Goal: Information Seeking & Learning: Find contact information

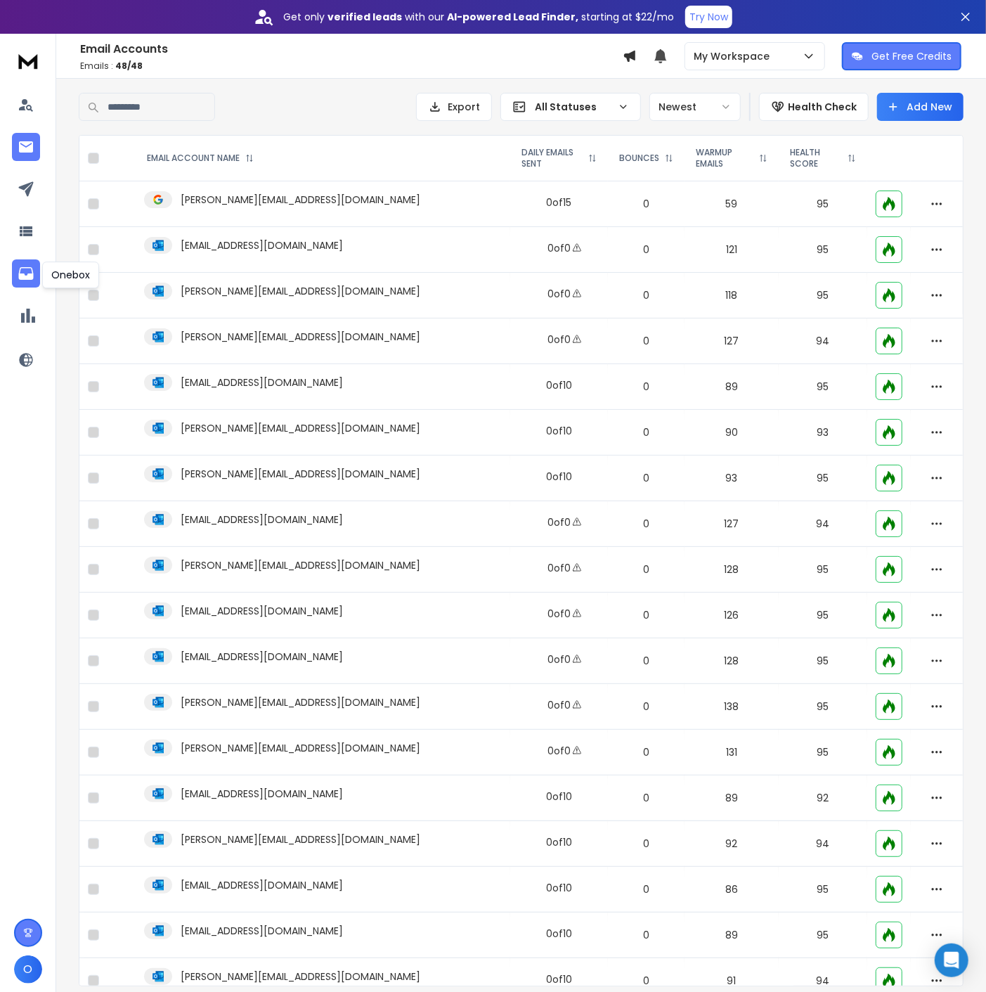
click at [31, 282] on icon at bounding box center [26, 273] width 17 height 17
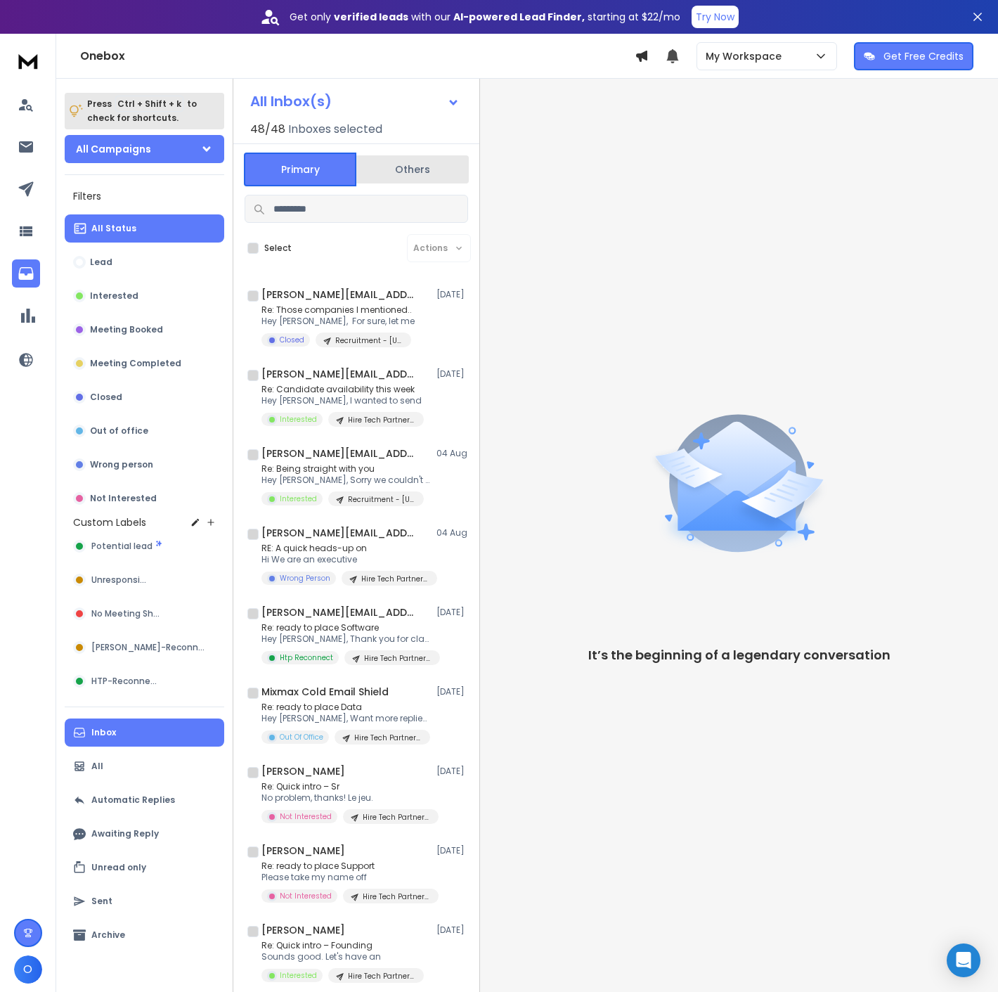
click at [191, 139] on button "All Campaigns" at bounding box center [145, 149] width 160 height 28
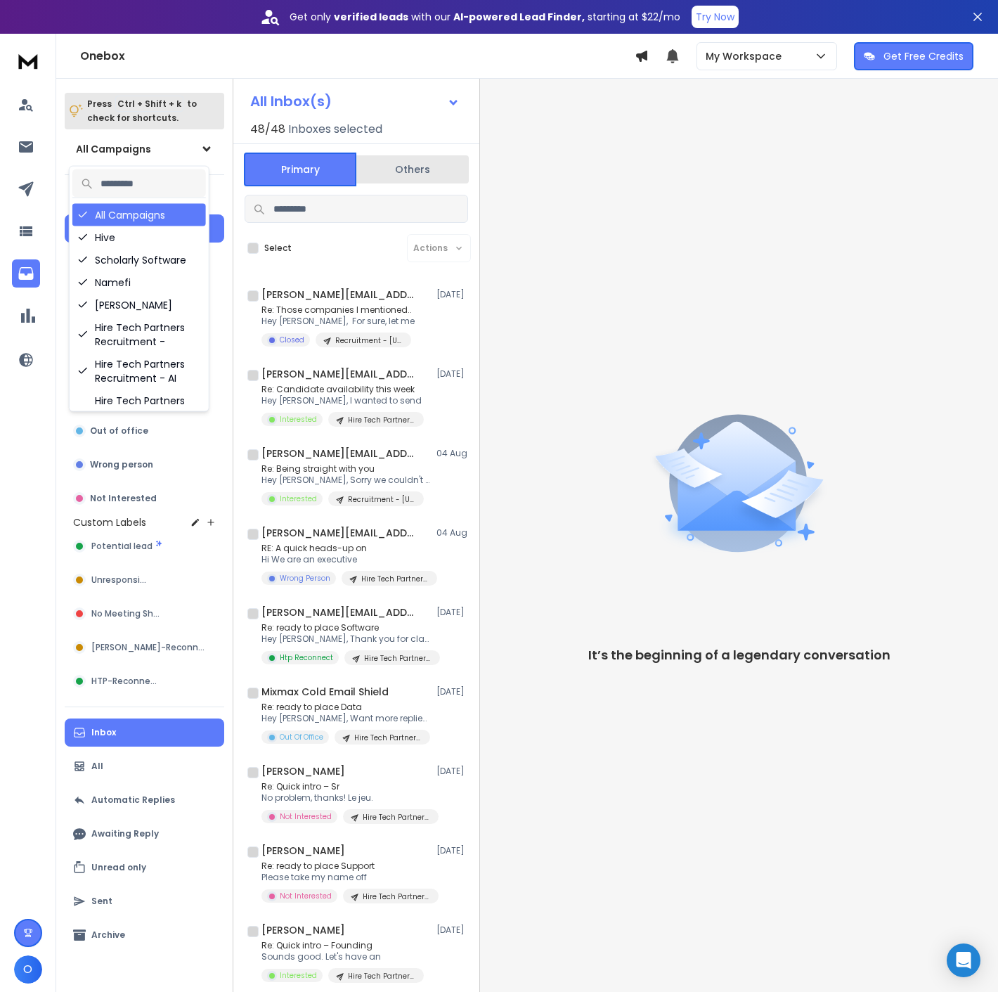
click at [160, 206] on div "All Campaigns" at bounding box center [139, 215] width 134 height 22
click at [131, 319] on div "Hire Tech Partners Recruitment -" at bounding box center [139, 334] width 134 height 37
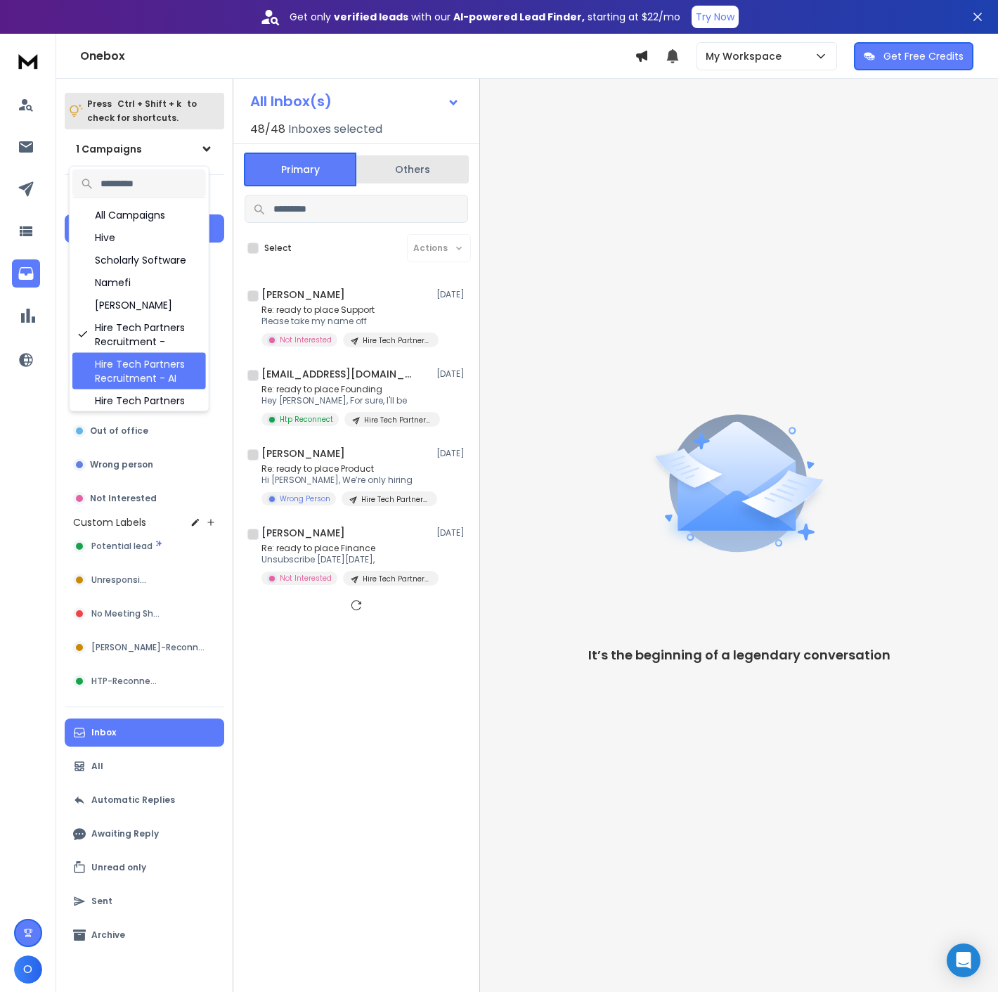
click at [134, 368] on div "Hire Tech Partners Recruitment - AI" at bounding box center [139, 371] width 134 height 37
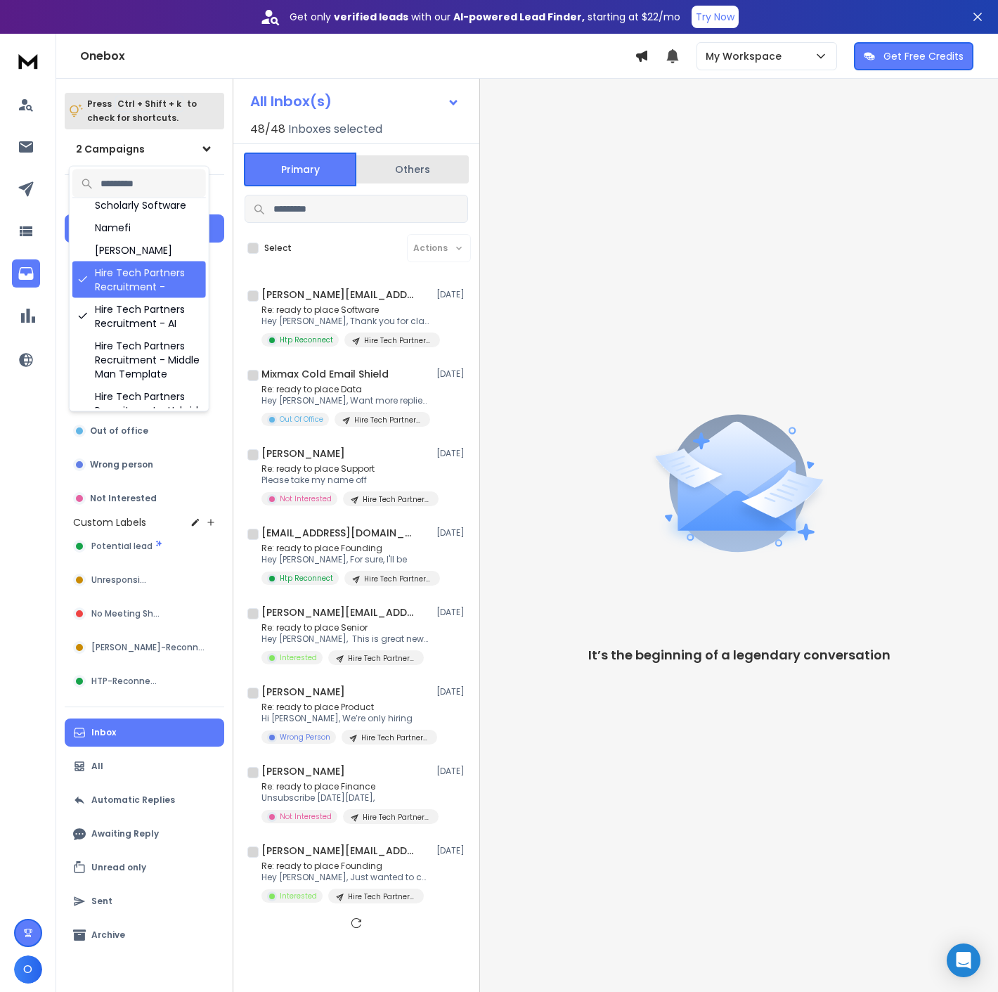
scroll to position [78, 0]
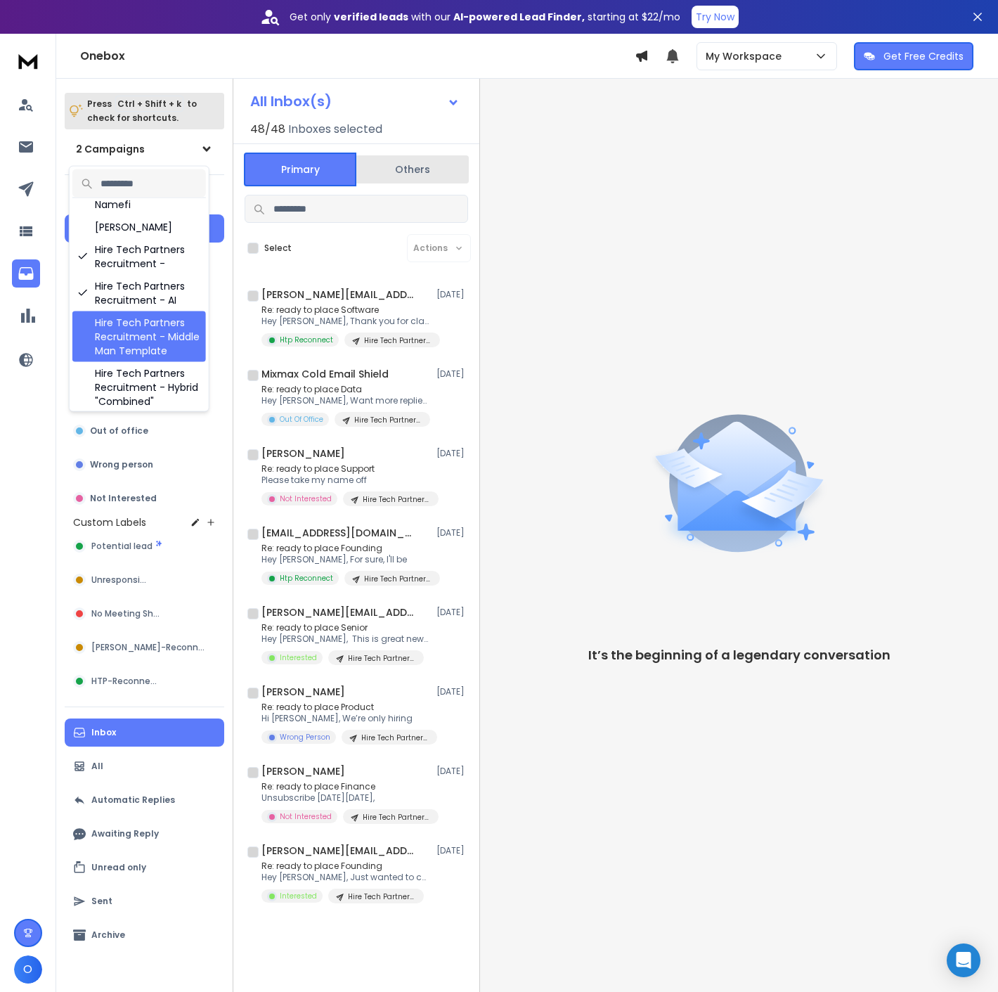
click at [144, 329] on div "Hire Tech Partners Recruitment - Middle Man Template" at bounding box center [139, 336] width 134 height 51
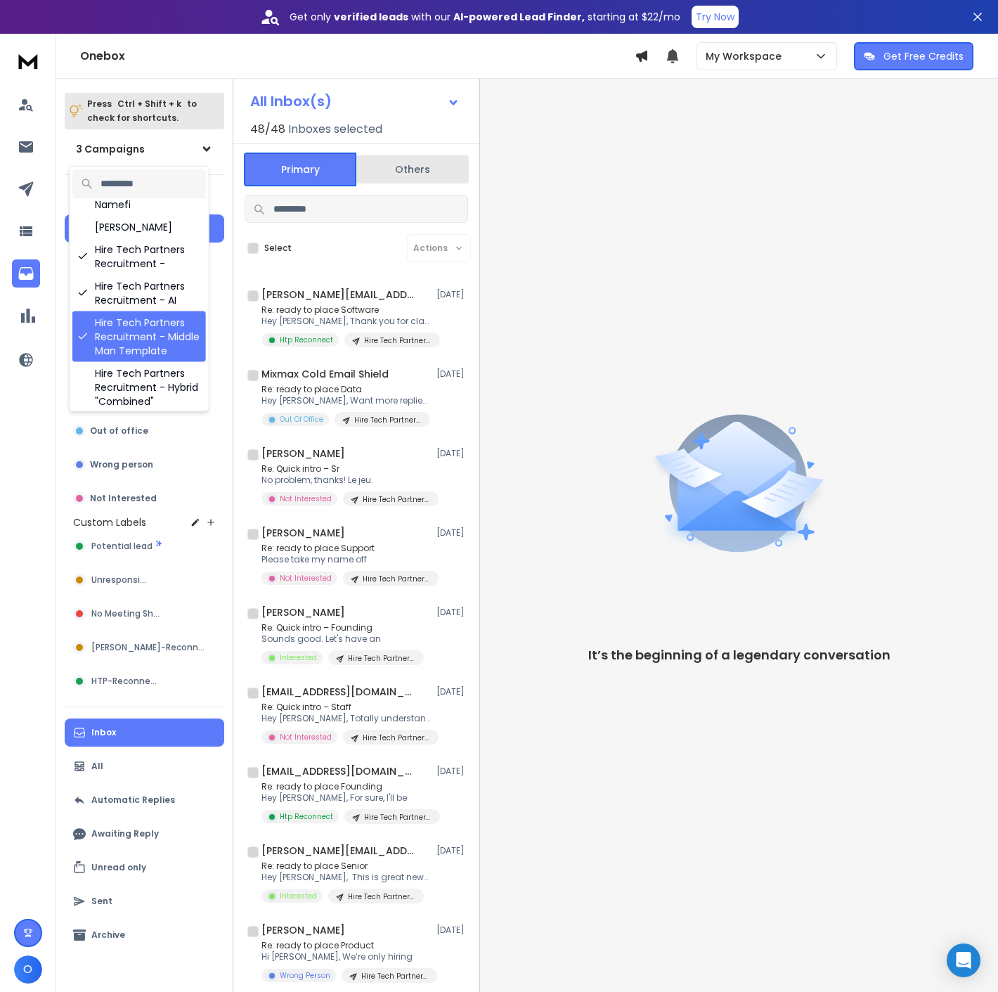
scroll to position [156, 0]
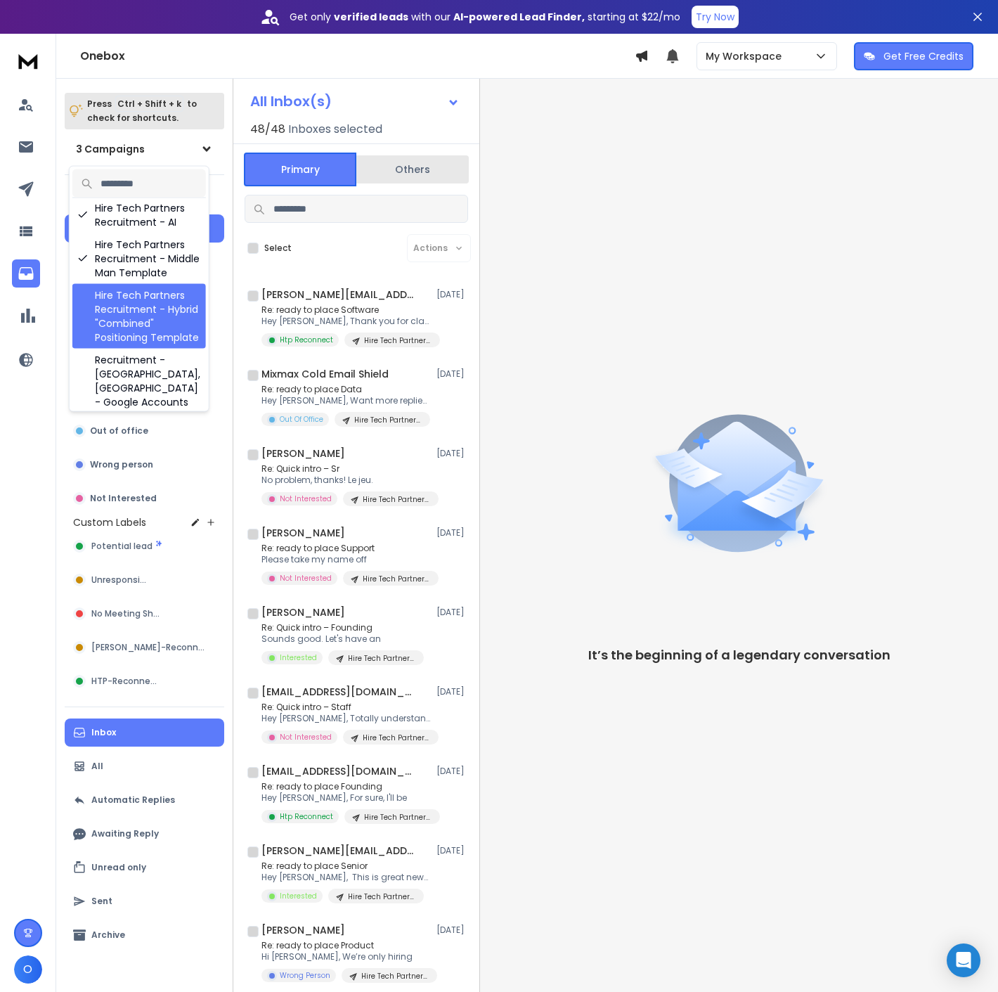
click at [134, 335] on div "Hire Tech Partners Recruitment - Hybrid "Combined" Positioning Template" at bounding box center [139, 316] width 134 height 65
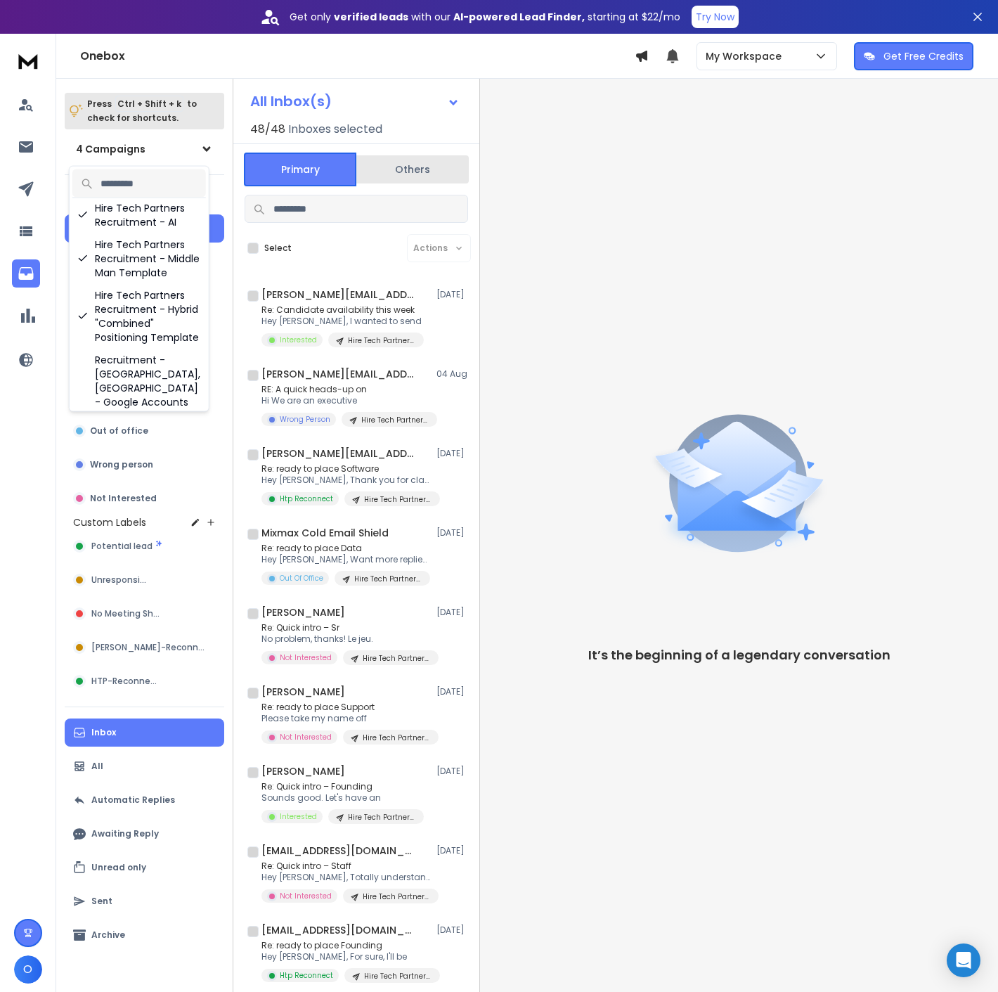
click at [10, 514] on div "O" at bounding box center [28, 516] width 56 height 964
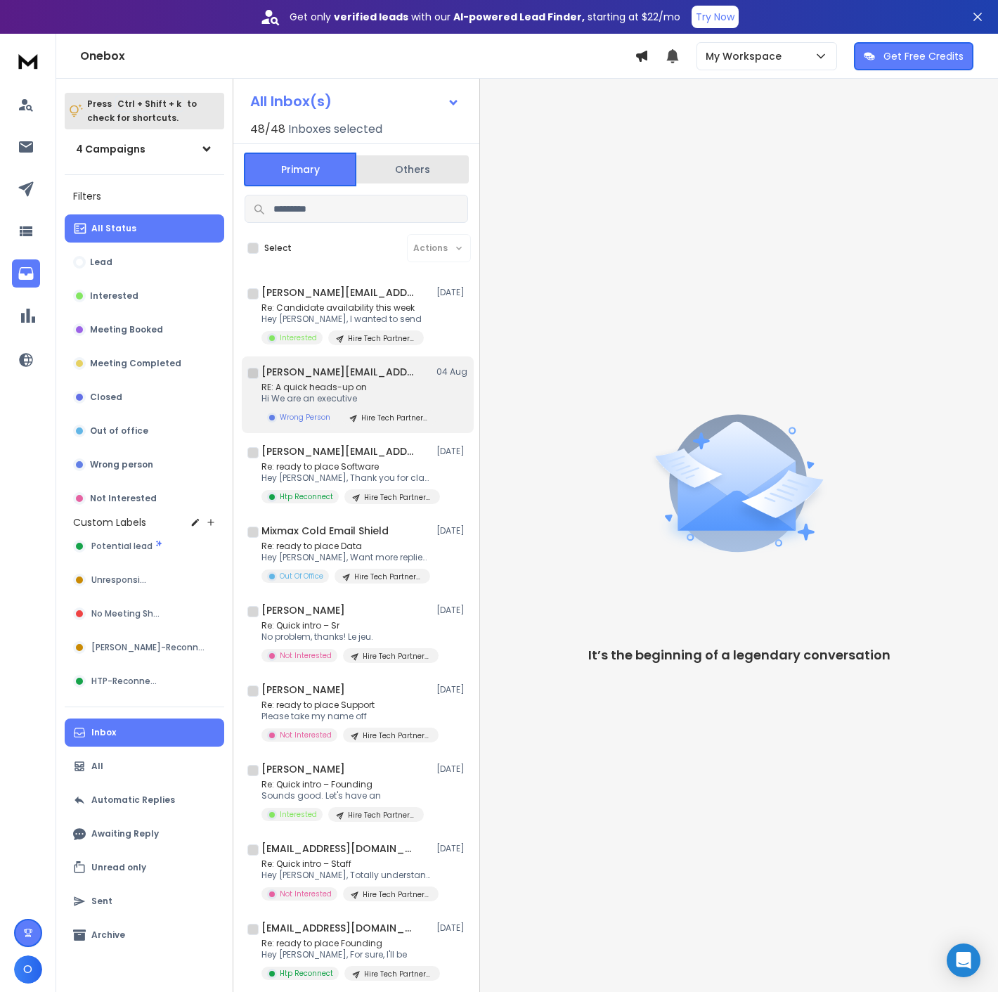
scroll to position [0, 0]
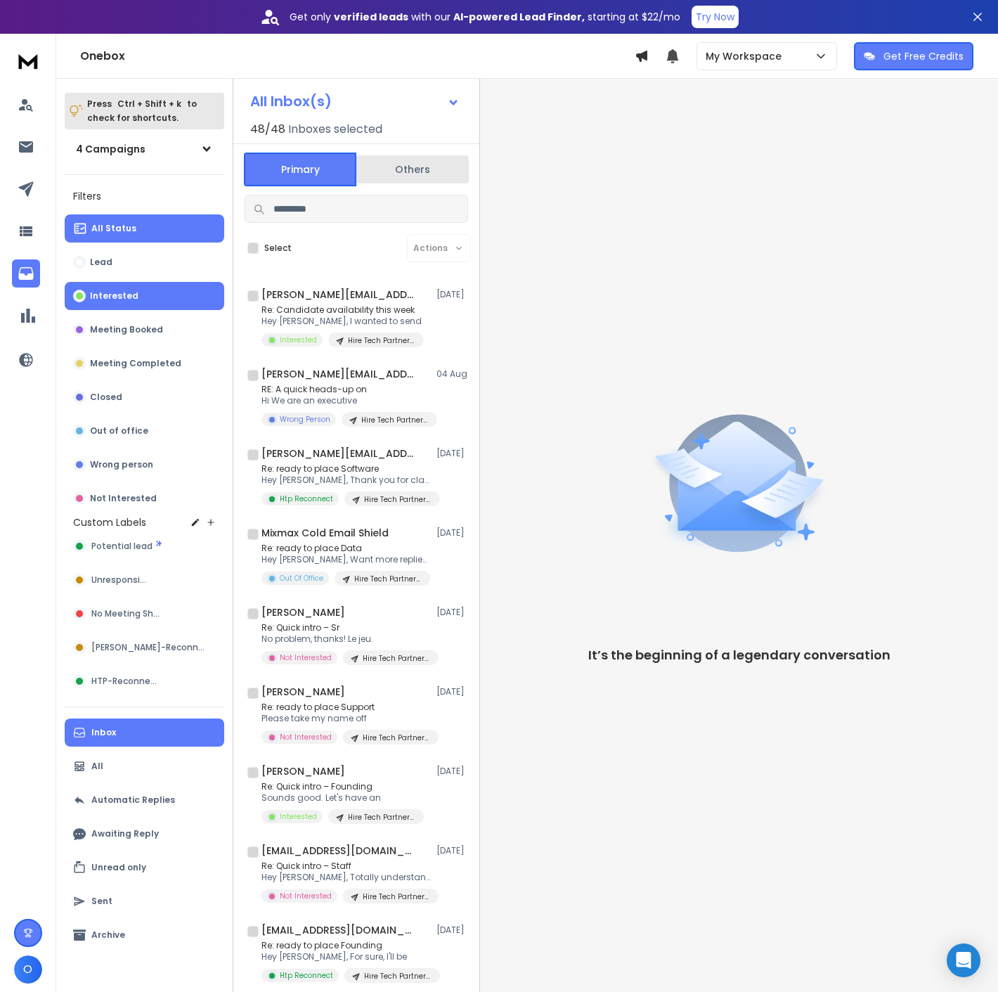
click at [179, 292] on button "Interested" at bounding box center [145, 296] width 160 height 28
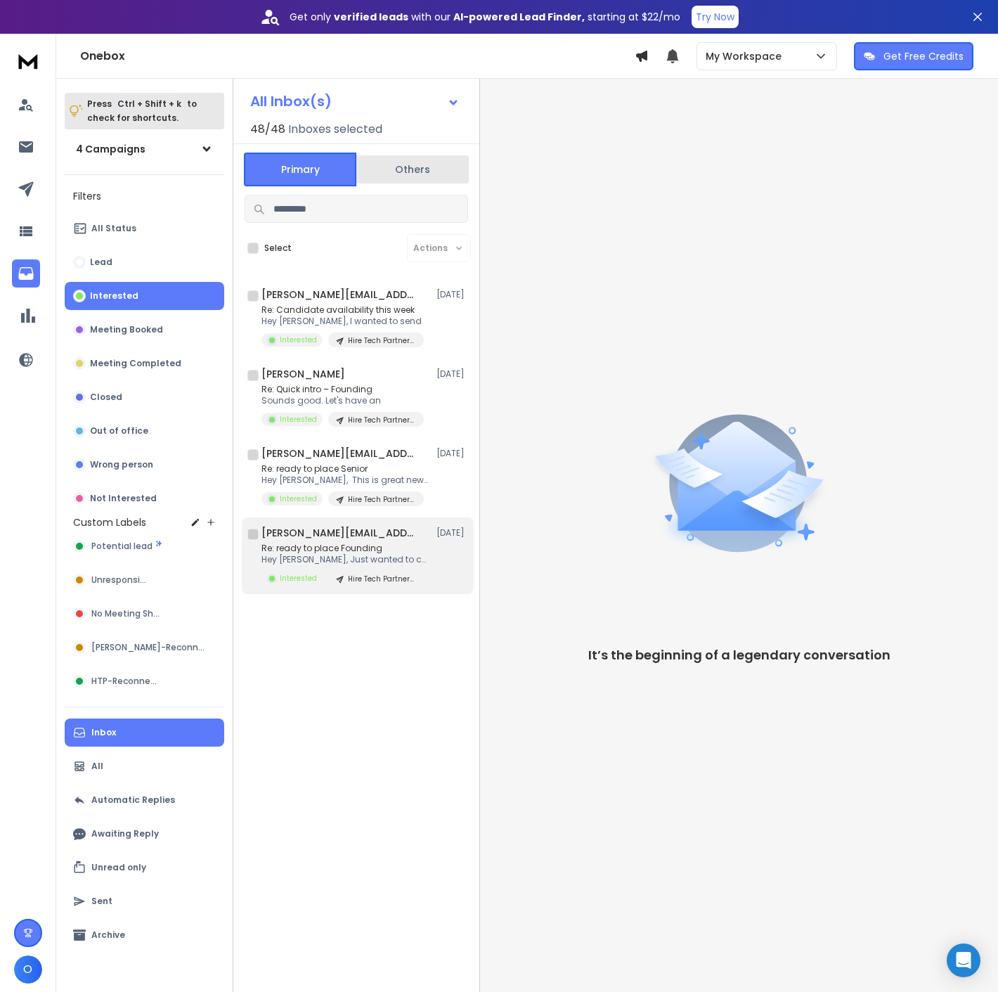
click at [330, 526] on h1 "[PERSON_NAME][EMAIL_ADDRESS][DOMAIN_NAME]" at bounding box center [339, 533] width 155 height 14
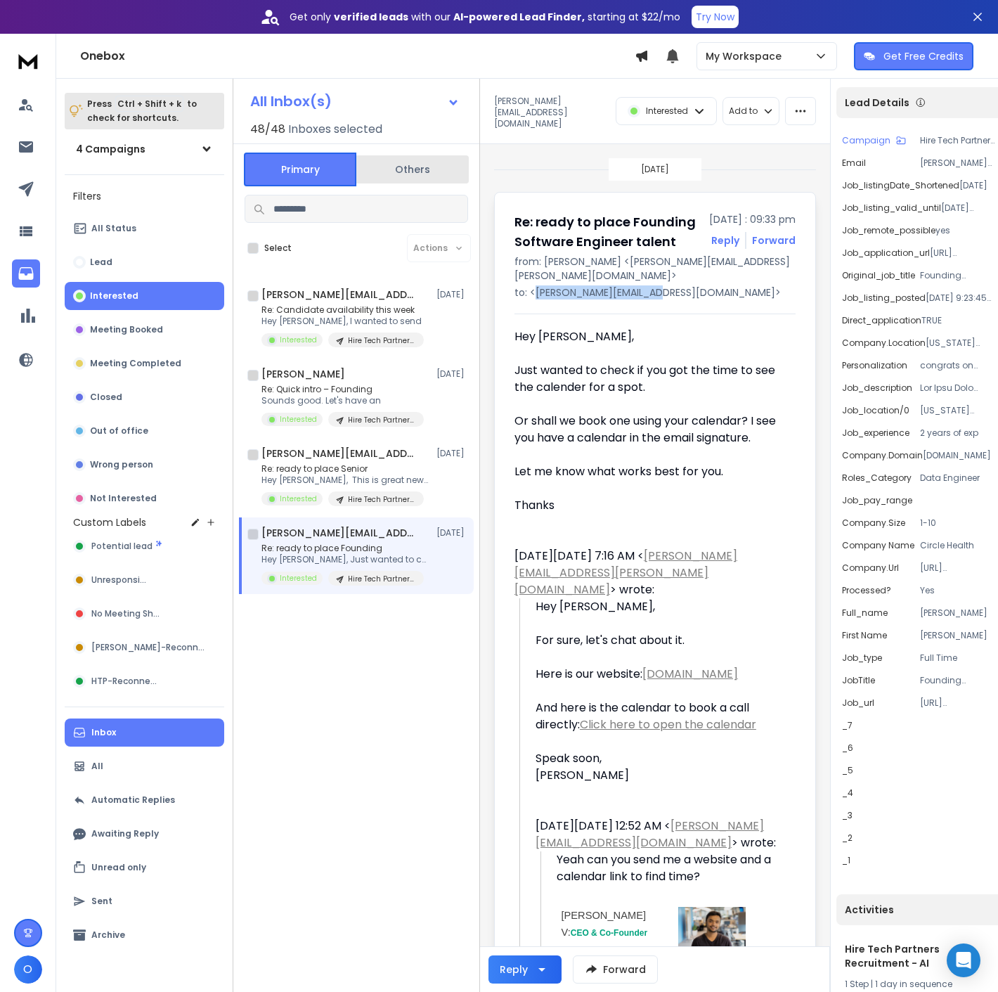
drag, startPoint x: 643, startPoint y: 269, endPoint x: 526, endPoint y: 262, distance: 117.6
click at [526, 285] on p "to: <[PERSON_NAME][EMAIL_ADDRESS][DOMAIN_NAME]>" at bounding box center [655, 292] width 281 height 14
copy p "[PERSON_NAME][EMAIL_ADDRESS][DOMAIN_NAME]"
click at [953, 565] on p "[URL][DOMAIN_NAME]" at bounding box center [959, 567] width 79 height 11
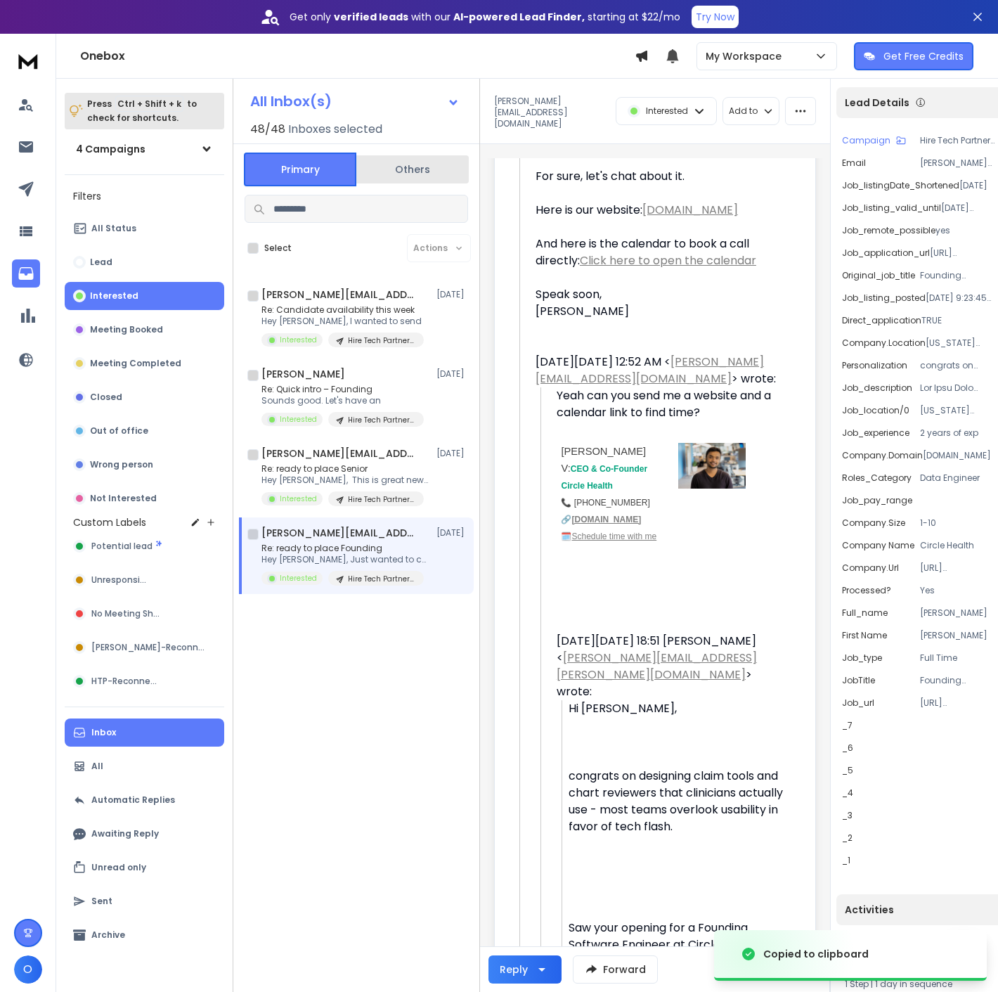
scroll to position [468, 0]
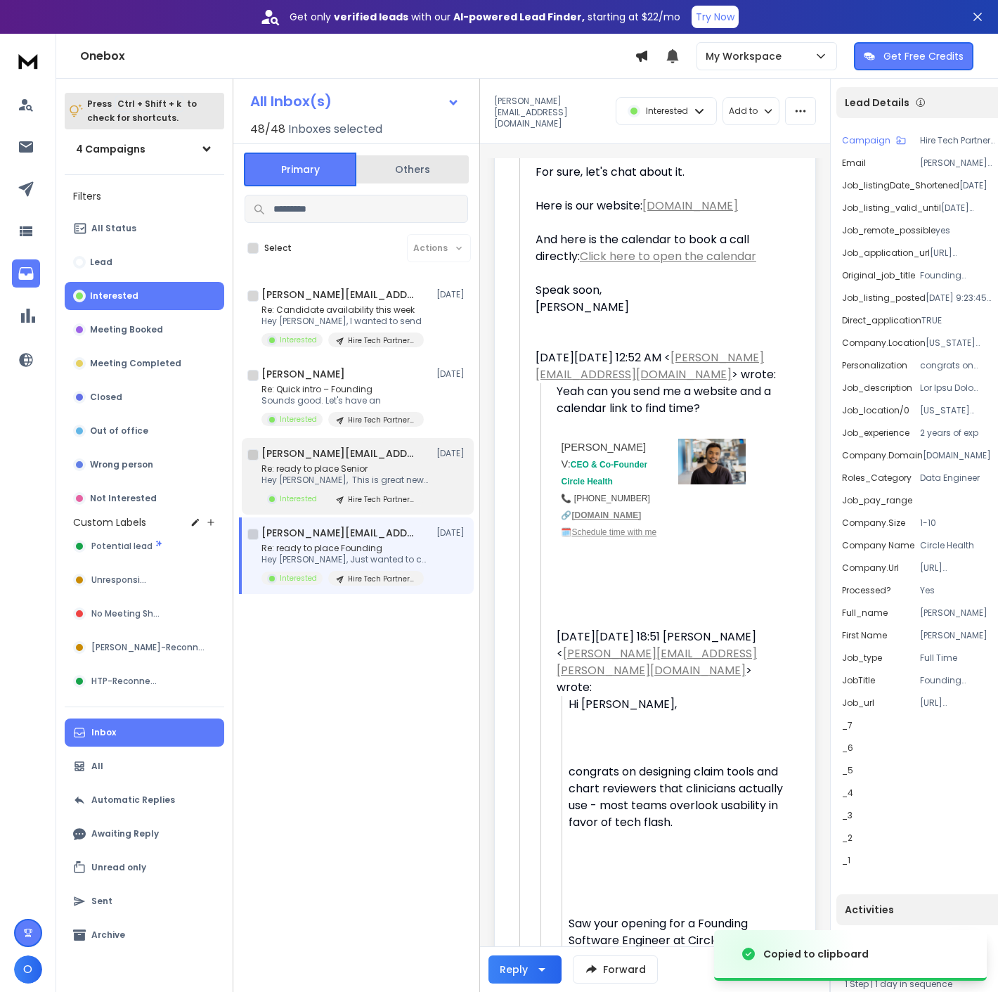
click at [342, 448] on h1 "[PERSON_NAME][EMAIL_ADDRESS][DOMAIN_NAME]" at bounding box center [339, 453] width 155 height 14
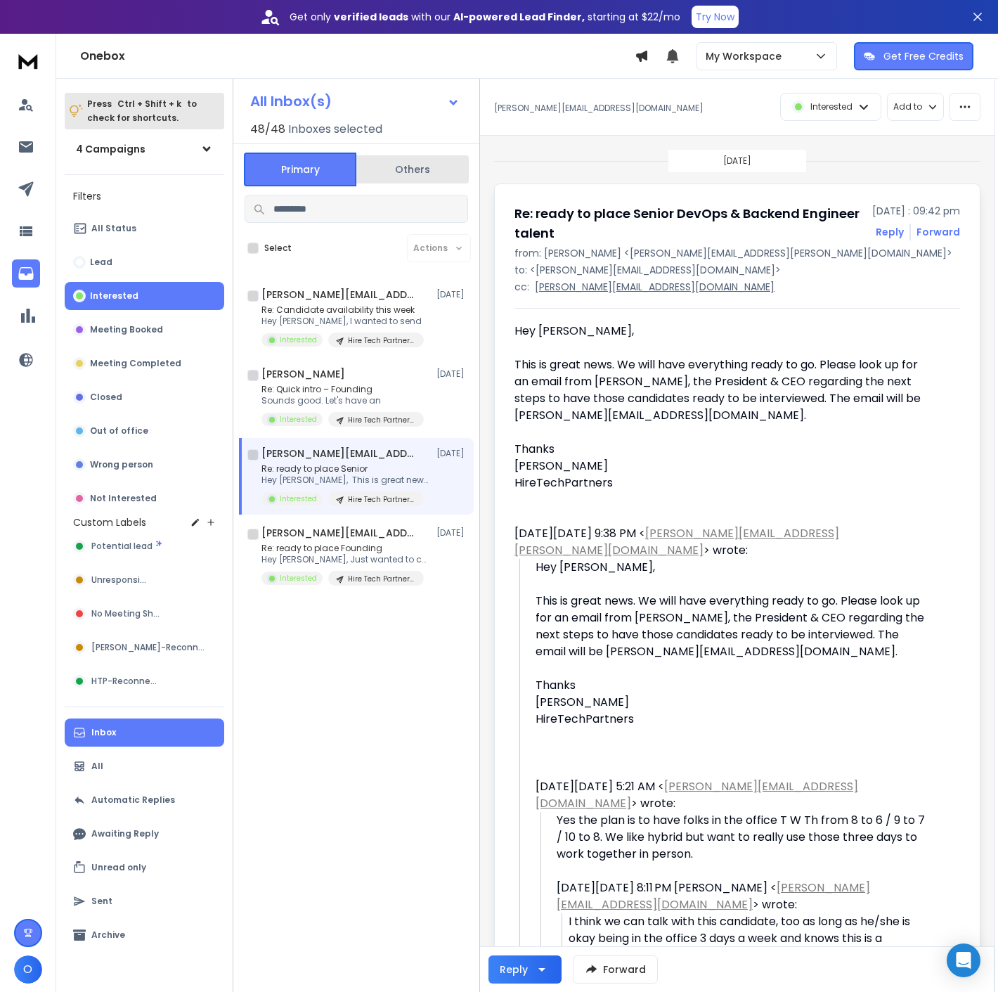
click at [377, 489] on div "Re: ready to place Senior Hey [PERSON_NAME], This is great news. Interested Hir…" at bounding box center [346, 484] width 169 height 43
drag, startPoint x: 944, startPoint y: 18, endPoint x: 934, endPoint y: 15, distance: 10.5
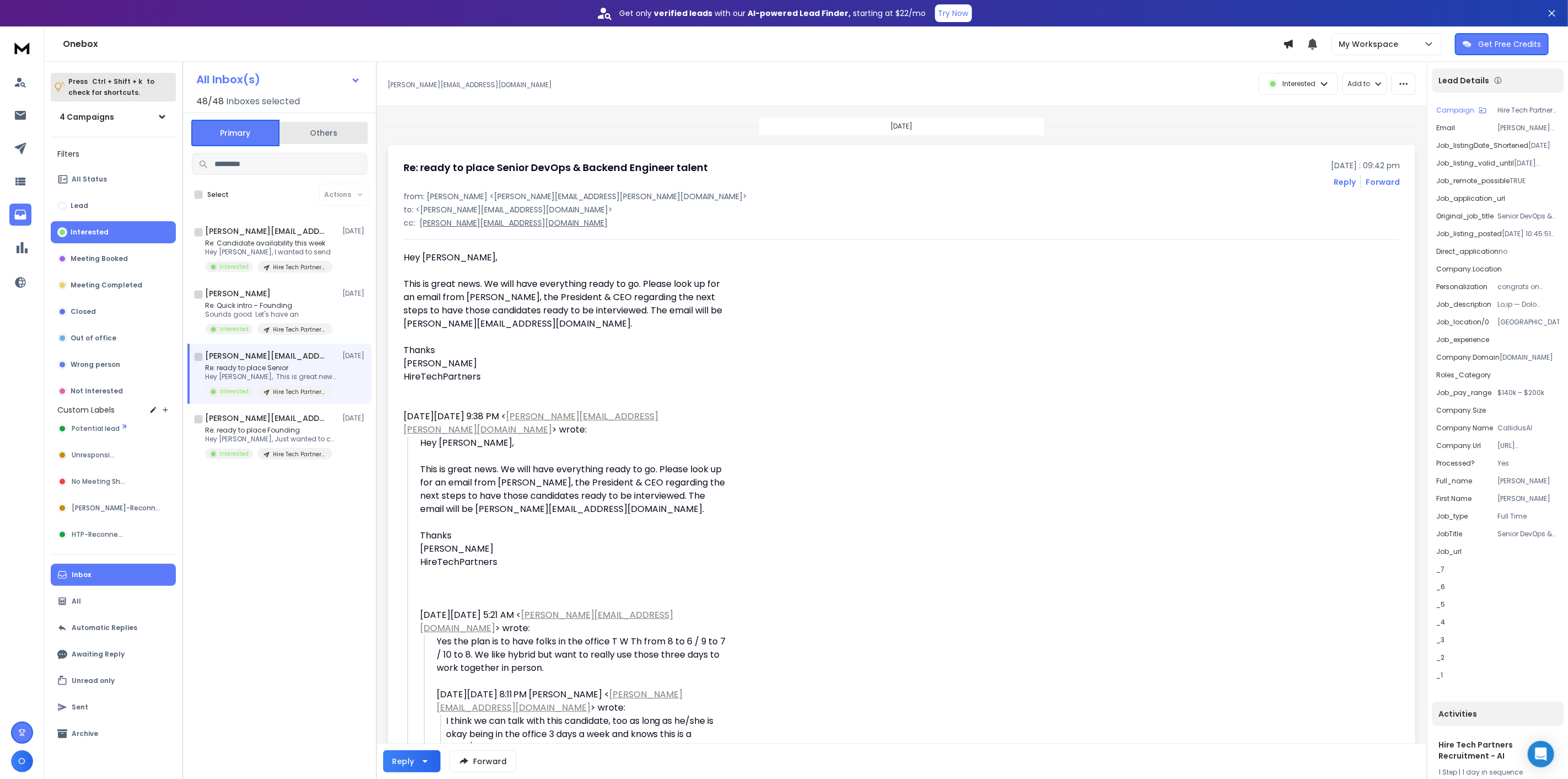
click at [782, 447] on p "[URL][DOMAIN_NAME]" at bounding box center [1528, 445] width 62 height 9
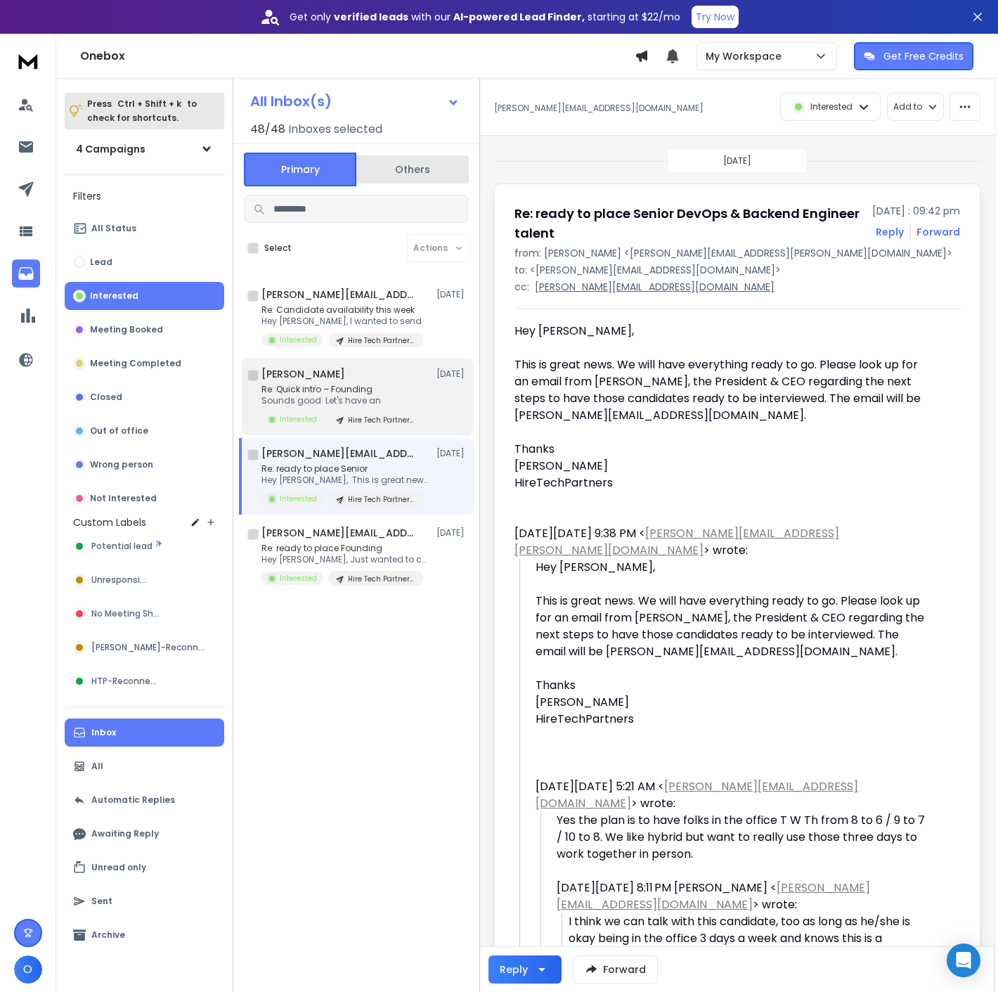
click at [299, 395] on p "Sounds good. Let's have an" at bounding box center [343, 400] width 162 height 11
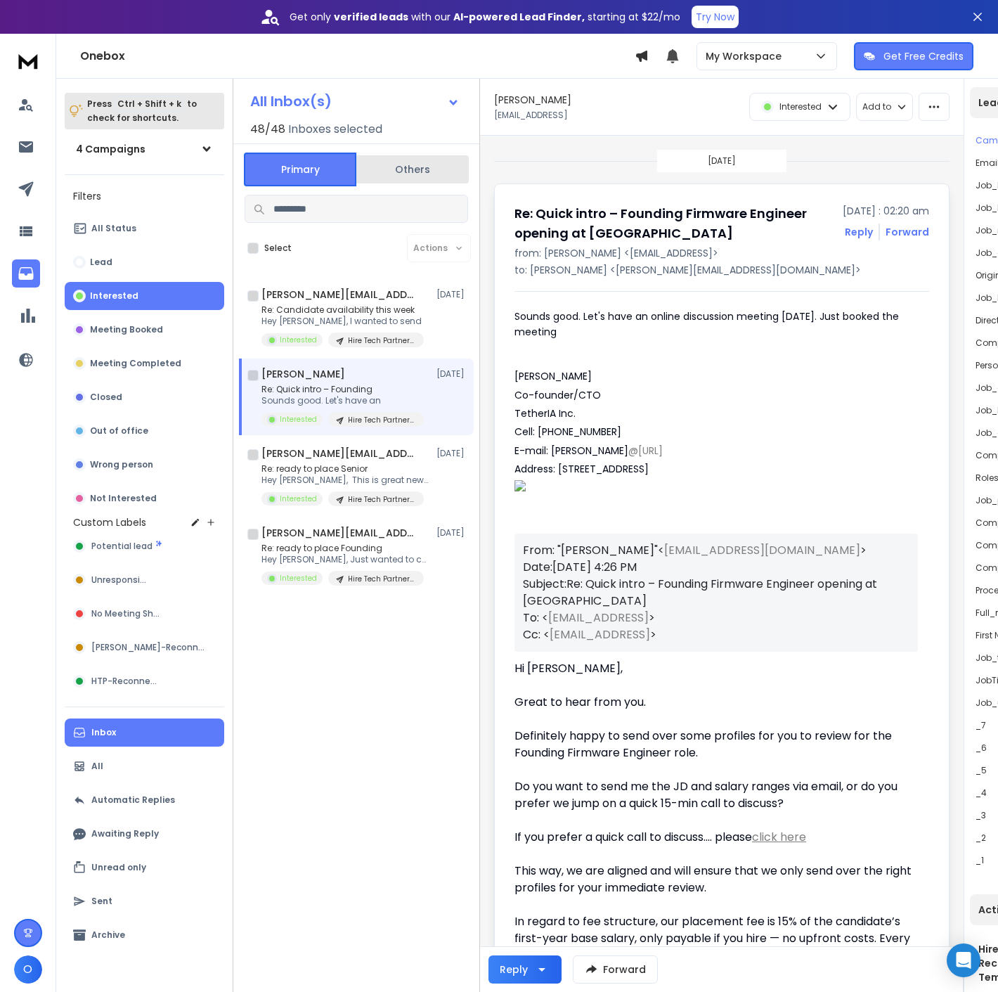
scroll to position [0, 156]
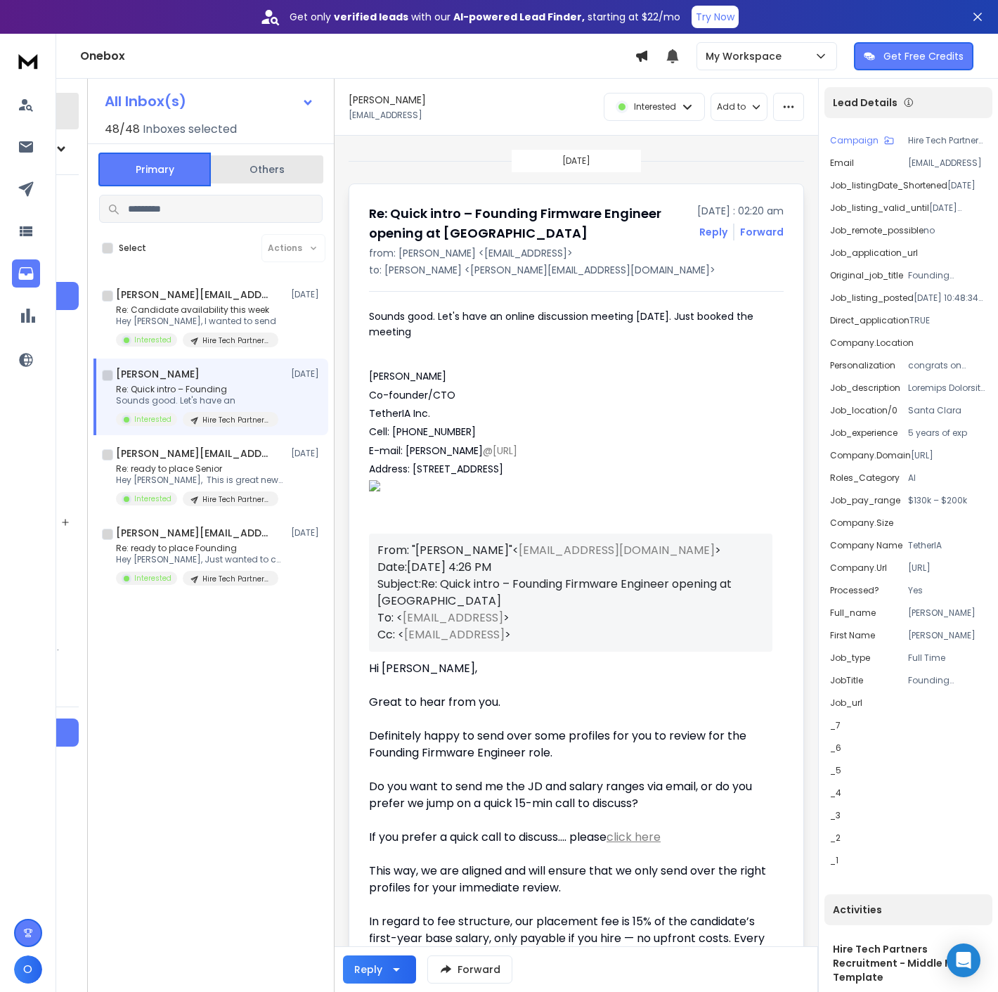
click at [941, 570] on p "[URL]" at bounding box center [947, 567] width 79 height 11
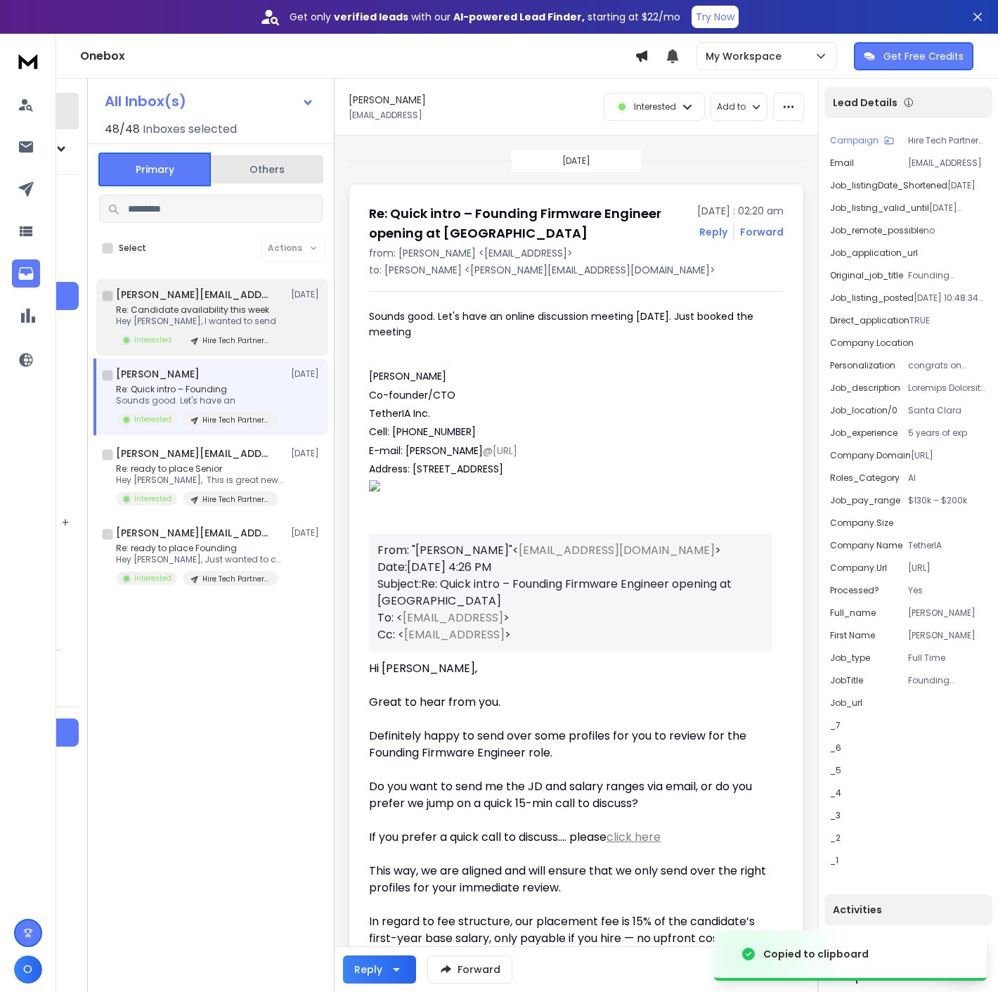
click at [229, 320] on p "Hey [PERSON_NAME], I wanted to send" at bounding box center [197, 321] width 162 height 11
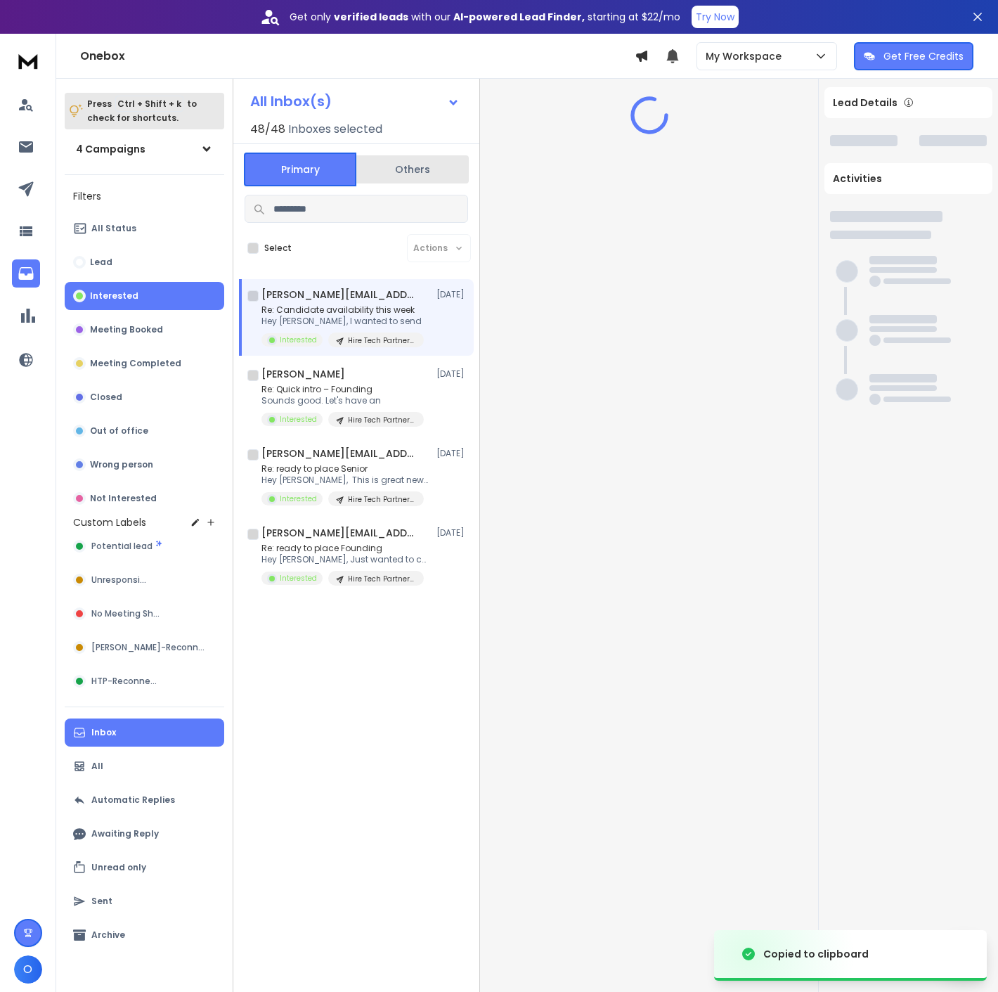
scroll to position [0, 0]
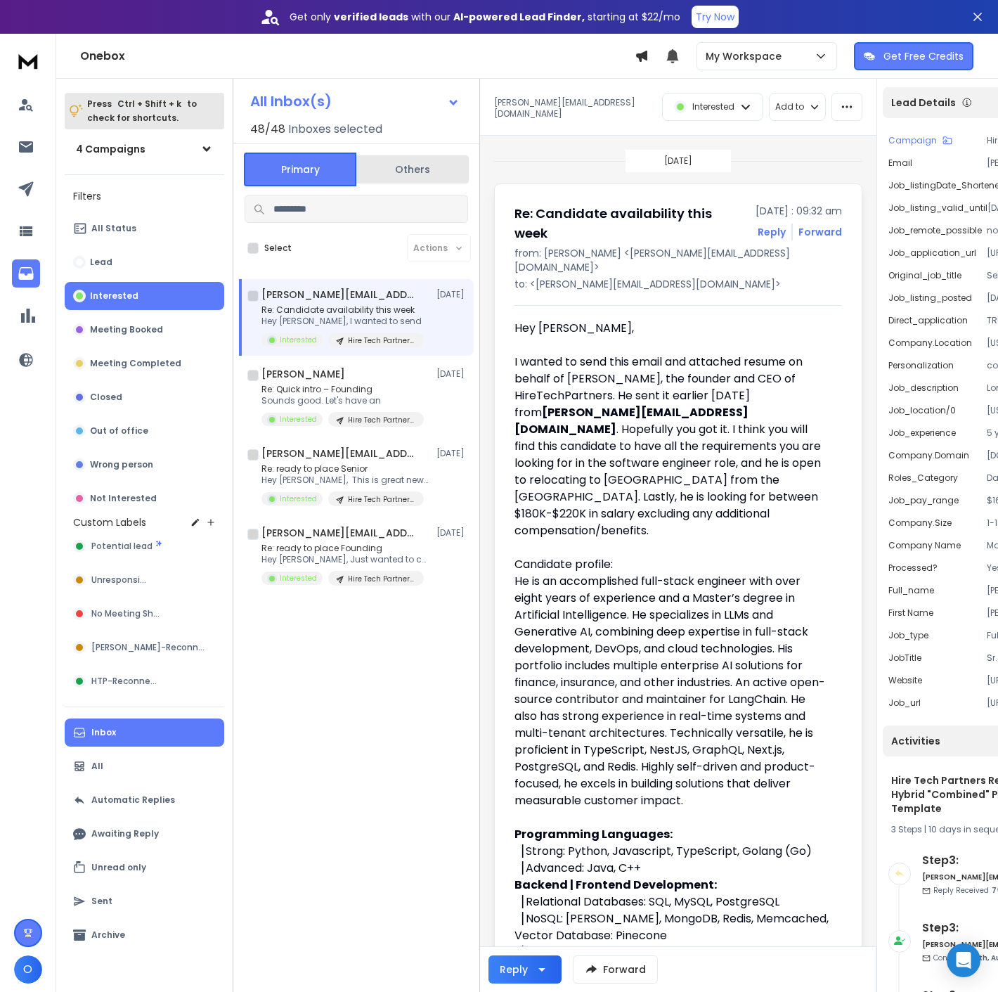
click at [831, 509] on div "Hey [PERSON_NAME], I wanted to send this email and attached resume on behalf of…" at bounding box center [673, 564] width 316 height 489
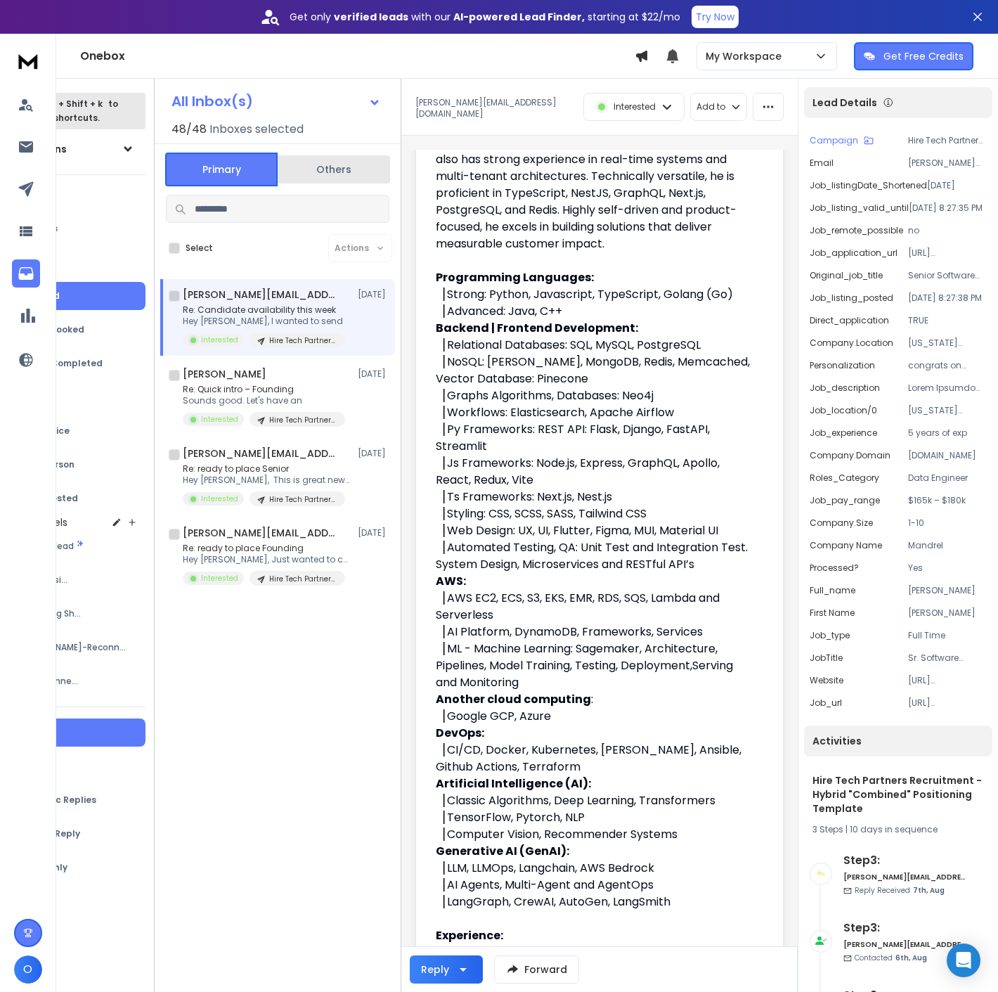
scroll to position [624, 0]
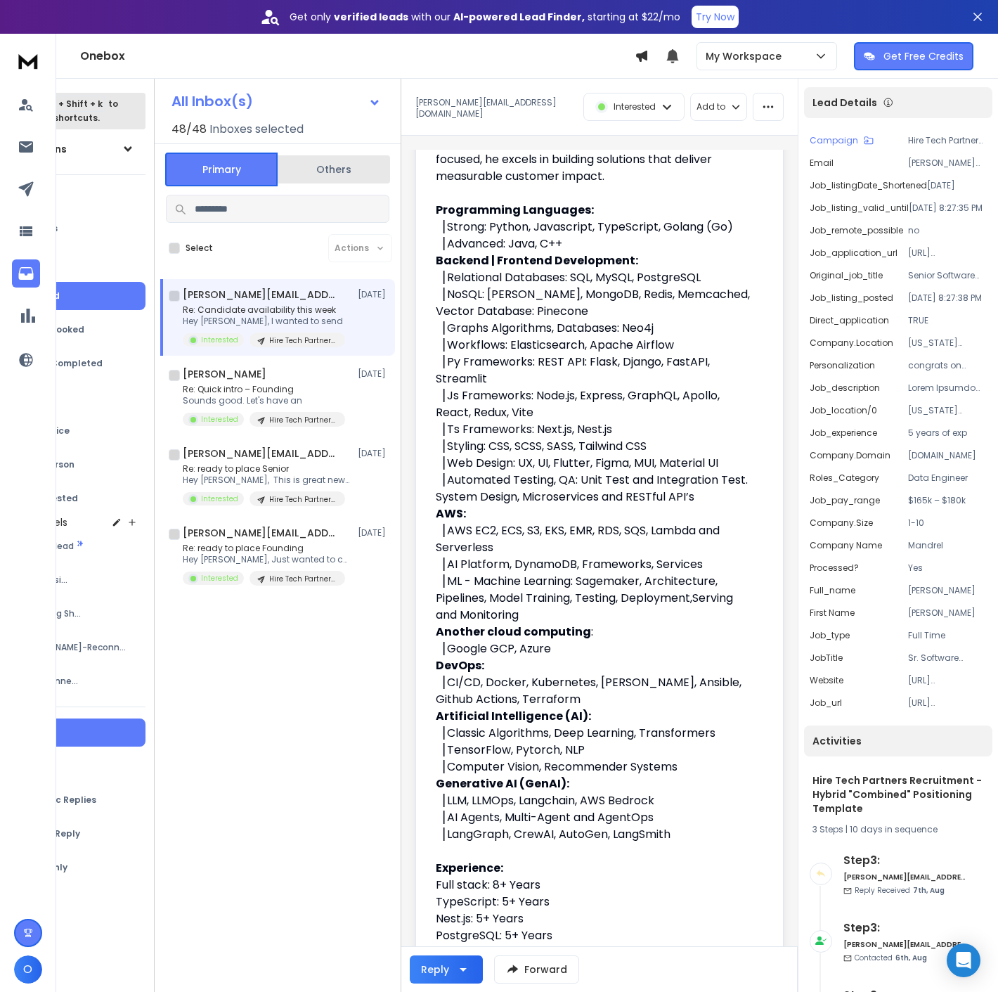
click at [931, 675] on p "[URL][DOMAIN_NAME]" at bounding box center [947, 680] width 79 height 11
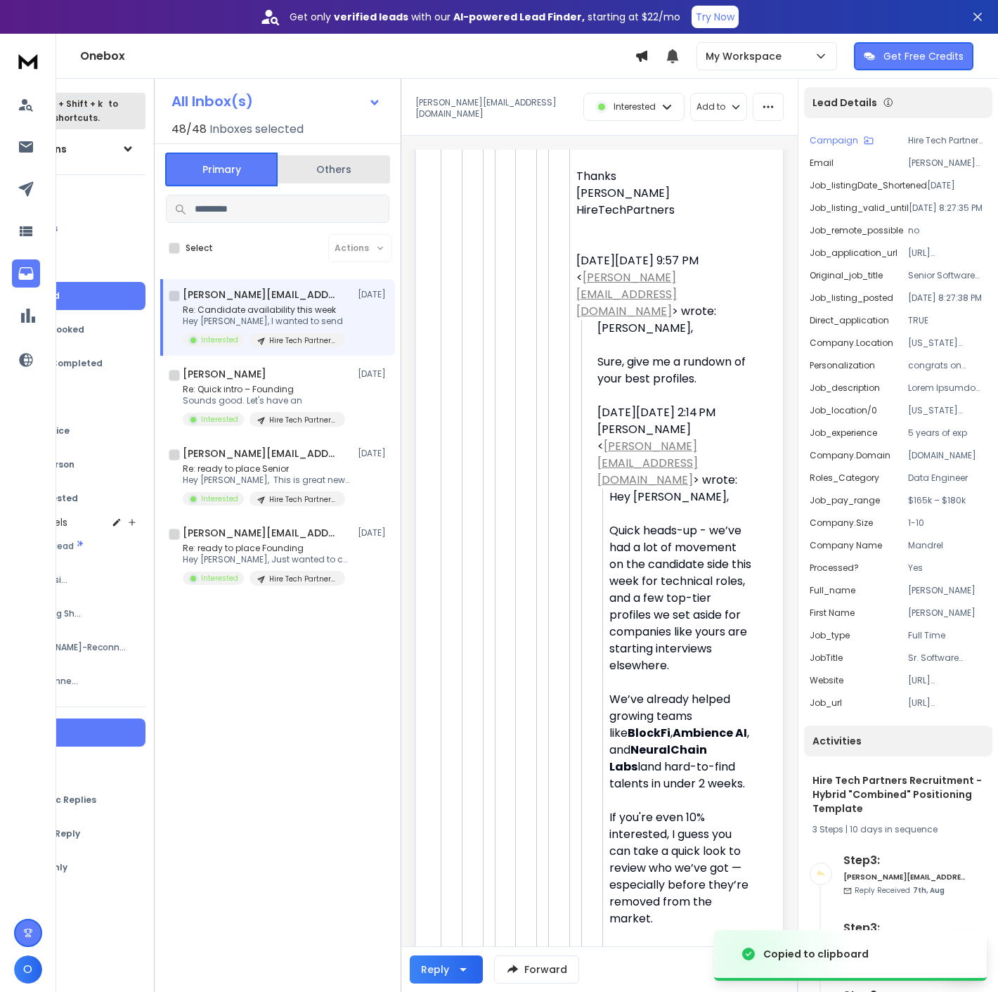
scroll to position [4531, 0]
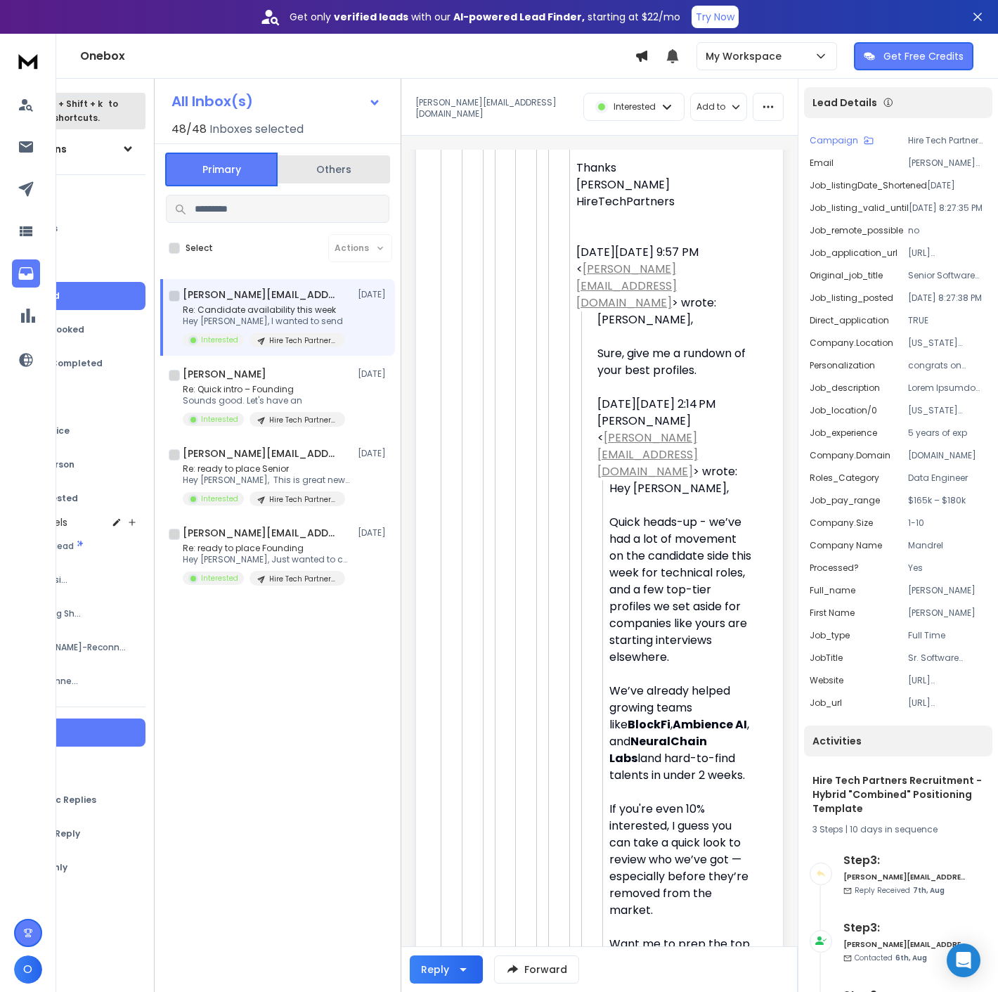
drag, startPoint x: 600, startPoint y: 607, endPoint x: 650, endPoint y: 612, distance: 50.1
copy div "Mandrel"
click at [169, 661] on div "[PERSON_NAME][EMAIL_ADDRESS][DOMAIN_NAME] [DATE] Re: Candidate availability thi…" at bounding box center [278, 509] width 246 height 467
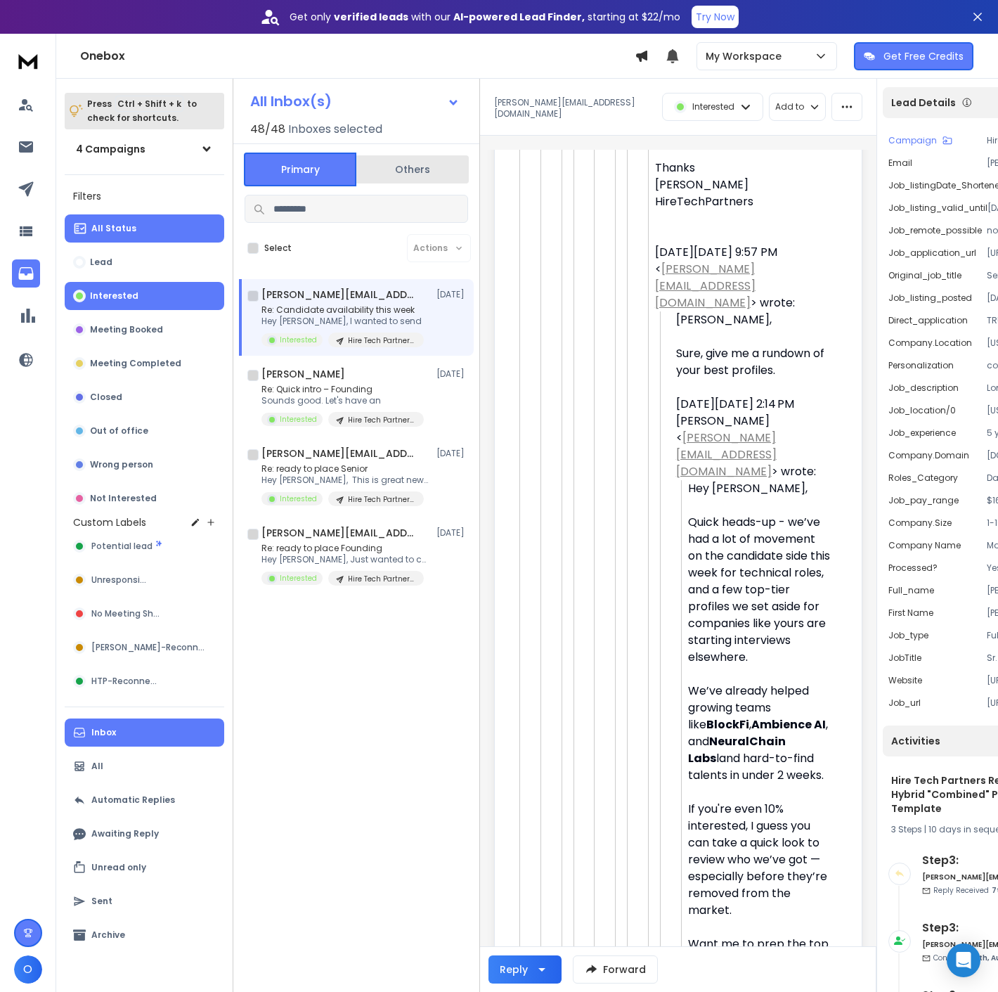
click at [115, 223] on p "All Status" at bounding box center [113, 228] width 45 height 11
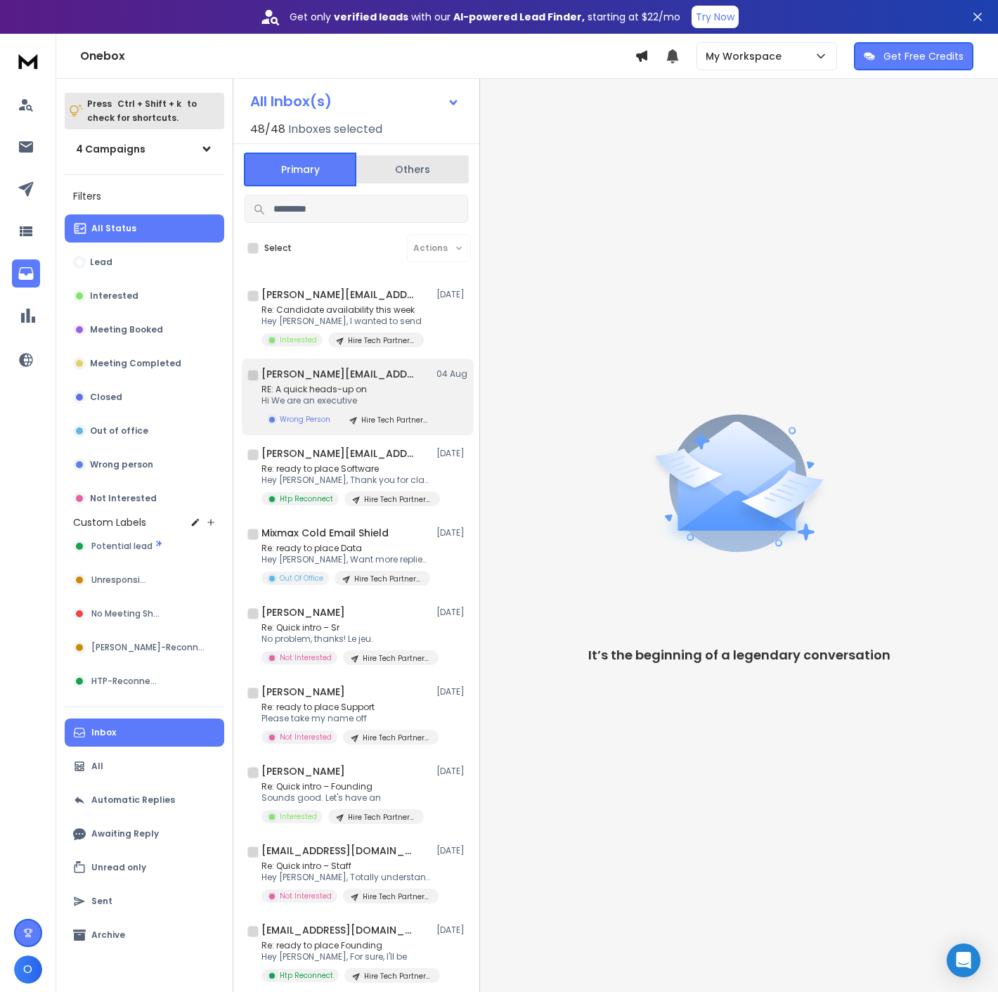
click at [367, 387] on p "RE: A quick heads-up on" at bounding box center [346, 389] width 169 height 11
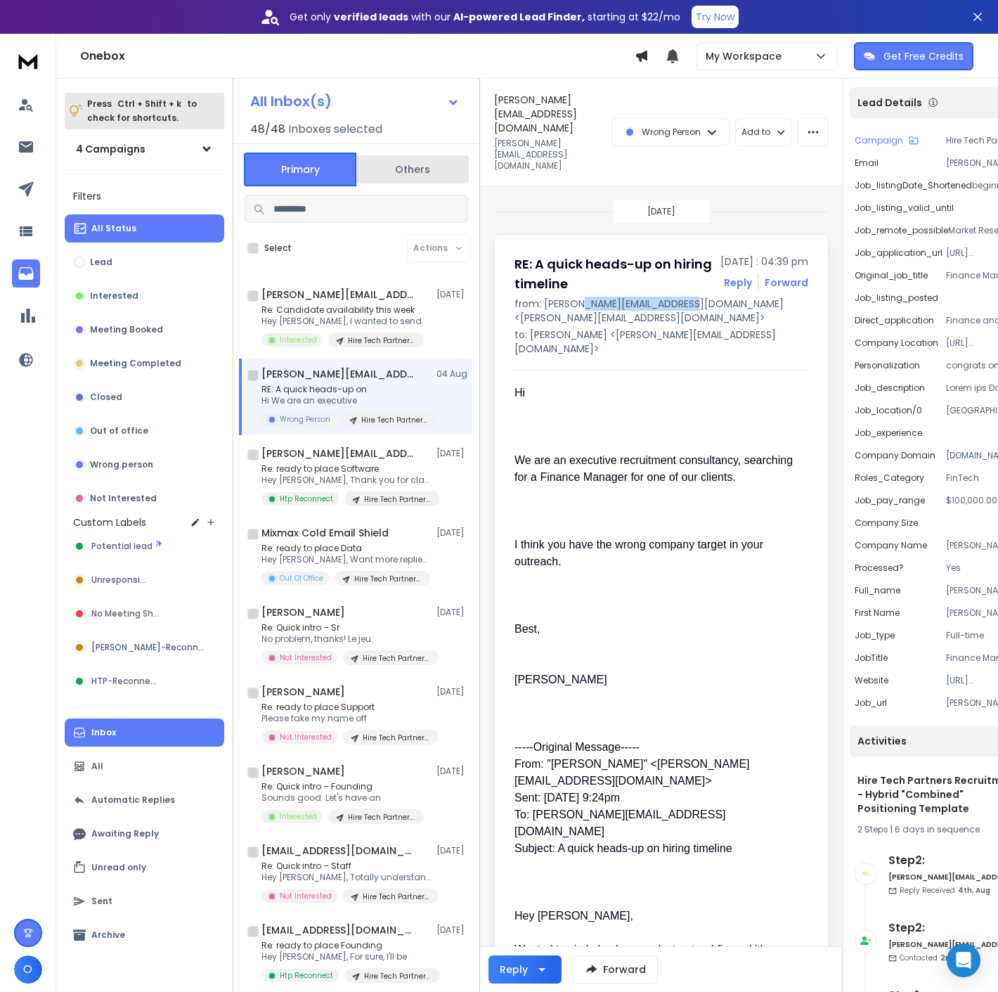
drag, startPoint x: 591, startPoint y: 251, endPoint x: 708, endPoint y: 255, distance: 117.5
click at [708, 297] on p "from: [PERSON_NAME][EMAIL_ADDRESS][DOMAIN_NAME] <[PERSON_NAME][EMAIL_ADDRESS][D…" at bounding box center [662, 311] width 294 height 28
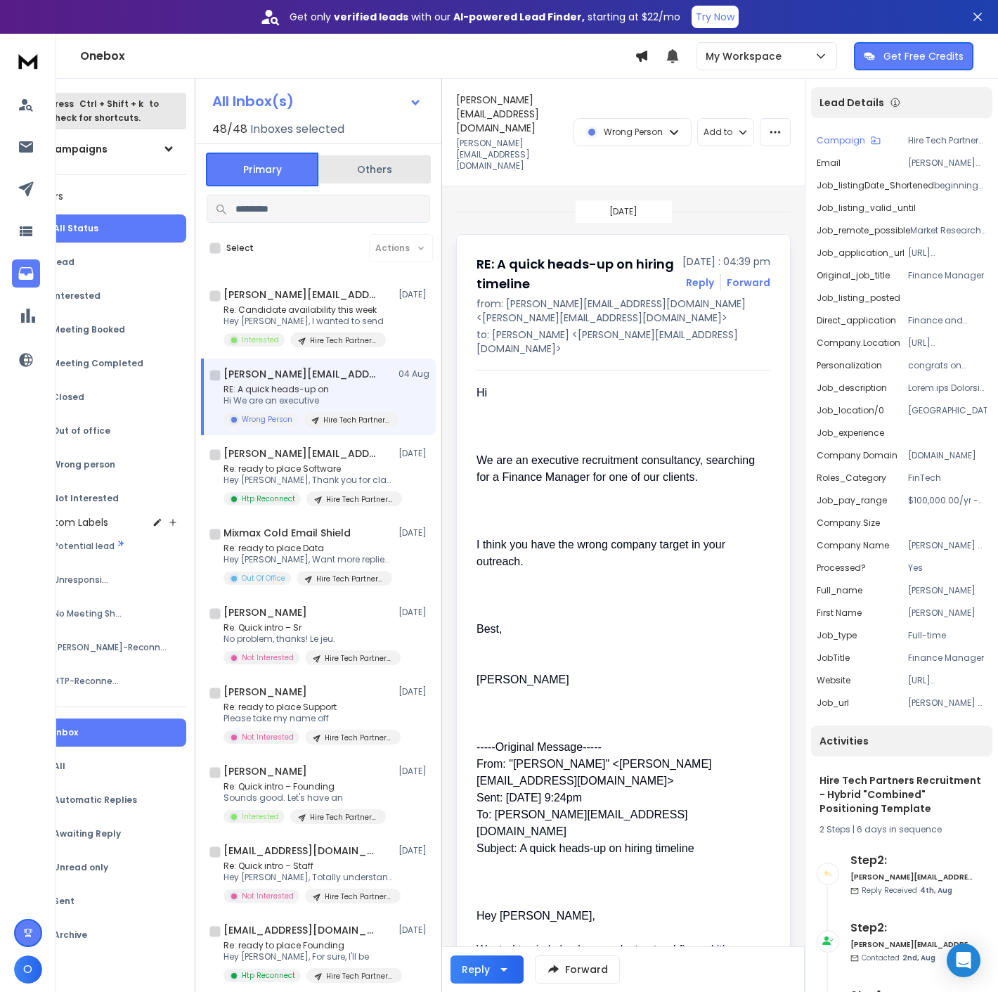
click at [922, 676] on p "[URL][DOMAIN_NAME]" at bounding box center [947, 680] width 79 height 11
click at [917, 544] on p "[PERSON_NAME] & Company, Inc." at bounding box center [947, 545] width 79 height 11
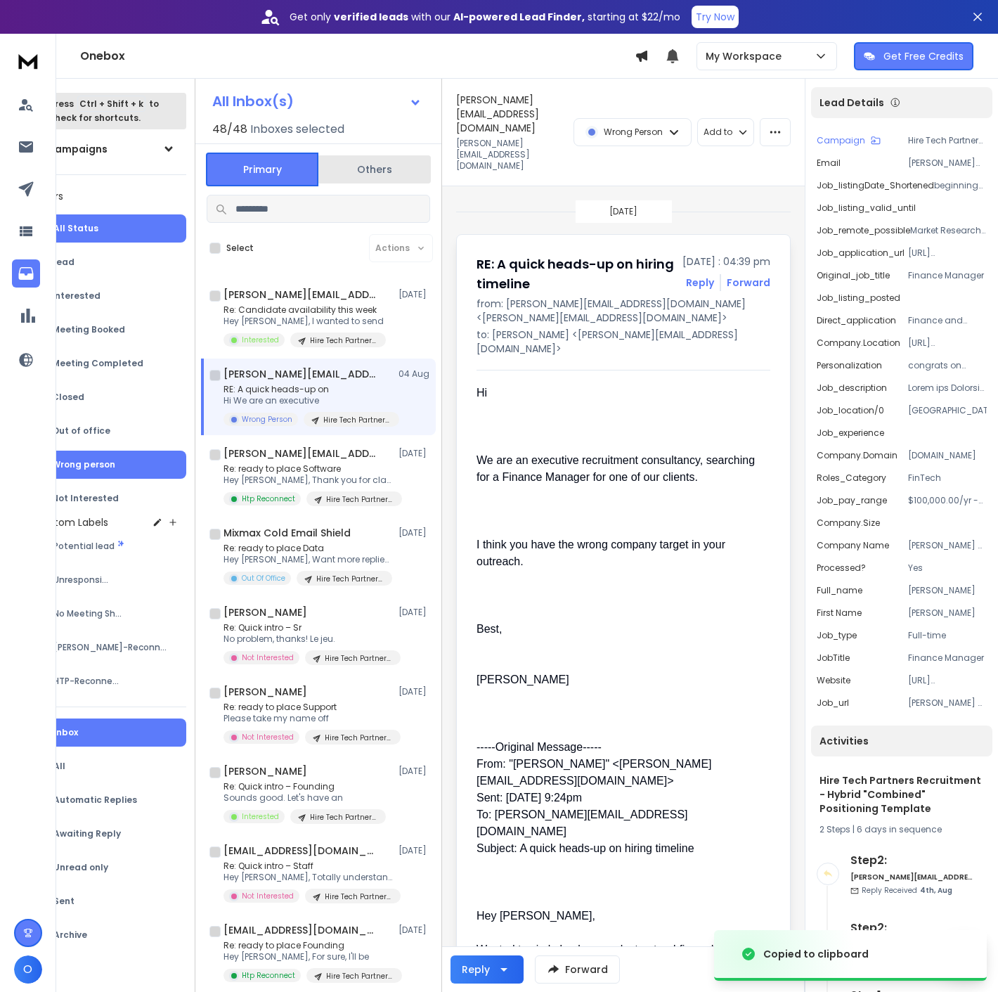
click at [224, 469] on p "Re: ready to place Software" at bounding box center [308, 468] width 169 height 11
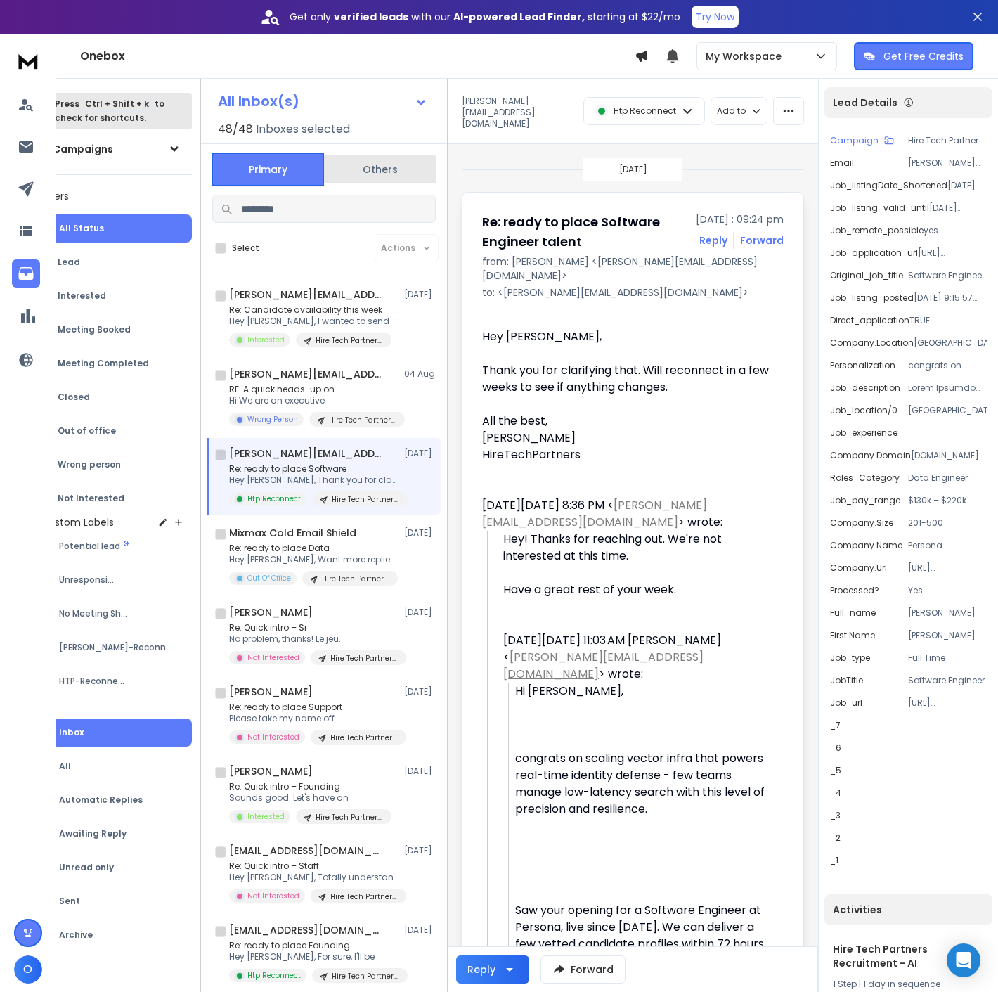
scroll to position [0, 74]
click at [919, 570] on p "[URL][DOMAIN_NAME]" at bounding box center [947, 567] width 79 height 11
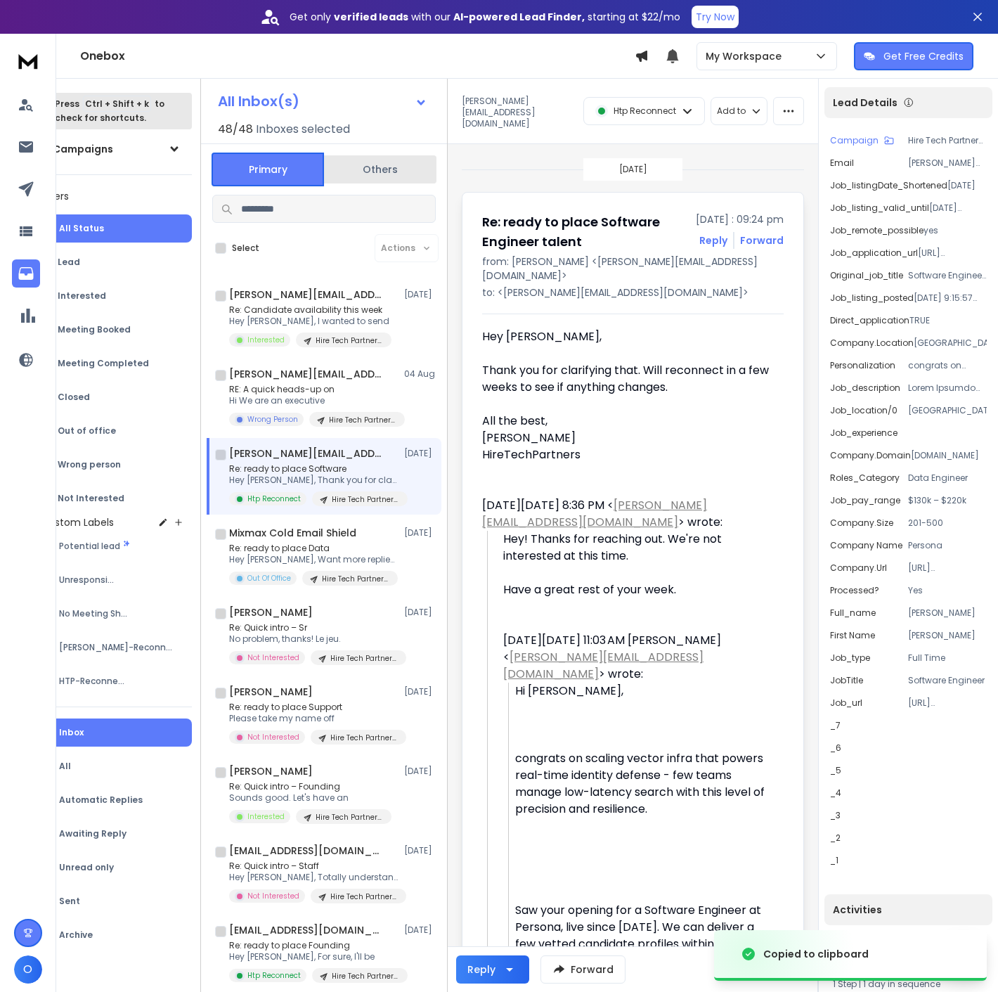
click at [915, 566] on p "[URL][DOMAIN_NAME]" at bounding box center [947, 567] width 79 height 11
click at [257, 554] on p "Hey [PERSON_NAME], Want more replies to" at bounding box center [313, 559] width 169 height 11
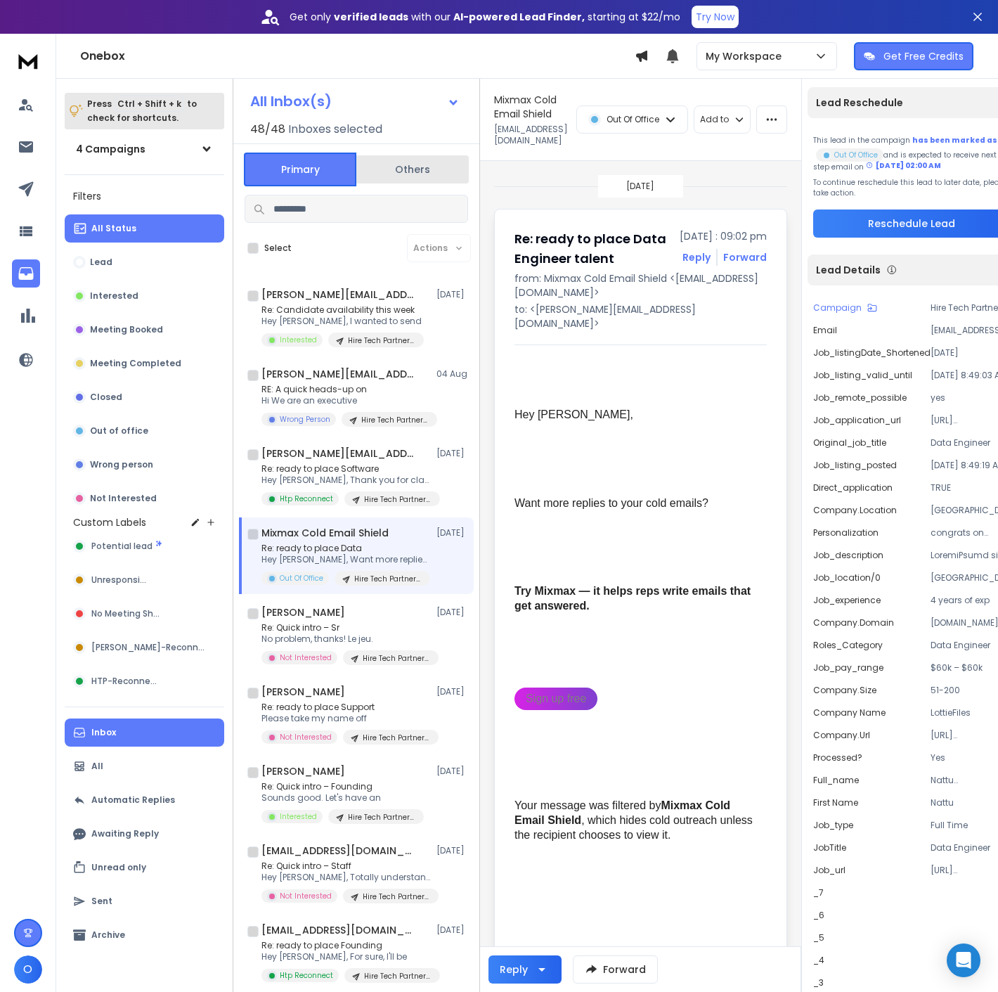
scroll to position [0, 30]
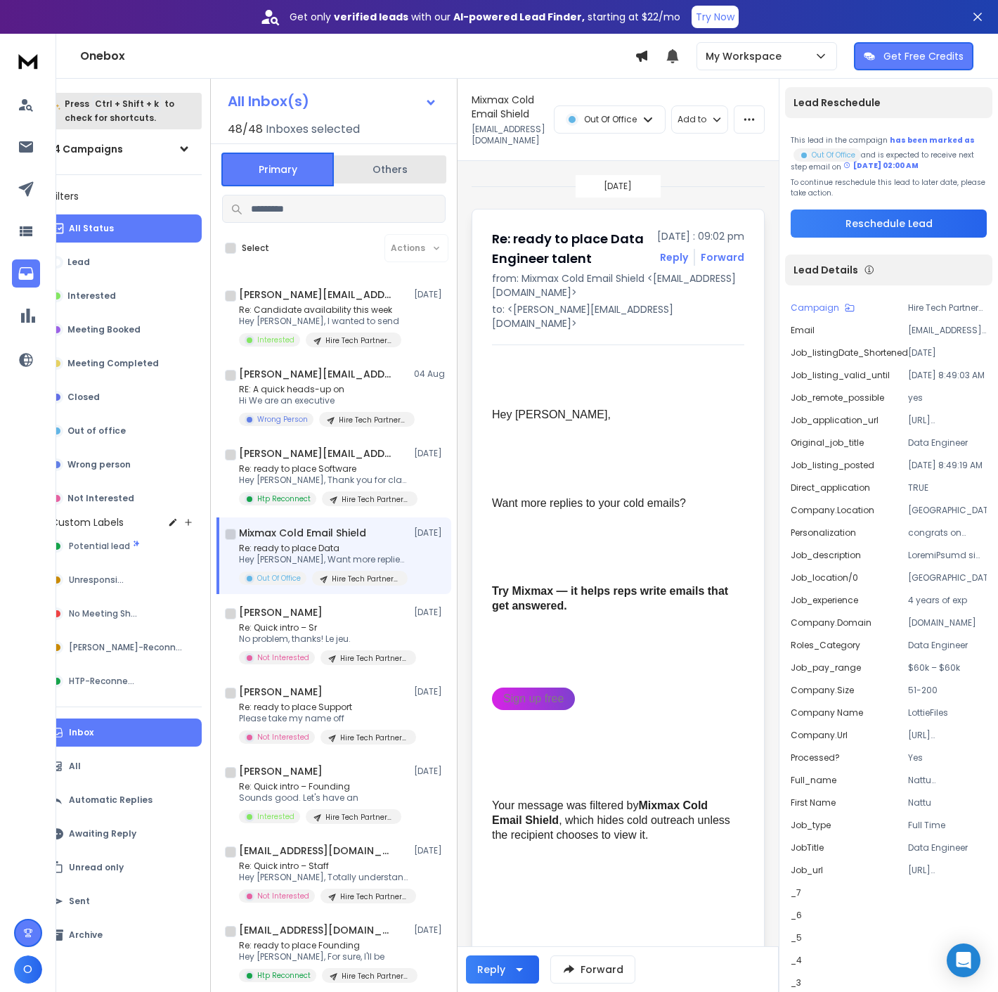
click at [952, 623] on p "[DOMAIN_NAME]" at bounding box center [947, 622] width 79 height 11
click at [832, 737] on p "company.url" at bounding box center [819, 735] width 57 height 11
click at [922, 736] on p "[URL][DOMAIN_NAME]" at bounding box center [947, 735] width 79 height 11
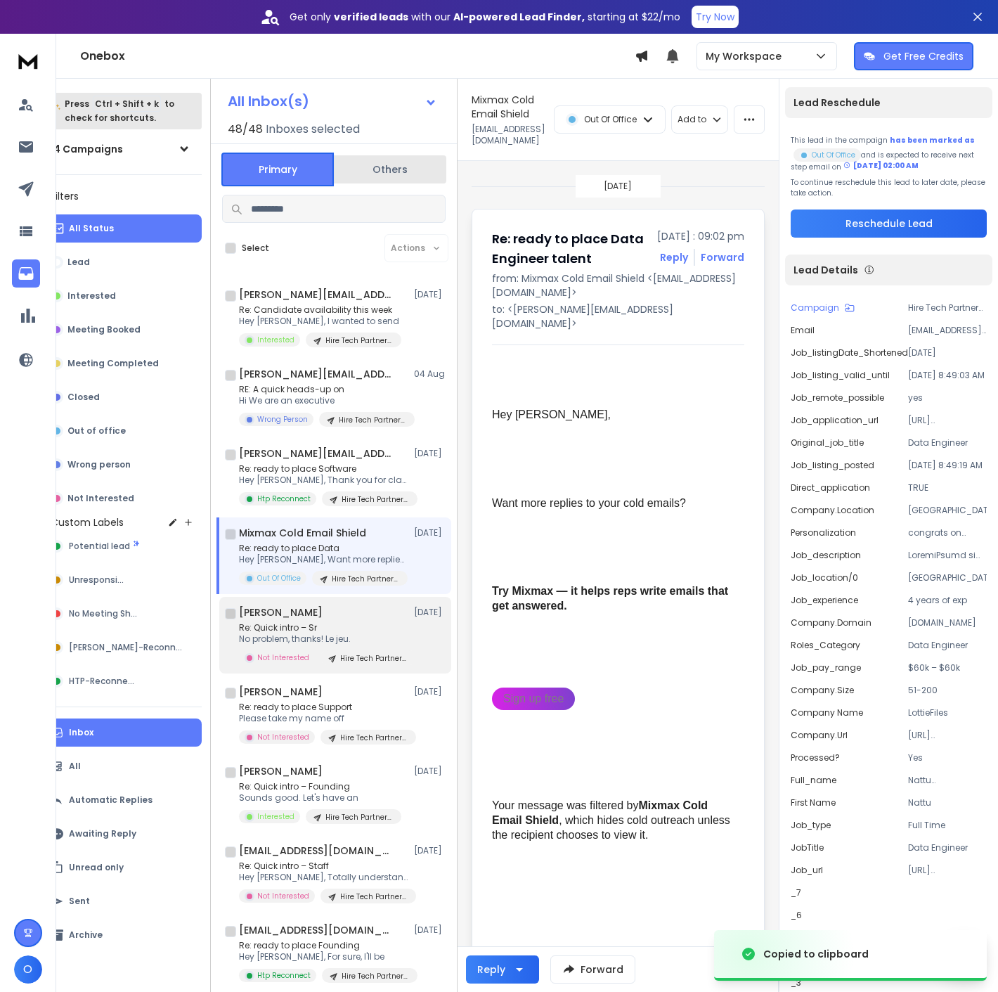
click at [294, 624] on p "Re: Quick intro – Sr" at bounding box center [323, 627] width 169 height 11
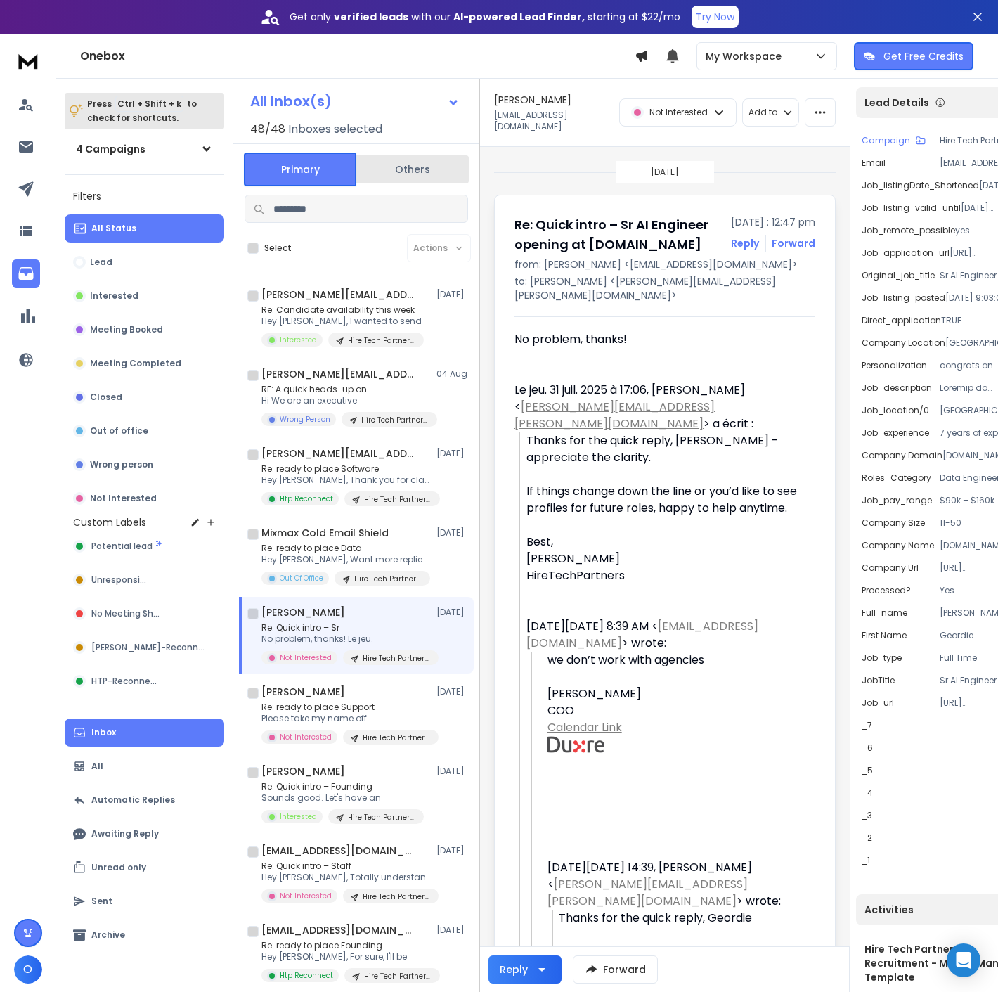
scroll to position [0, 49]
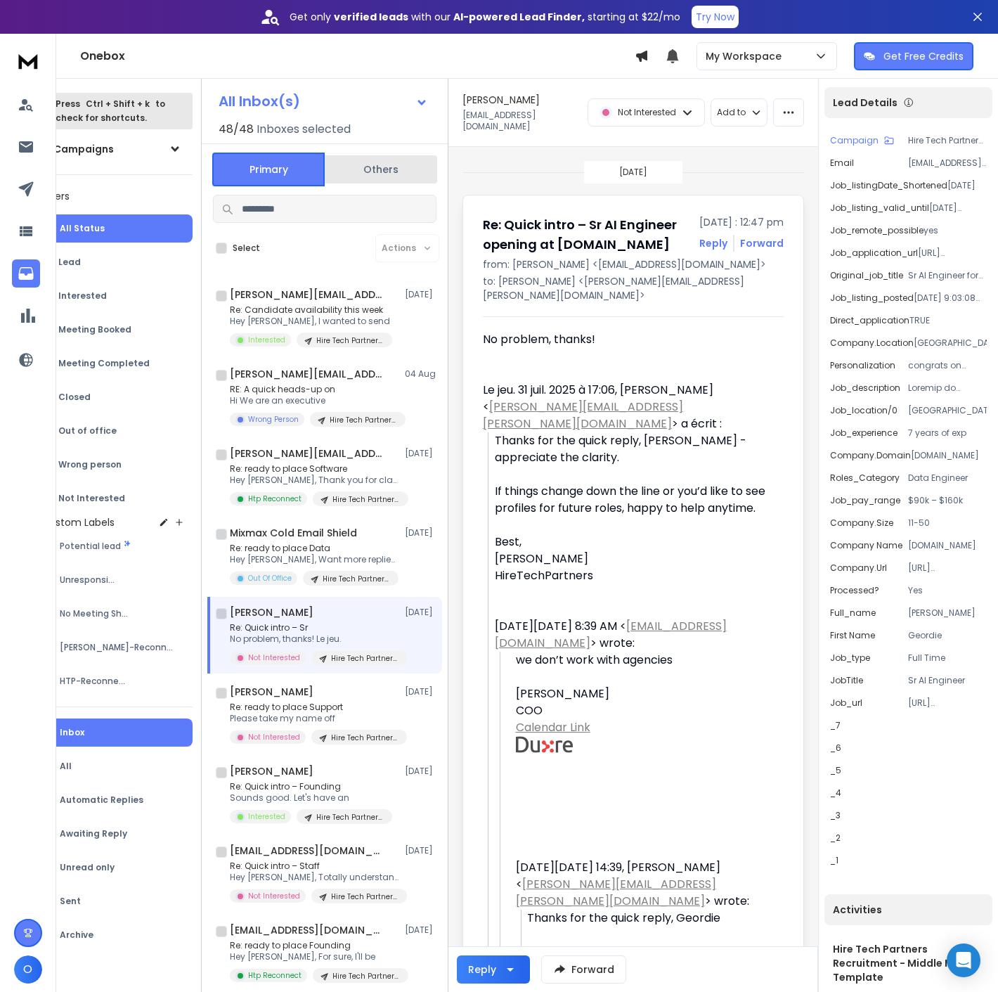
click at [936, 570] on p "[URL][DOMAIN_NAME]" at bounding box center [947, 567] width 79 height 11
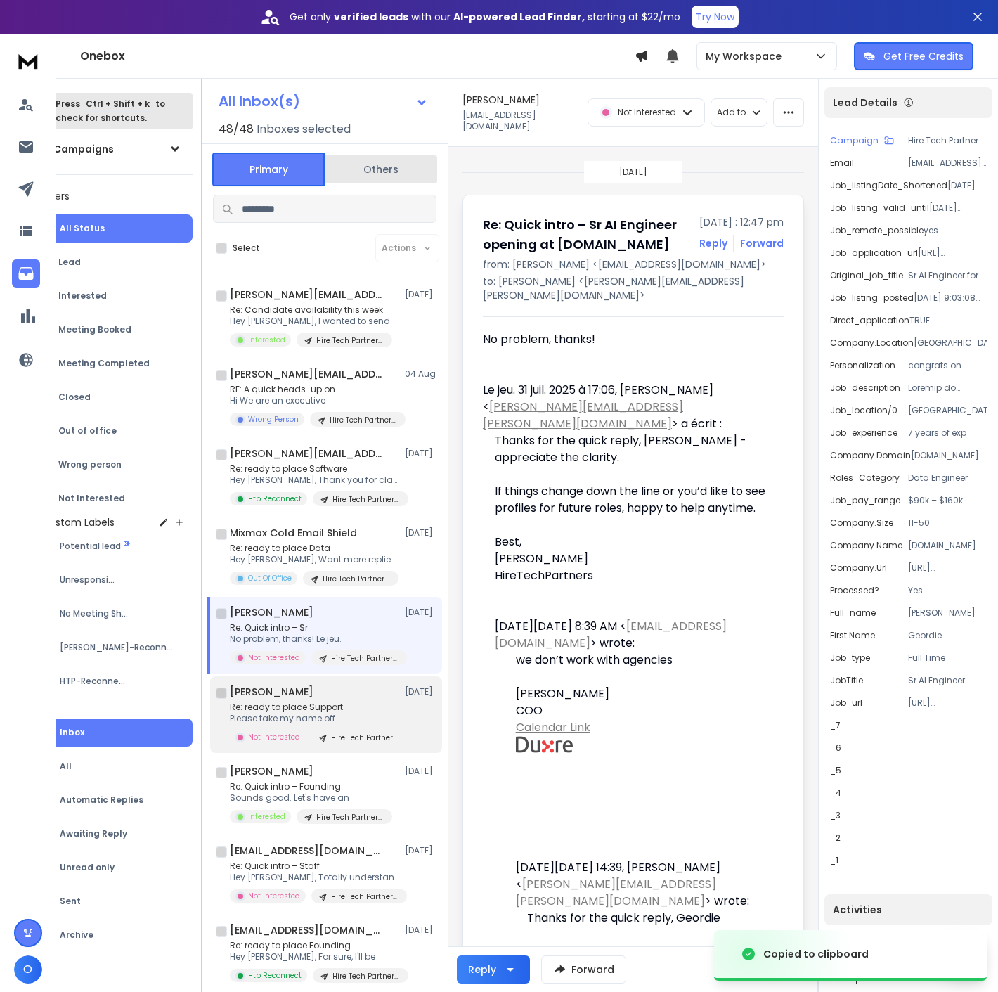
click at [271, 698] on h1 "[PERSON_NAME]" at bounding box center [272, 692] width 84 height 14
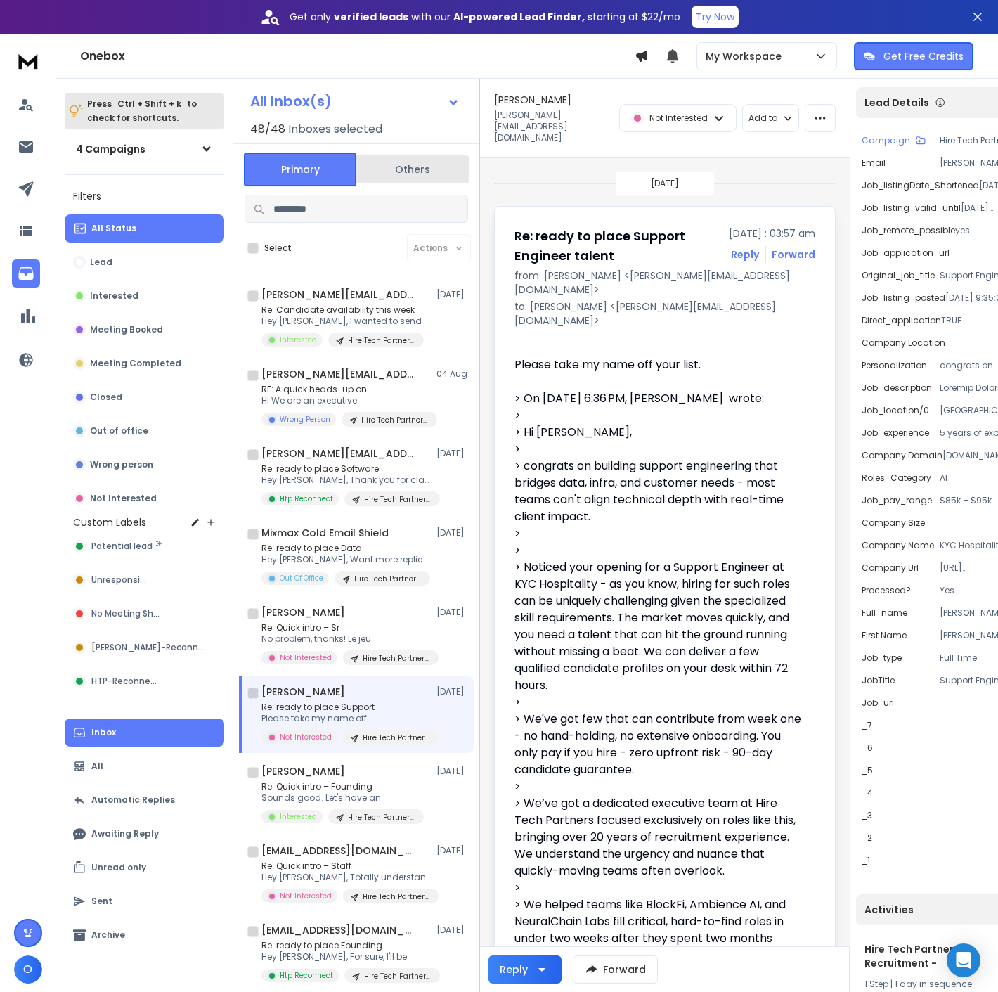
scroll to position [0, 70]
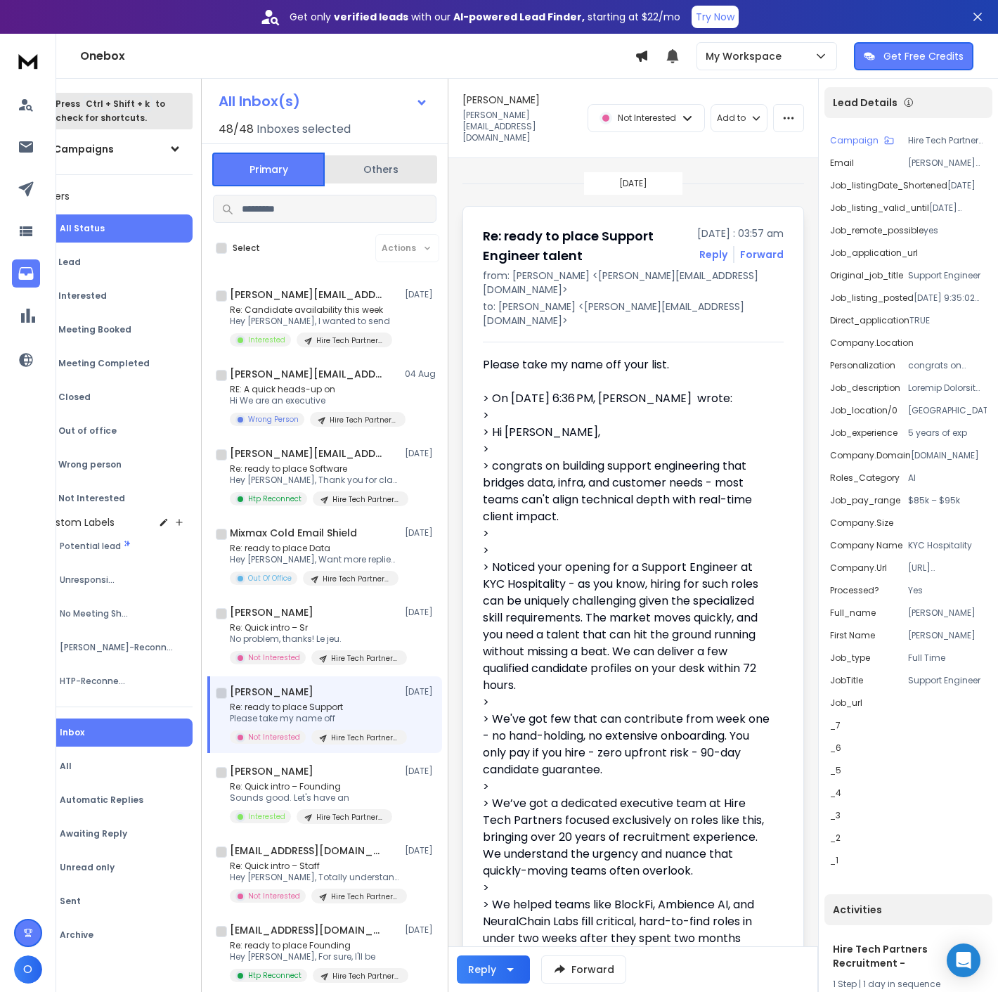
click at [937, 568] on p "[URL][DOMAIN_NAME]" at bounding box center [947, 567] width 79 height 11
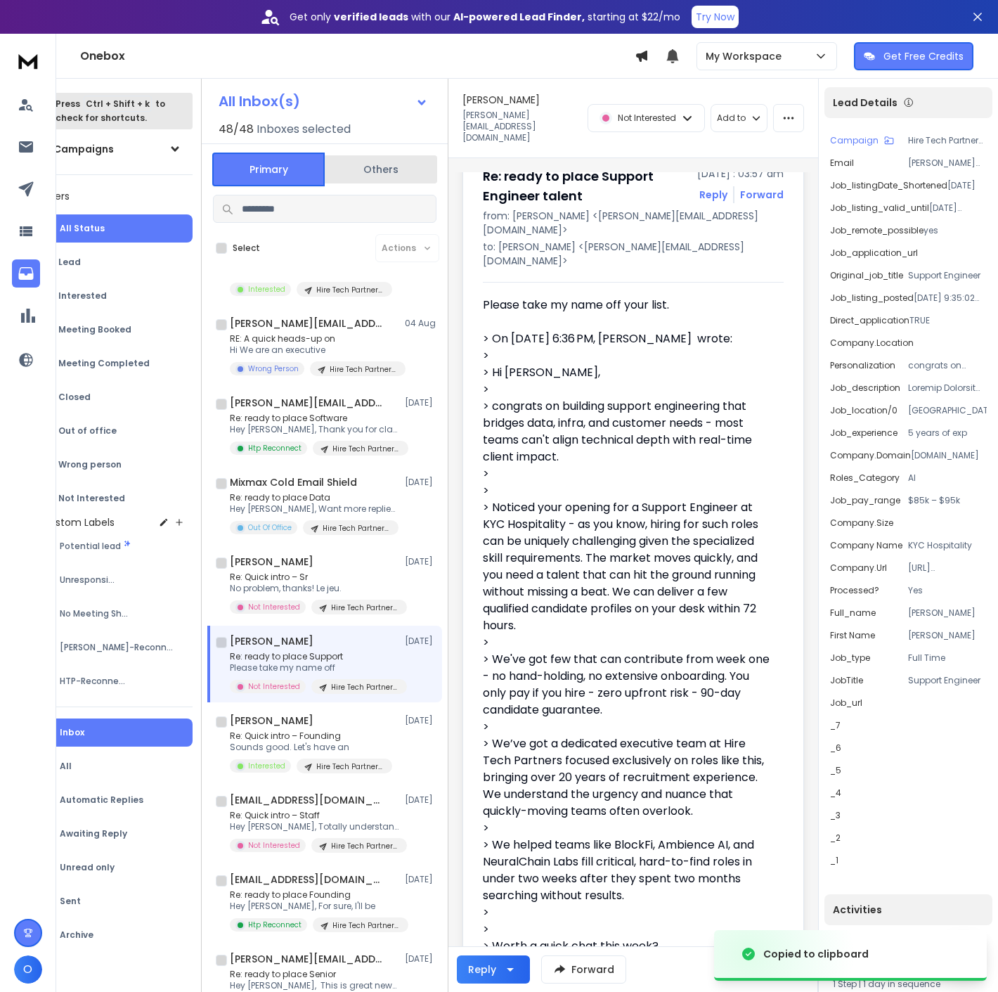
scroll to position [78, 0]
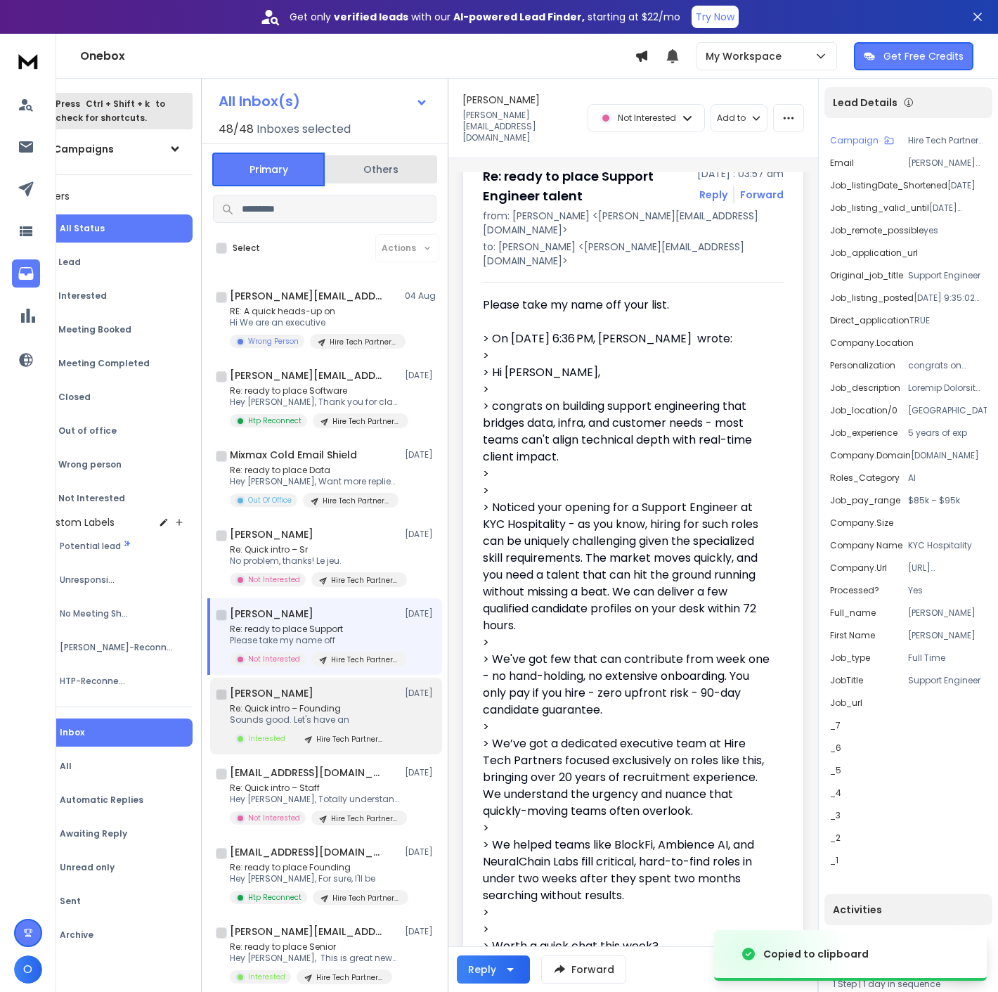
click at [321, 686] on div "[PERSON_NAME] [DATE]" at bounding box center [333, 693] width 207 height 14
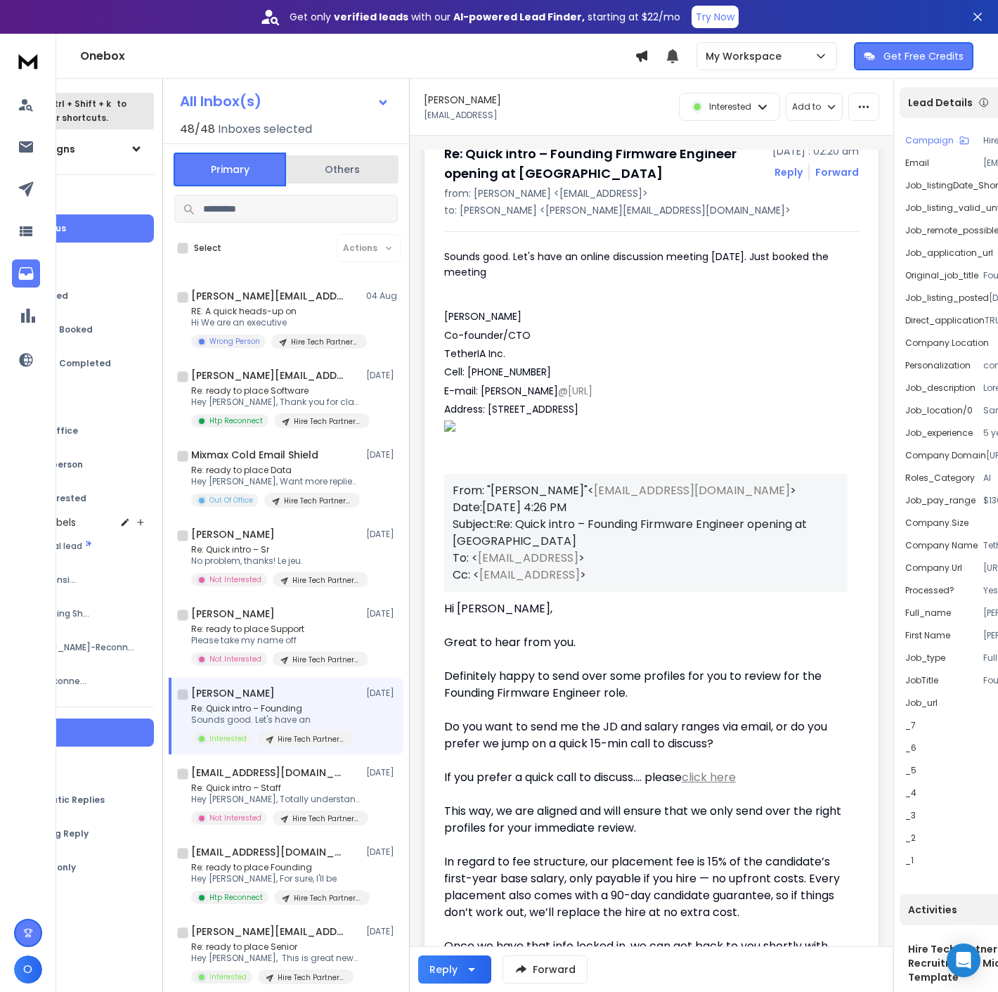
scroll to position [11, 156]
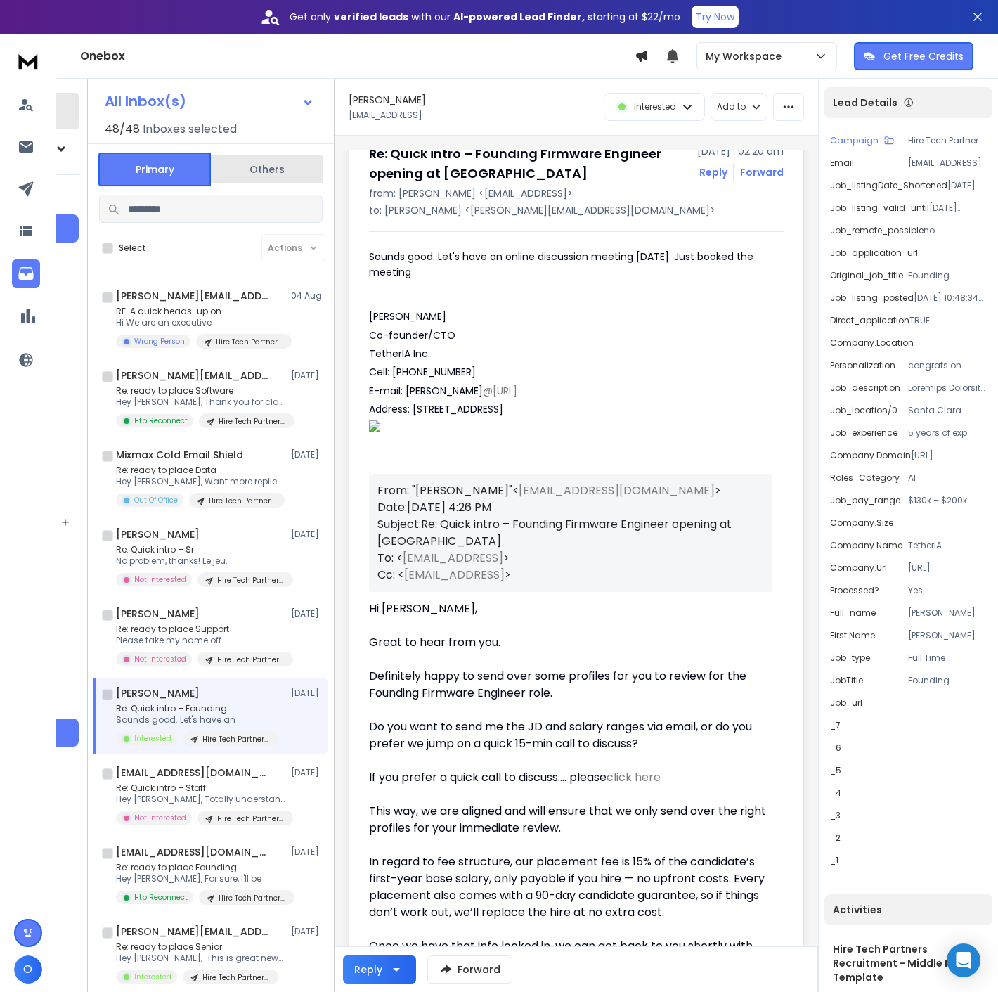
click at [932, 562] on p "[URL]" at bounding box center [947, 567] width 79 height 11
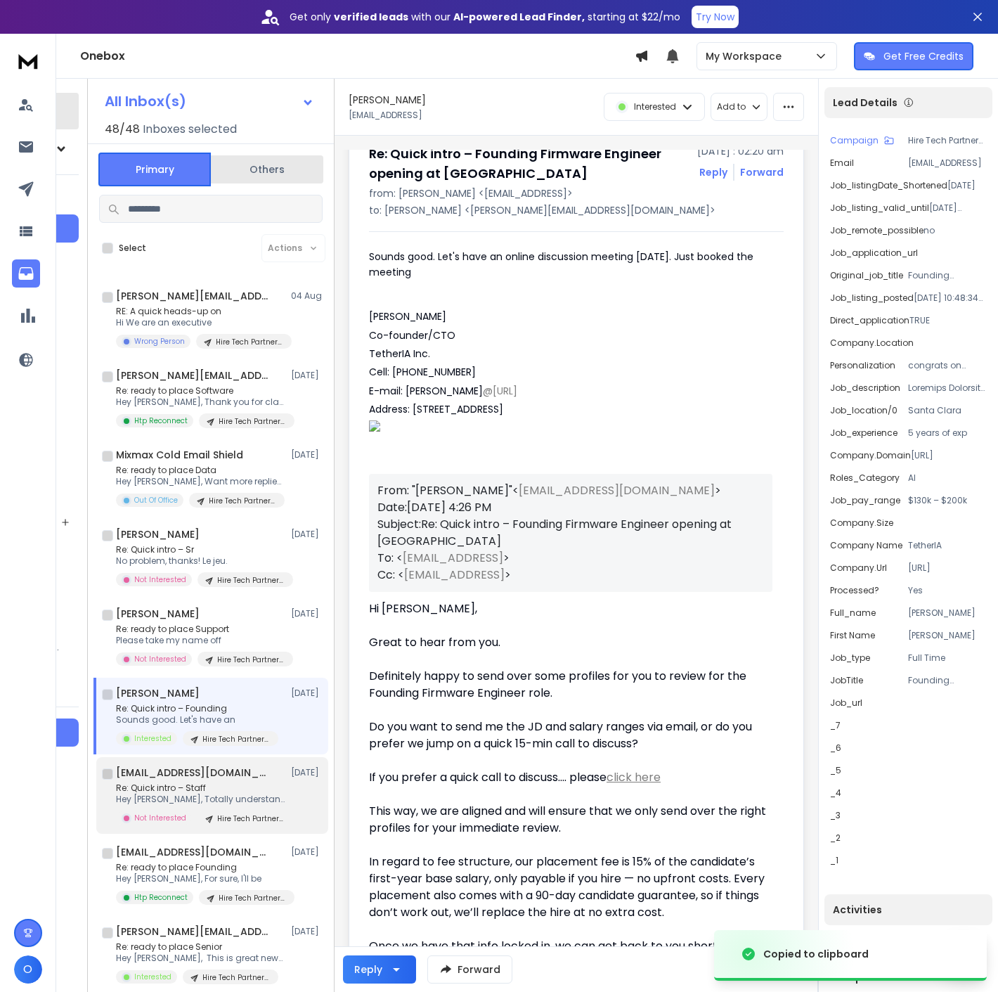
click at [197, 783] on p "Re: Quick intro – Staff" at bounding box center [200, 788] width 169 height 11
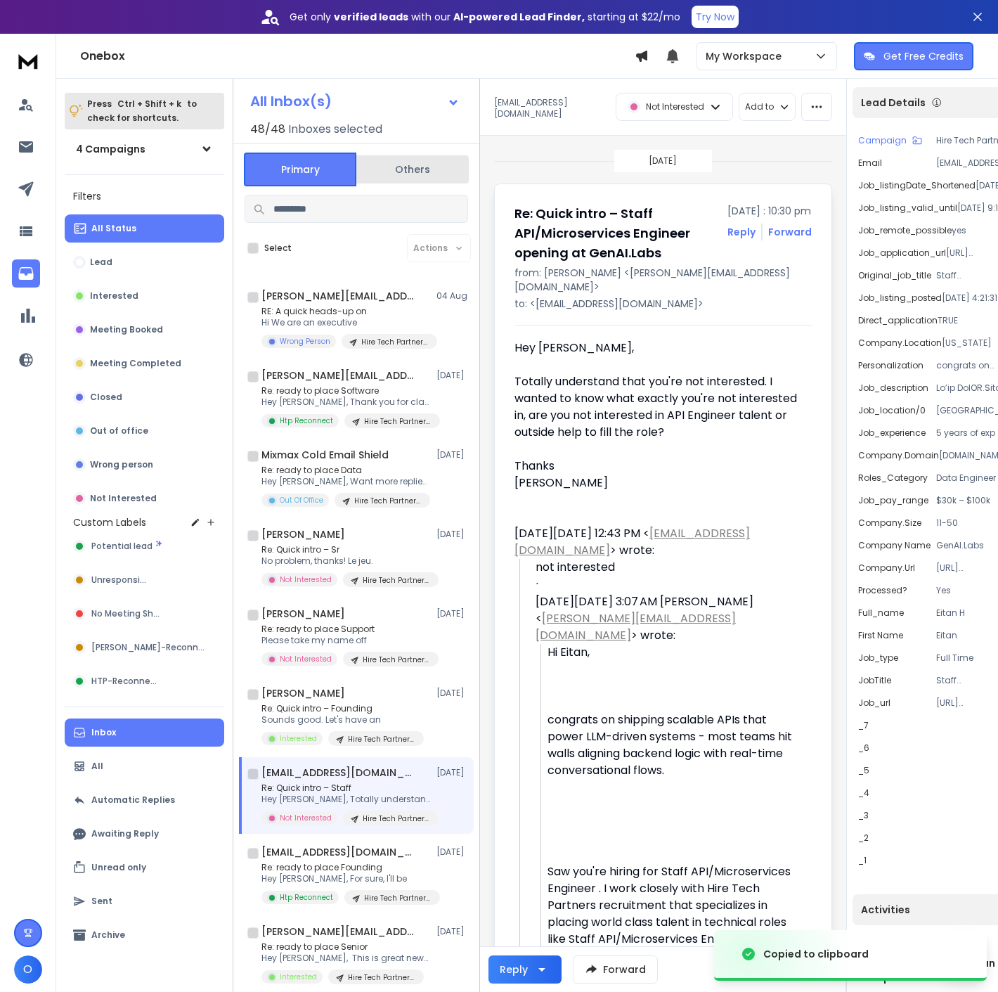
scroll to position [0, 18]
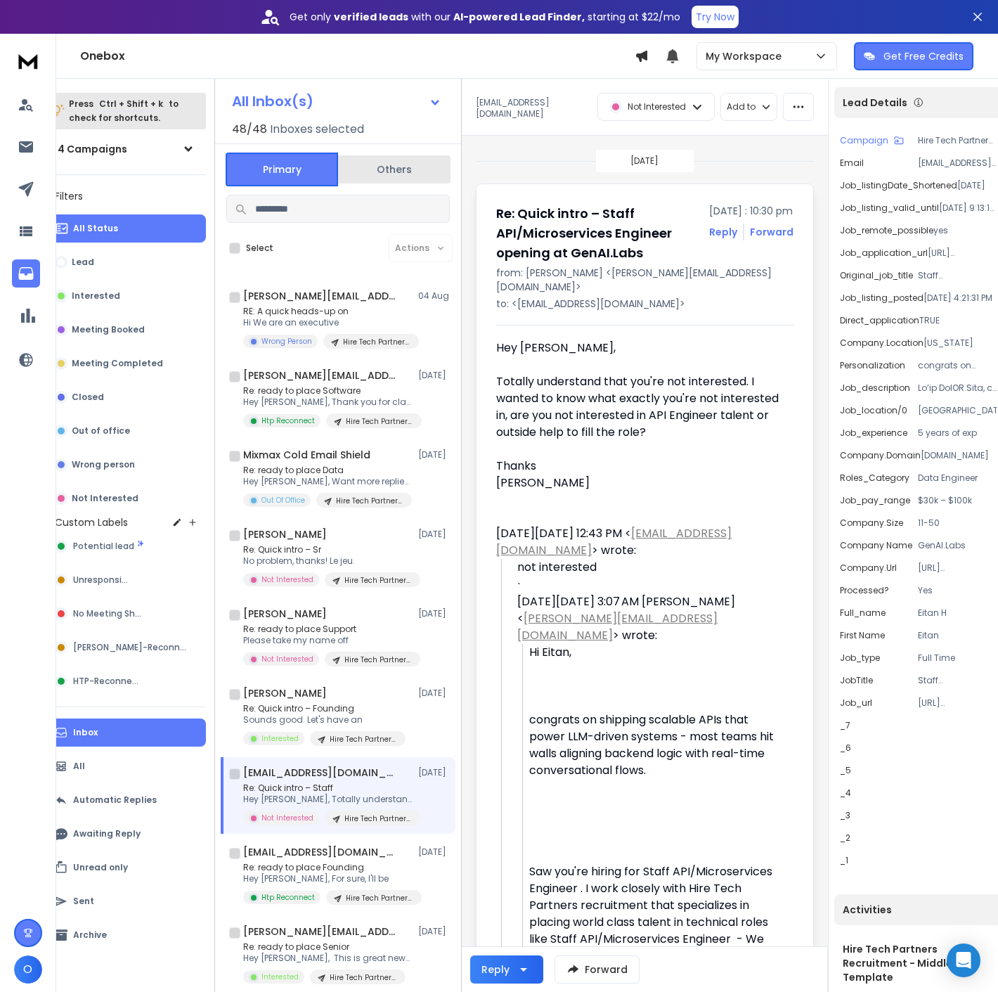
click at [950, 571] on p "[URL][DOMAIN_NAME]" at bounding box center [957, 567] width 79 height 11
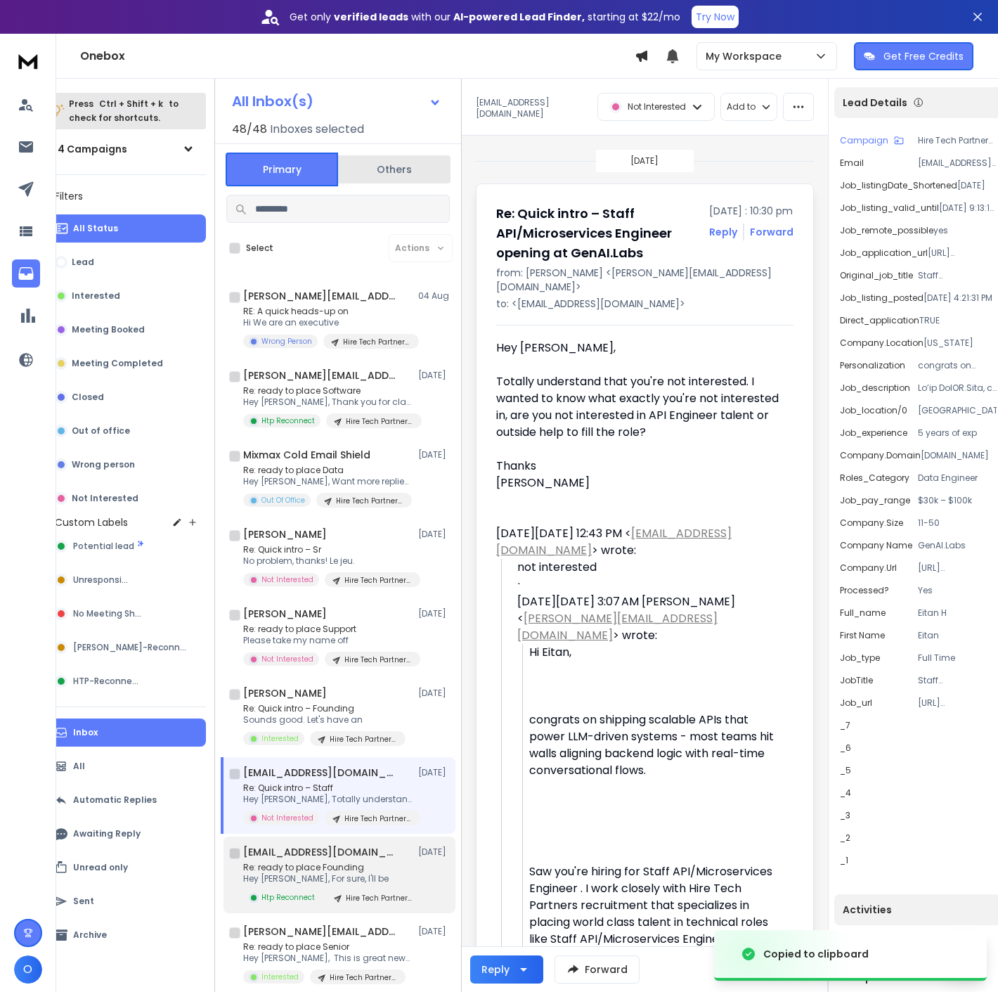
scroll to position [234, 0]
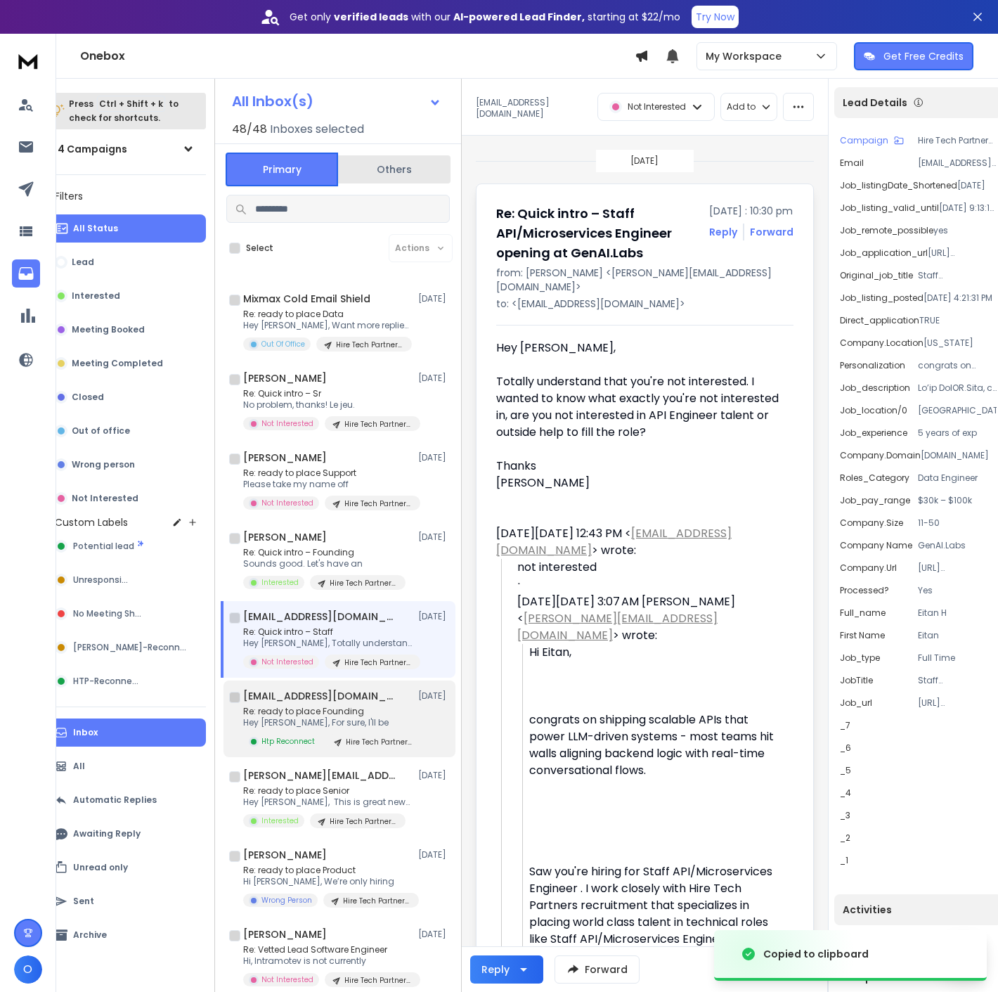
click at [342, 707] on p "Re: ready to place Founding" at bounding box center [327, 711] width 169 height 11
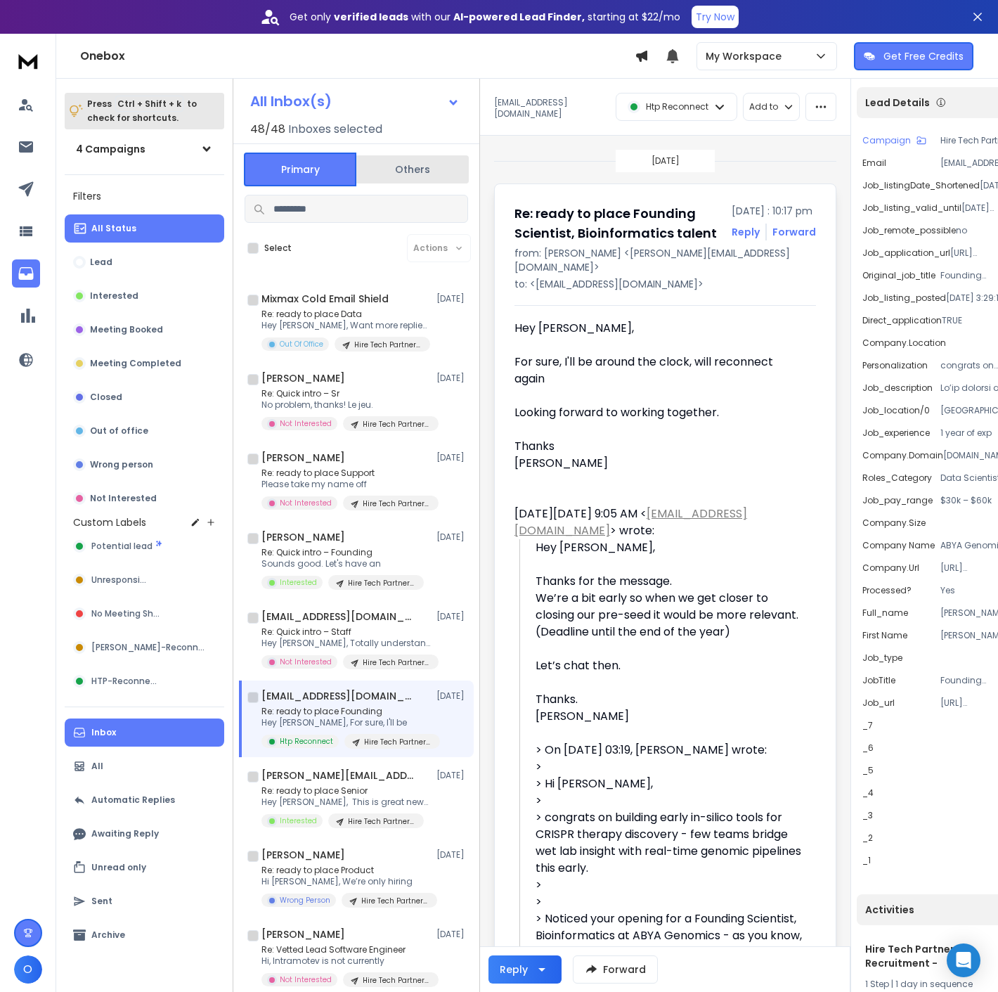
scroll to position [0, 96]
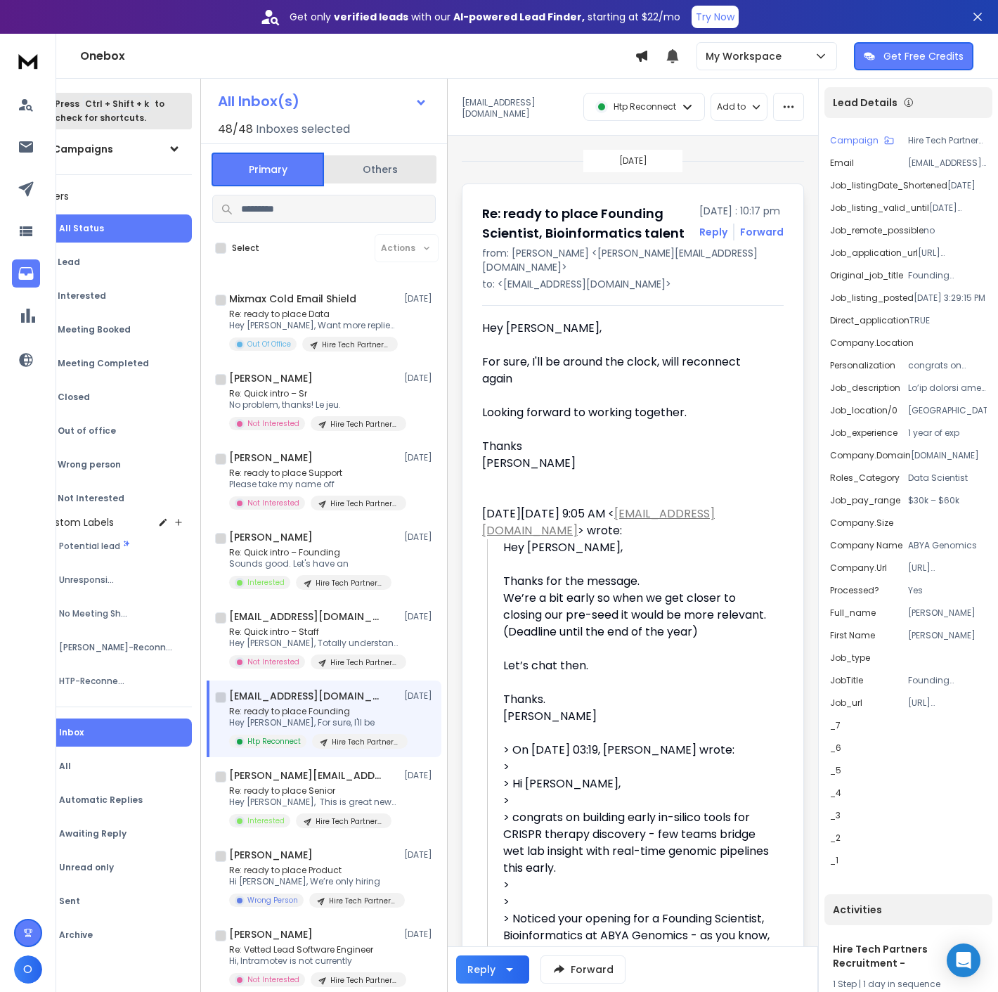
click at [920, 565] on p "[URL][DOMAIN_NAME]" at bounding box center [947, 567] width 79 height 11
click at [937, 565] on p "[URL][DOMAIN_NAME]" at bounding box center [947, 567] width 79 height 11
click at [935, 542] on p "ABYA Genomics" at bounding box center [947, 545] width 79 height 11
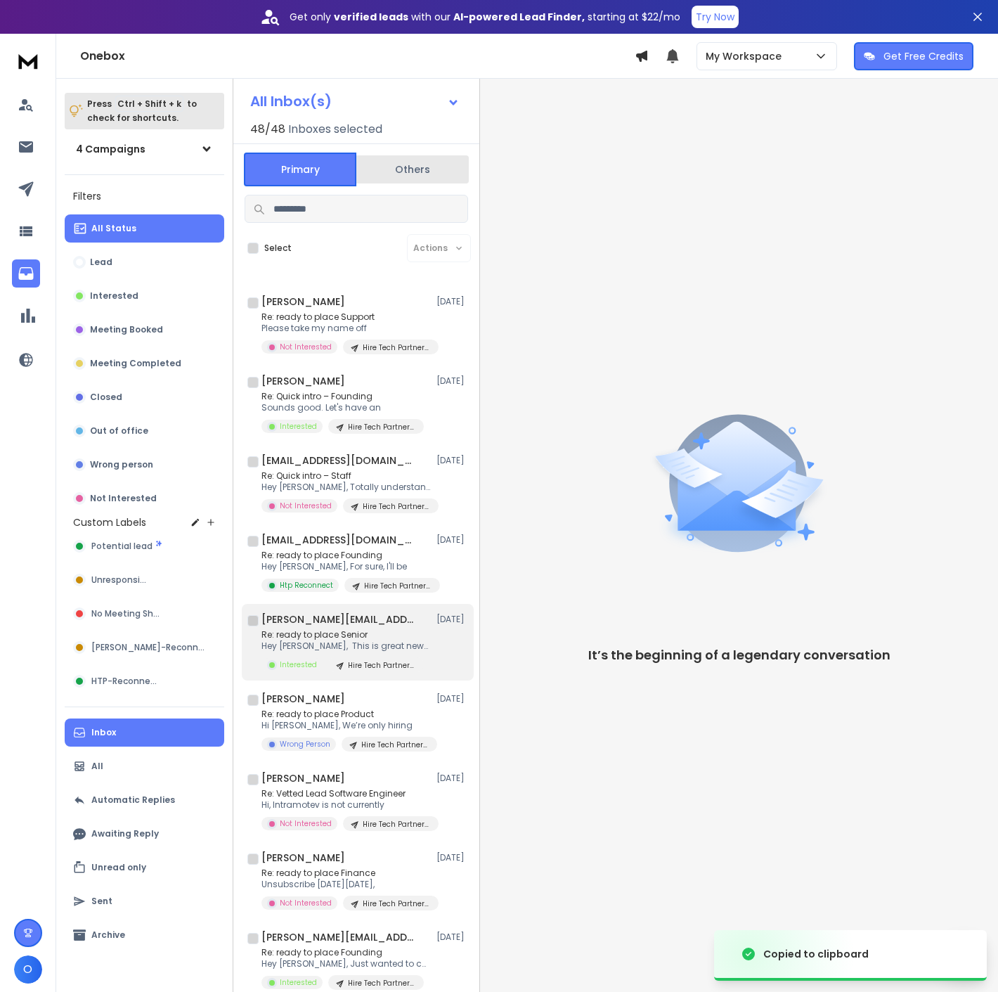
scroll to position [0, 0]
click at [273, 658] on div "Interested" at bounding box center [292, 664] width 61 height 13
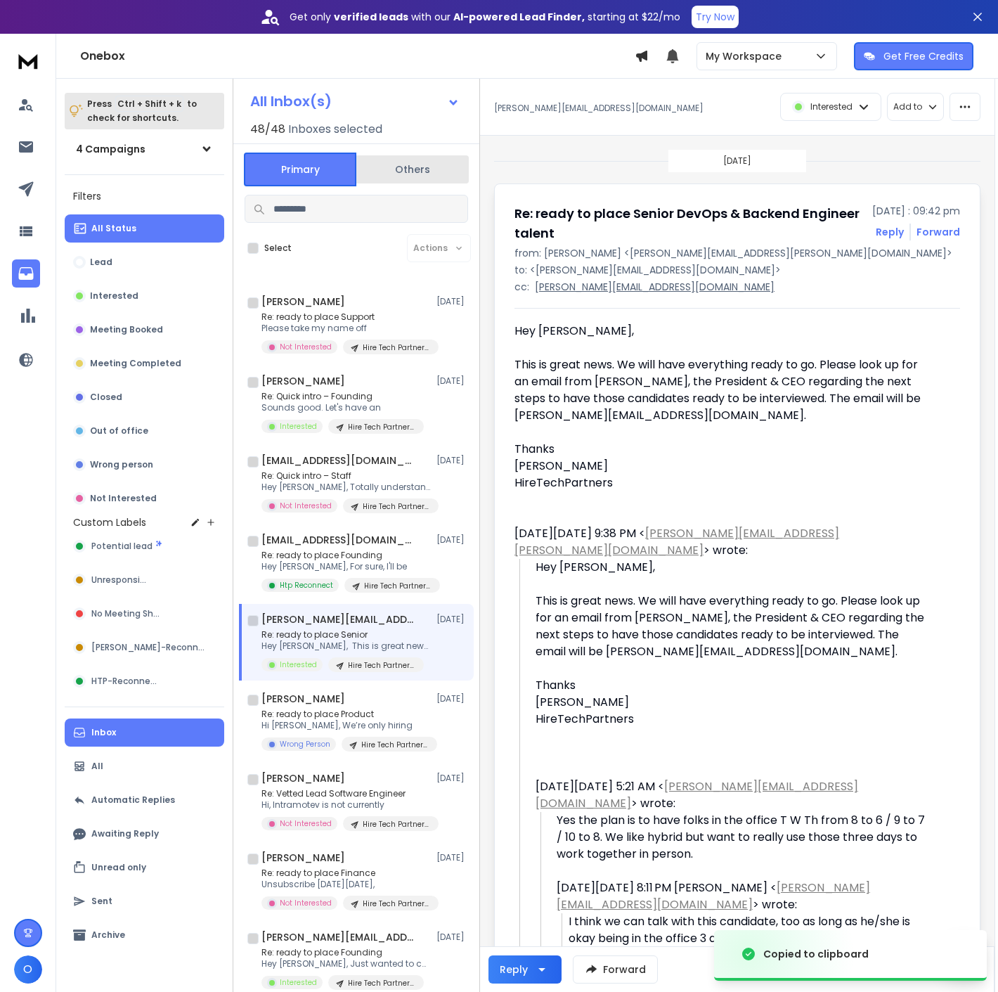
scroll to position [0, 169]
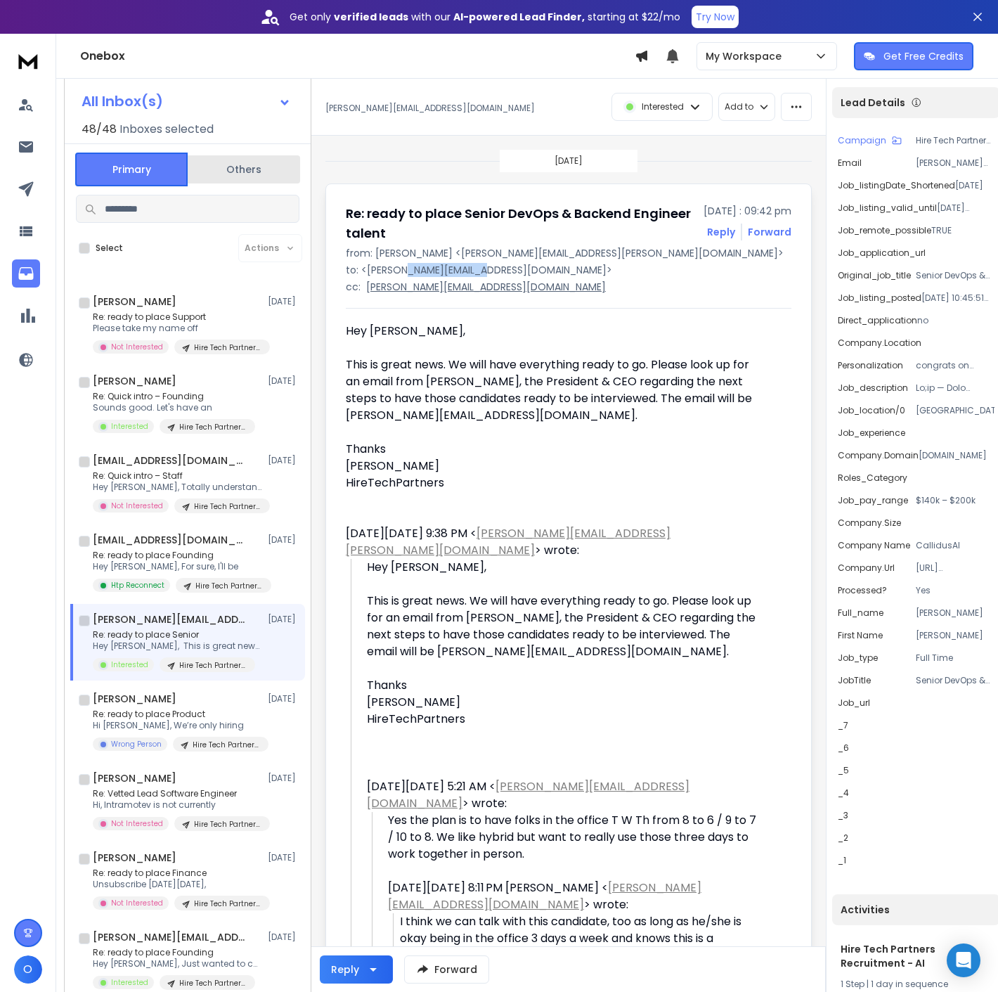
drag, startPoint x: 392, startPoint y: 268, endPoint x: 463, endPoint y: 269, distance: 70.3
click at [463, 269] on p "to: <[PERSON_NAME][EMAIL_ADDRESS][DOMAIN_NAME]>" at bounding box center [569, 270] width 446 height 14
copy p "[DOMAIN_NAME]"
click at [149, 733] on div "Re: ready to place Product Hi [PERSON_NAME], We’re only hiring Wrong Person Hir…" at bounding box center [181, 730] width 176 height 43
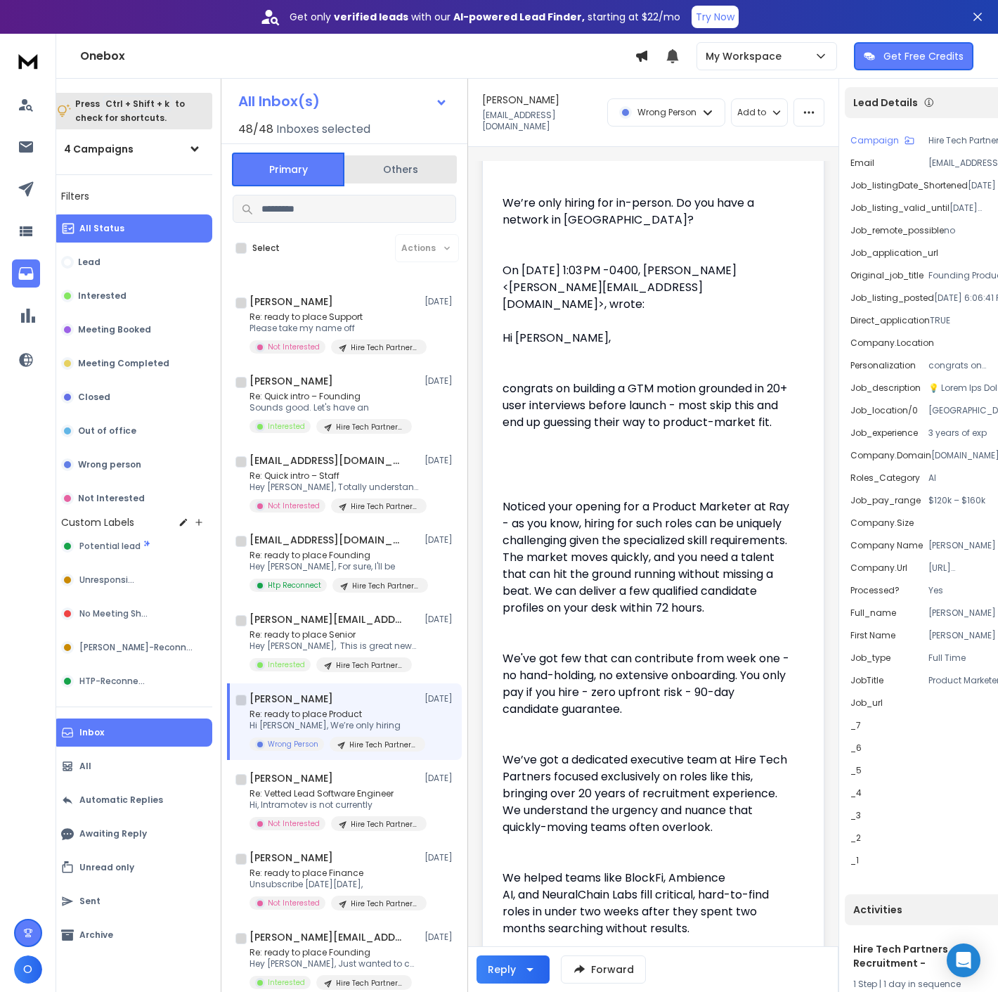
scroll to position [234, 0]
click at [966, 567] on p "[URL][DOMAIN_NAME]" at bounding box center [968, 567] width 79 height 11
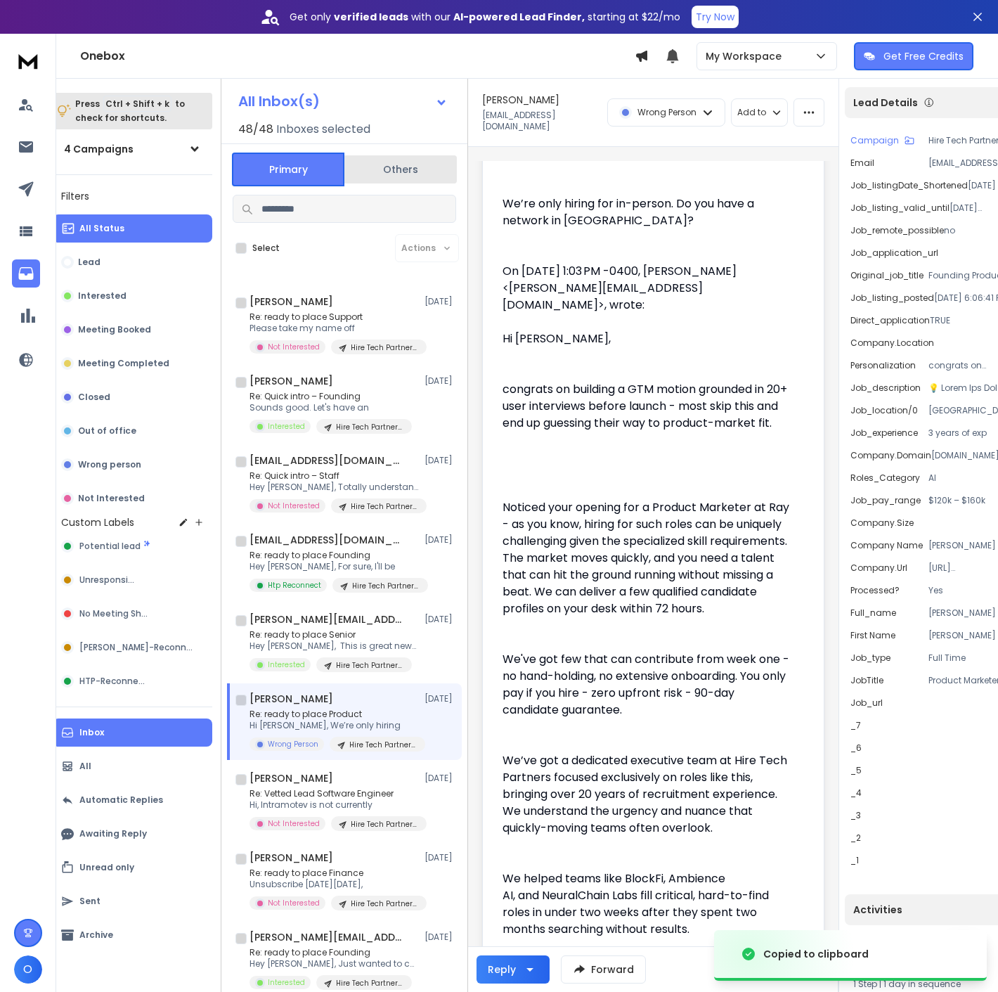
click at [931, 612] on p "[PERSON_NAME]" at bounding box center [968, 612] width 79 height 11
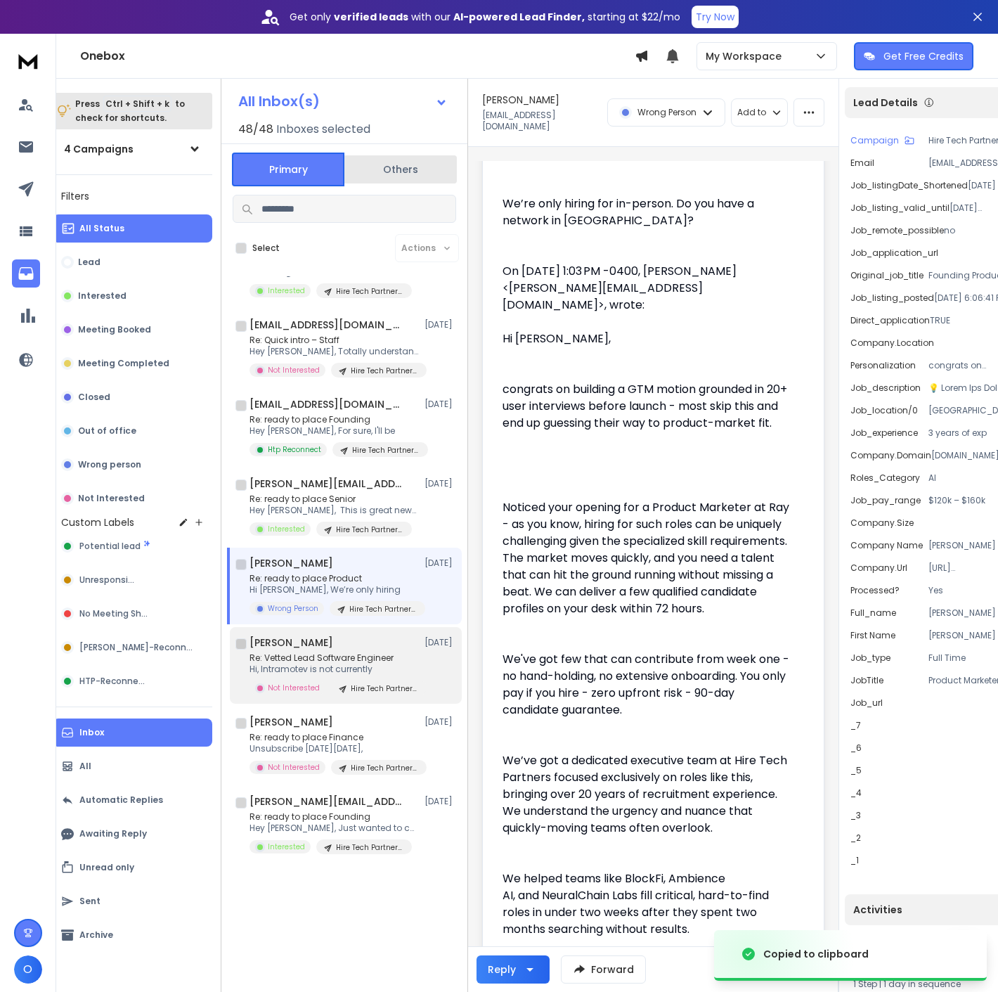
click at [296, 636] on h1 "[PERSON_NAME]" at bounding box center [292, 643] width 84 height 14
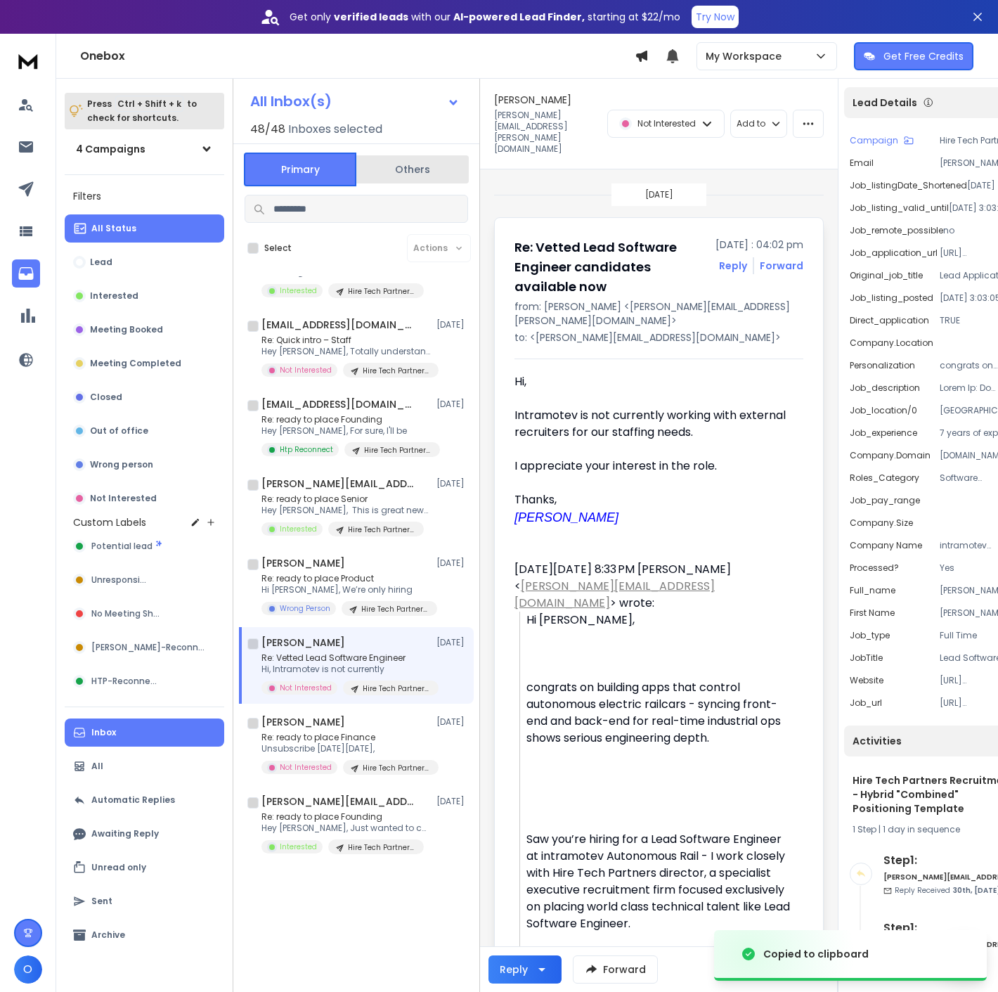
scroll to position [0, 82]
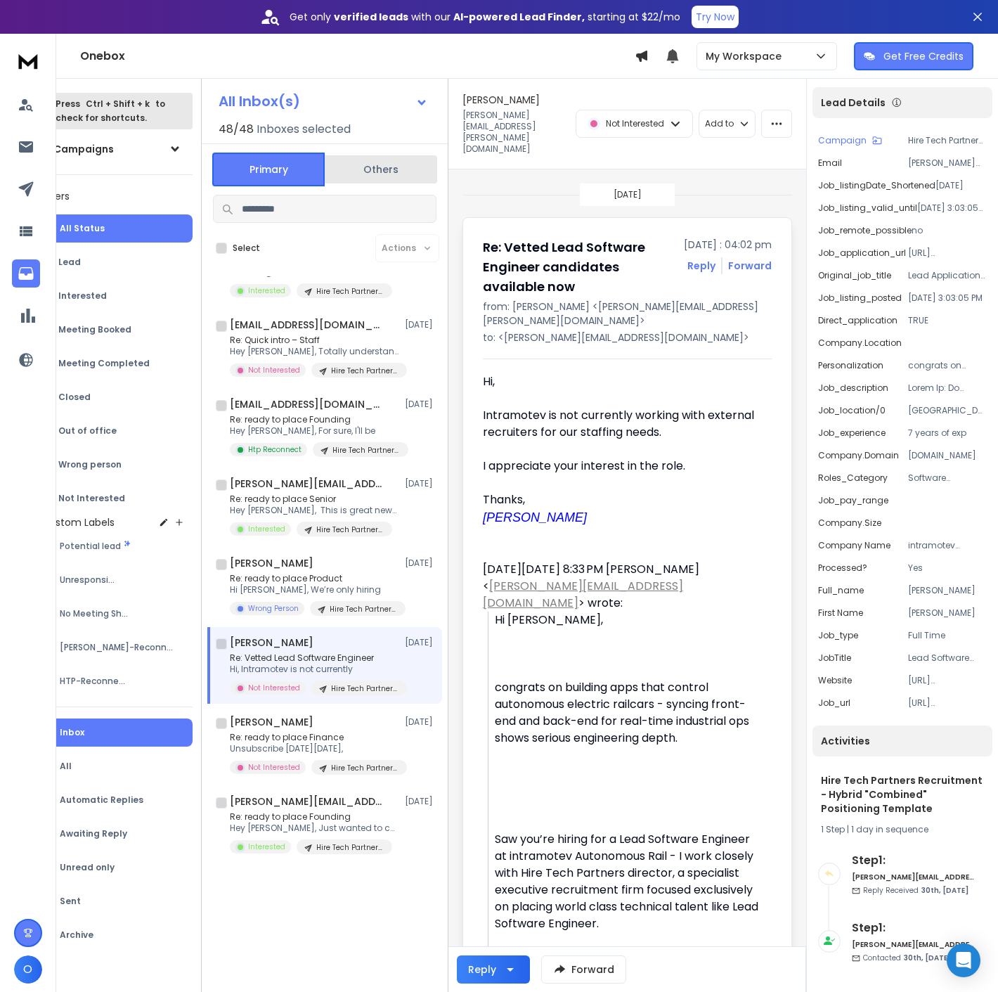
click at [923, 454] on p "[DOMAIN_NAME]" at bounding box center [947, 455] width 79 height 11
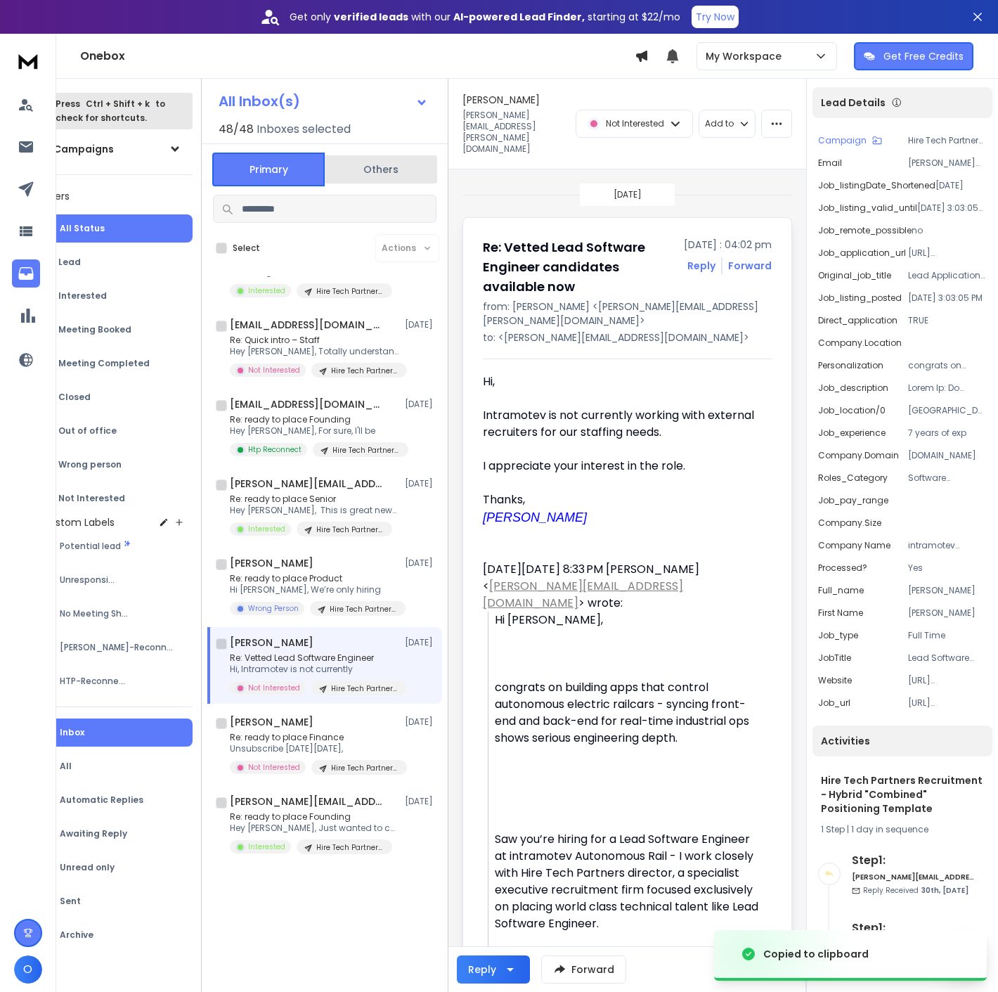
click at [908, 654] on p "Lead Software Engineer" at bounding box center [947, 657] width 79 height 11
click at [910, 540] on p "intramotev Autonomous Rail" at bounding box center [947, 545] width 79 height 11
click at [243, 732] on p "Re: ready to place Finance" at bounding box center [314, 737] width 169 height 11
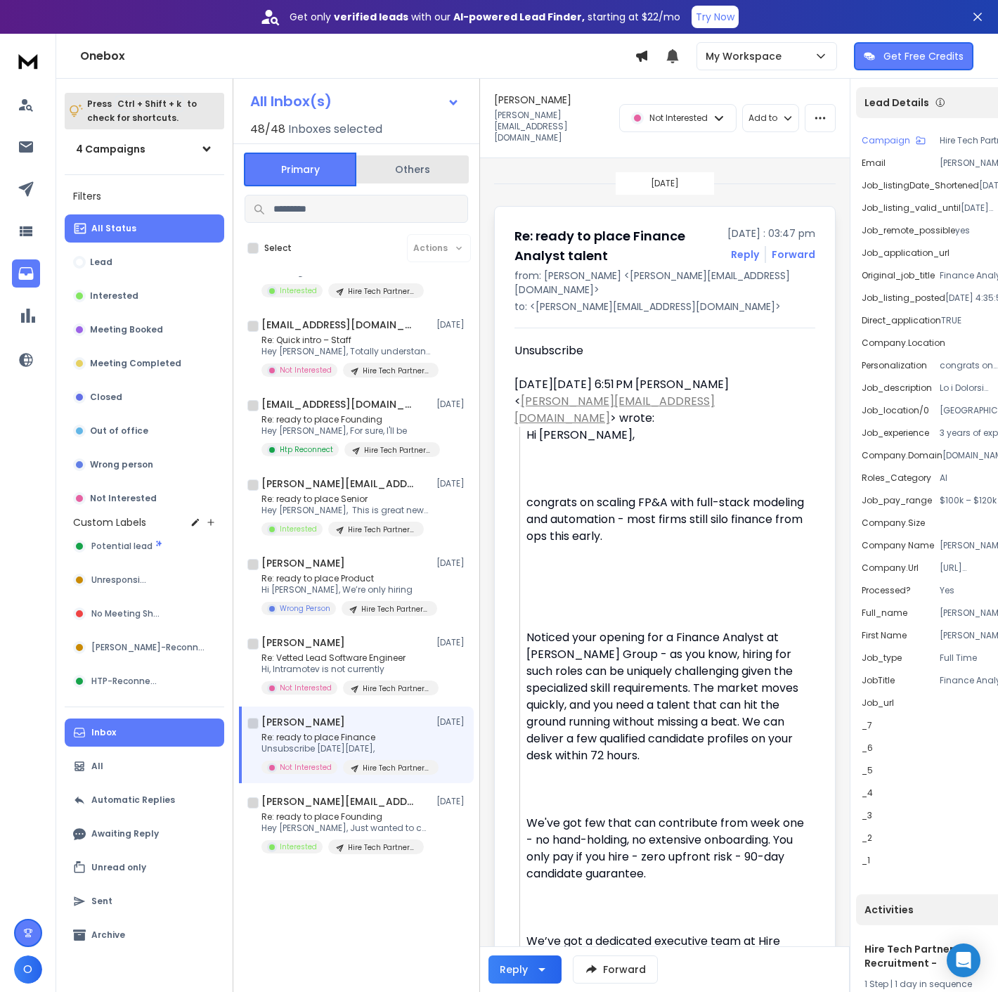
scroll to position [0, 61]
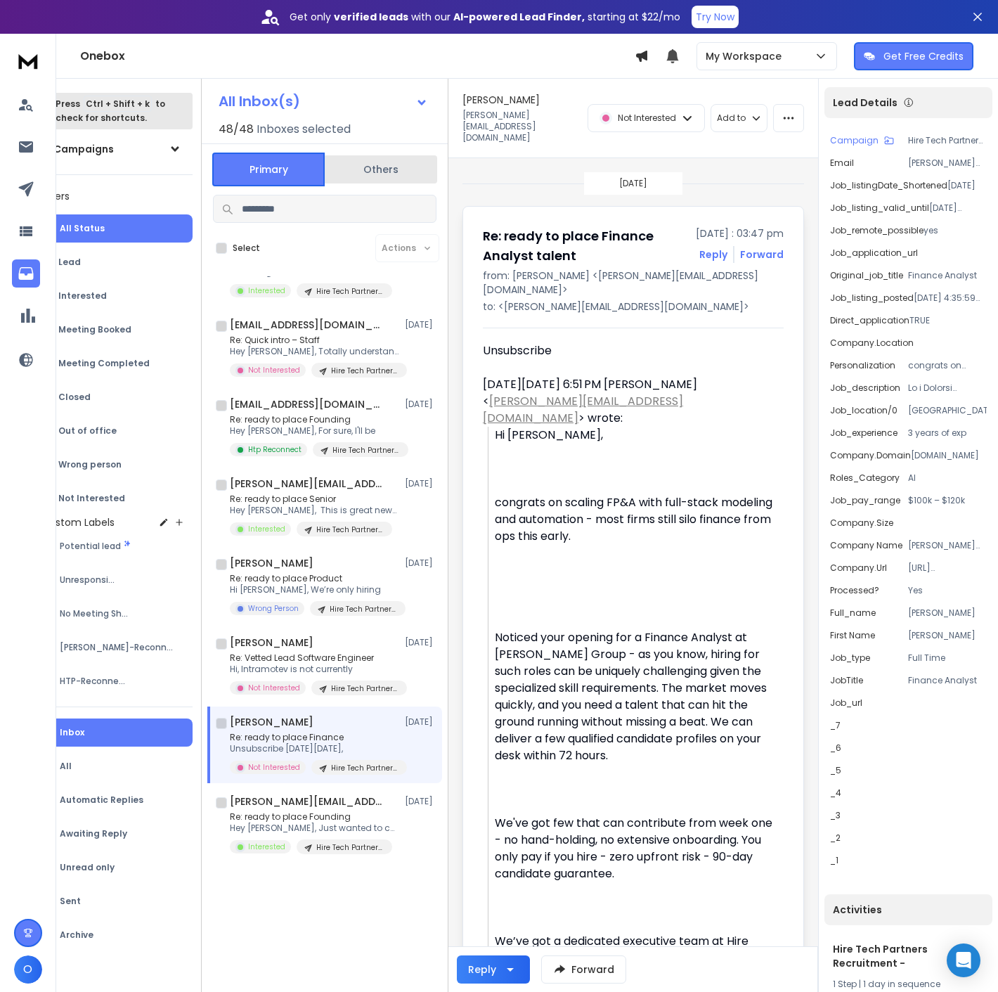
click at [958, 567] on p "[URL][DOMAIN_NAME]" at bounding box center [947, 567] width 79 height 11
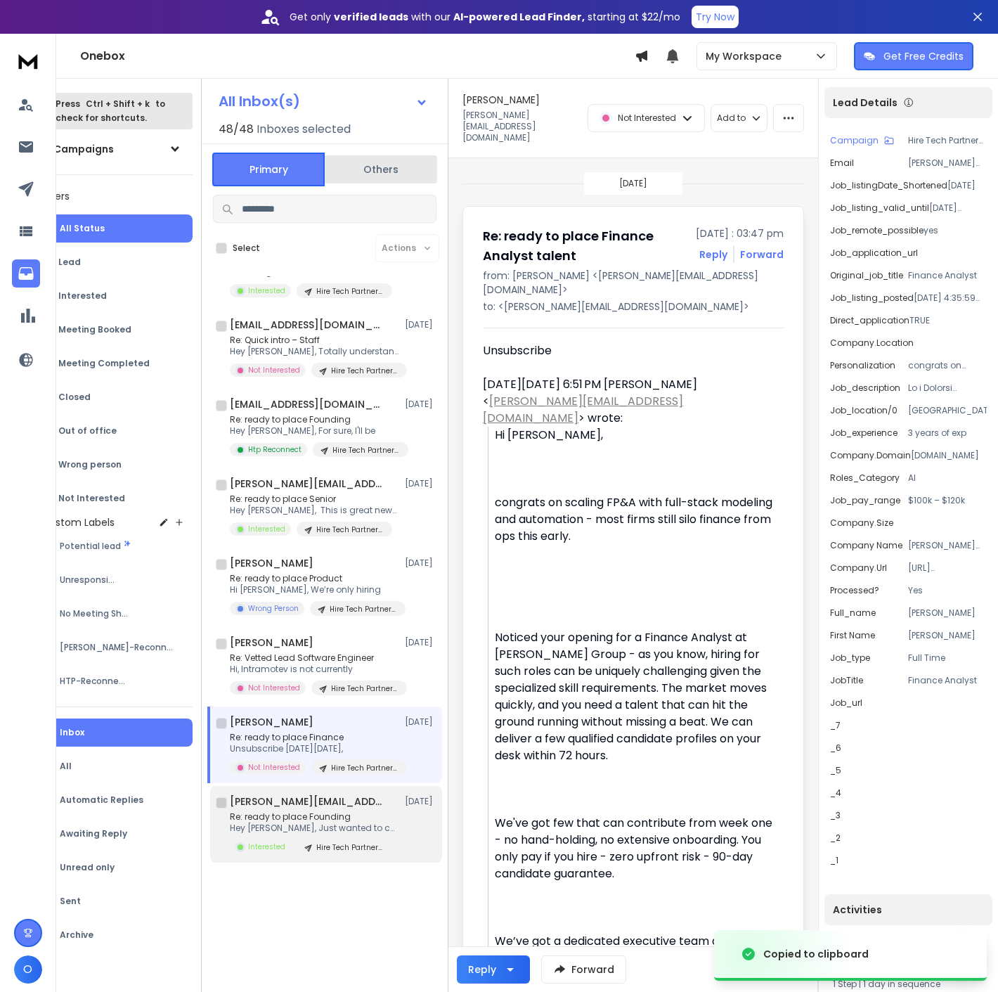
click at [299, 823] on p "Hey [PERSON_NAME], Just wanted to check" at bounding box center [314, 828] width 169 height 11
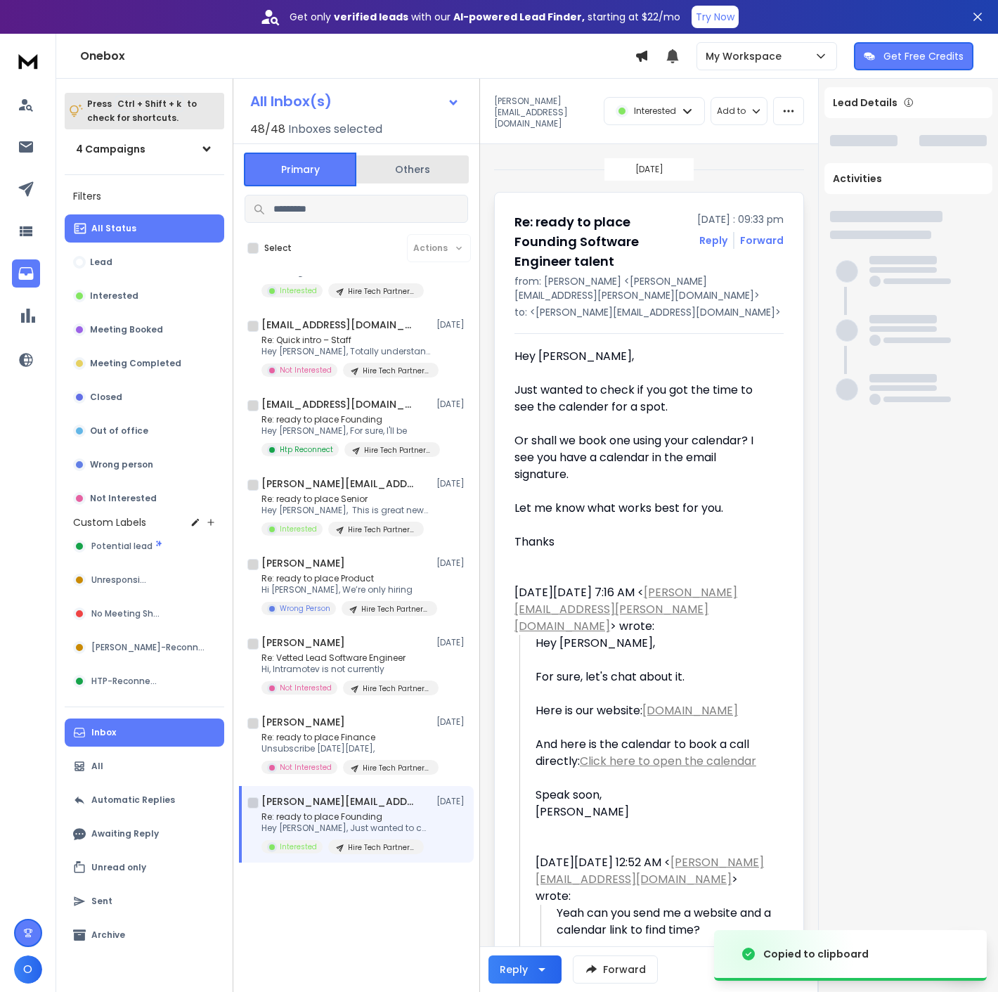
scroll to position [0, 0]
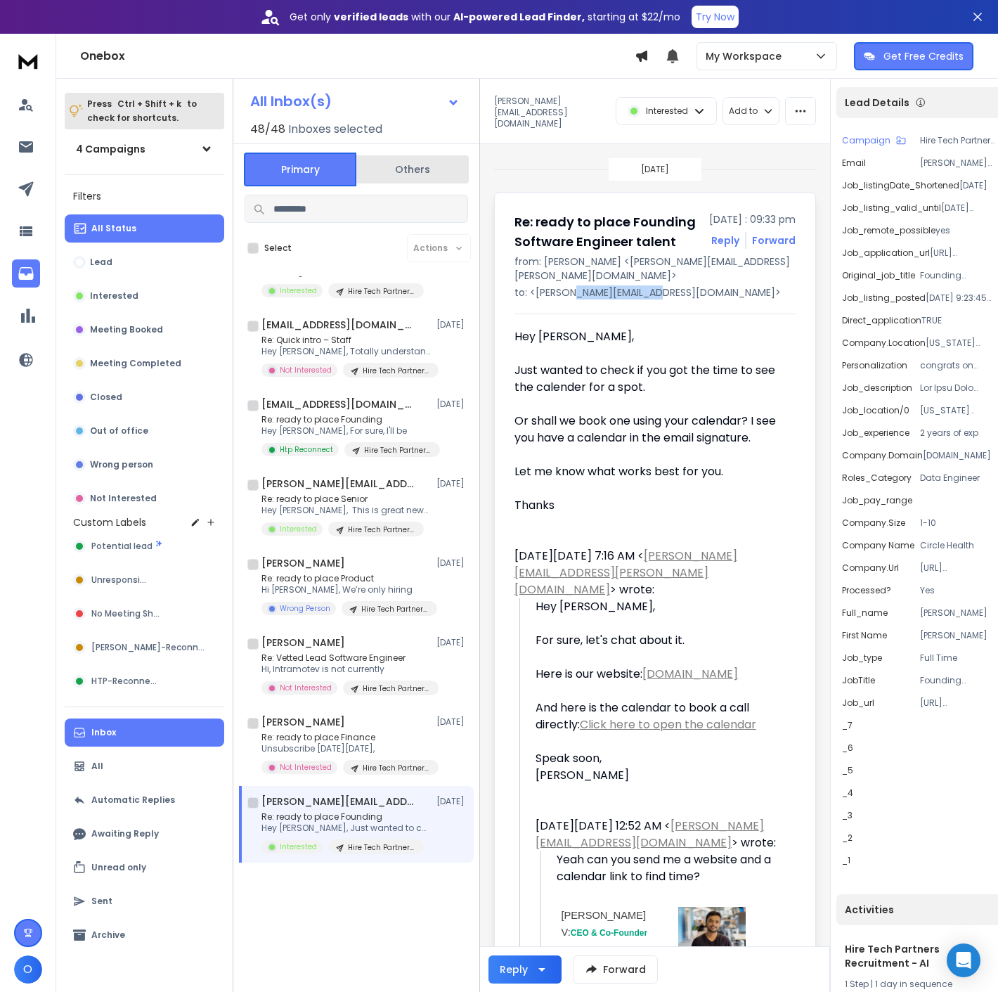
copy p "[DOMAIN_NAME]"
drag, startPoint x: 572, startPoint y: 271, endPoint x: 643, endPoint y: 271, distance: 71.0
click at [643, 285] on p "to: <[PERSON_NAME][EMAIL_ADDRESS][DOMAIN_NAME]>" at bounding box center [655, 292] width 281 height 14
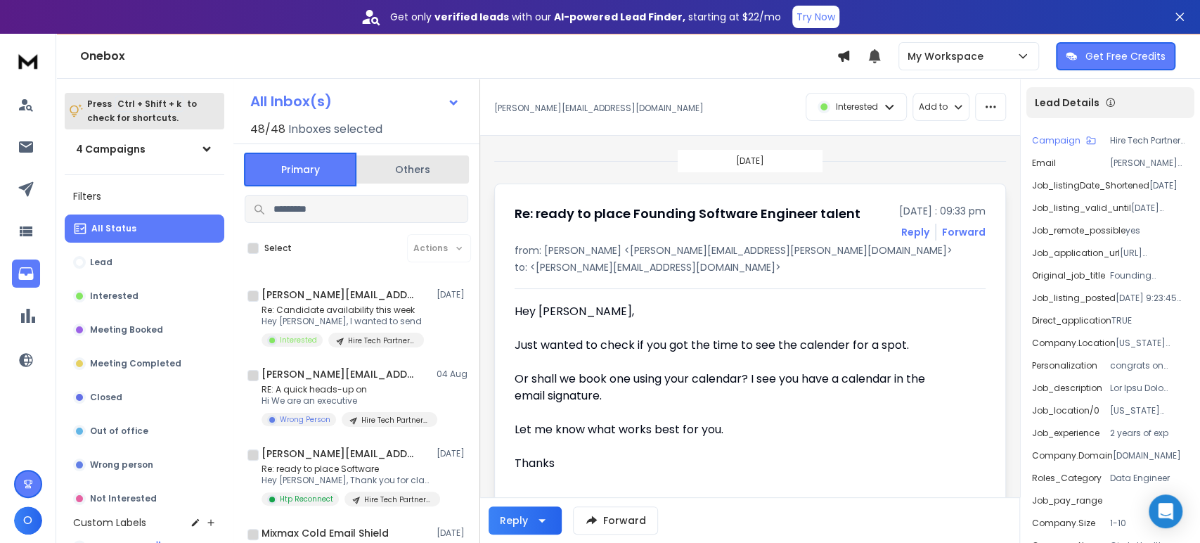
click at [710, 110] on div "[PERSON_NAME][EMAIL_ADDRESS][DOMAIN_NAME]" at bounding box center [620, 107] width 252 height 14
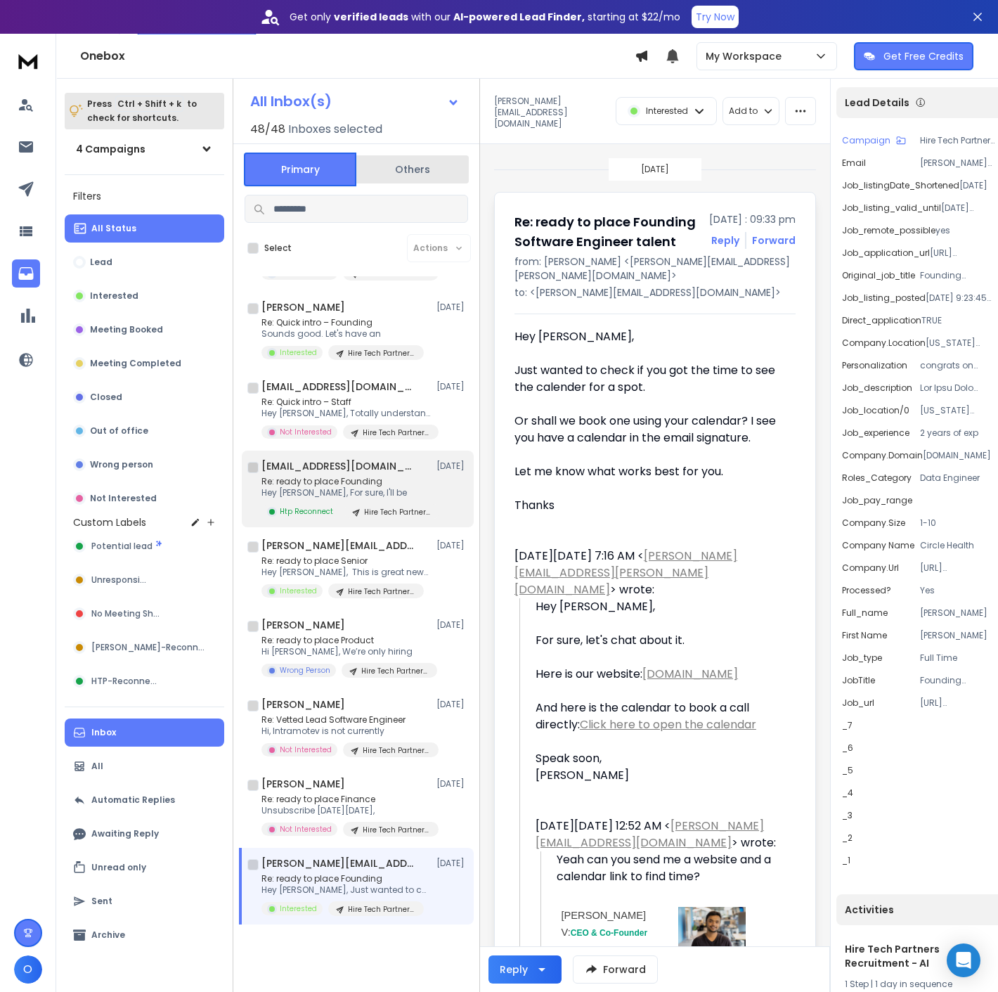
scroll to position [526, 0]
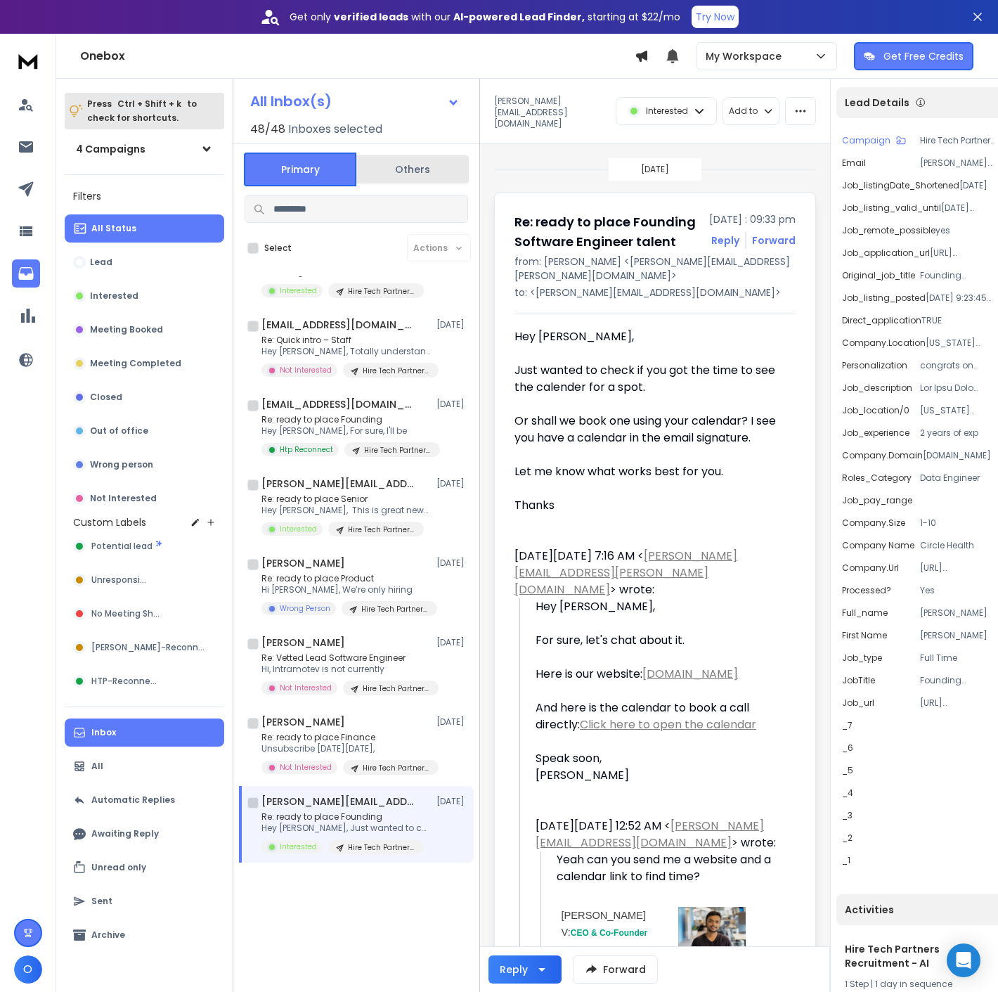
click at [966, 570] on p "[URL][DOMAIN_NAME]" at bounding box center [959, 567] width 79 height 11
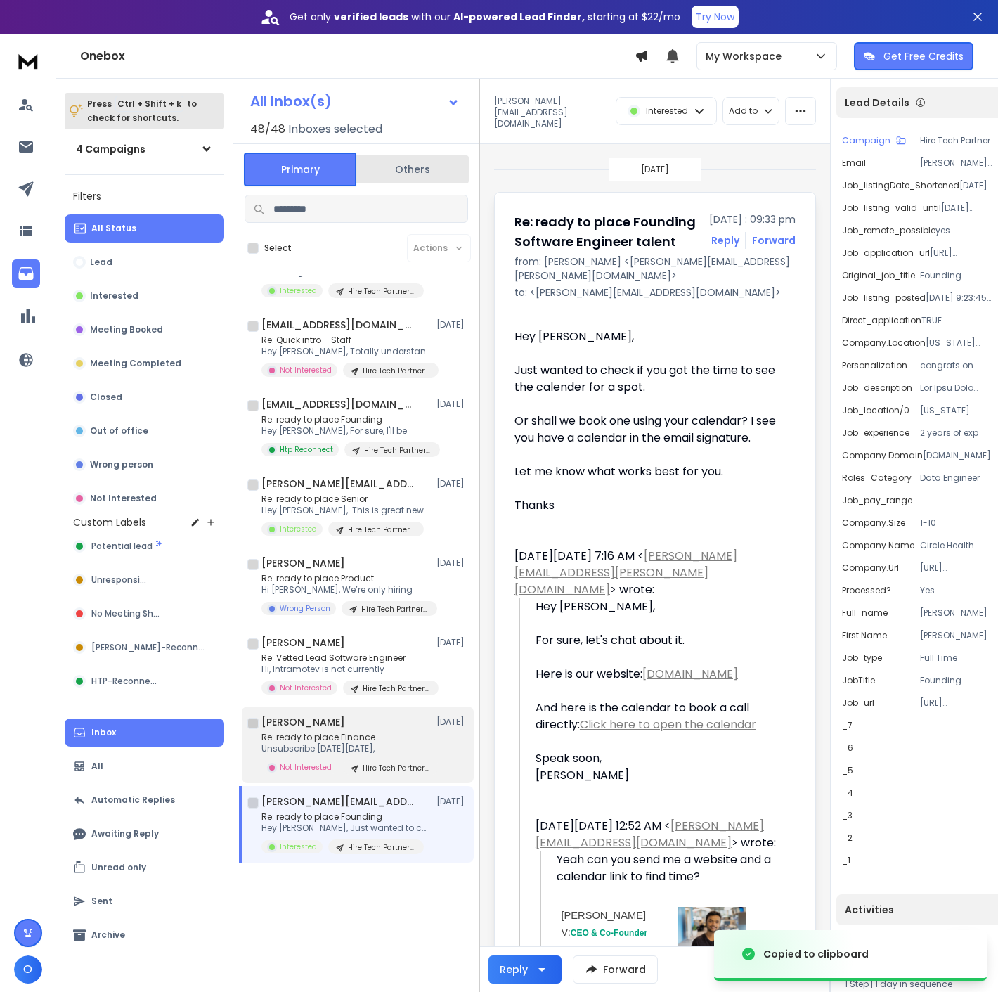
click at [382, 738] on p "Re: ready to place Finance" at bounding box center [346, 737] width 169 height 11
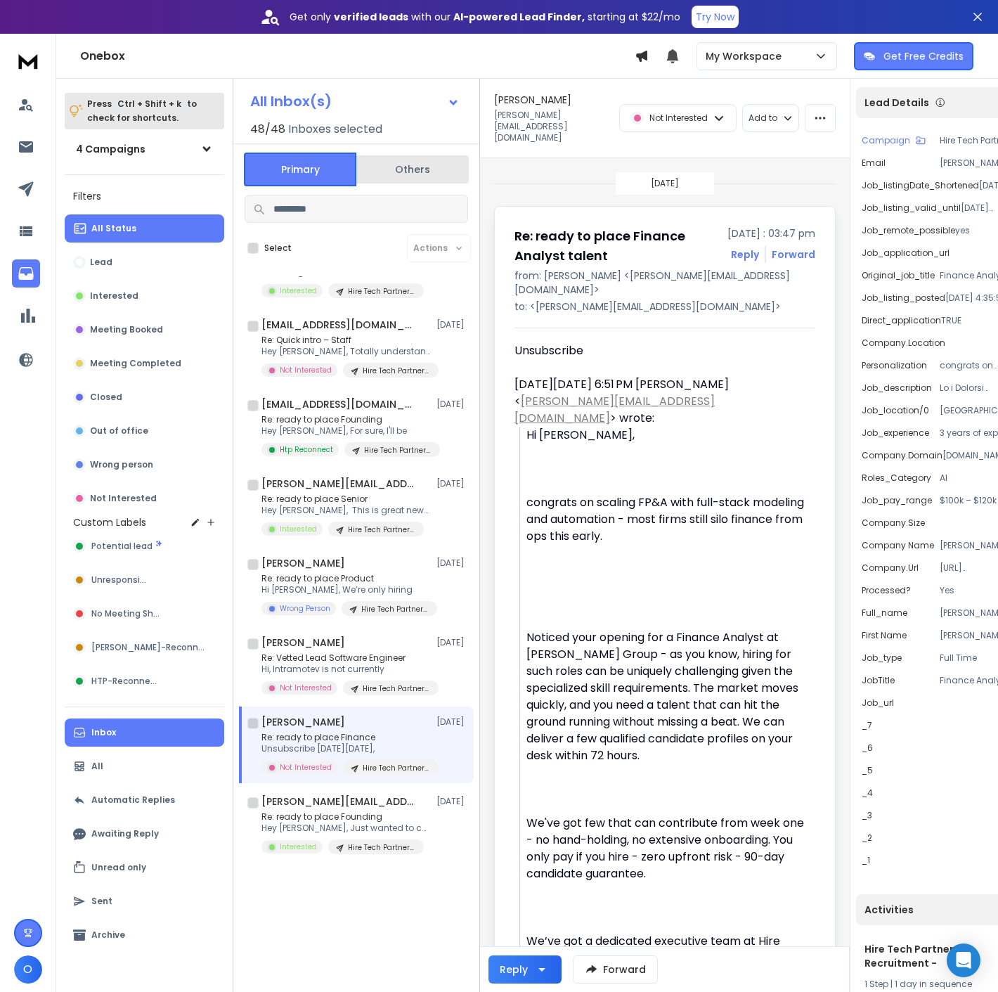
click at [969, 567] on p "[URL][DOMAIN_NAME]" at bounding box center [979, 567] width 79 height 11
click at [364, 652] on p "Re: Vetted Lead Software Engineer" at bounding box center [346, 657] width 169 height 11
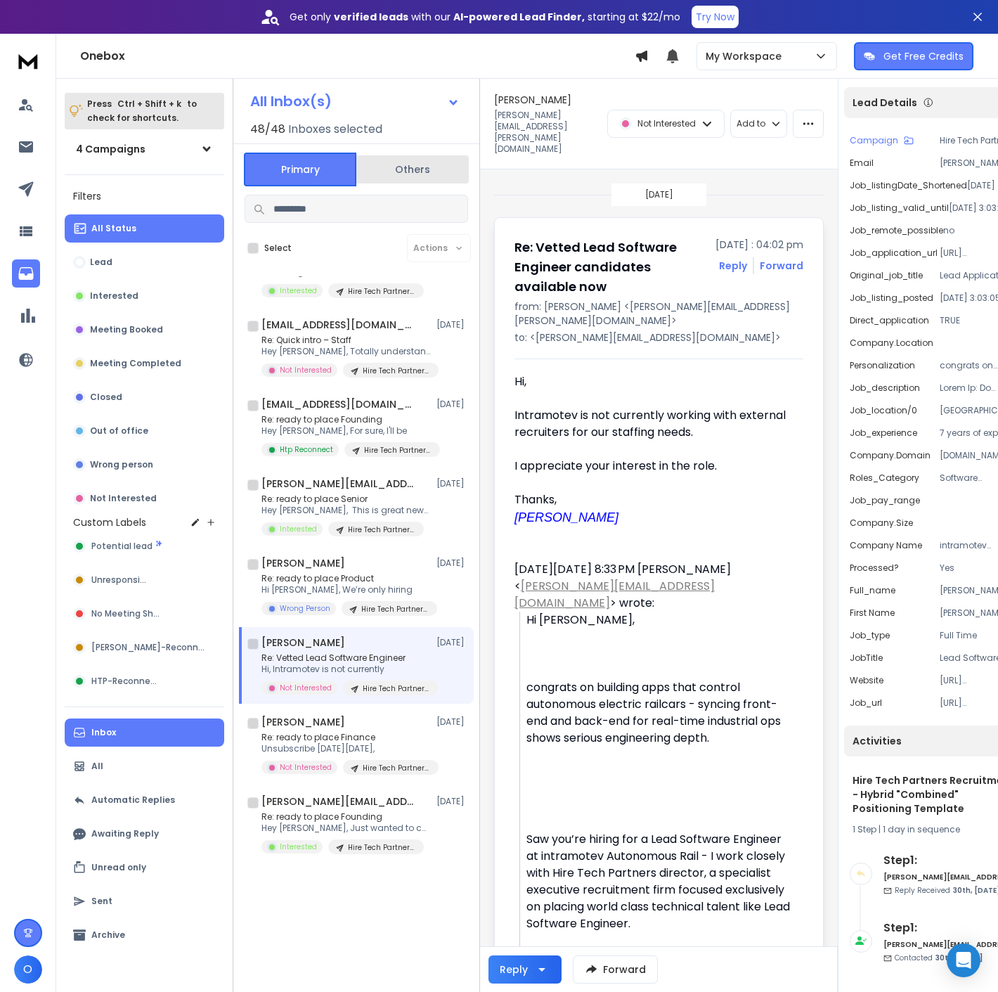
scroll to position [0, 82]
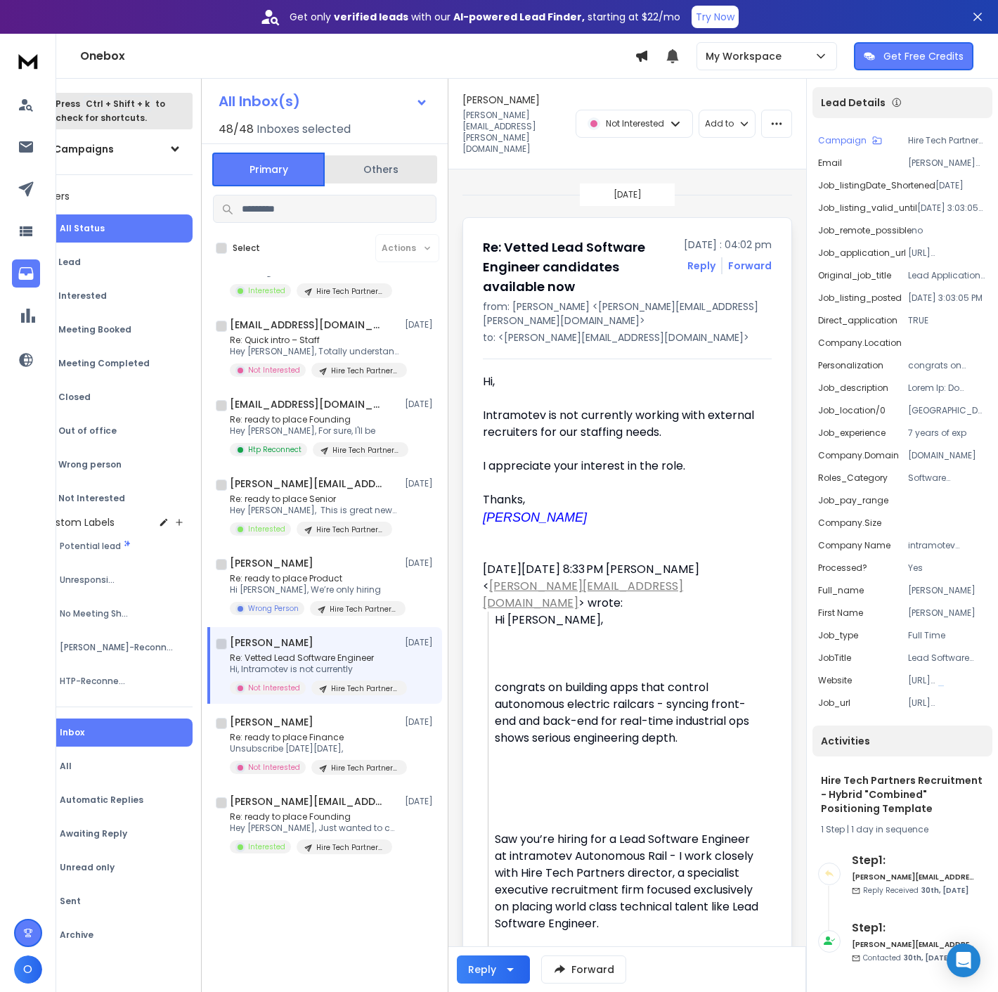
click at [937, 684] on p "[URL][DOMAIN_NAME]" at bounding box center [947, 680] width 79 height 11
click at [928, 452] on p "[DOMAIN_NAME]" at bounding box center [947, 455] width 79 height 11
click at [931, 250] on p "[URL][DOMAIN_NAME]" at bounding box center [947, 252] width 79 height 11
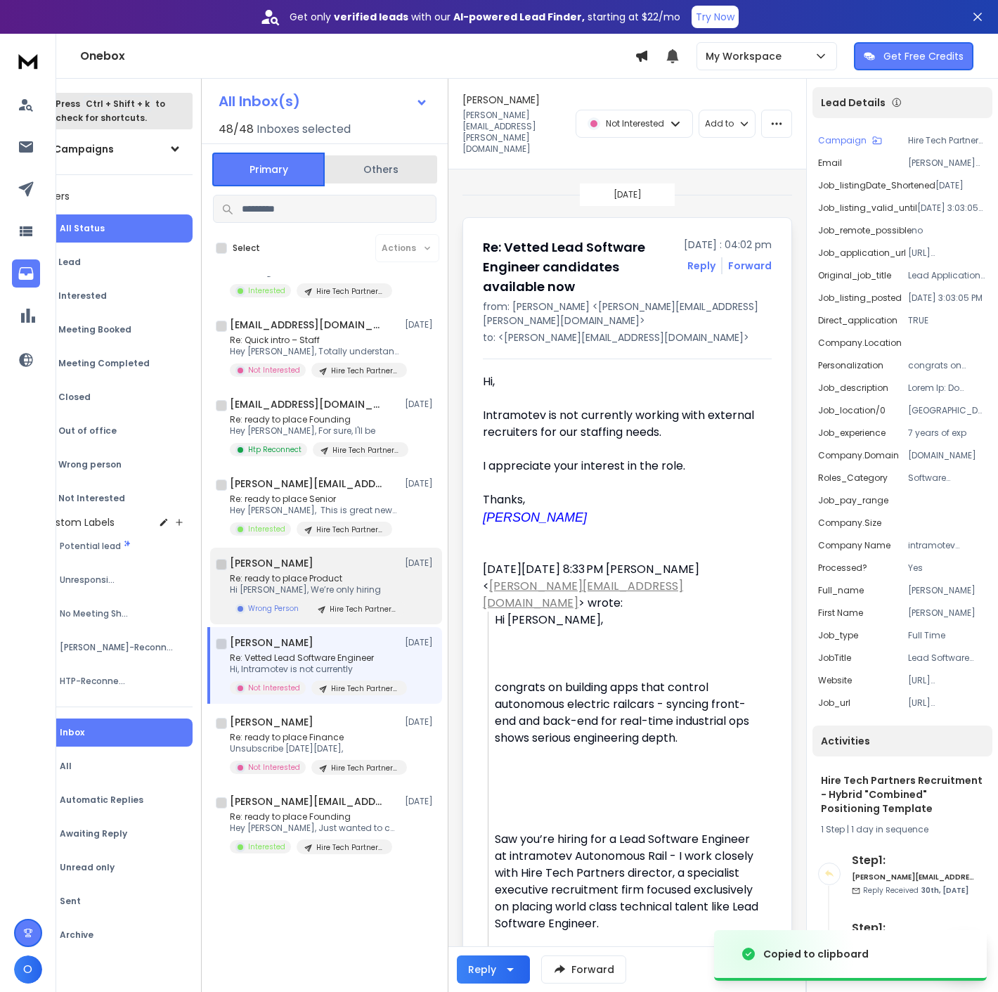
click at [280, 587] on p "Hi [PERSON_NAME], We’re only hiring" at bounding box center [314, 589] width 169 height 11
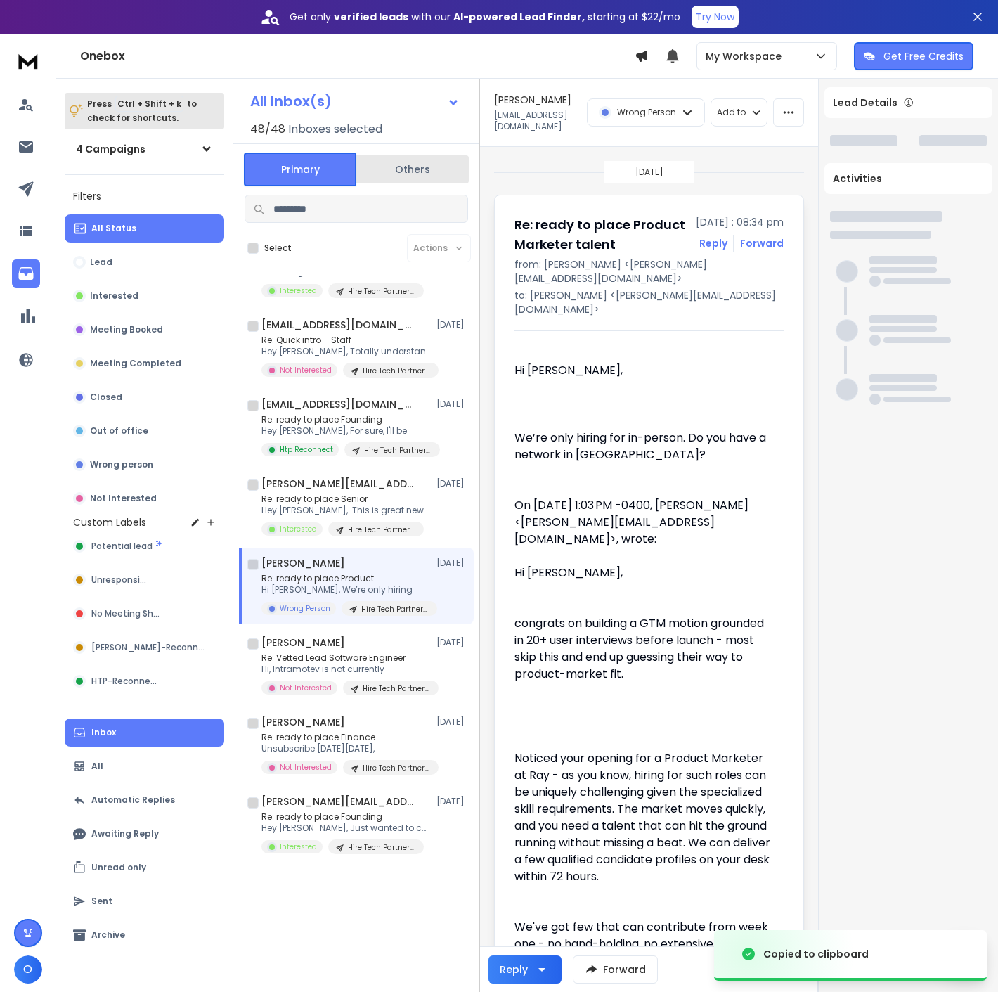
scroll to position [0, 0]
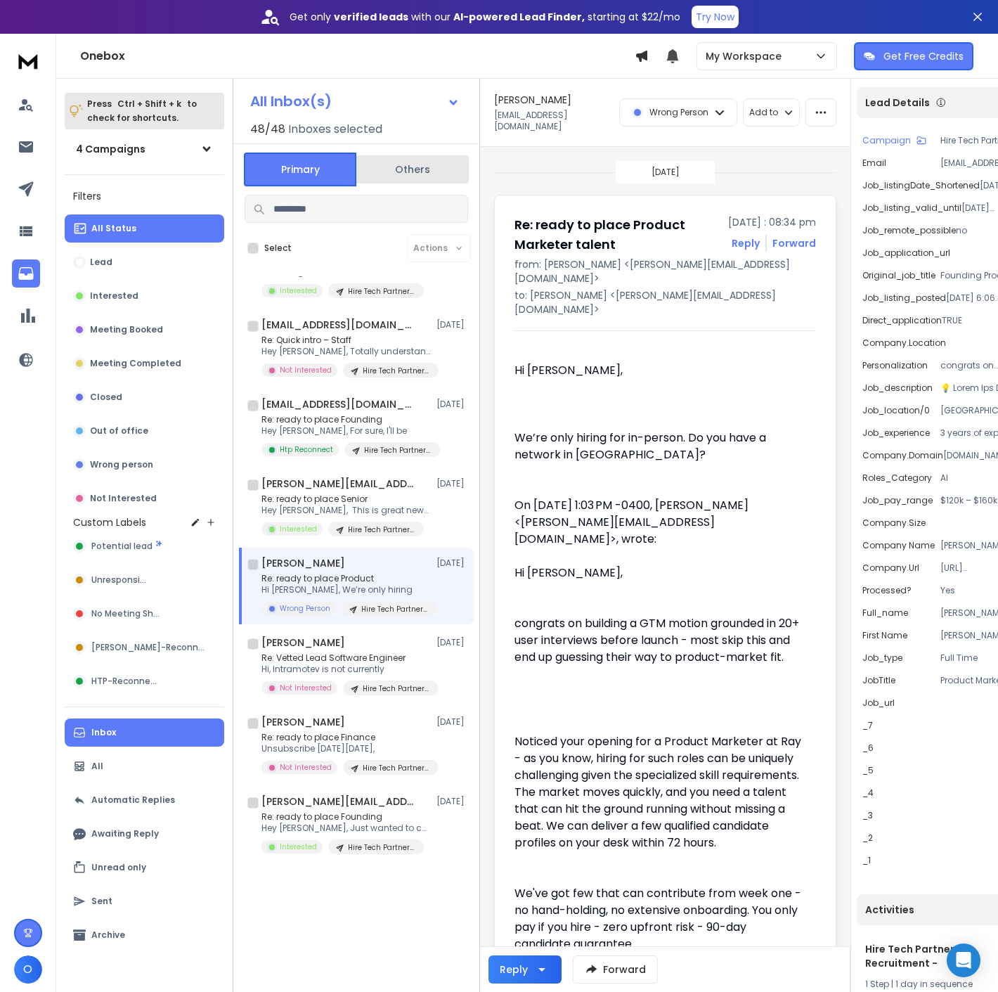
click at [982, 570] on p "[URL][DOMAIN_NAME]" at bounding box center [980, 567] width 79 height 11
drag, startPoint x: 508, startPoint y: 231, endPoint x: 620, endPoint y: 236, distance: 112.6
click at [620, 236] on h1 "Re: ready to place Product Marketer talent" at bounding box center [617, 234] width 205 height 39
copy h1 "Product Marketer"
click at [953, 571] on p "[URL][DOMAIN_NAME]" at bounding box center [980, 567] width 79 height 11
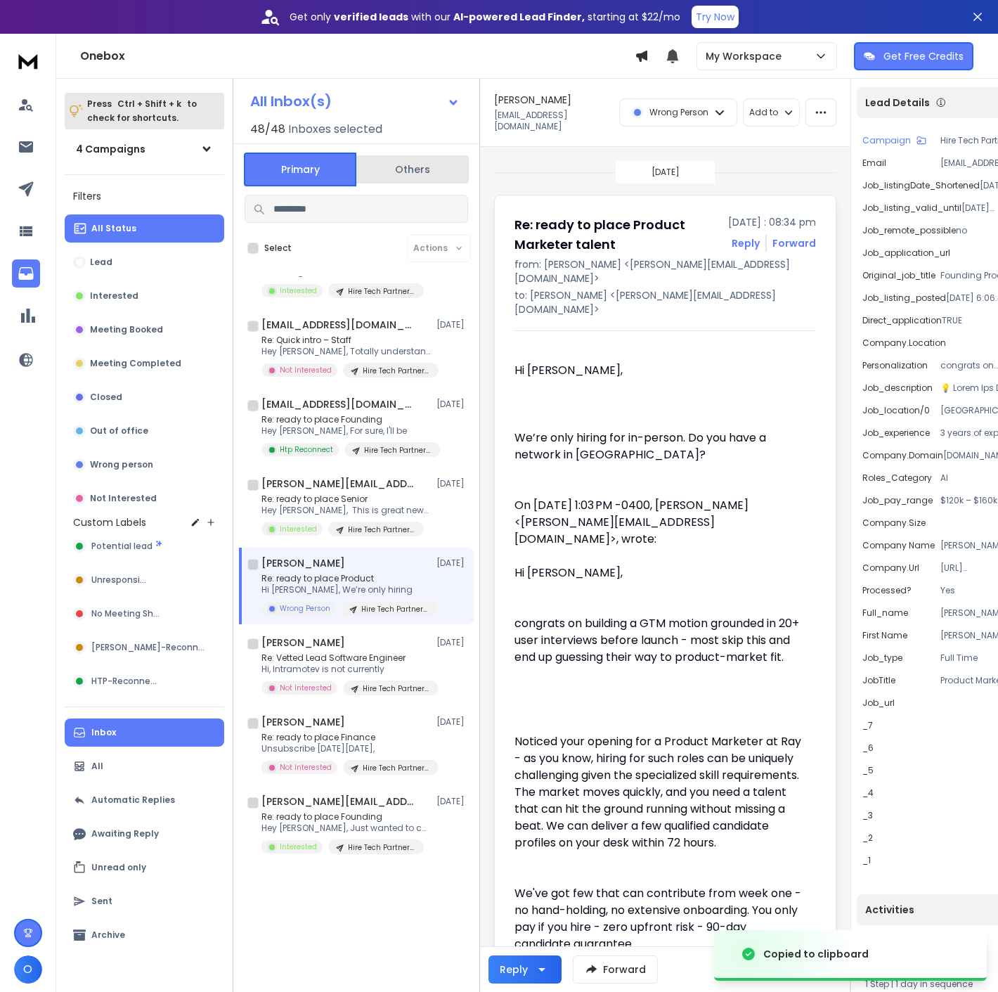
click at [960, 366] on p "congrats on building a GTM motion grounded in 20+ user interviews before launch…" at bounding box center [980, 365] width 79 height 11
click at [339, 494] on p "Re: ready to place Senior" at bounding box center [346, 499] width 169 height 11
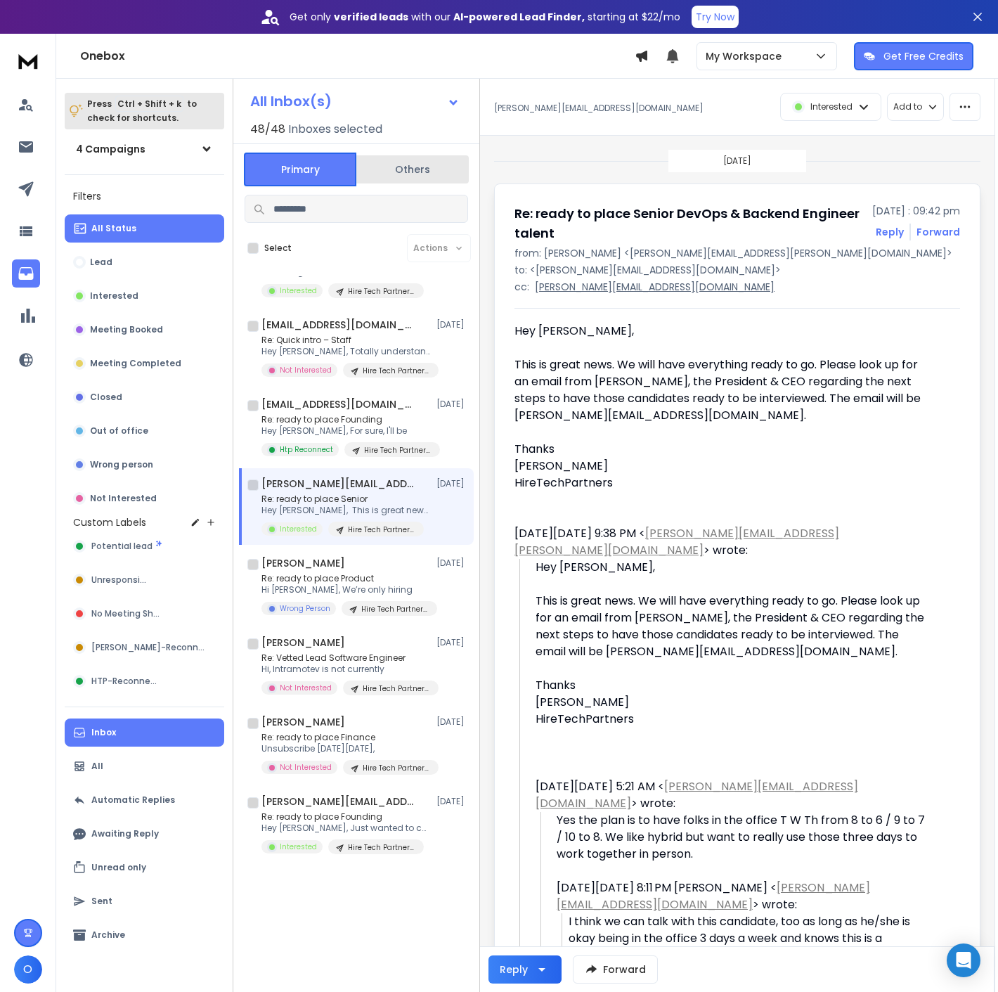
scroll to position [0, 169]
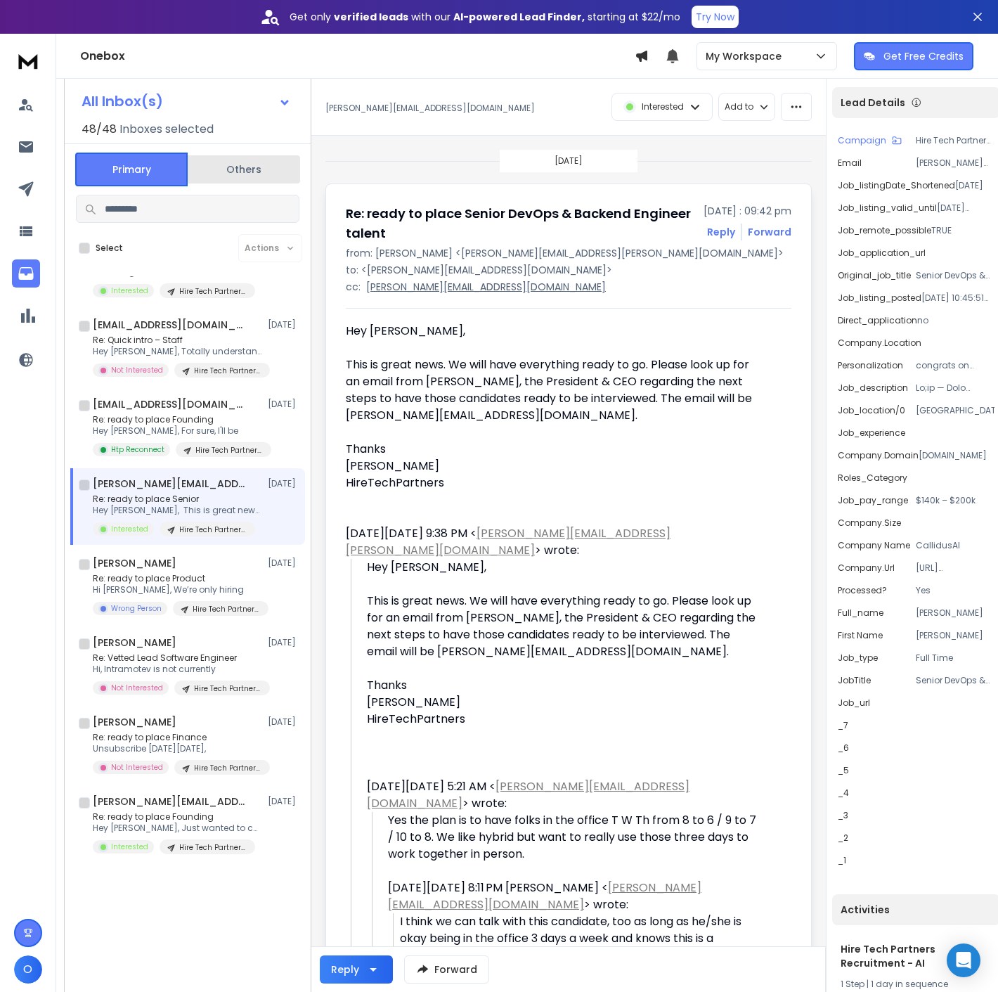
click at [932, 567] on p "[URL][DOMAIN_NAME]" at bounding box center [955, 567] width 79 height 11
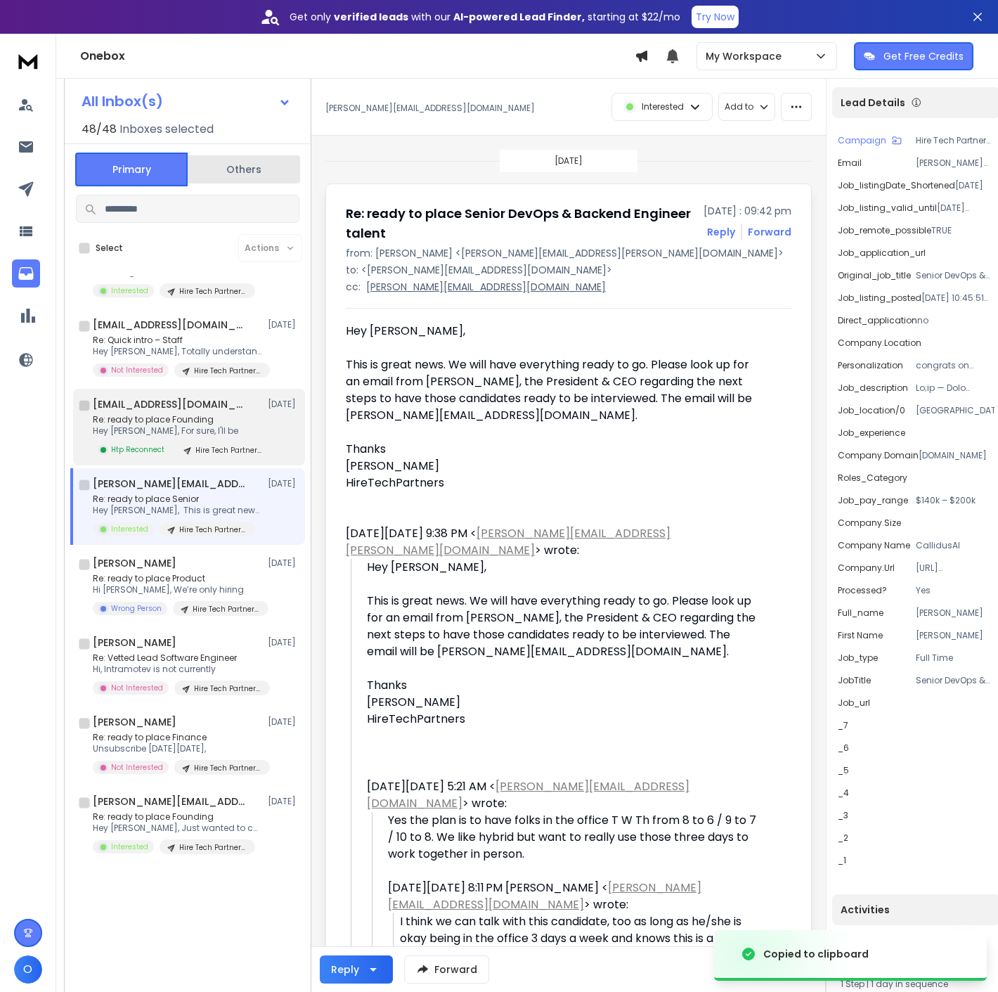
click at [229, 434] on p "Hey [PERSON_NAME], For sure, I'll be" at bounding box center [177, 430] width 169 height 11
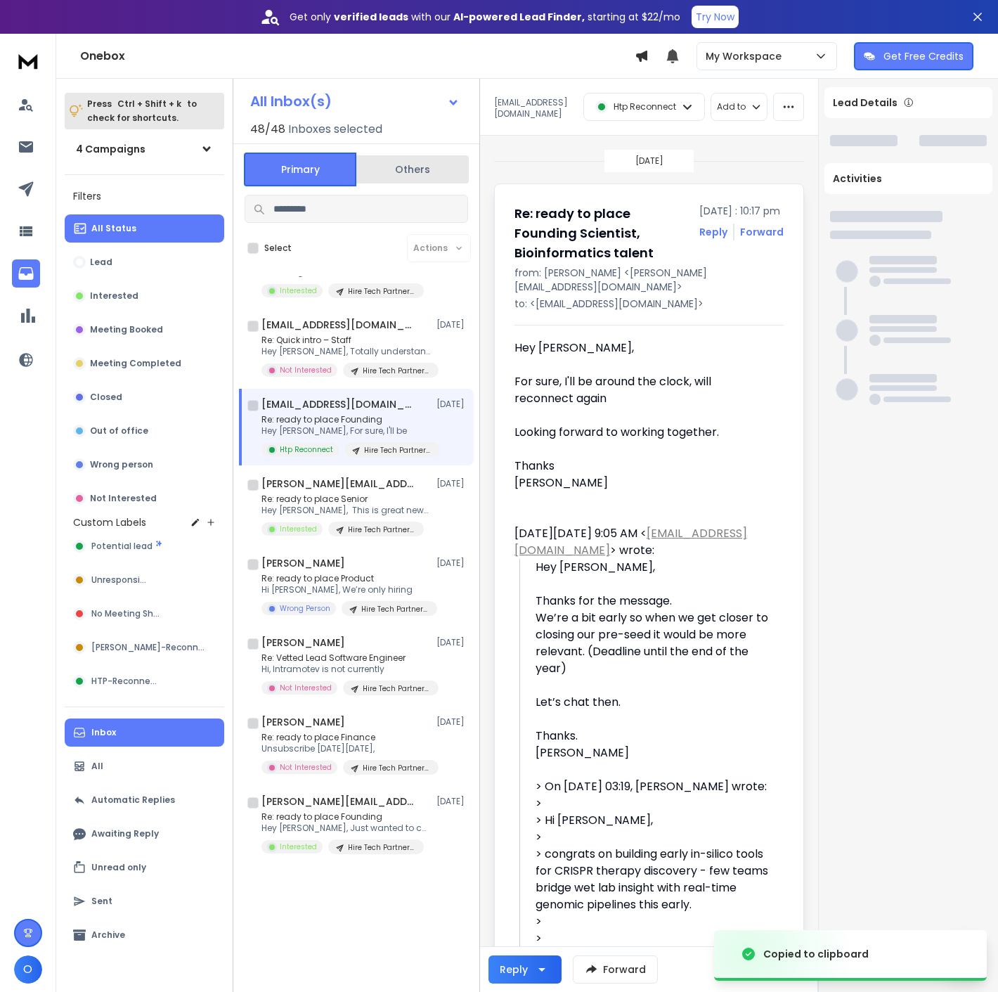
scroll to position [0, 54]
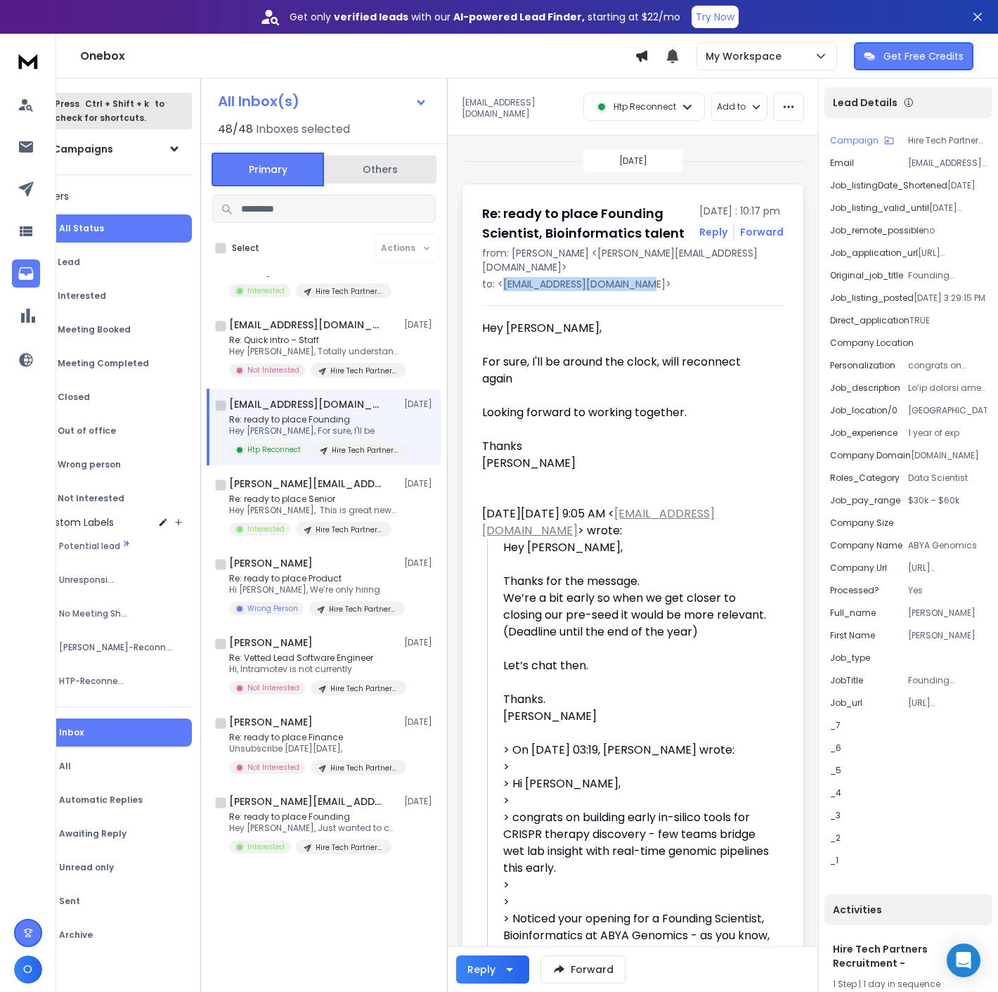
copy p "[EMAIL_ADDRESS][DOMAIN_NAME]"
drag, startPoint x: 472, startPoint y: 269, endPoint x: 626, endPoint y: 282, distance: 153.9
click at [626, 282] on div "Re: ready to place Founding Scientist, Bioinformatics talent [DATE] : 10:17 pm …" at bounding box center [633, 850] width 302 height 1292
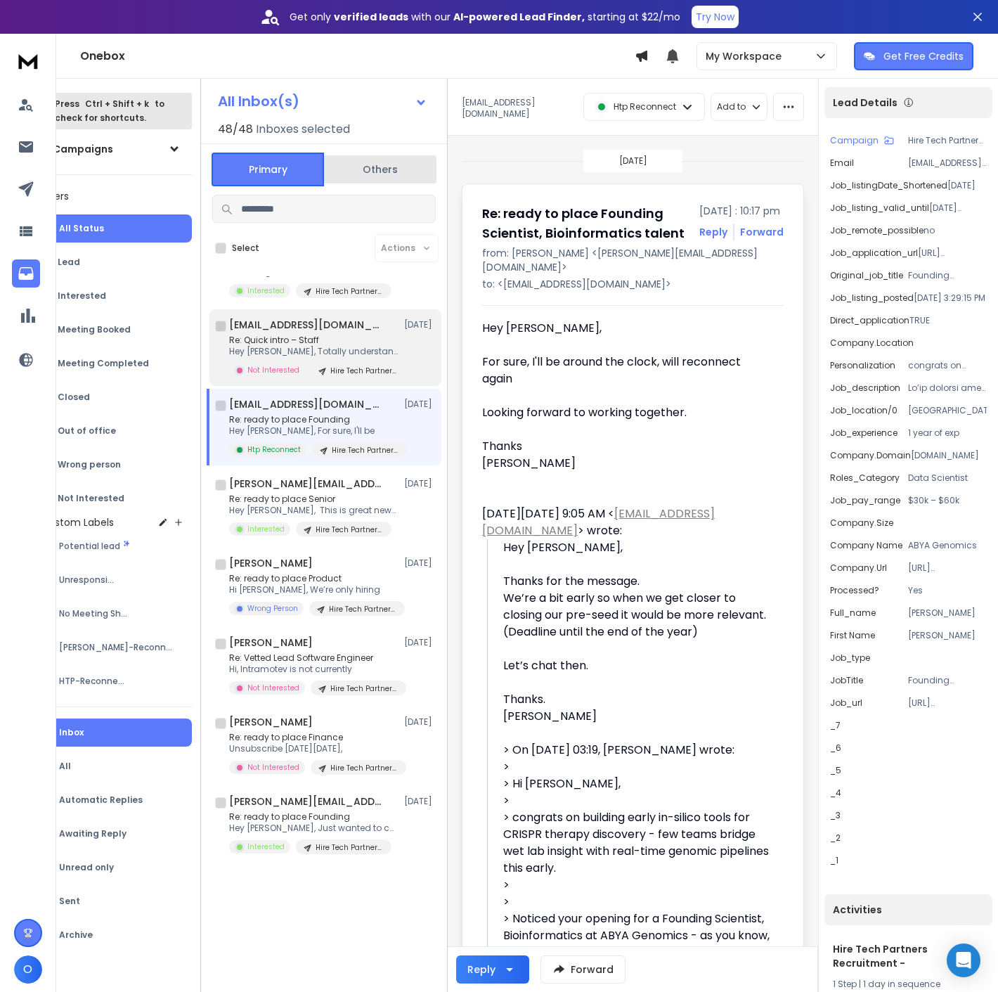
click at [320, 352] on p "Hey [PERSON_NAME], Totally understand that you're" at bounding box center [313, 351] width 169 height 11
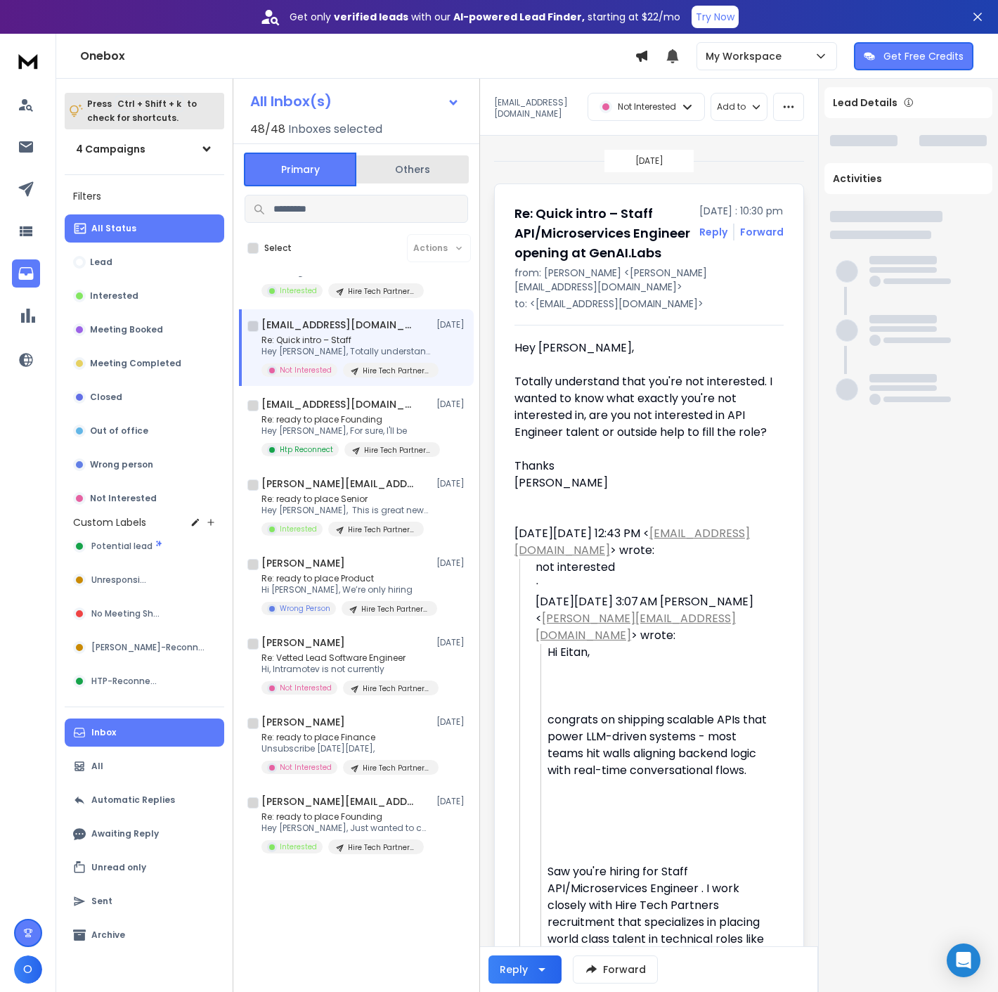
scroll to position [0, 0]
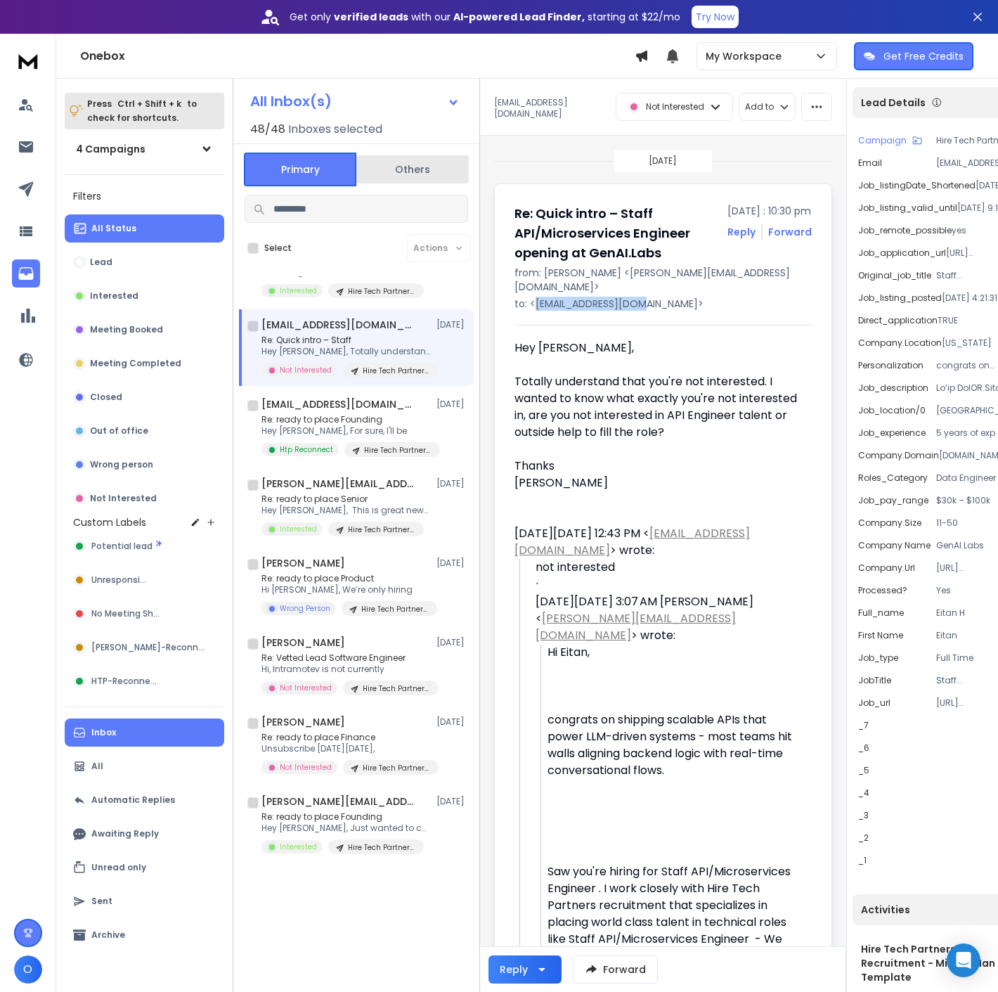
copy p "[EMAIL_ADDRESS][DOMAIN_NAME]"
drag, startPoint x: 526, startPoint y: 311, endPoint x: 629, endPoint y: 312, distance: 102.7
click at [629, 311] on p "to: <[EMAIL_ADDRESS][DOMAIN_NAME]>" at bounding box center [663, 304] width 297 height 14
click at [348, 288] on p "Hire Tech Partners Recruitment - Middle Man Template" at bounding box center [381, 291] width 67 height 11
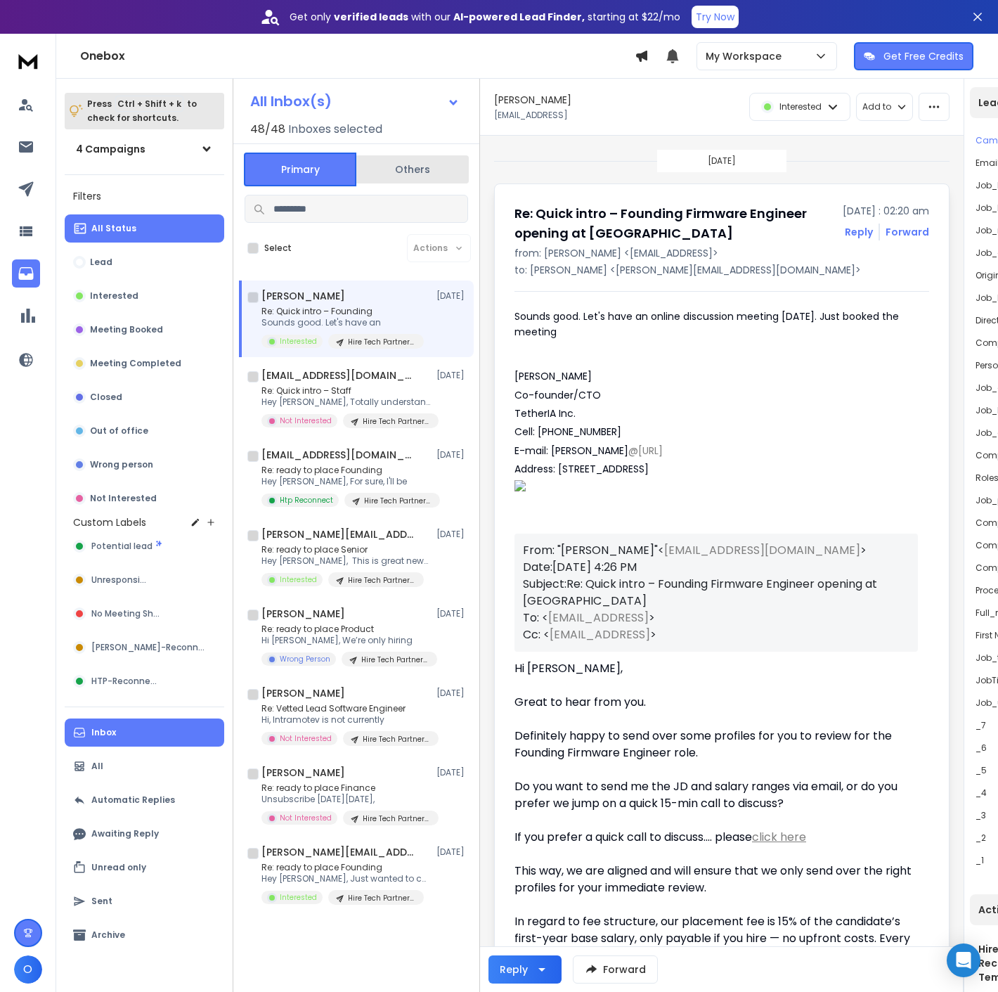
scroll to position [448, 0]
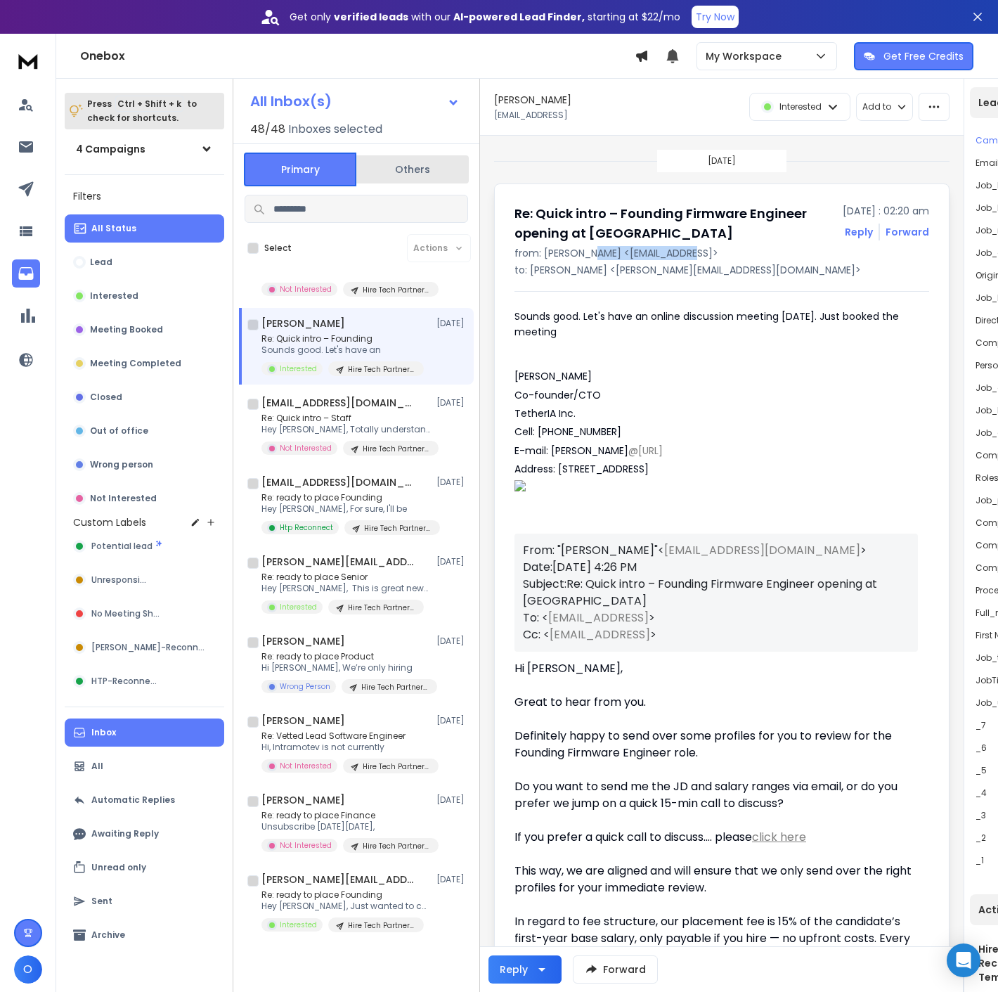
copy p "[EMAIL_ADDRESS]"
drag, startPoint x: 584, startPoint y: 253, endPoint x: 680, endPoint y: 258, distance: 95.7
click at [680, 258] on p "from: [PERSON_NAME] <[EMAIL_ADDRESS]>" at bounding box center [722, 253] width 415 height 14
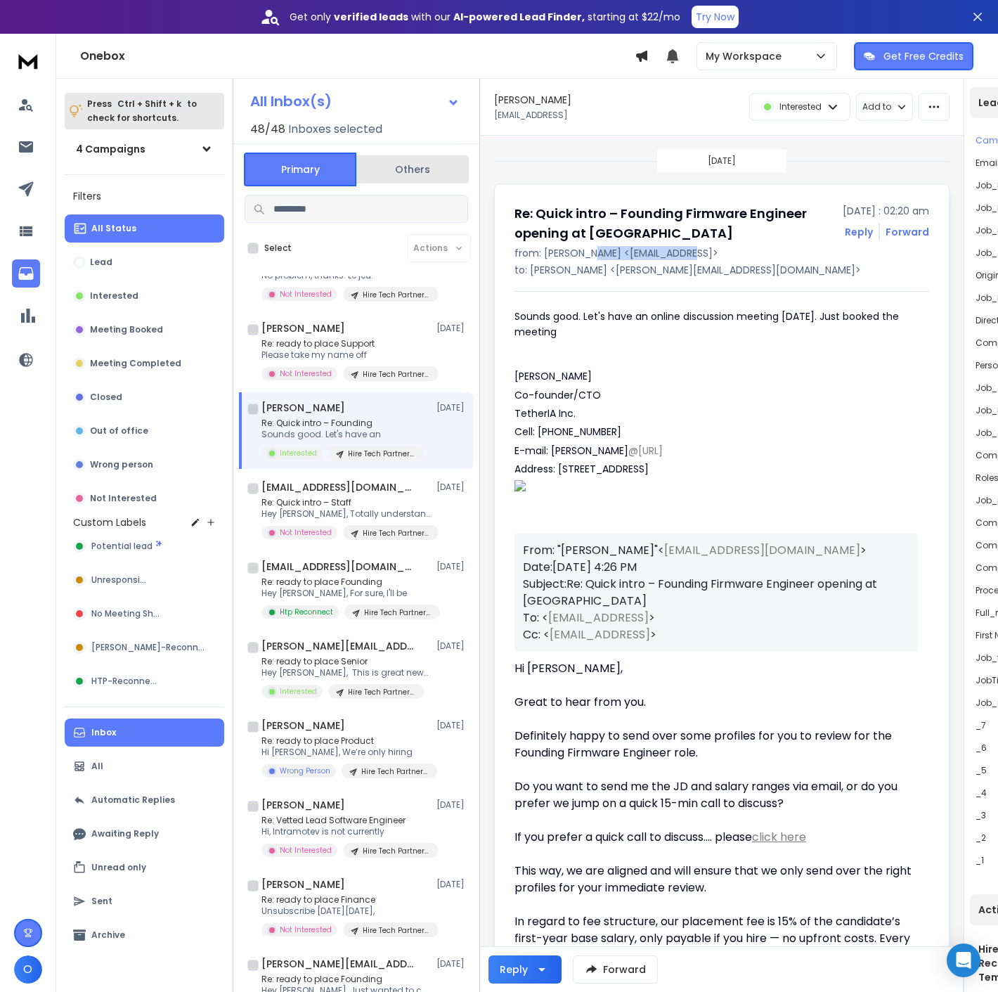
scroll to position [214, 0]
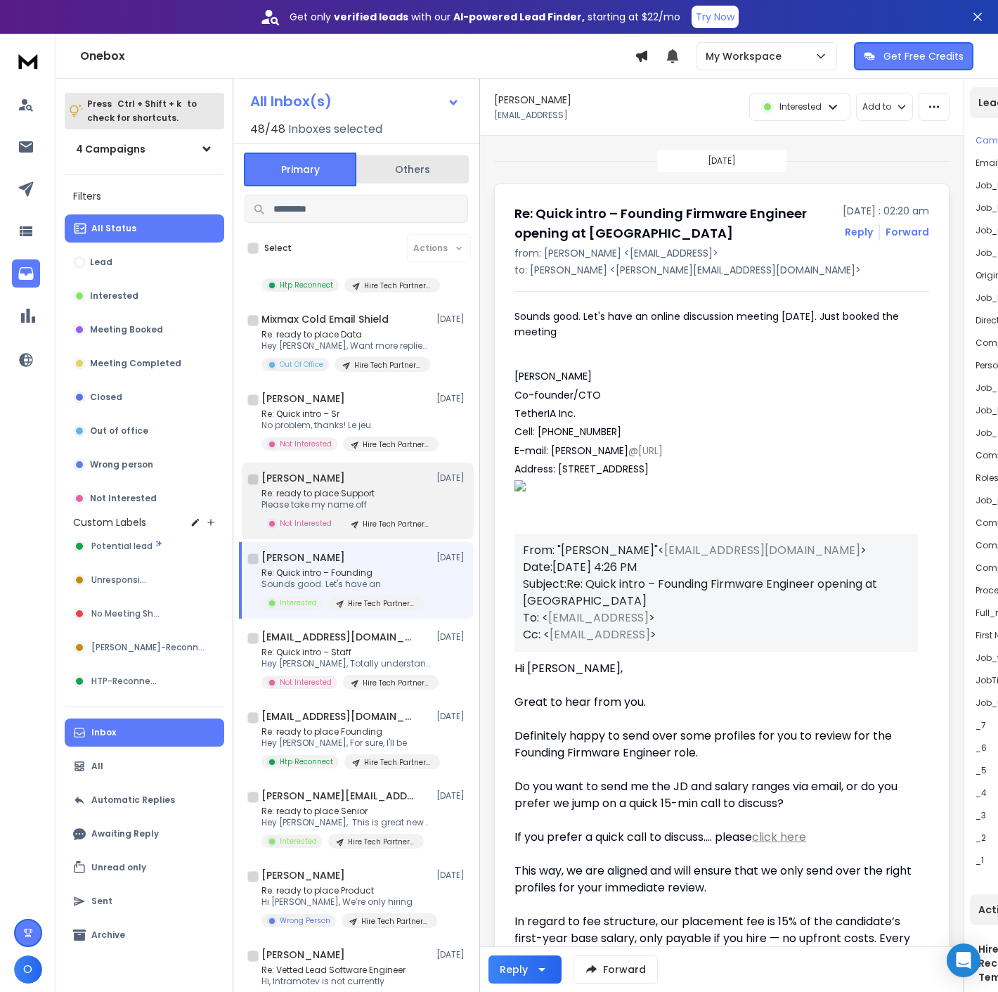
click at [397, 471] on div "[PERSON_NAME] [DATE]" at bounding box center [365, 478] width 207 height 14
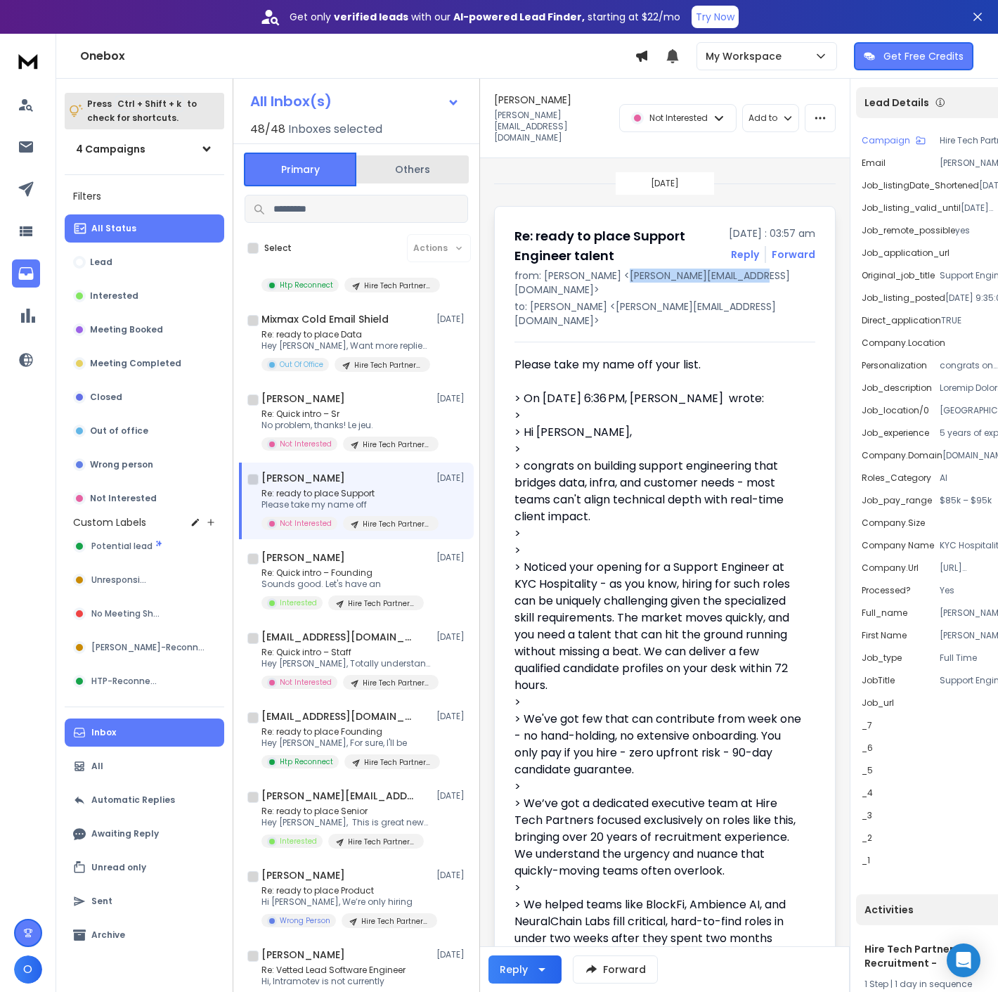
copy p "[PERSON_NAME][EMAIL_ADDRESS][DOMAIN_NAME]"
drag, startPoint x: 617, startPoint y: 254, endPoint x: 740, endPoint y: 253, distance: 123.7
click at [740, 269] on p "from: [PERSON_NAME] <[PERSON_NAME][EMAIL_ADDRESS][DOMAIN_NAME]>" at bounding box center [665, 283] width 301 height 28
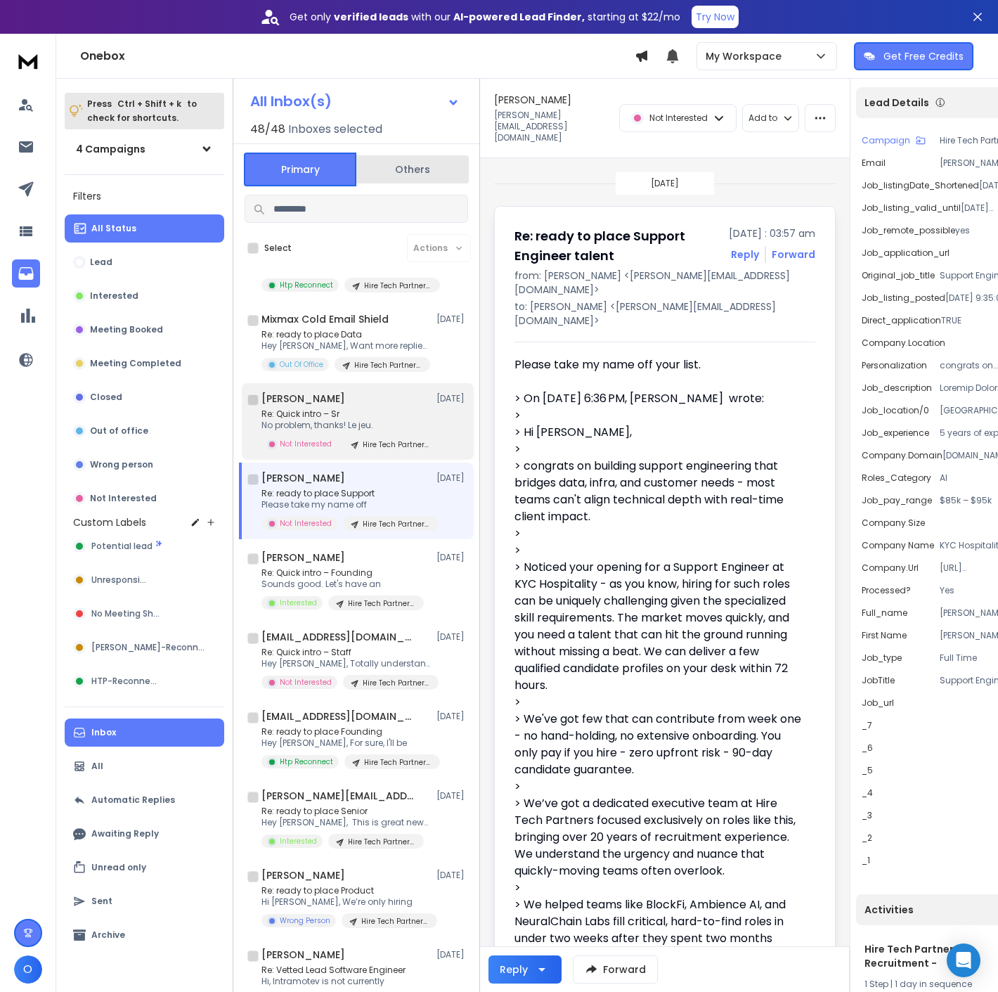
click at [374, 417] on p "Re: Quick intro – Sr" at bounding box center [346, 414] width 169 height 11
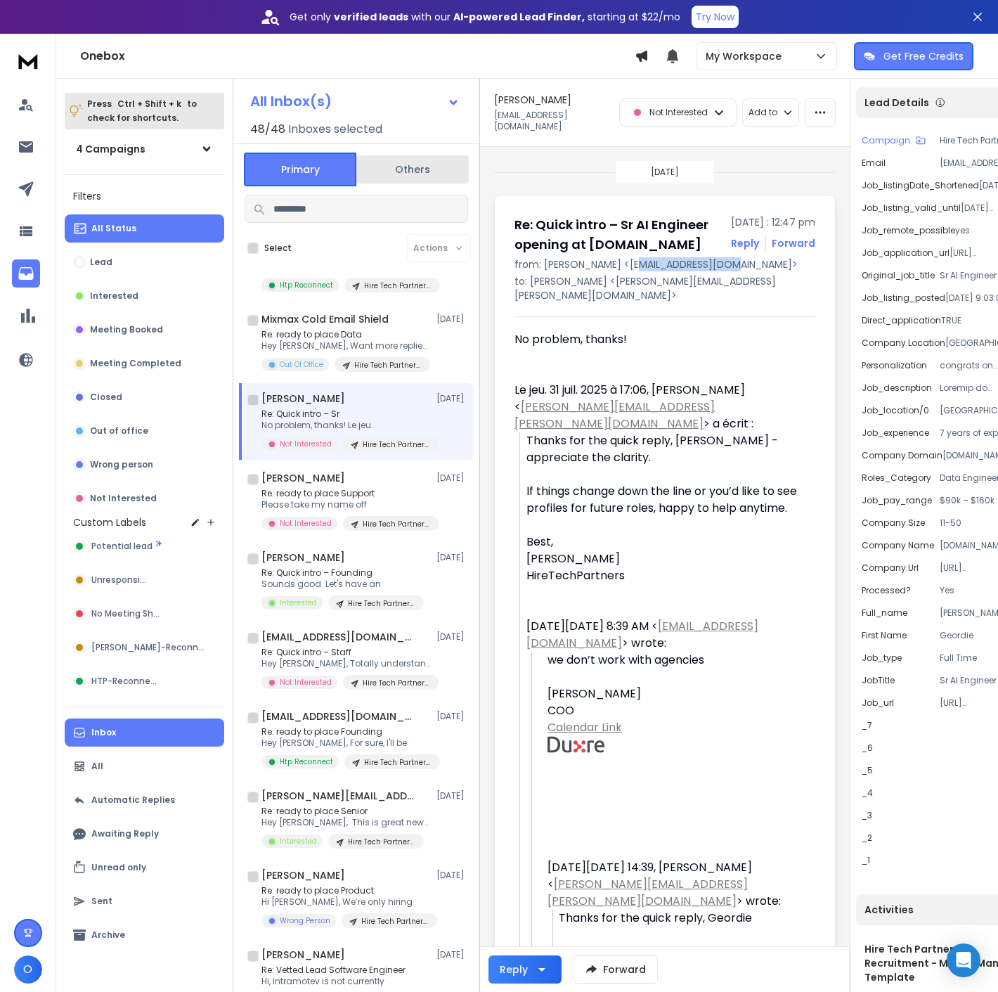
drag, startPoint x: 634, startPoint y: 253, endPoint x: 734, endPoint y: 255, distance: 99.9
click at [734, 257] on p "from: [PERSON_NAME] <[EMAIL_ADDRESS][DOMAIN_NAME]>" at bounding box center [665, 264] width 301 height 14
drag, startPoint x: 584, startPoint y: 232, endPoint x: 652, endPoint y: 236, distance: 68.3
click at [652, 236] on h1 "Re: Quick intro – Sr AI Engineer opening at [DOMAIN_NAME]" at bounding box center [619, 234] width 208 height 39
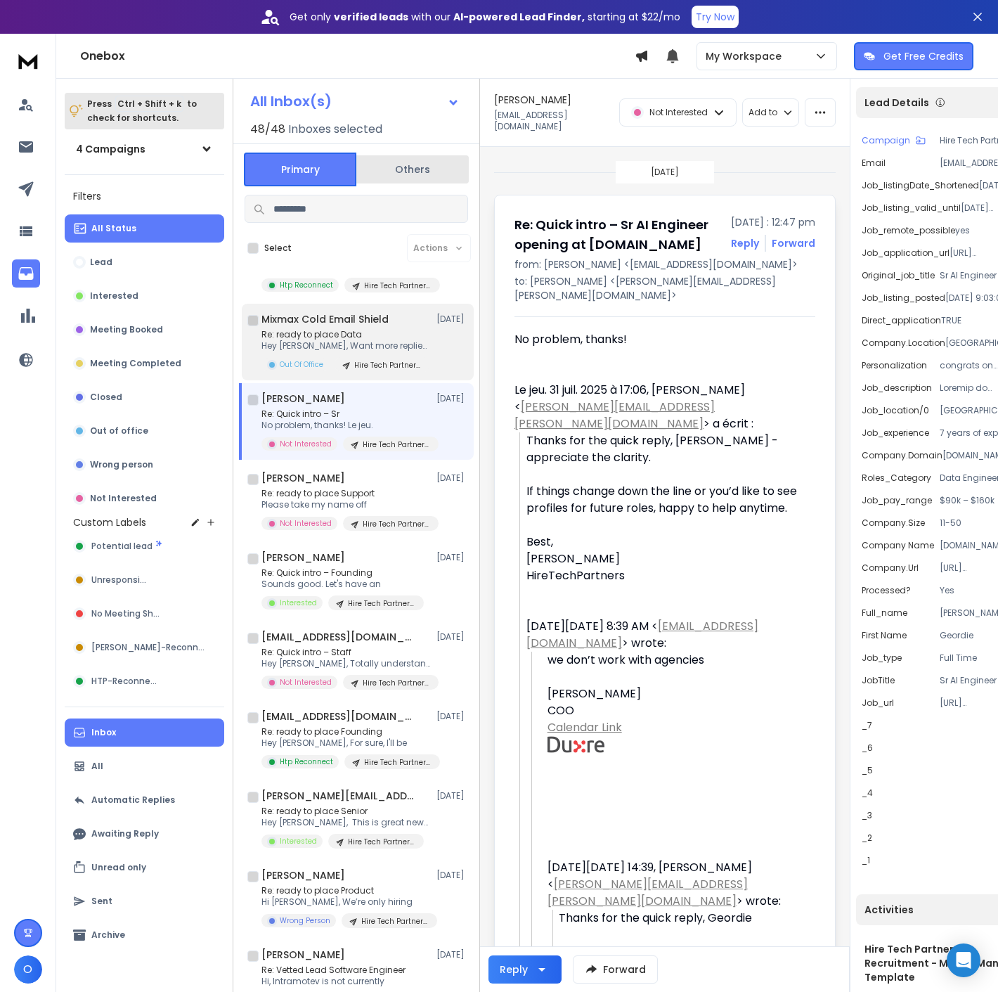
click at [398, 334] on p "Re: ready to place Data" at bounding box center [346, 334] width 169 height 11
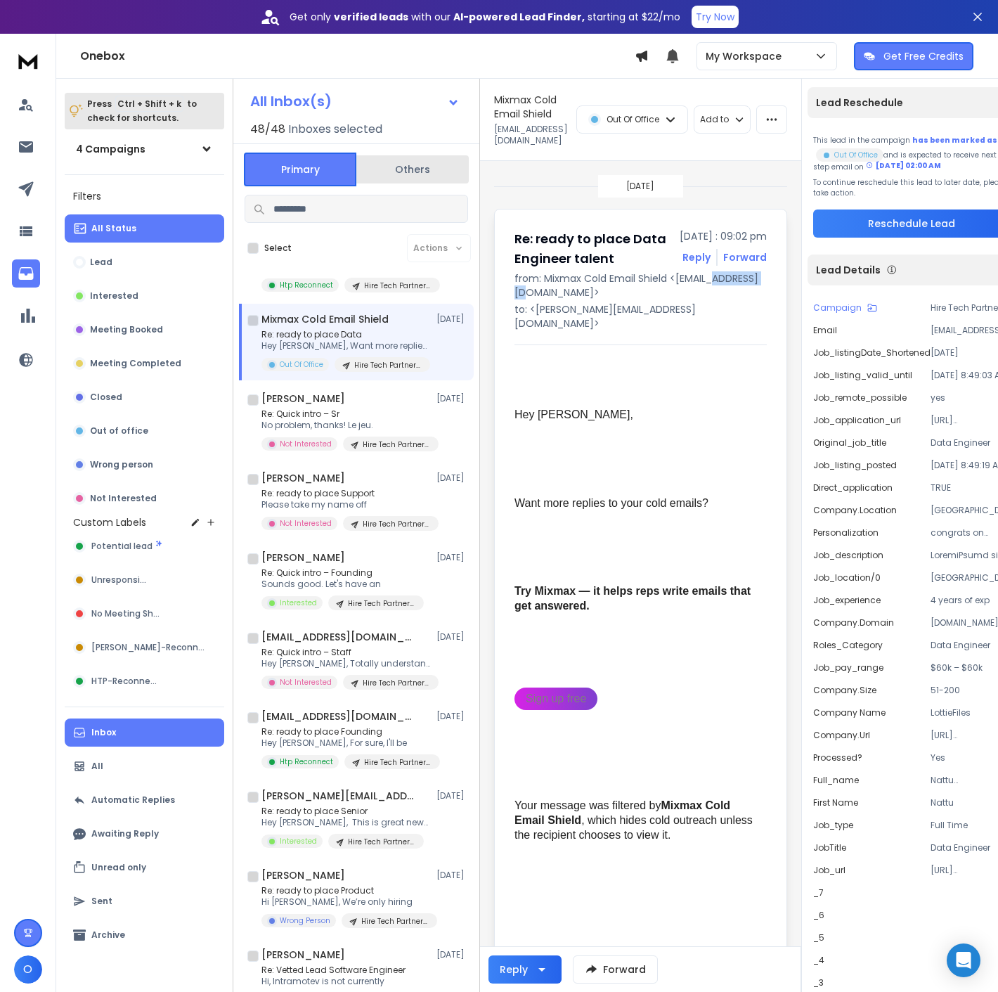
drag, startPoint x: 553, startPoint y: 282, endPoint x: 617, endPoint y: 282, distance: 63.3
click at [617, 282] on p "from: Mixmax Cold Email Shield <[EMAIL_ADDRESS][DOMAIN_NAME]>" at bounding box center [641, 285] width 252 height 28
click at [960, 619] on p "[DOMAIN_NAME]" at bounding box center [970, 622] width 79 height 11
click at [967, 714] on p "LottieFiles" at bounding box center [970, 712] width 79 height 11
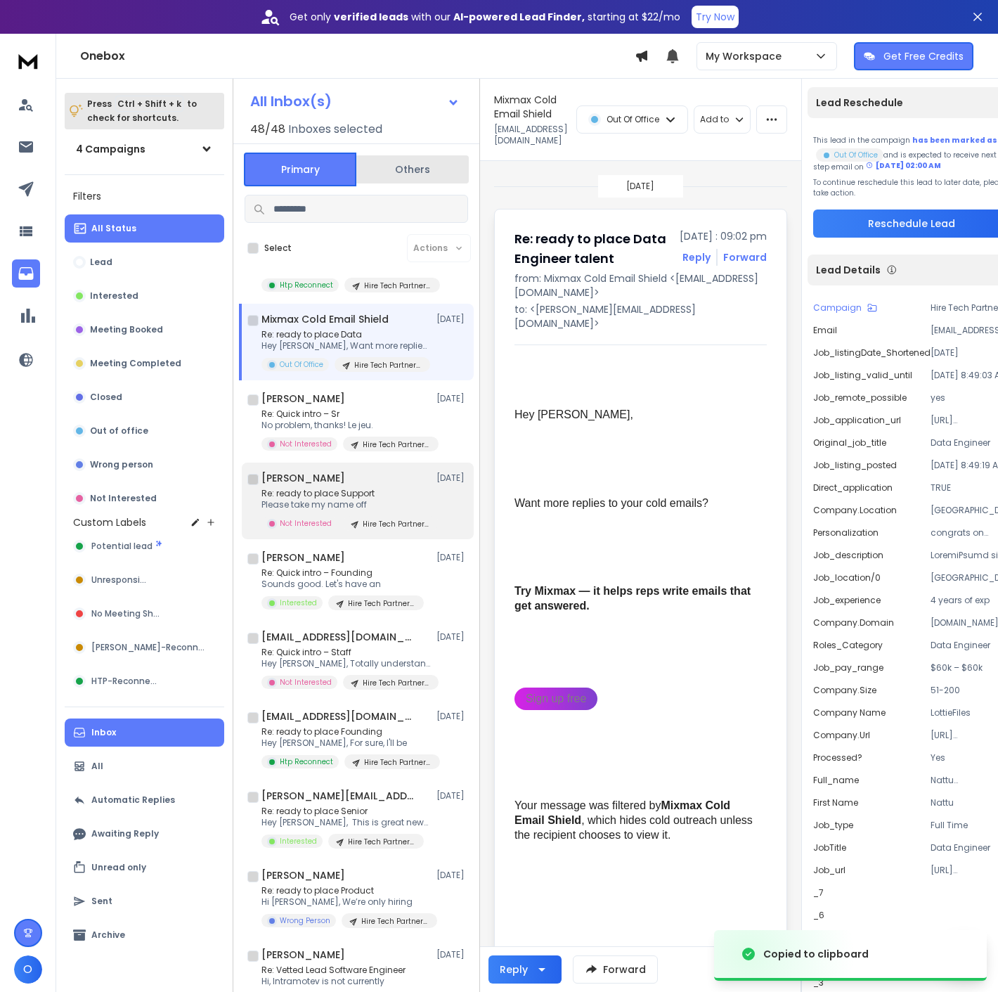
scroll to position [58, 0]
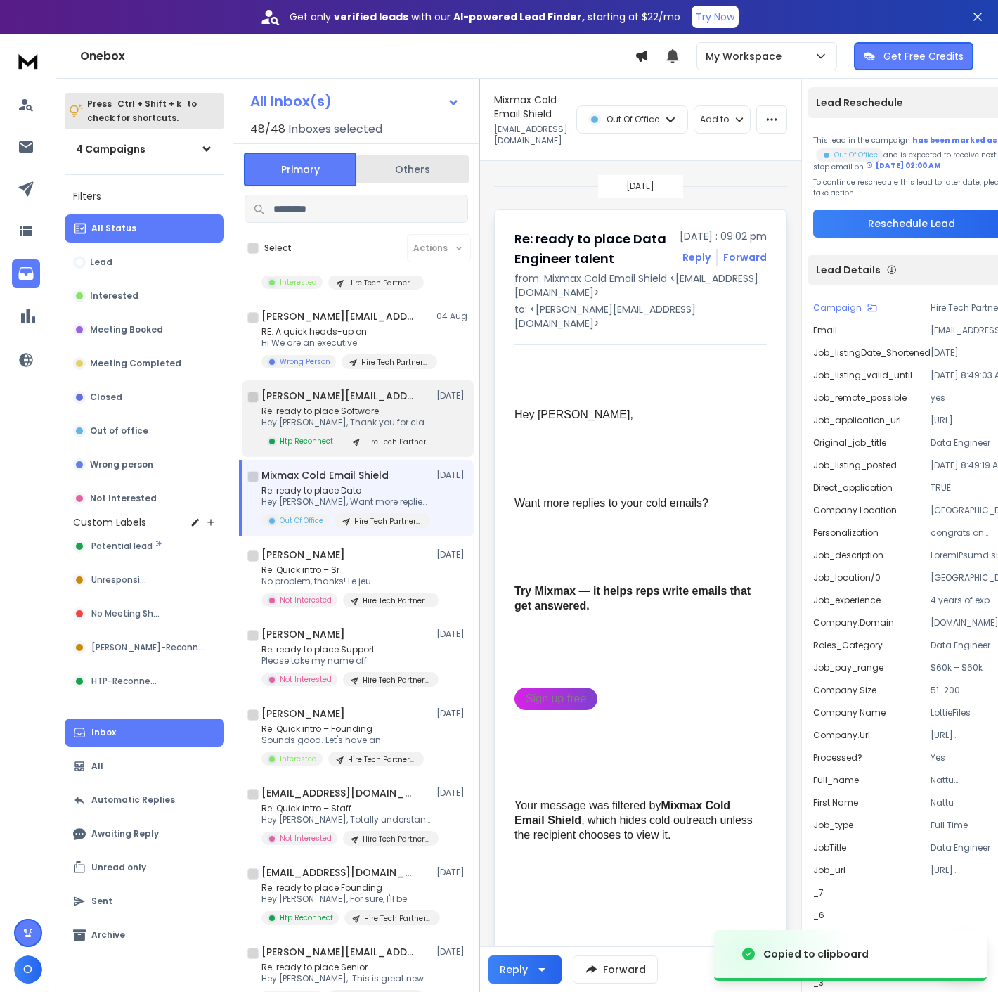
click at [345, 431] on div "Re: ready to place Software Hey [PERSON_NAME], Thank you for clarifying Htp Rec…" at bounding box center [351, 427] width 179 height 43
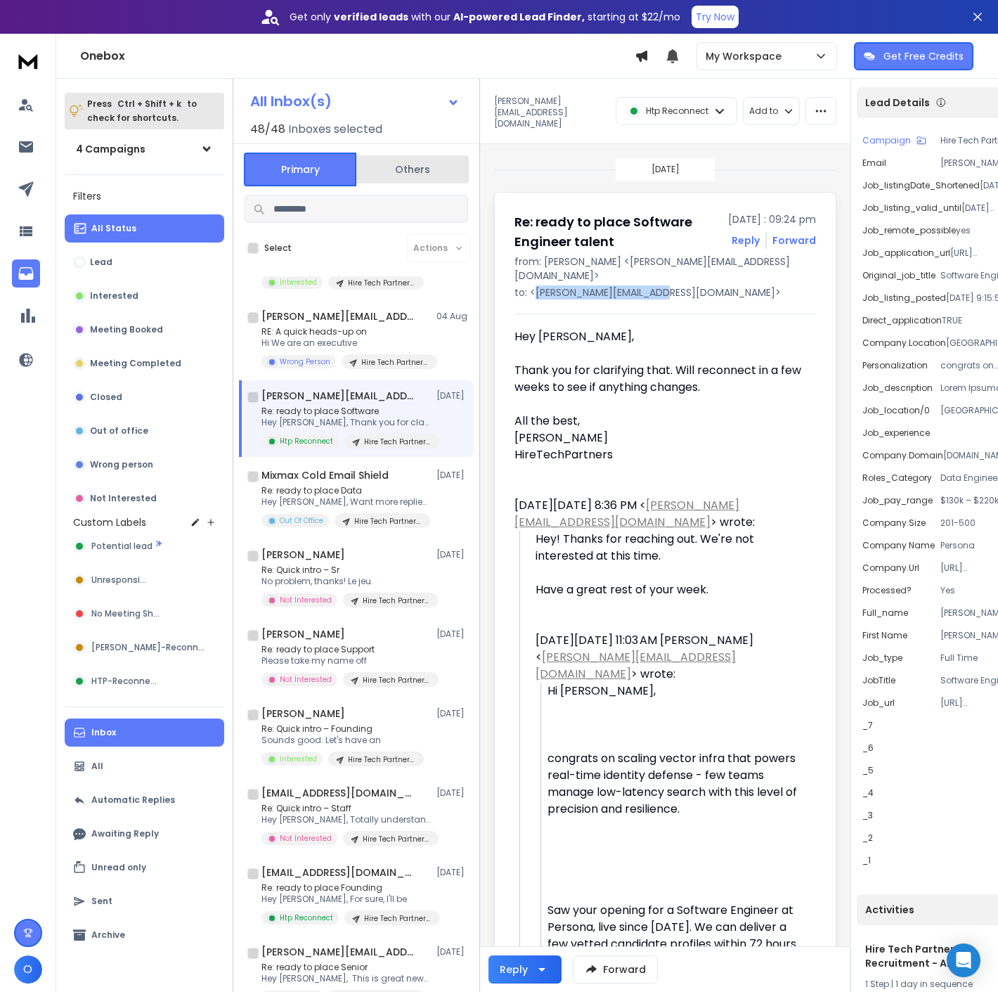
drag, startPoint x: 527, startPoint y: 270, endPoint x: 656, endPoint y: 273, distance: 128.7
click at [656, 285] on p "to: <[PERSON_NAME][EMAIL_ADDRESS][DOMAIN_NAME]>" at bounding box center [666, 292] width 302 height 14
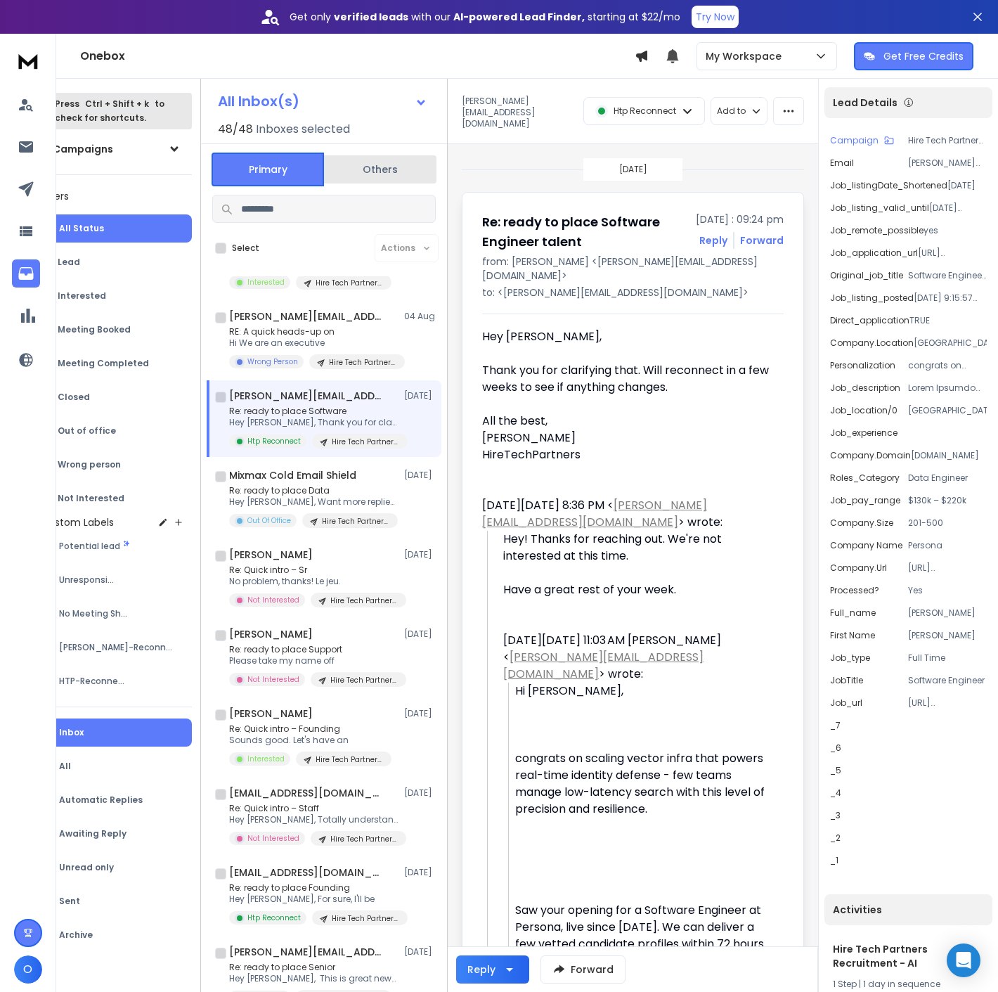
click at [914, 572] on p "[URL][DOMAIN_NAME]" at bounding box center [947, 567] width 79 height 11
drag, startPoint x: 497, startPoint y: 271, endPoint x: 580, endPoint y: 276, distance: 83.1
click at [580, 285] on p "to: <[PERSON_NAME][EMAIL_ADDRESS][DOMAIN_NAME]>" at bounding box center [633, 292] width 302 height 14
click at [328, 343] on p "Hi We are an executive" at bounding box center [313, 342] width 169 height 11
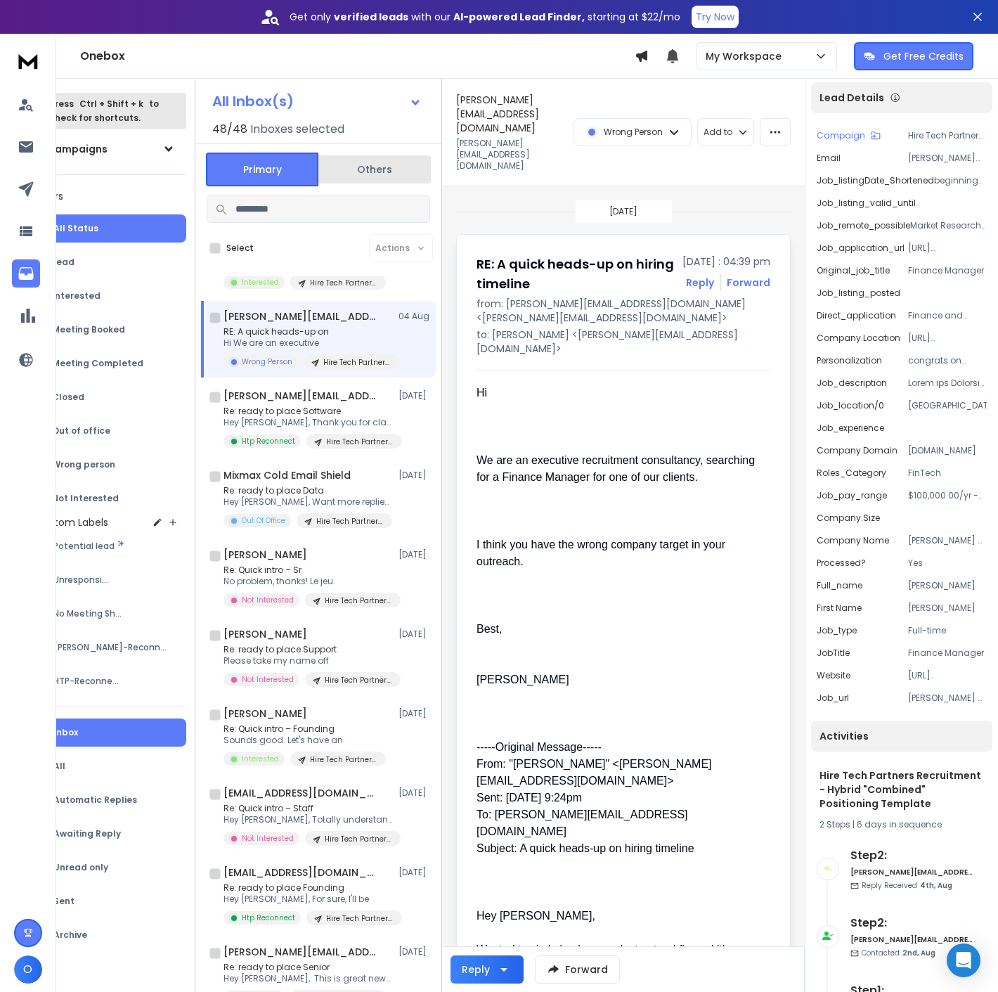
scroll to position [0, 132]
click at [916, 673] on p "[URL][DOMAIN_NAME]" at bounding box center [947, 675] width 79 height 11
click at [297, 282] on icon at bounding box center [303, 282] width 12 height 12
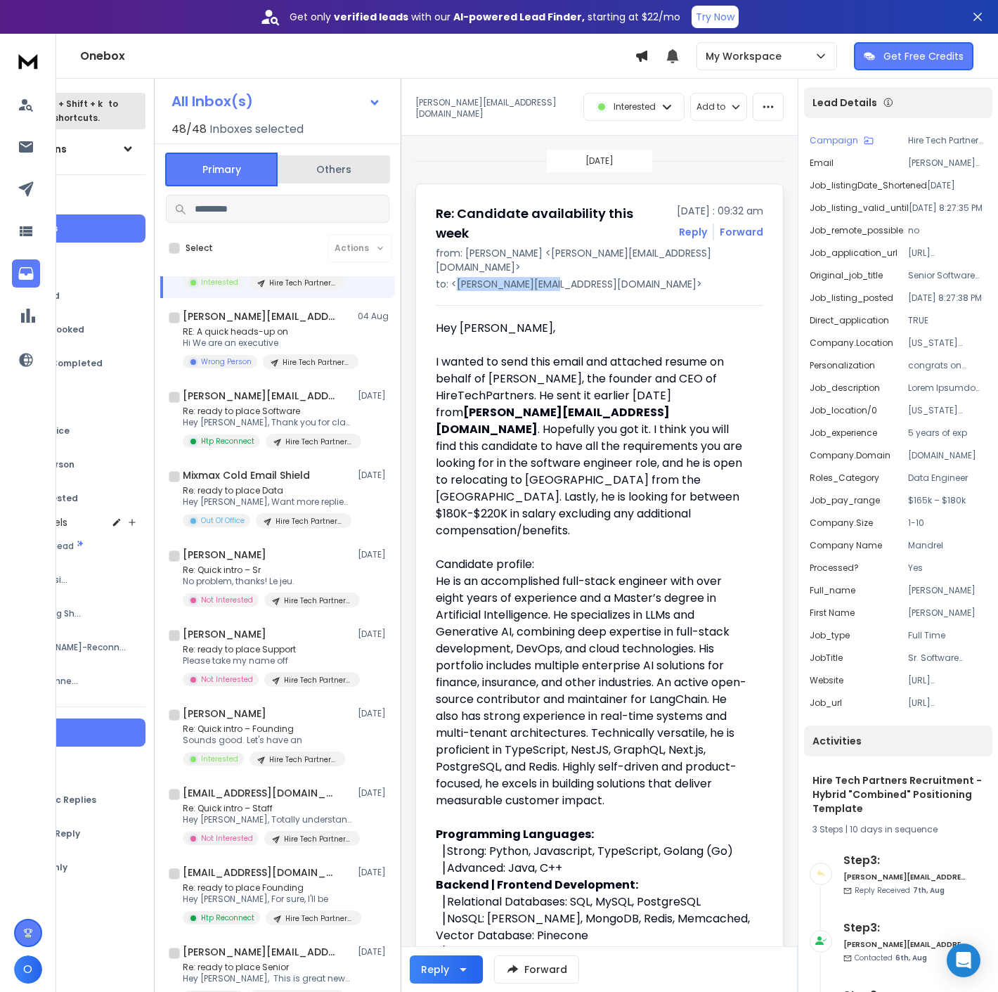
drag, startPoint x: 395, startPoint y: 267, endPoint x: 503, endPoint y: 277, distance: 108.7
click at [945, 680] on p "[URL][DOMAIN_NAME]" at bounding box center [947, 680] width 79 height 11
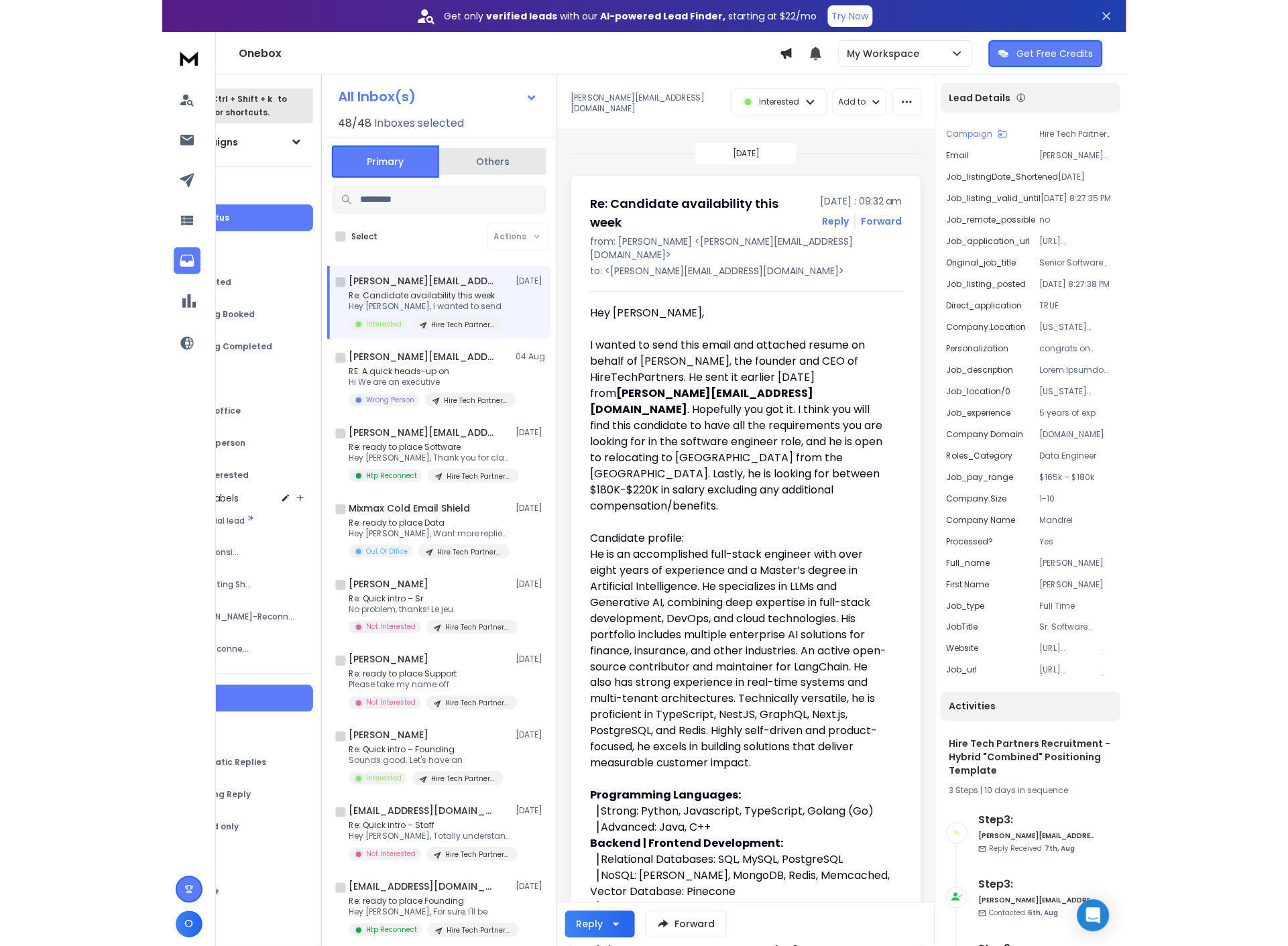
scroll to position [0, 0]
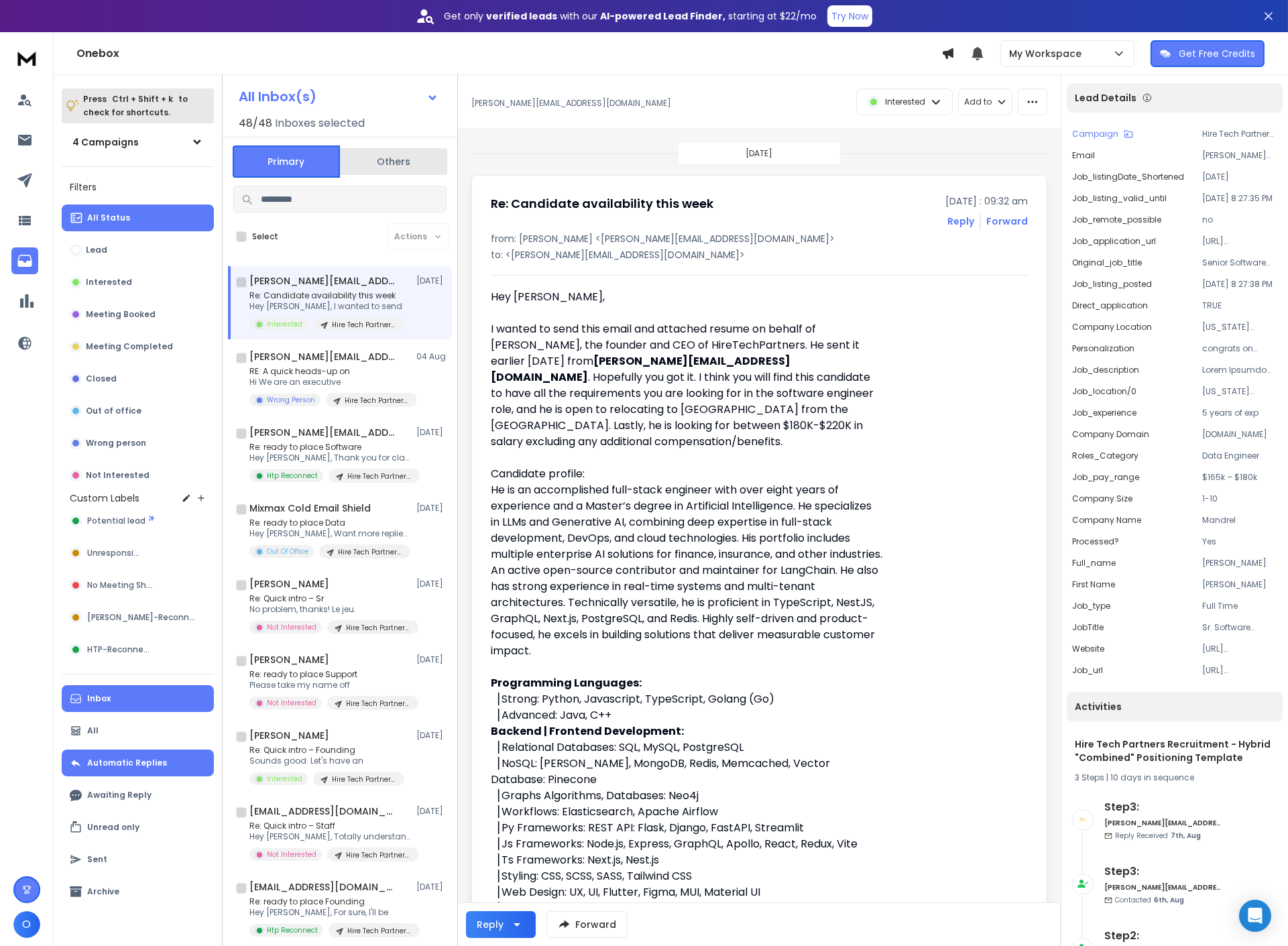
click at [143, 758] on p "Automatic Replies" at bounding box center [127, 763] width 80 height 10
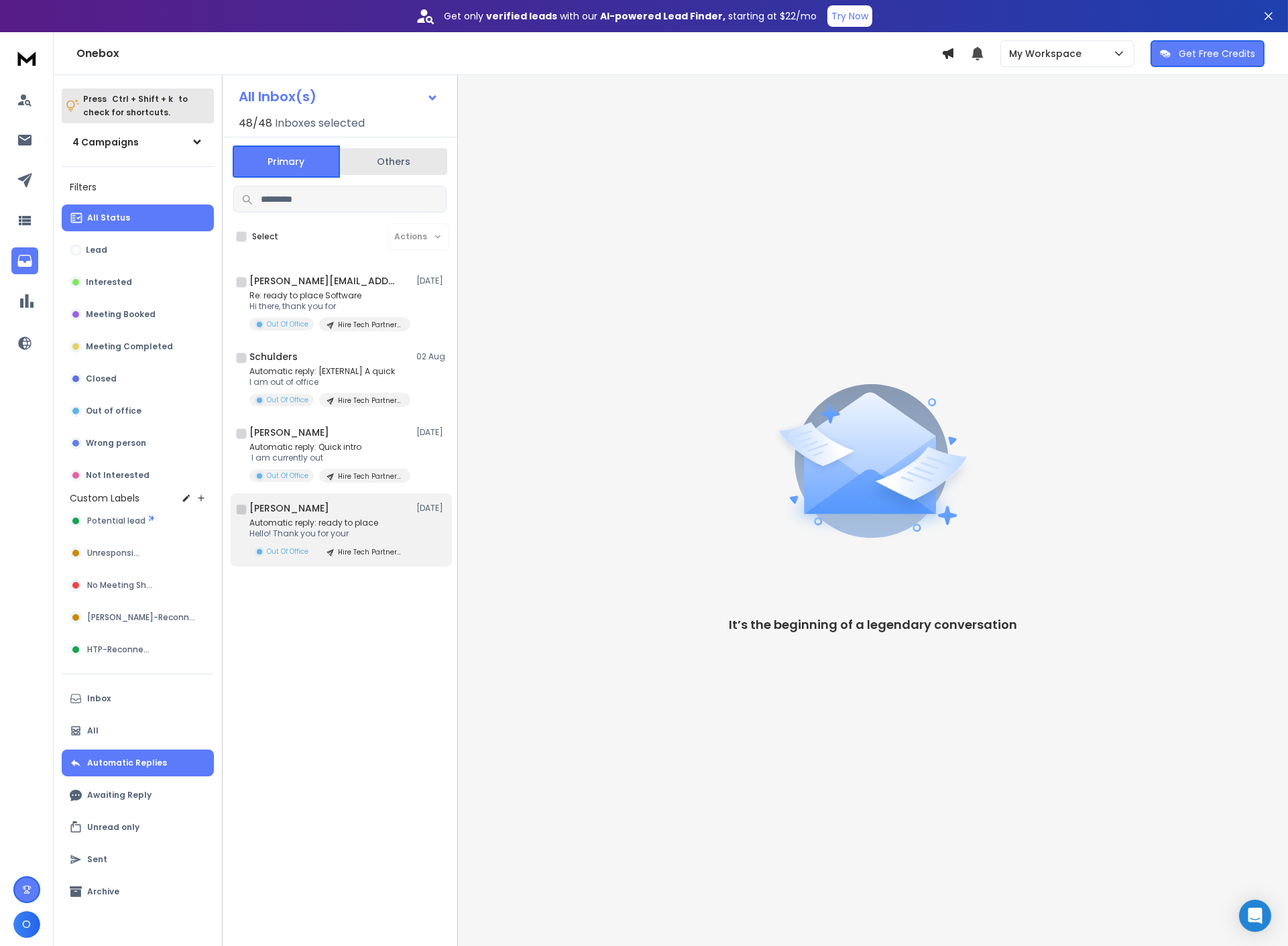
click at [306, 526] on p "Automatic reply: ready to place" at bounding box center [330, 523] width 161 height 10
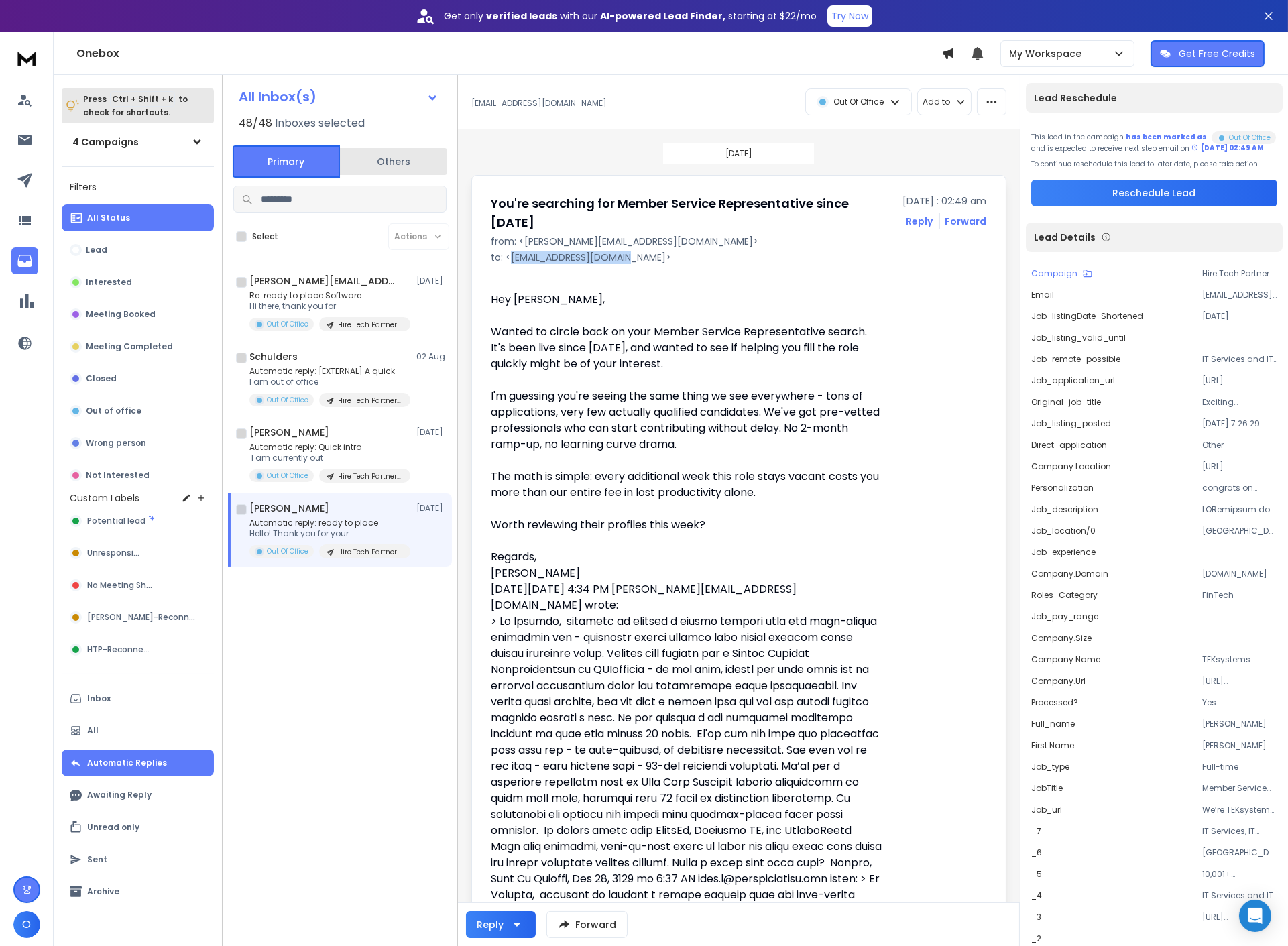
drag, startPoint x: 620, startPoint y: 256, endPoint x: 503, endPoint y: 260, distance: 117.1
click at [503, 260] on p "to: <[EMAIL_ADDRESS][DOMAIN_NAME]>" at bounding box center [739, 257] width 496 height 13
click at [346, 443] on p "Automatic reply: Quick intro" at bounding box center [330, 446] width 161 height 10
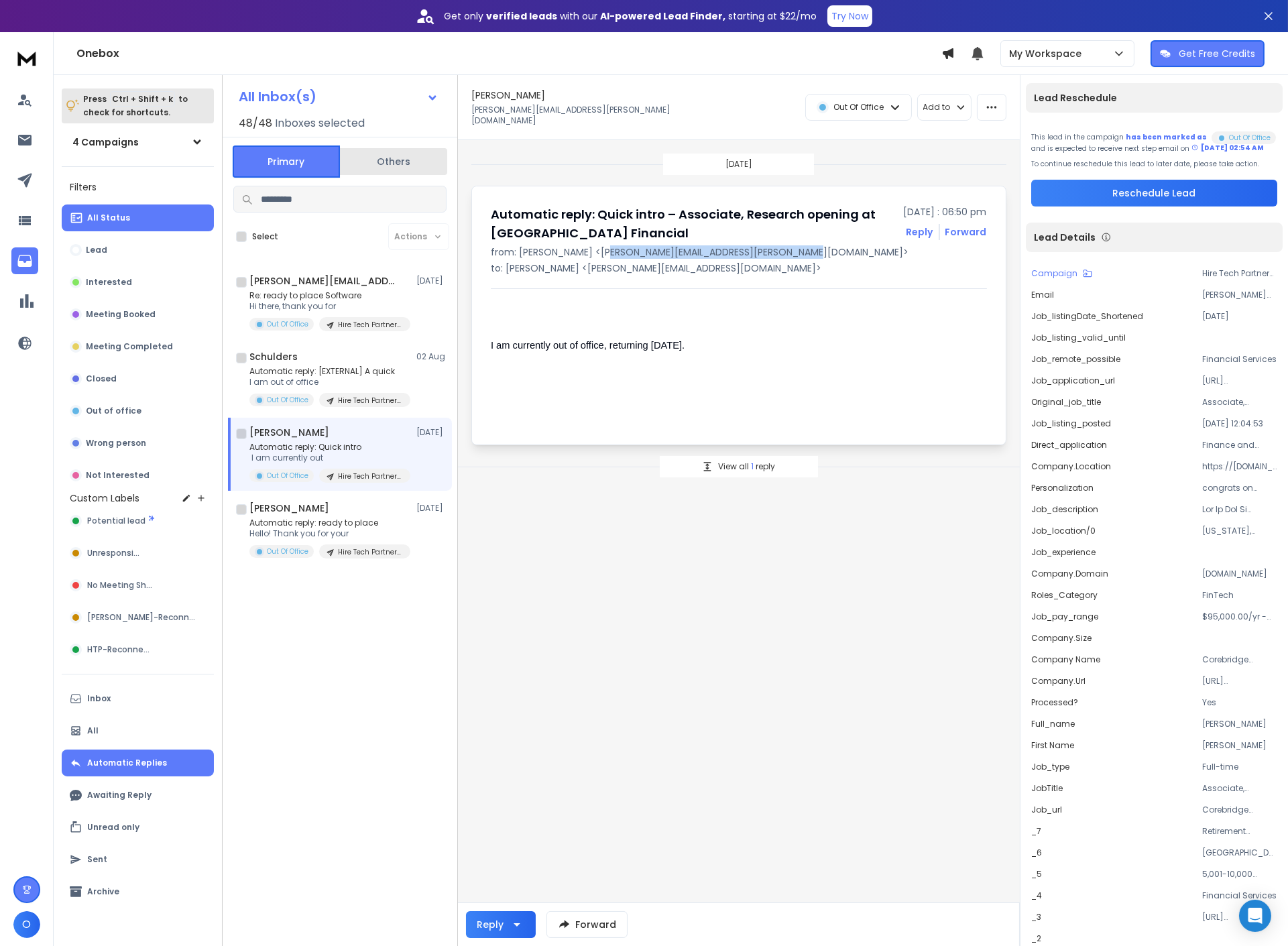
drag, startPoint x: 593, startPoint y: 243, endPoint x: 788, endPoint y: 243, distance: 195.0
click at [788, 245] on p "from: [PERSON_NAME] <[PERSON_NAME][EMAIL_ADDRESS][PERSON_NAME][DOMAIN_NAME]>" at bounding box center [739, 252] width 496 height 13
click at [380, 370] on p "Automatic reply: [EXTERNAL] A quick" at bounding box center [330, 371] width 161 height 10
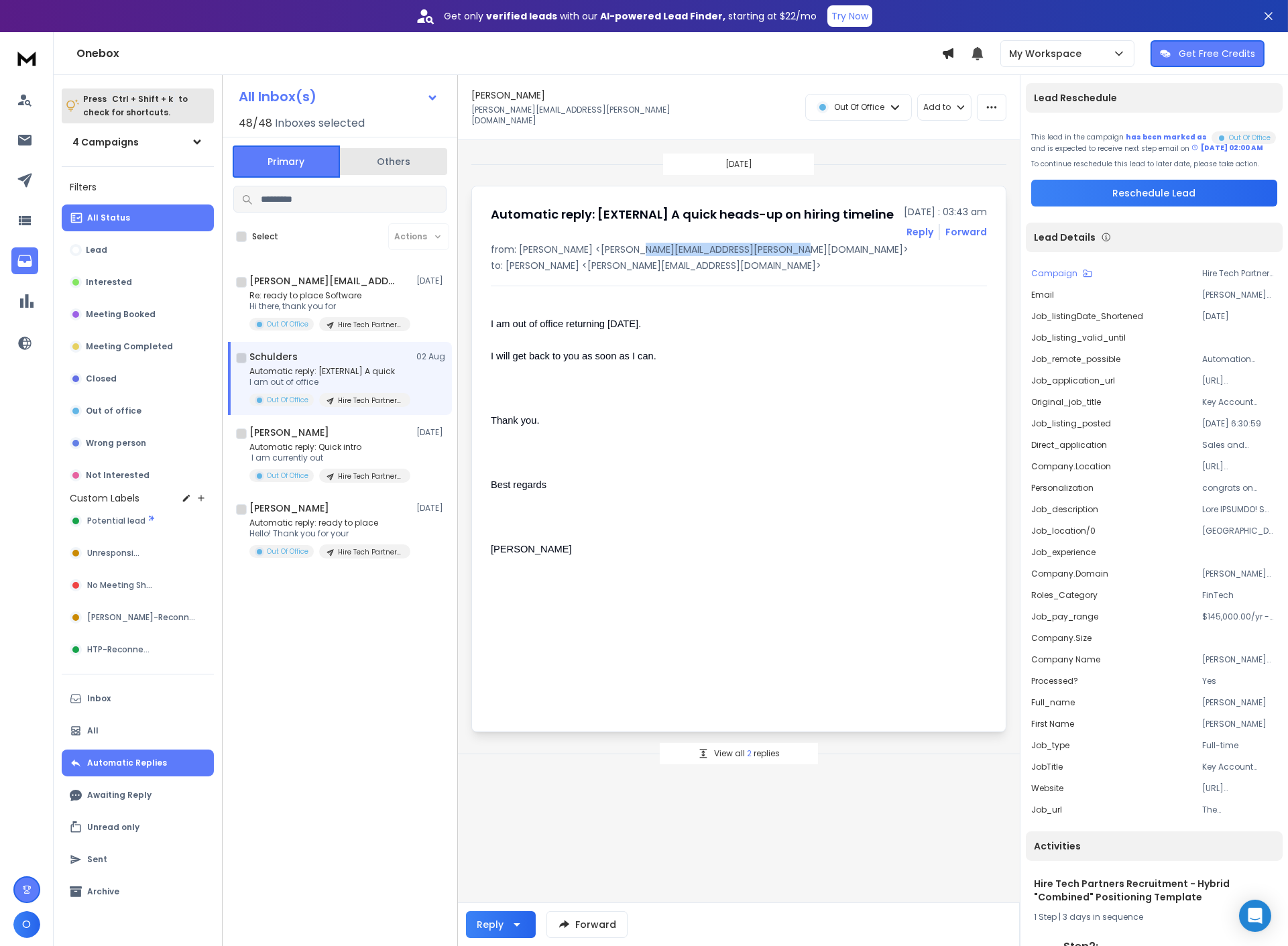
drag, startPoint x: 613, startPoint y: 244, endPoint x: 771, endPoint y: 243, distance: 158.0
click at [771, 243] on p "from: [PERSON_NAME] <[PERSON_NAME][EMAIL_ADDRESS][PERSON_NAME][DOMAIN_NAME]>" at bounding box center [739, 250] width 496 height 13
drag, startPoint x: 651, startPoint y: 236, endPoint x: 620, endPoint y: 248, distance: 33.2
click at [628, 248] on p "from: [PERSON_NAME] <[PERSON_NAME][EMAIL_ADDRESS][PERSON_NAME][DOMAIN_NAME]>" at bounding box center [739, 250] width 496 height 13
drag, startPoint x: 611, startPoint y: 243, endPoint x: 772, endPoint y: 238, distance: 161.1
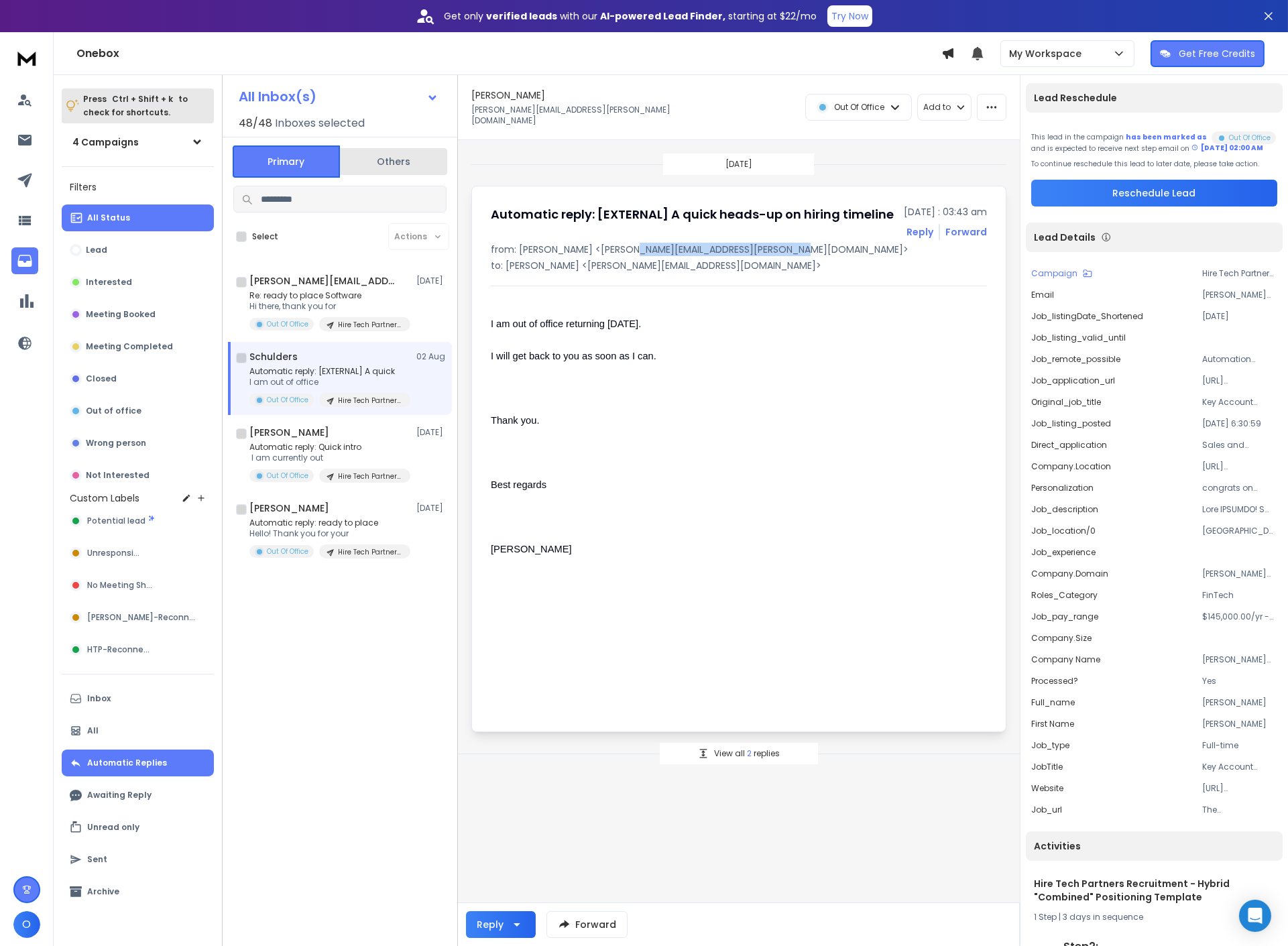
click at [772, 243] on p "from: [PERSON_NAME] <[PERSON_NAME][EMAIL_ADDRESS][PERSON_NAME][DOMAIN_NAME]>" at bounding box center [739, 250] width 496 height 13
click at [390, 293] on p "Re: ready to place Software" at bounding box center [330, 295] width 161 height 10
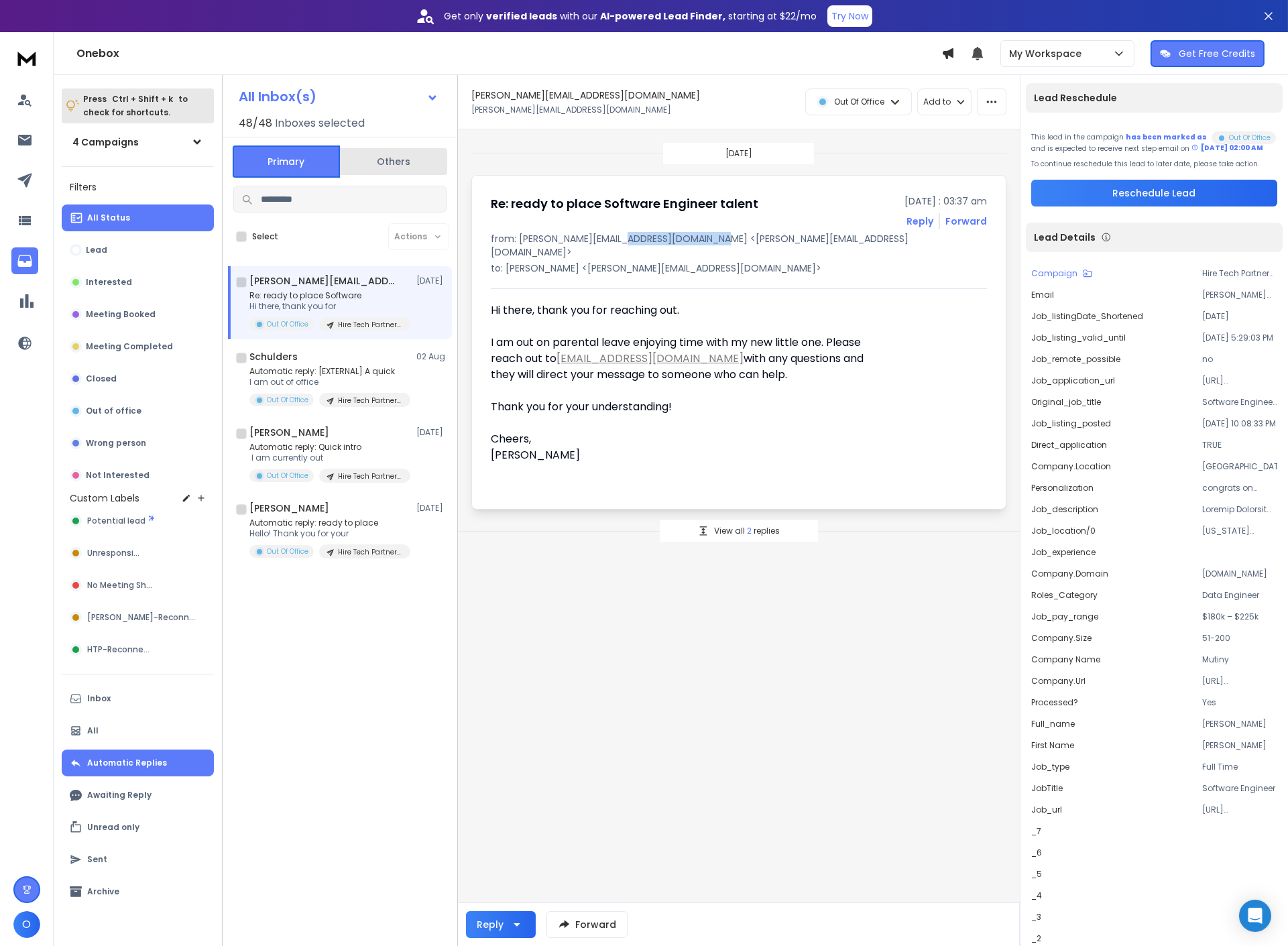
drag, startPoint x: 624, startPoint y: 237, endPoint x: 722, endPoint y: 240, distance: 98.0
click at [722, 240] on p "from: [PERSON_NAME][EMAIL_ADDRESS][DOMAIN_NAME] <[PERSON_NAME][EMAIL_ADDRESS][D…" at bounding box center [739, 245] width 496 height 27
click at [951, 574] on p "[DOMAIN_NAME]" at bounding box center [1239, 573] width 75 height 10
drag, startPoint x: 124, startPoint y: 796, endPoint x: 291, endPoint y: 810, distance: 167.6
click at [291, 810] on div "Press Ctrl + Shift + k to check for shortcuts. 4 Campaigns 4 Campaigns Filters …" at bounding box center [670, 548] width 1234 height 946
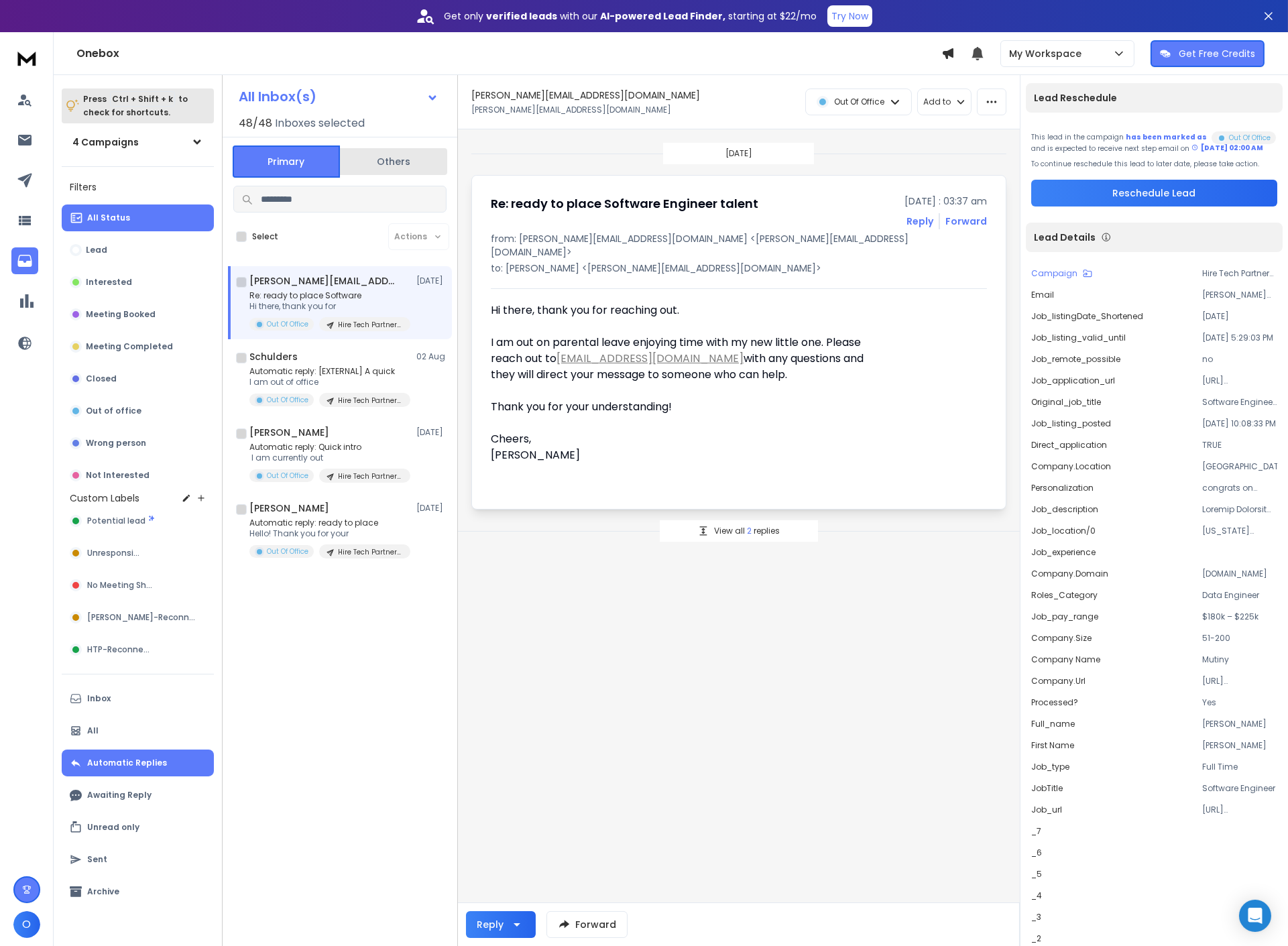
click at [362, 175] on button "Others" at bounding box center [393, 161] width 107 height 30
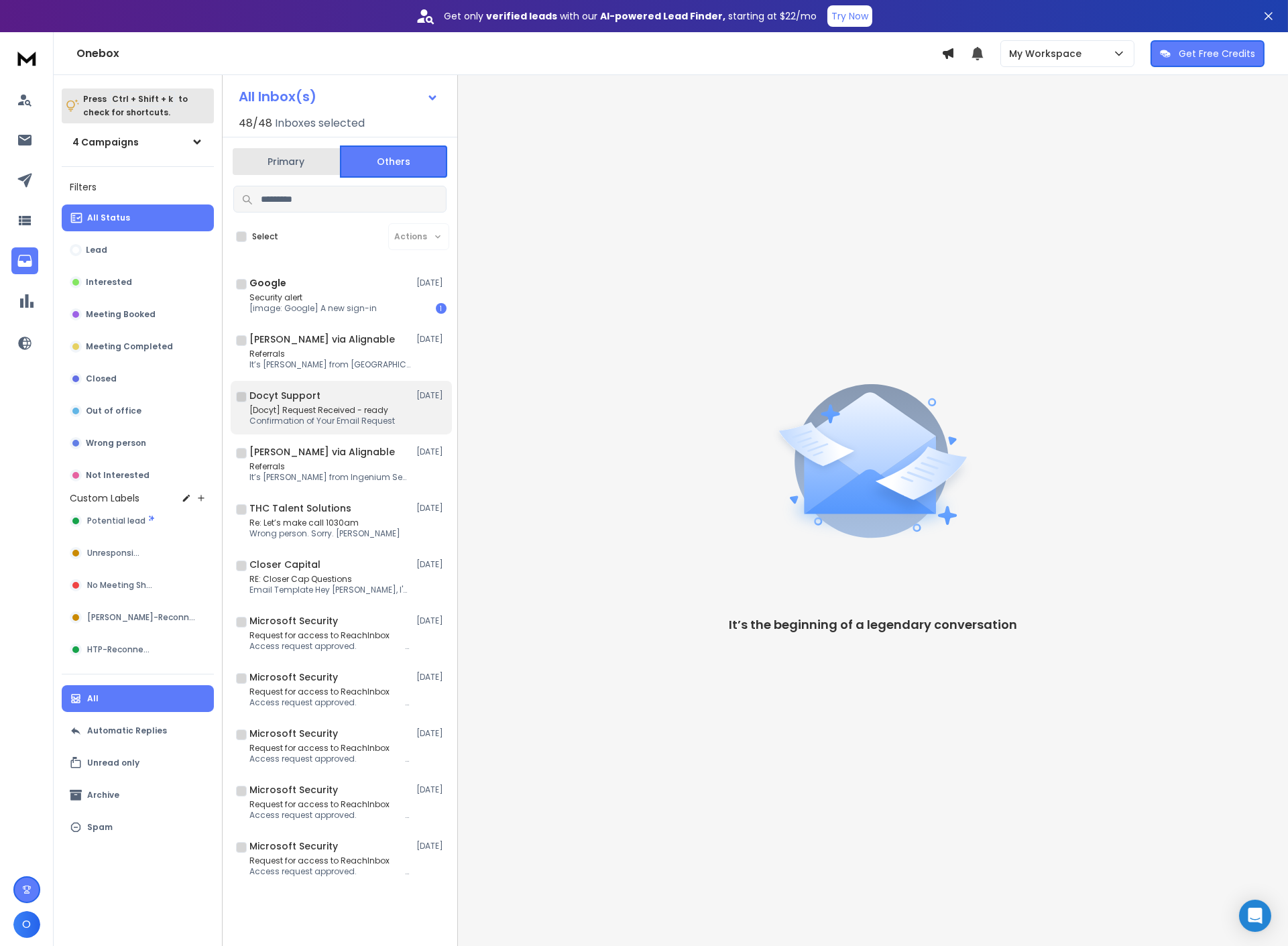
scroll to position [117, 0]
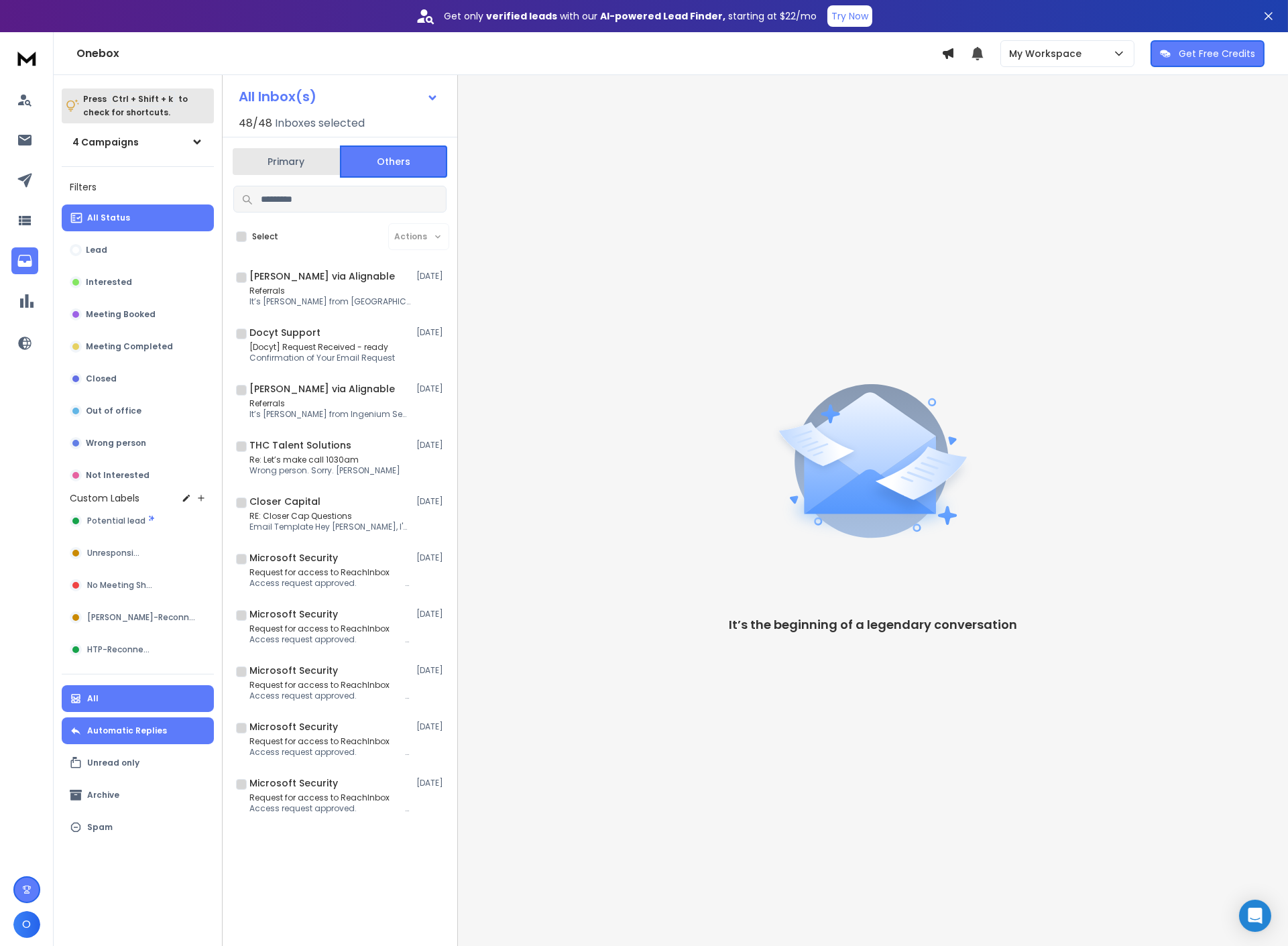
click at [134, 741] on button "Automatic Replies" at bounding box center [138, 730] width 153 height 27
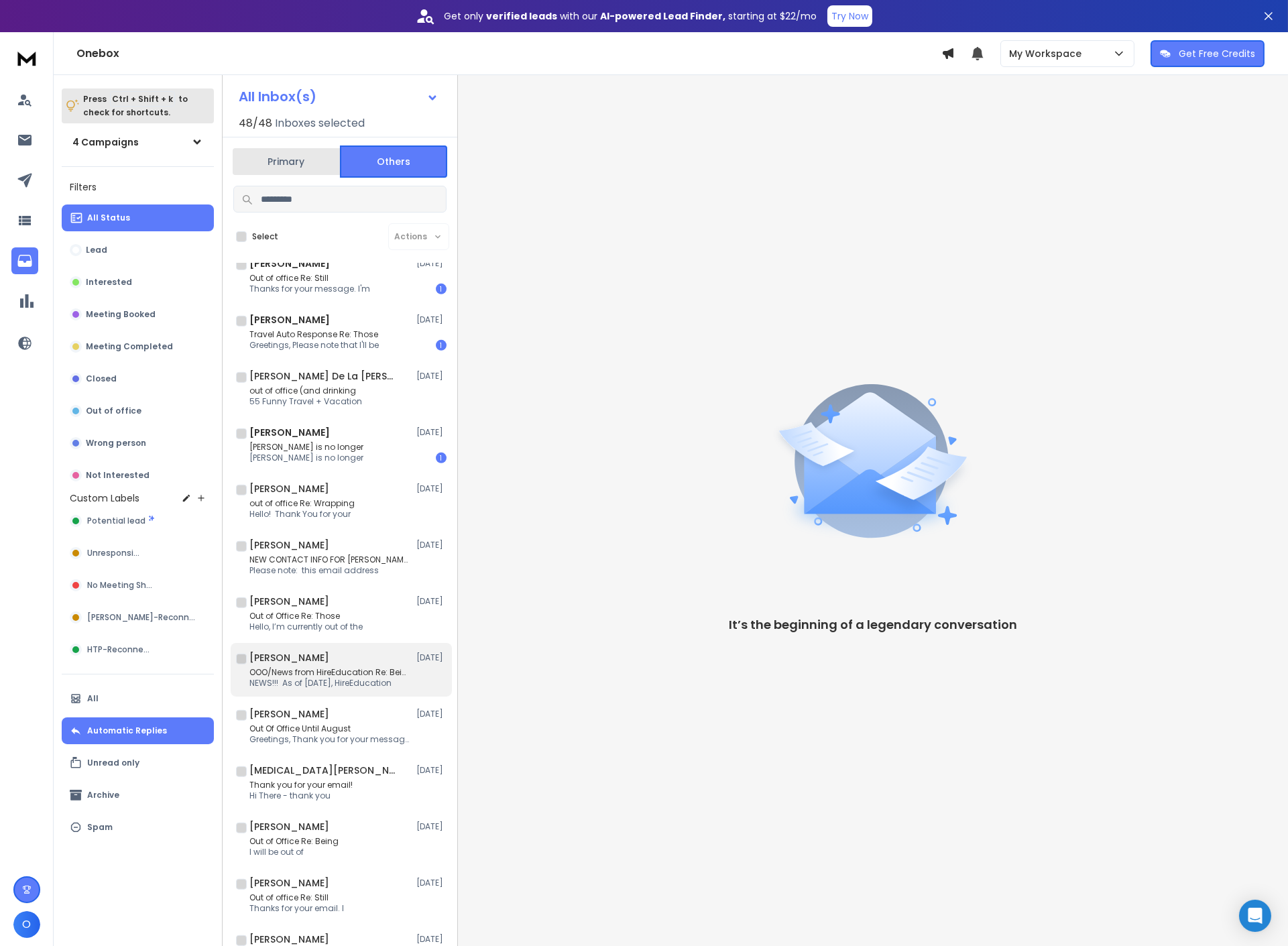
scroll to position [2271, 0]
click at [166, 134] on button "4 Campaigns" at bounding box center [138, 142] width 153 height 27
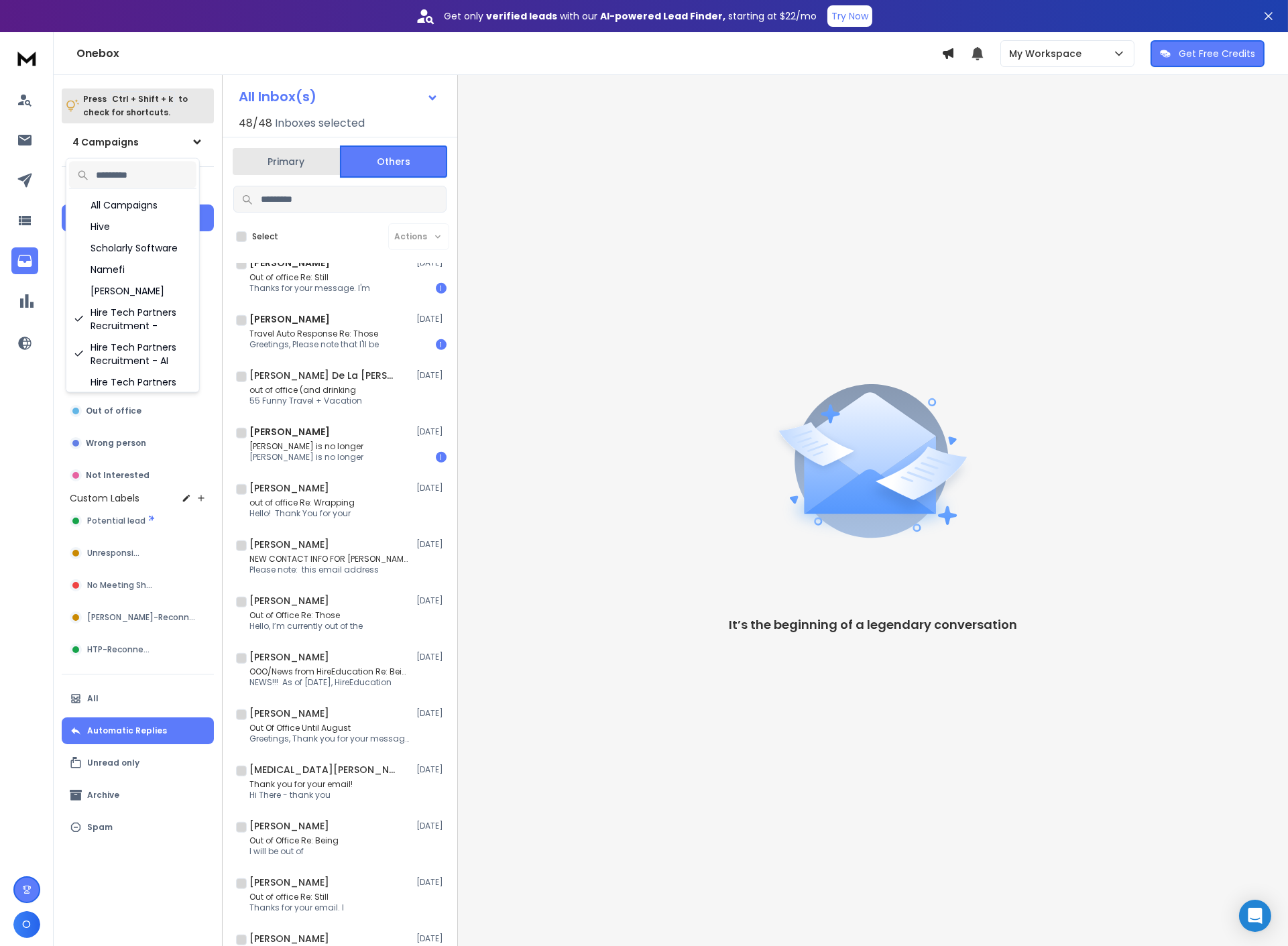
click at [631, 550] on div "It’s the beginning of a legendary conversation" at bounding box center [872, 477] width 829 height 804
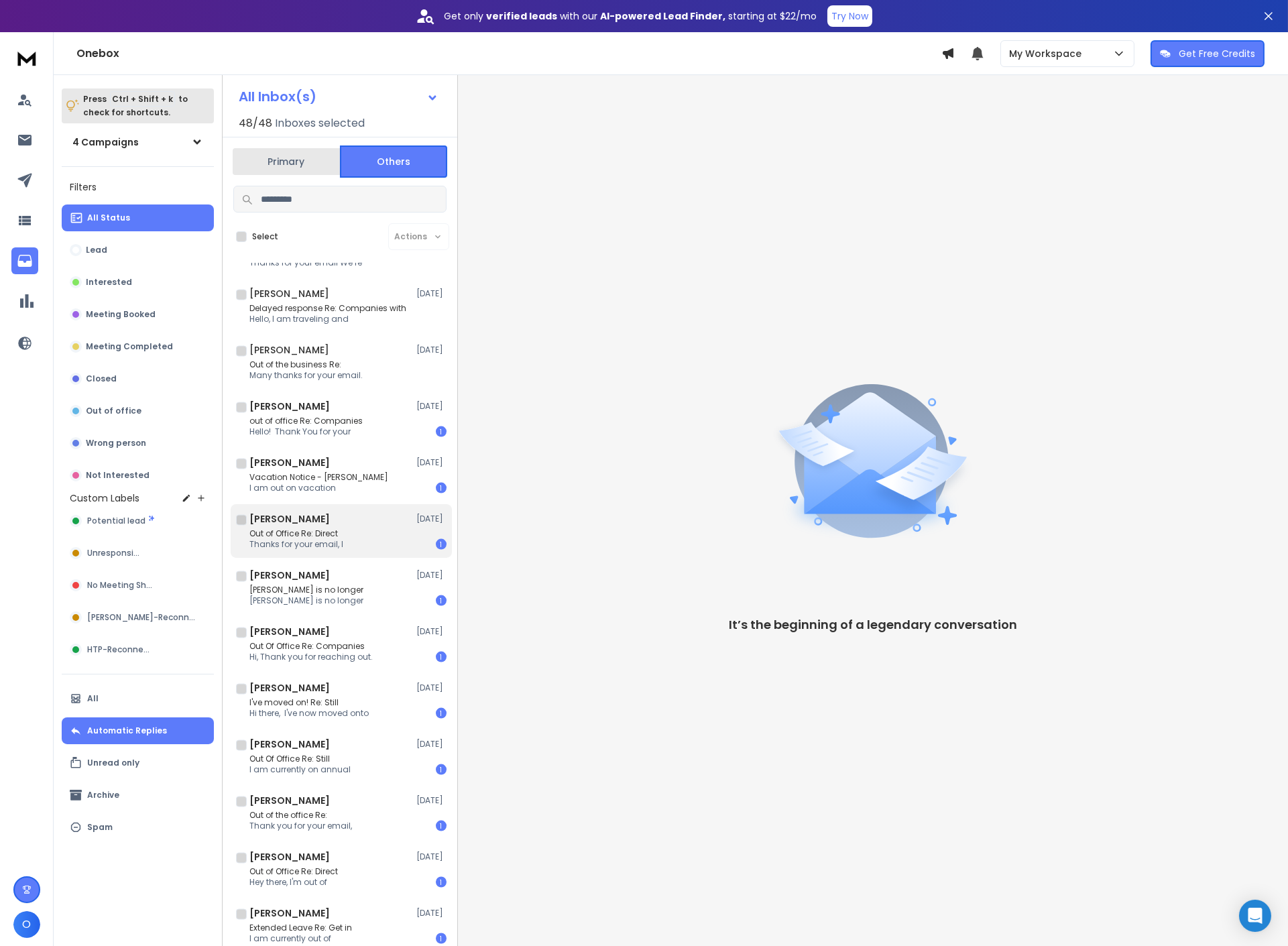
scroll to position [4953, 0]
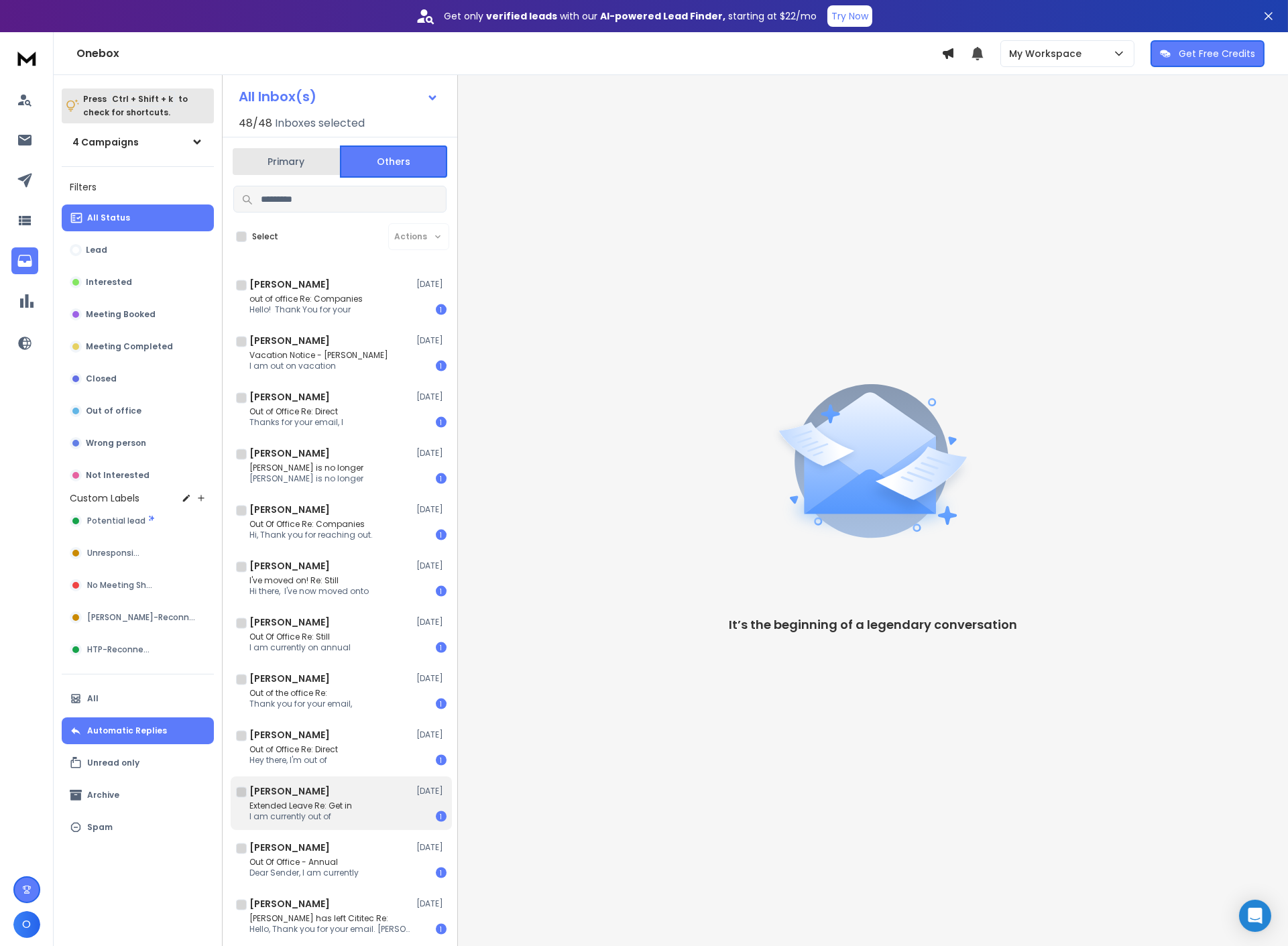
click at [337, 793] on div "[PERSON_NAME] [DATE]" at bounding box center [348, 792] width 197 height 13
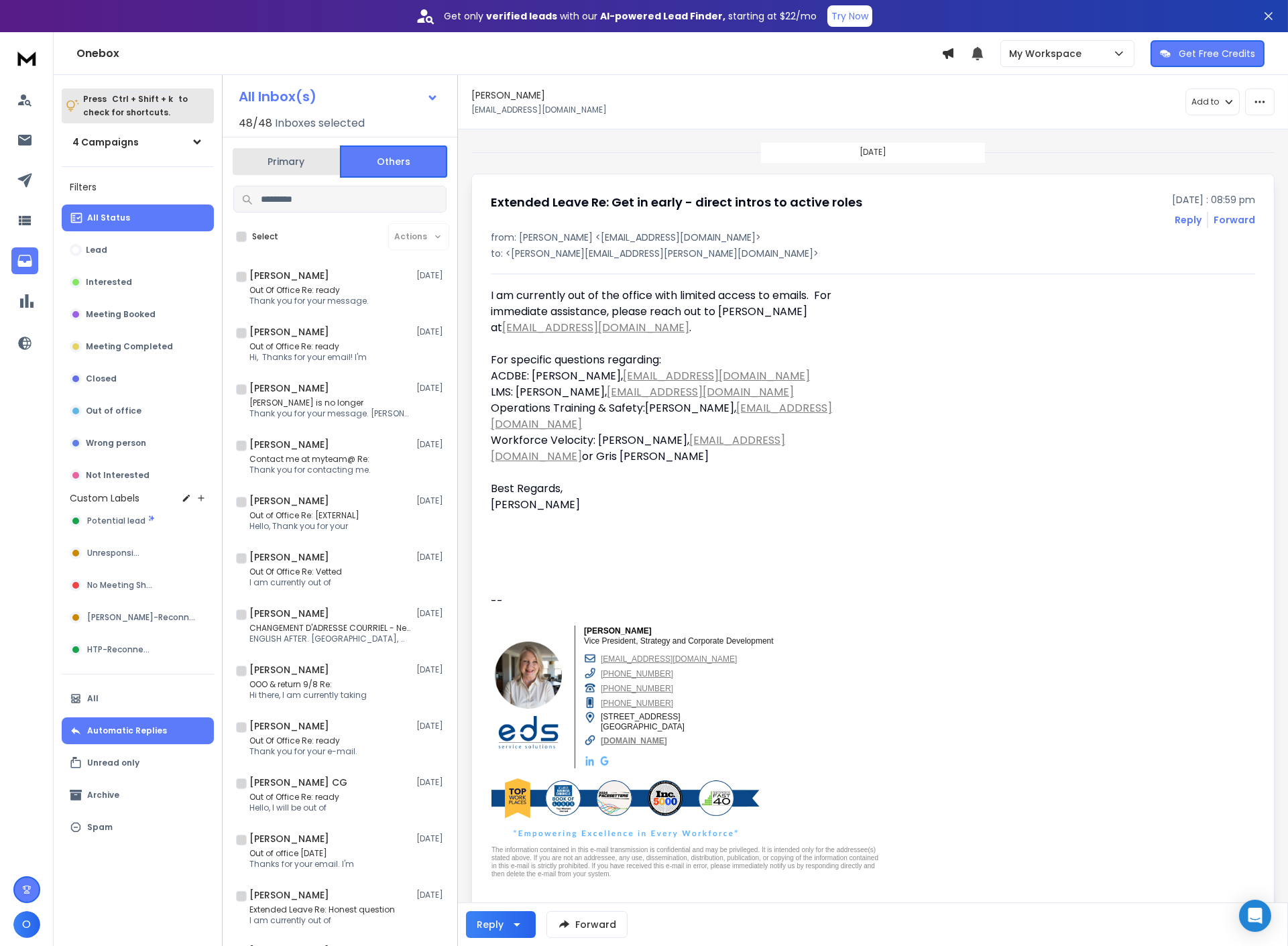
scroll to position [0, 0]
click at [342, 667] on div "[PERSON_NAME] [DATE]" at bounding box center [348, 669] width 197 height 13
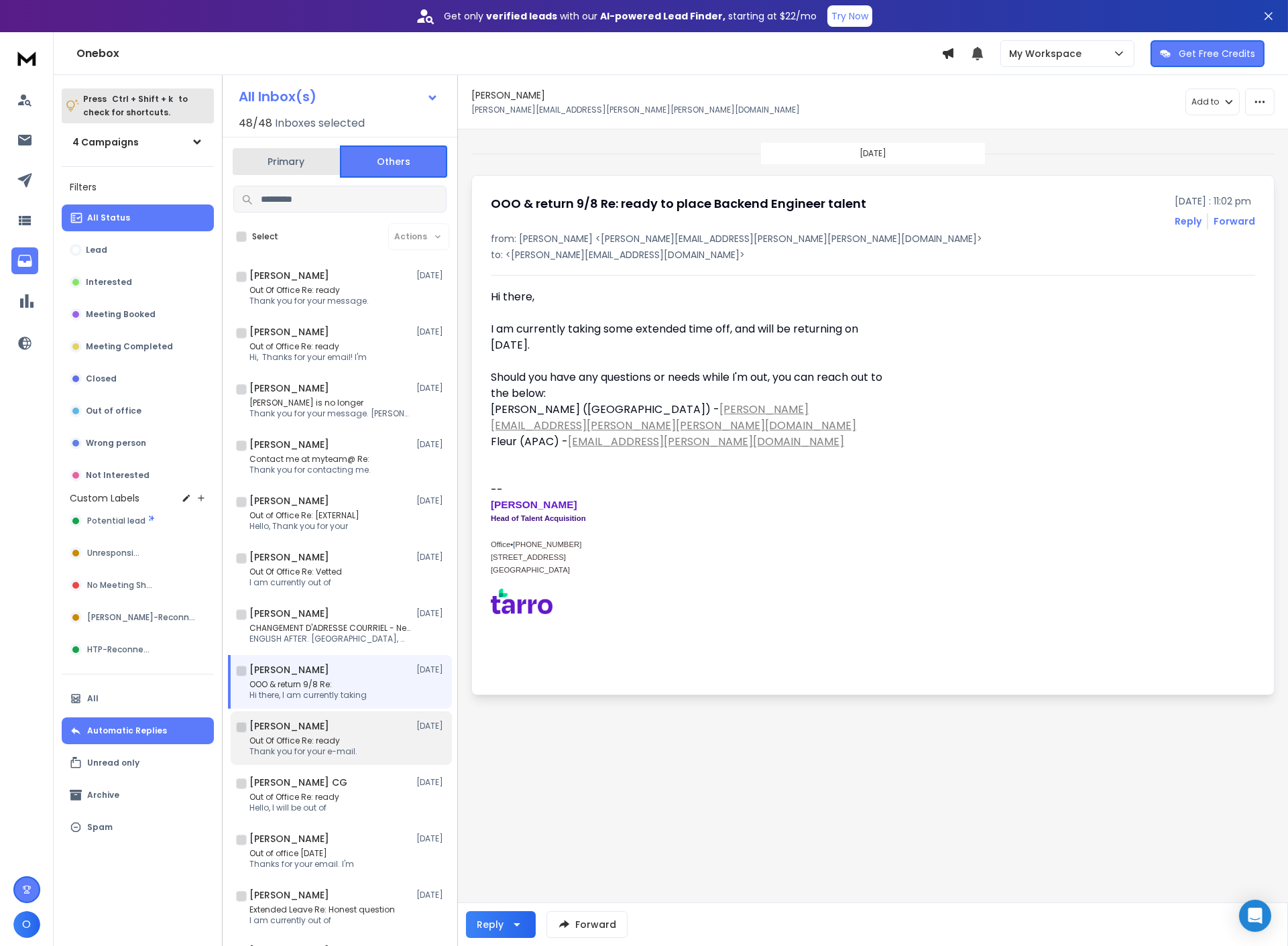
click at [349, 715] on div "[PERSON_NAME] [DATE] Out Of Office Re: ready Thank you for your e-mail." at bounding box center [341, 738] width 221 height 53
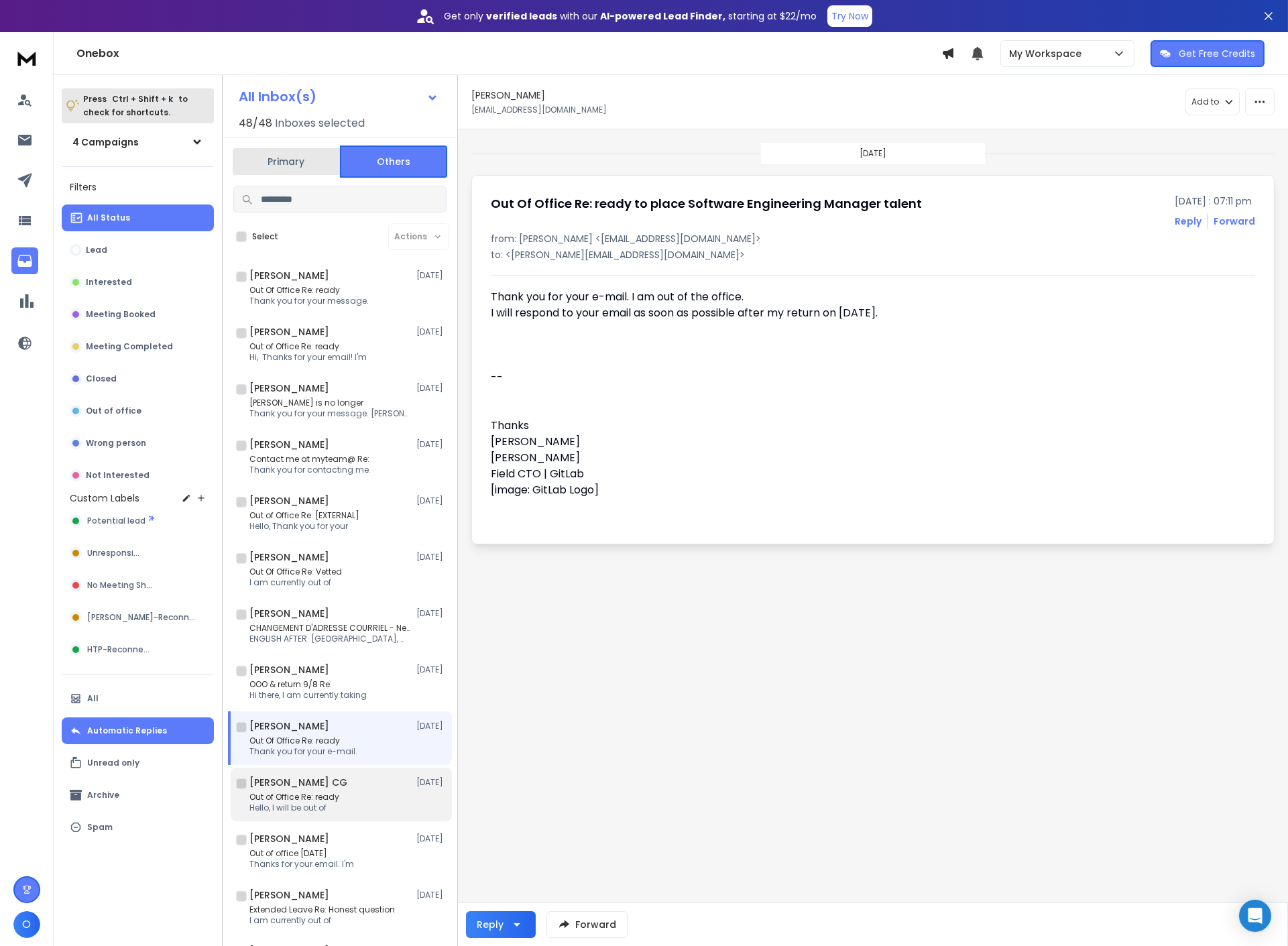
click at [347, 773] on div "[PERSON_NAME] CG [DATE] Out of Office Re: ready Hello, I will be out of" at bounding box center [341, 794] width 221 height 53
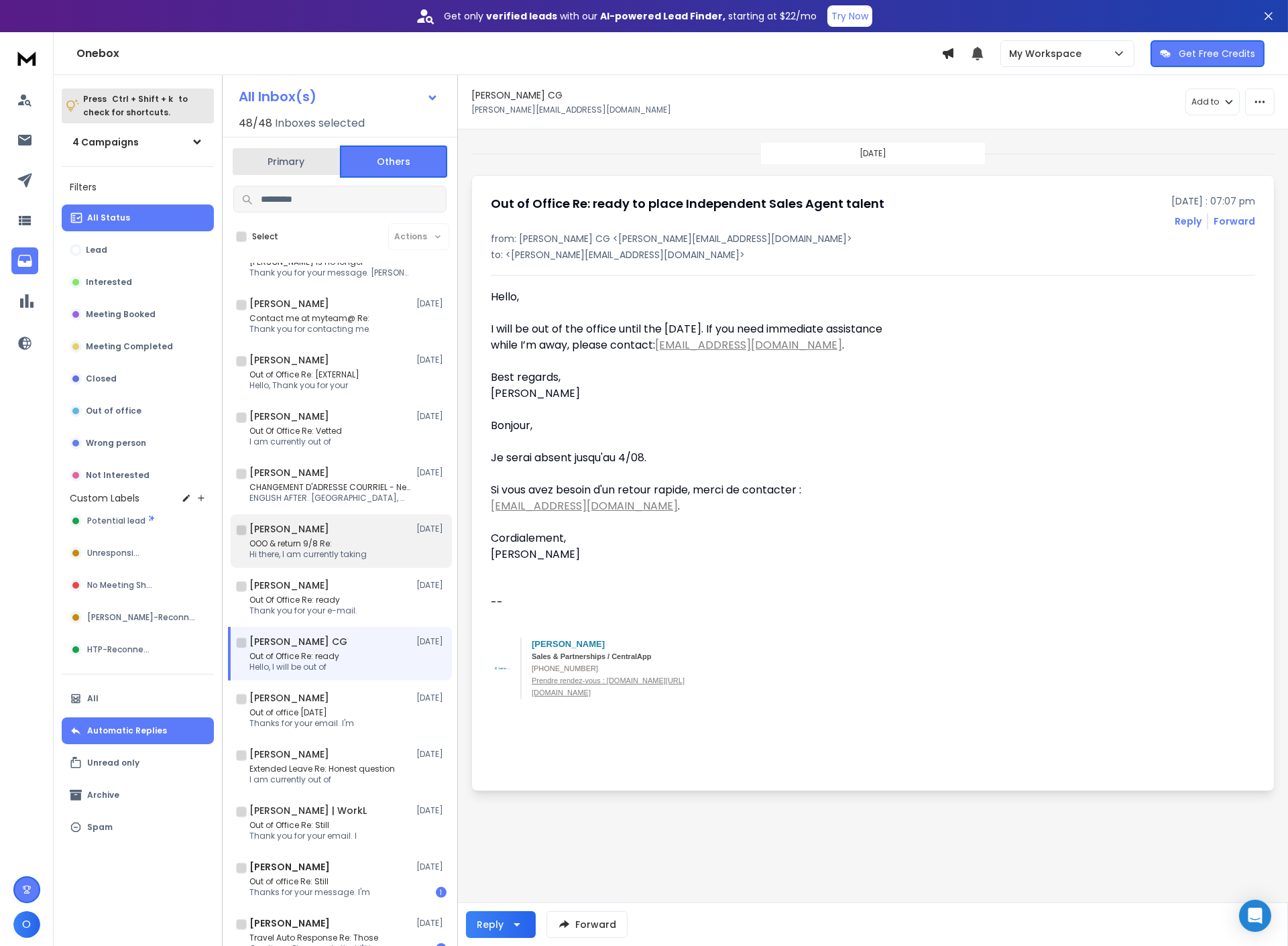
scroll to position [1675, 0]
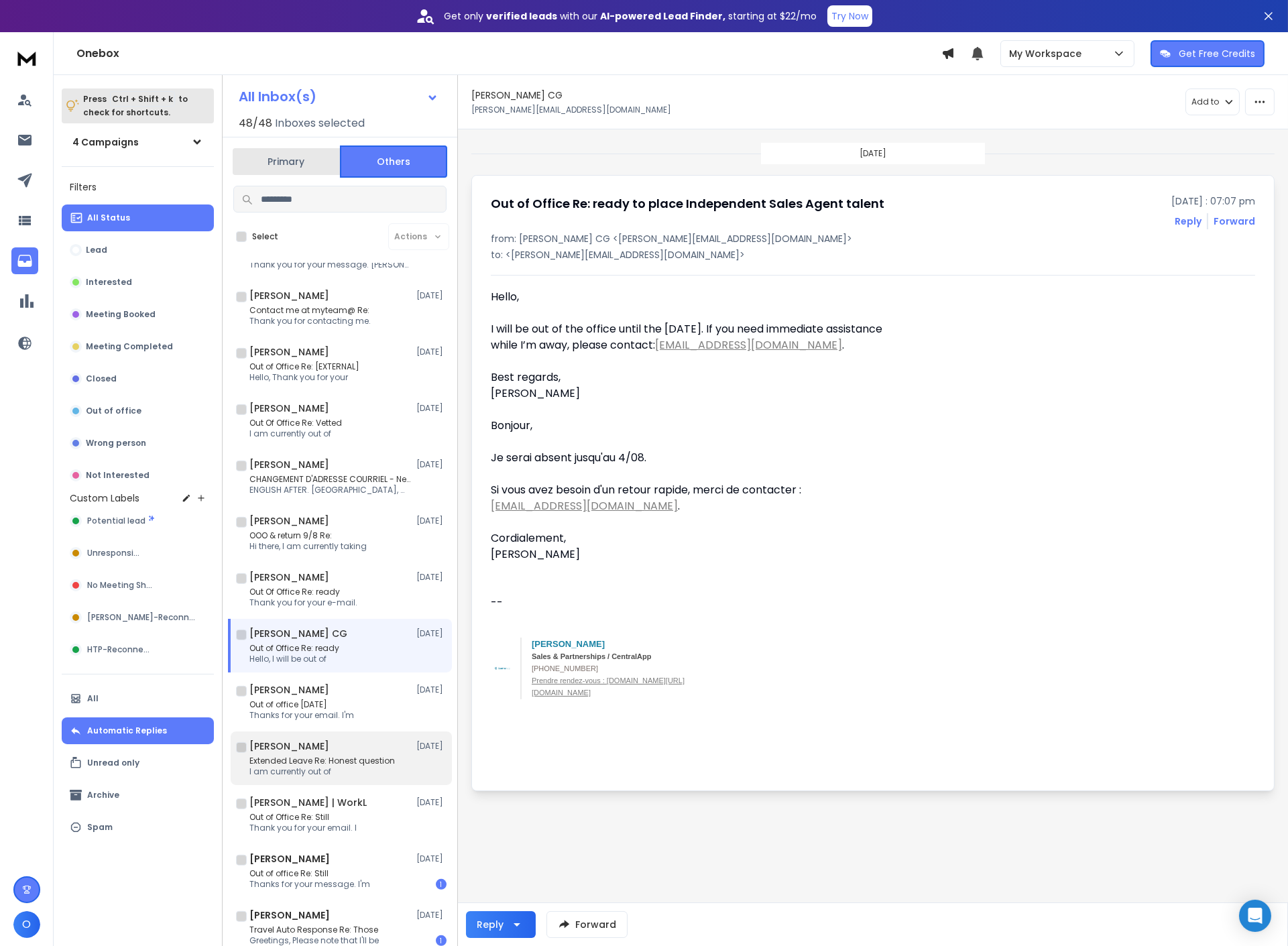
click at [354, 708] on div "Out of office [DATE] Thanks for your email. I'm" at bounding box center [348, 710] width 197 height 21
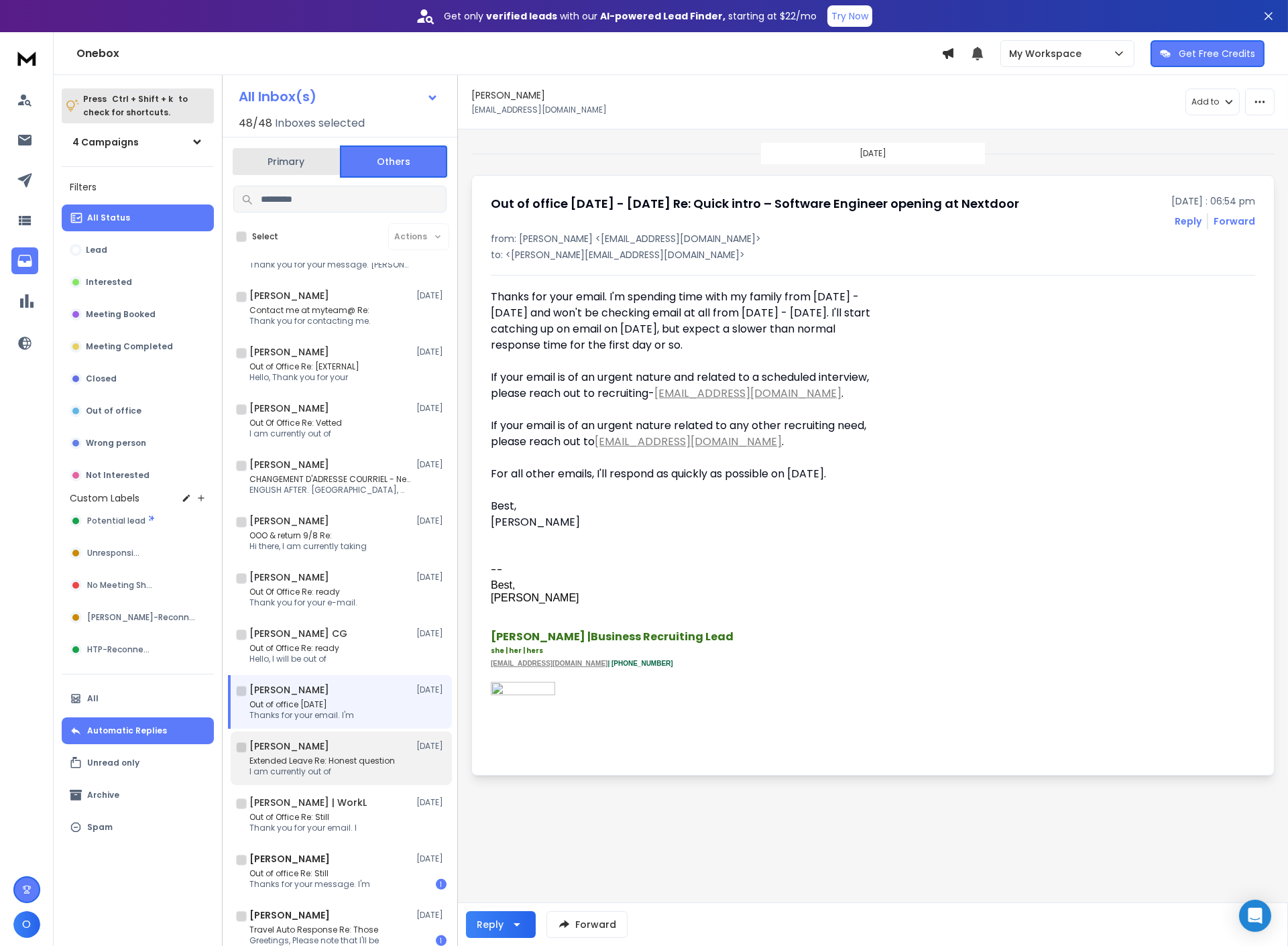
click at [349, 742] on div "[PERSON_NAME] [DATE]" at bounding box center [348, 747] width 197 height 13
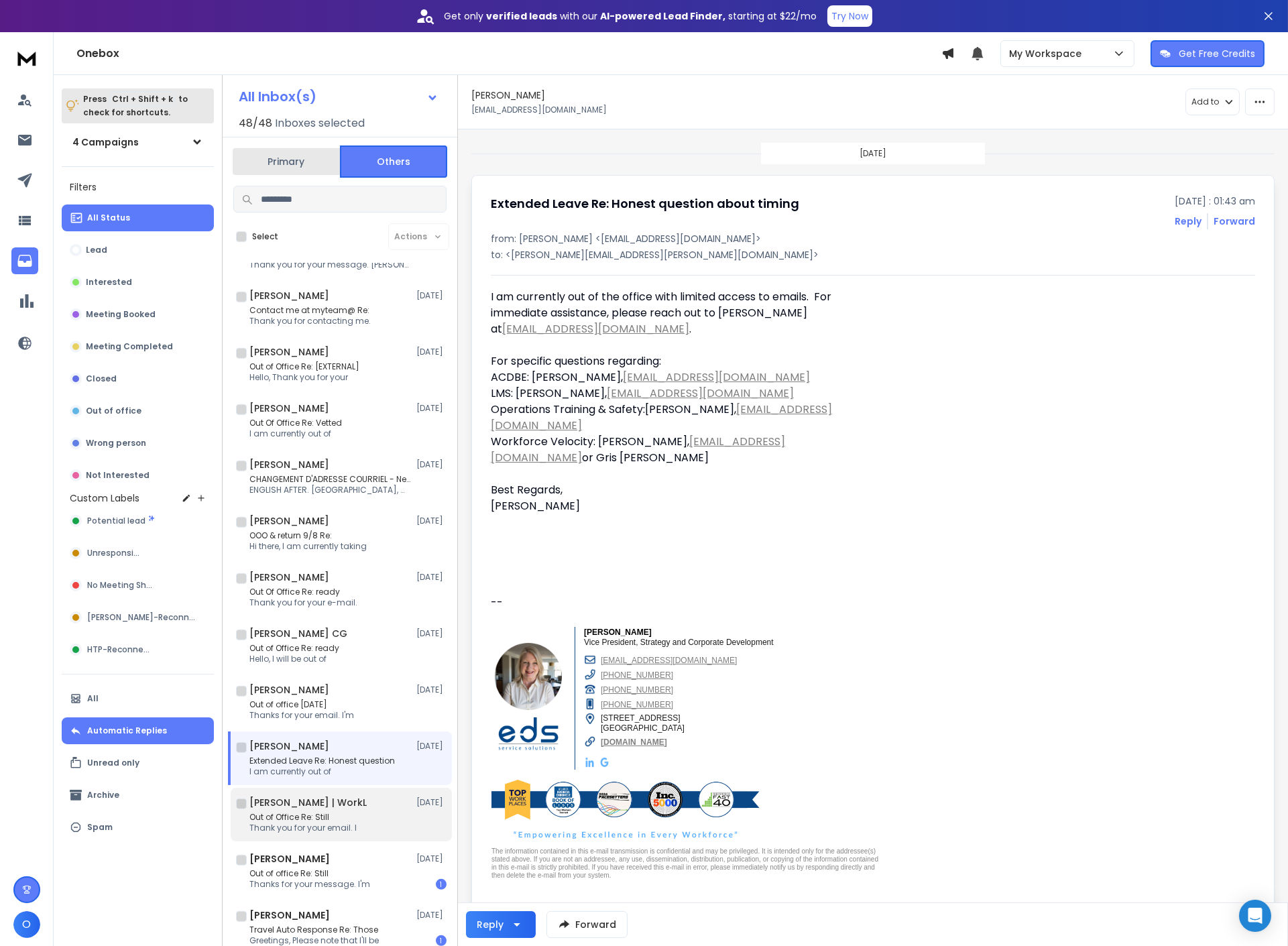
click at [323, 818] on p "Out of Office Re: Still" at bounding box center [303, 816] width 107 height 10
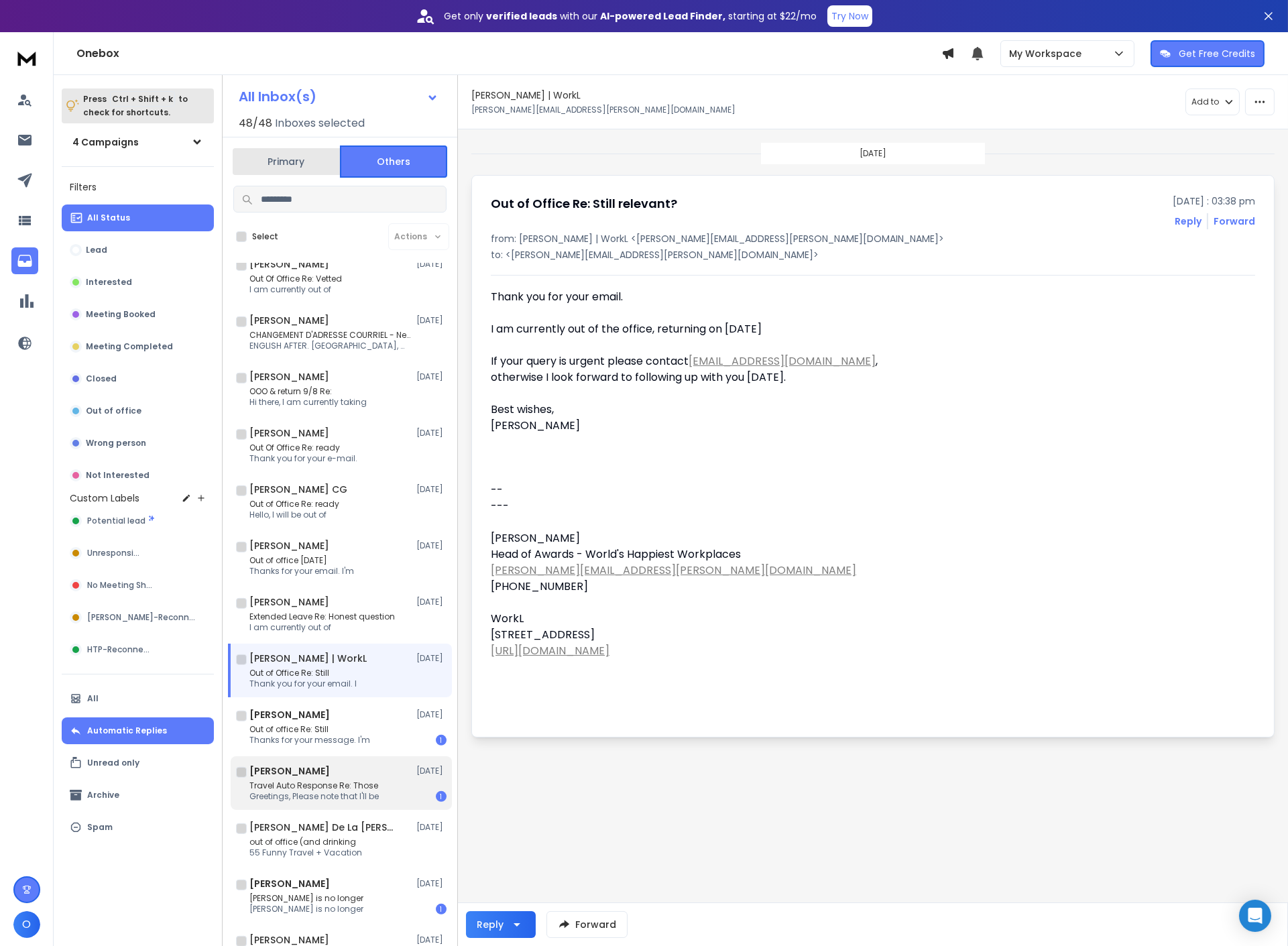
scroll to position [1824, 0]
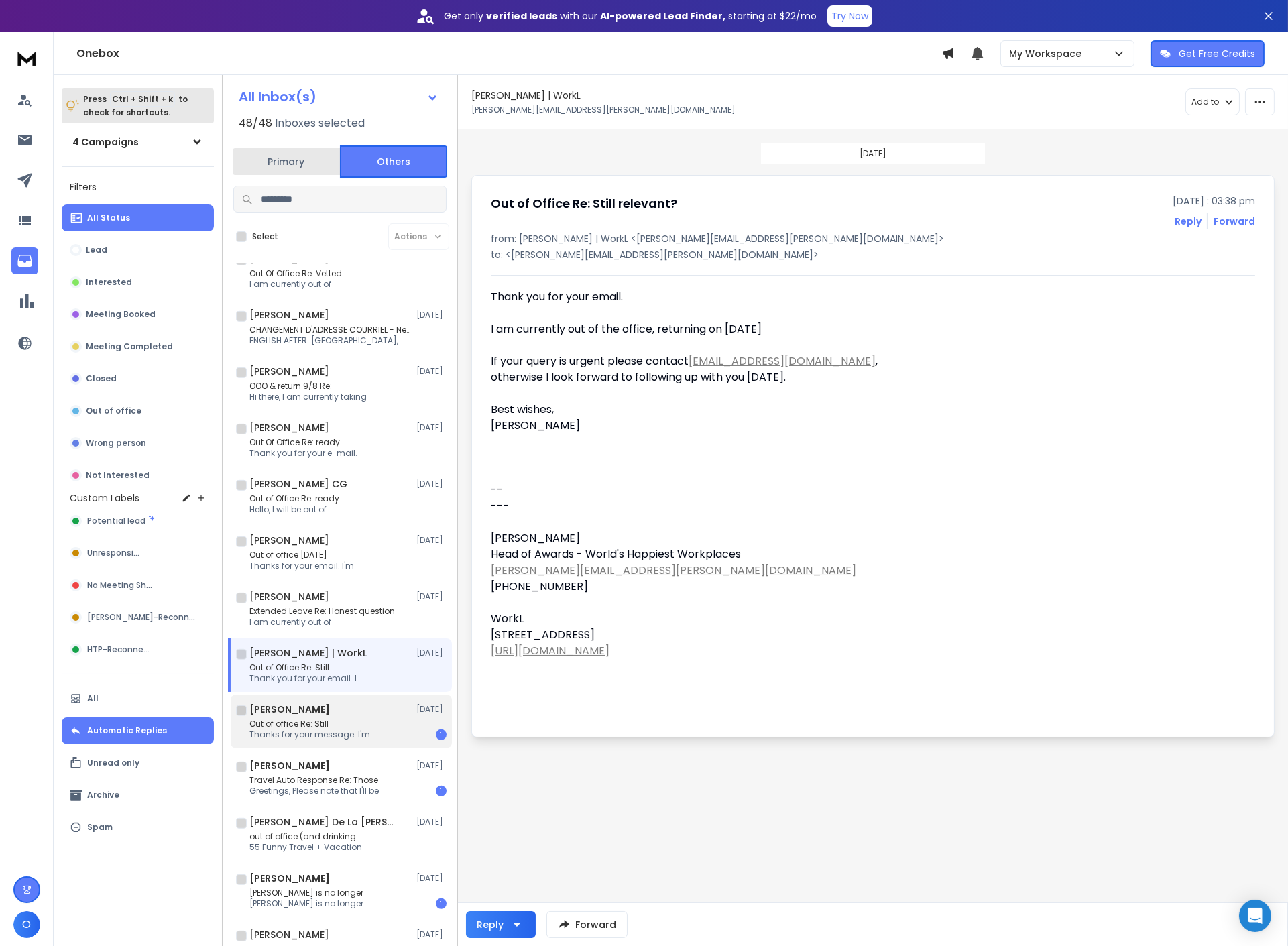
click at [317, 743] on div "[PERSON_NAME] [DATE] Out of office Re: Still Thanks for your message. I'm 1" at bounding box center [341, 721] width 221 height 53
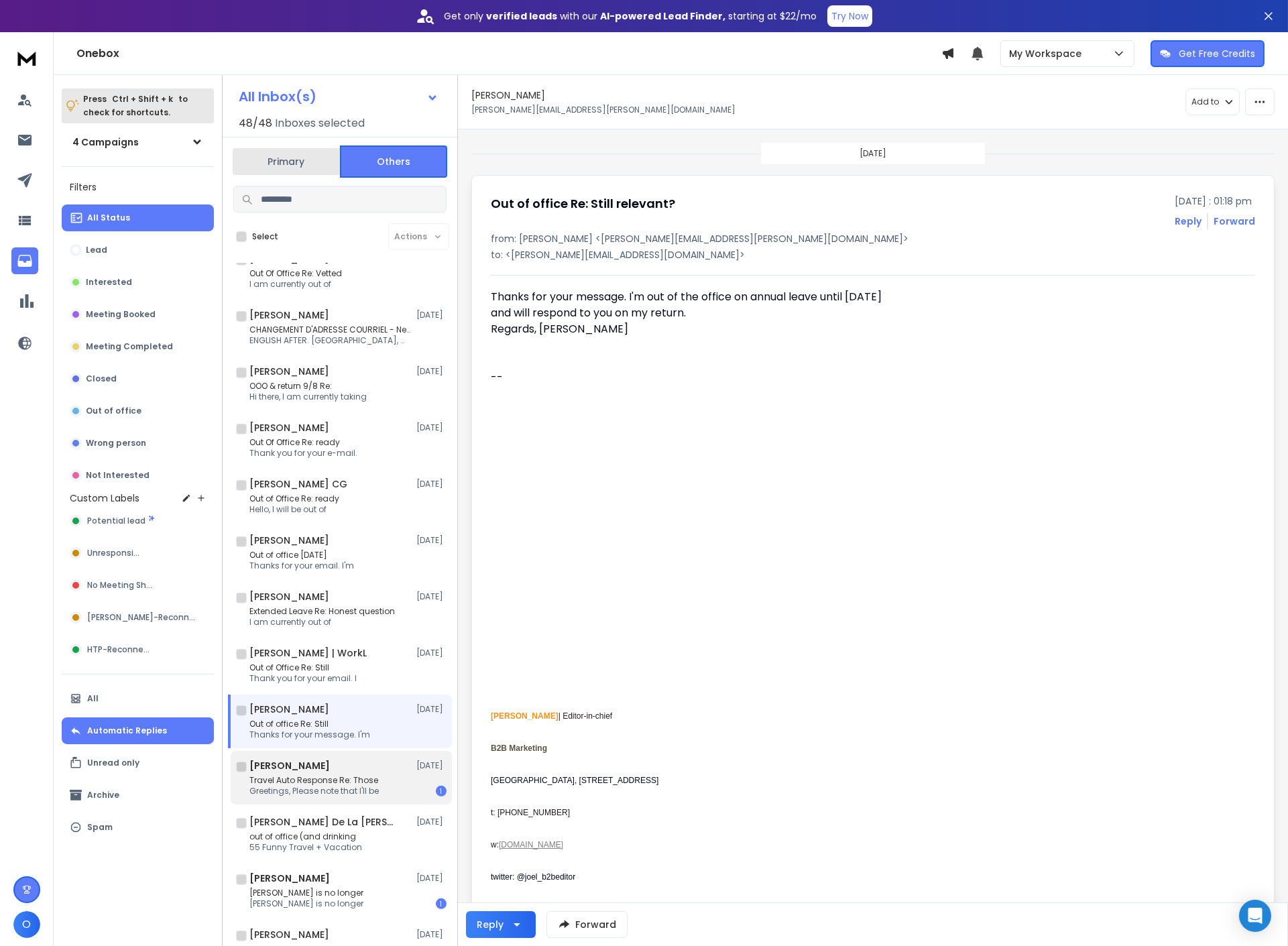
scroll to position [1899, 0]
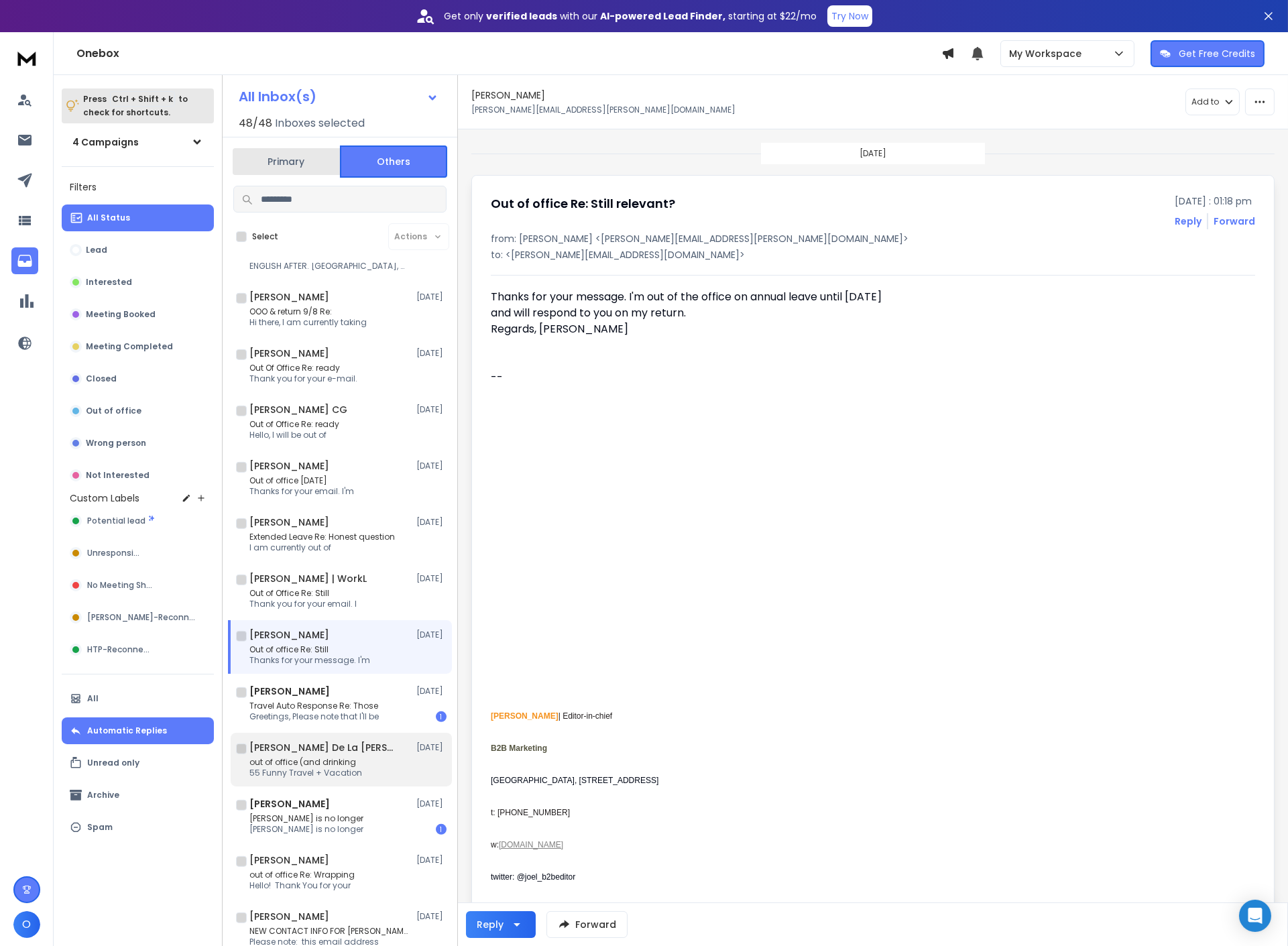
click at [318, 766] on p "out of office (and drinking" at bounding box center [306, 762] width 112 height 10
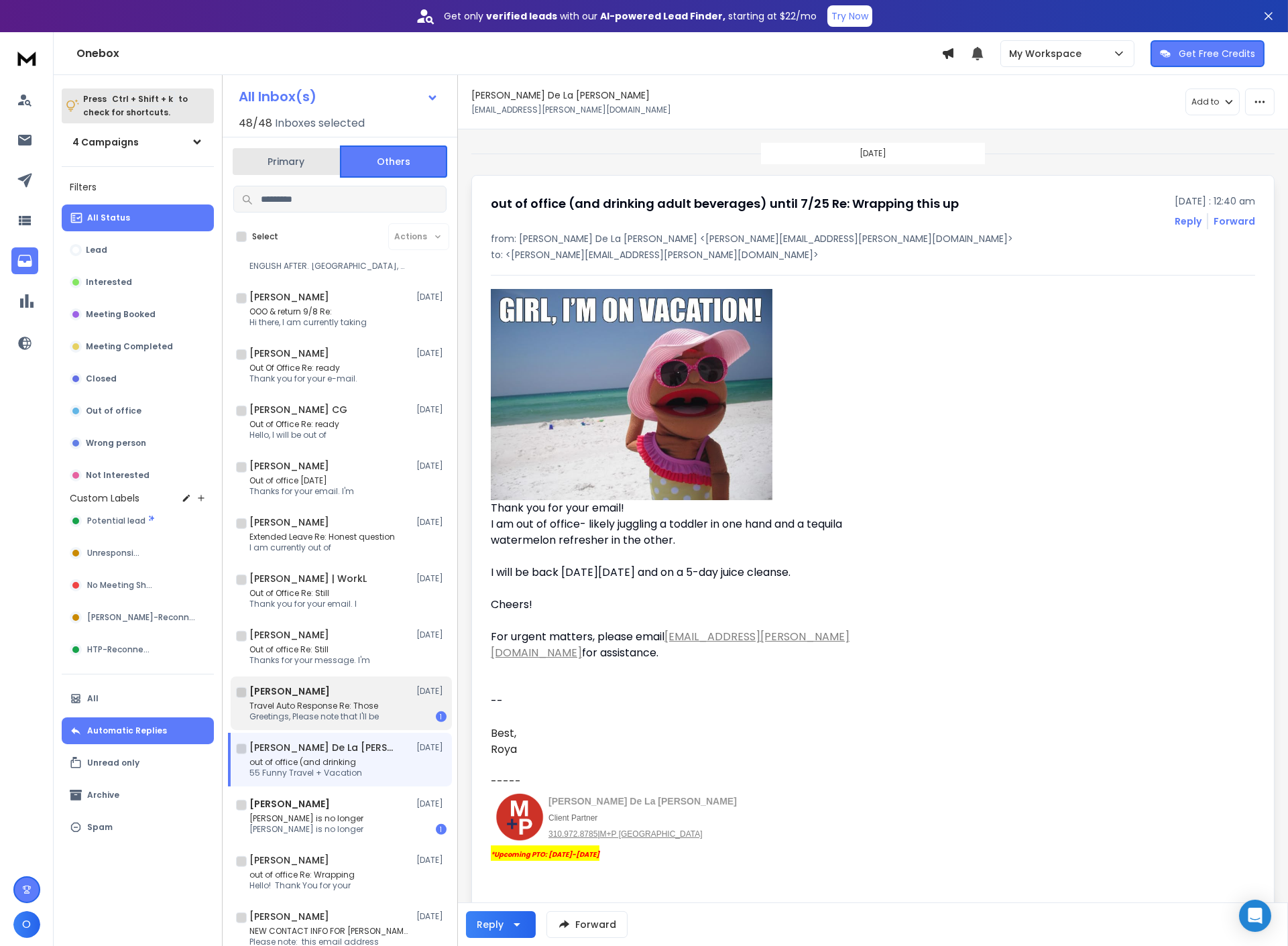
click at [324, 711] on p "Greetings, Please note that I'll be" at bounding box center [315, 716] width 130 height 10
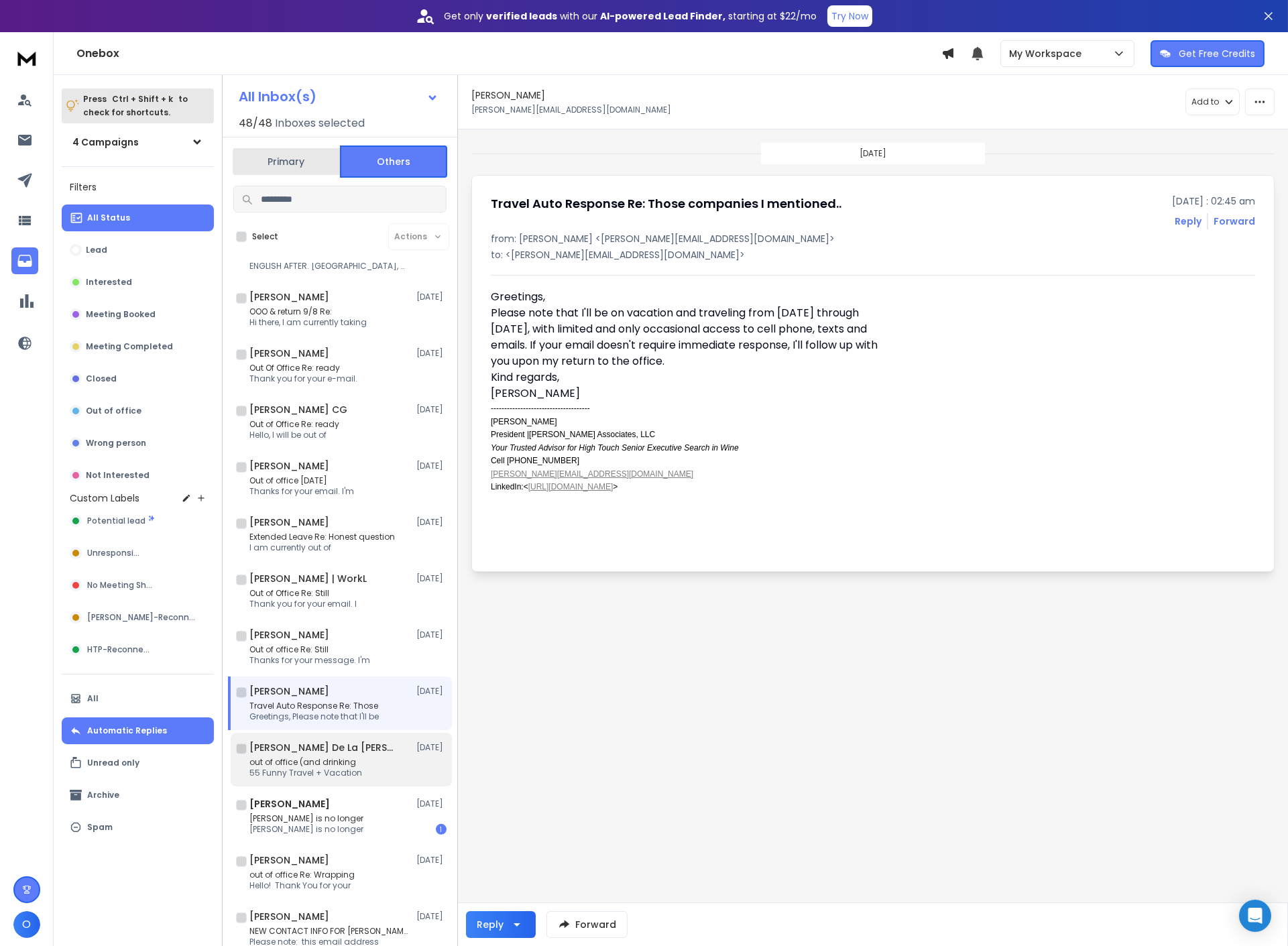
click at [320, 733] on div "[PERSON_NAME] De La [PERSON_NAME] [DATE] out of office (and drinking 55 Funny T…" at bounding box center [341, 759] width 221 height 53
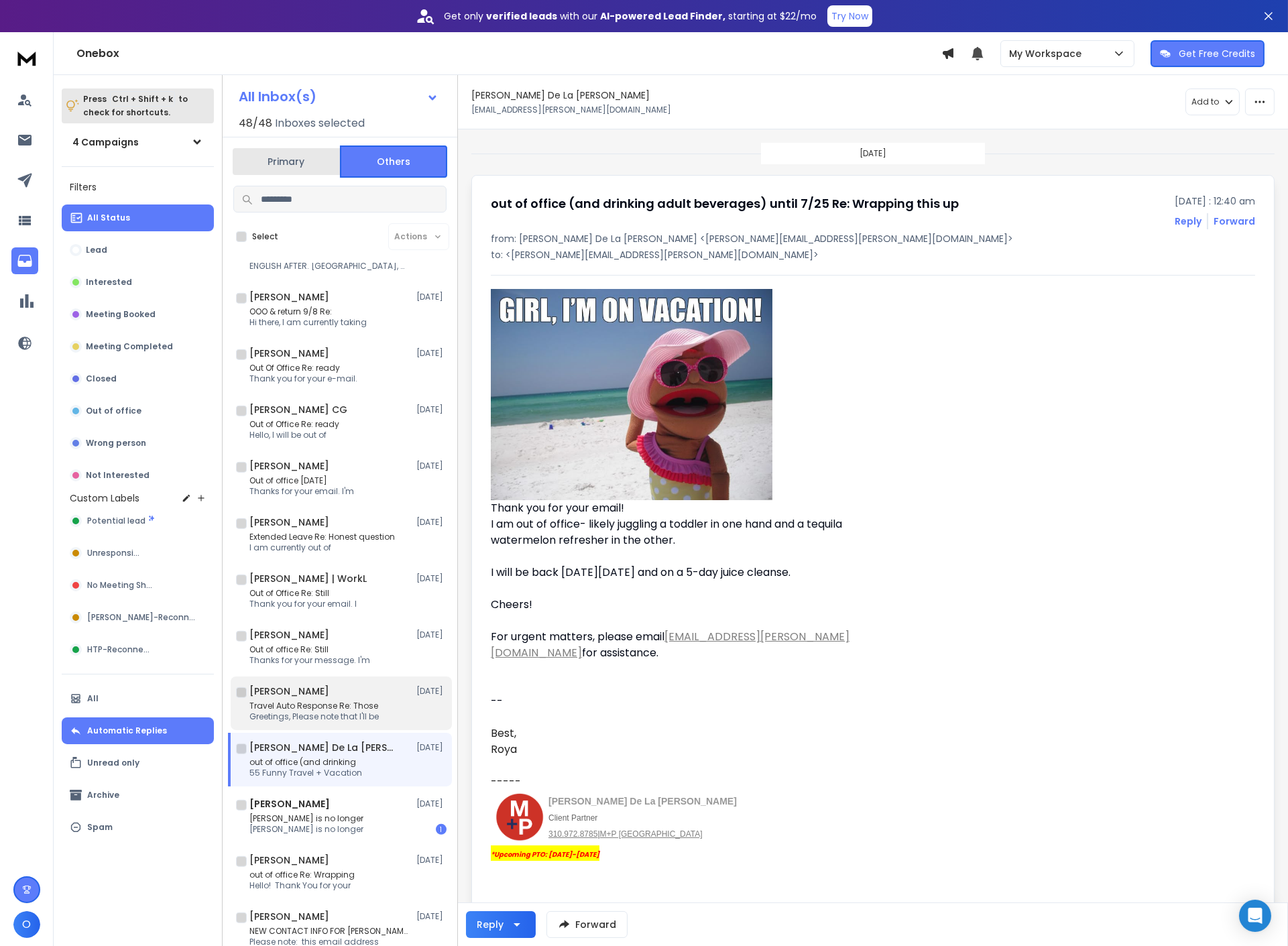
click at [326, 707] on p "Travel Auto Response Re: Those" at bounding box center [315, 706] width 130 height 10
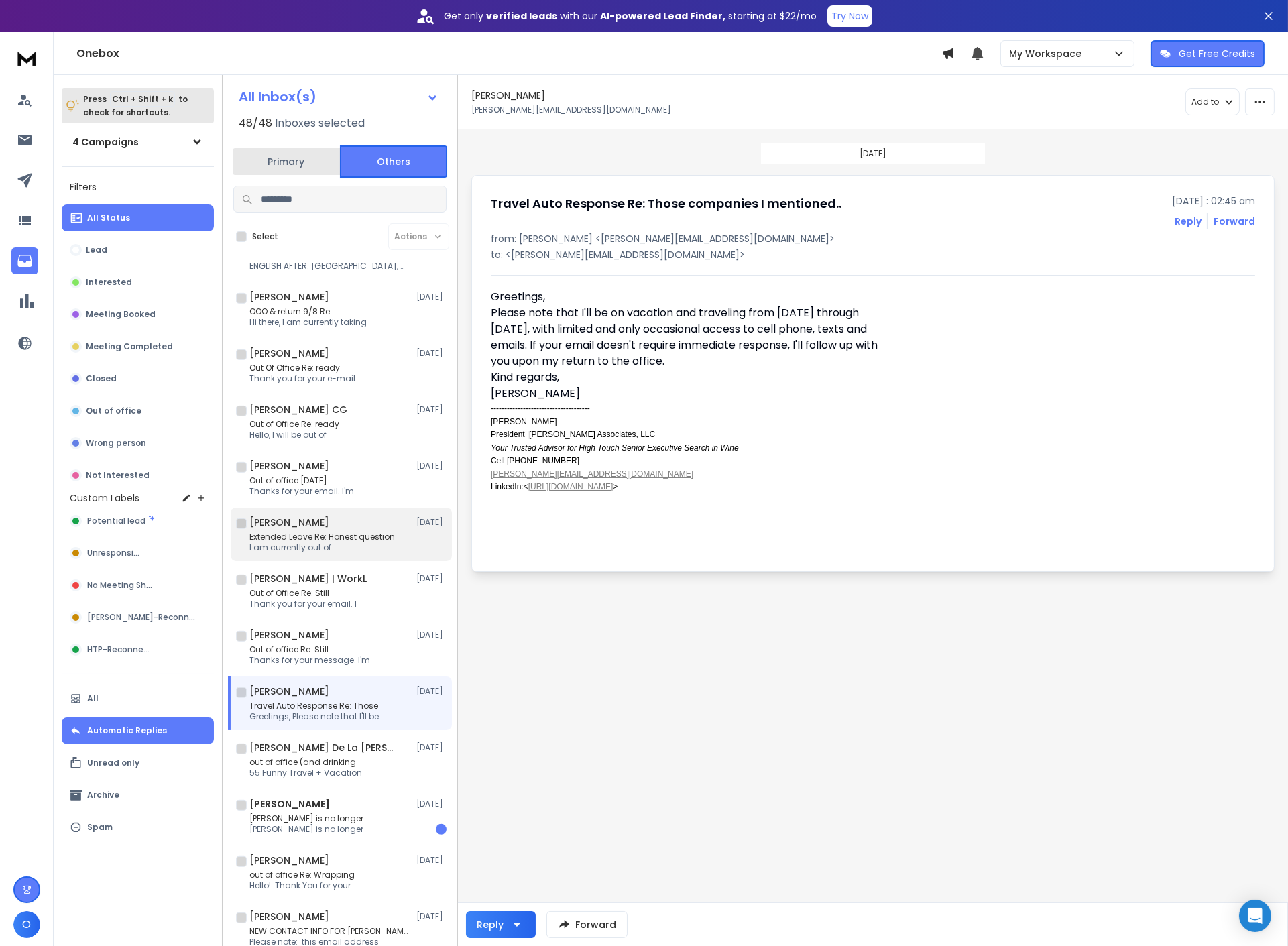
click at [356, 540] on p "Extended Leave Re: Honest question" at bounding box center [322, 537] width 146 height 10
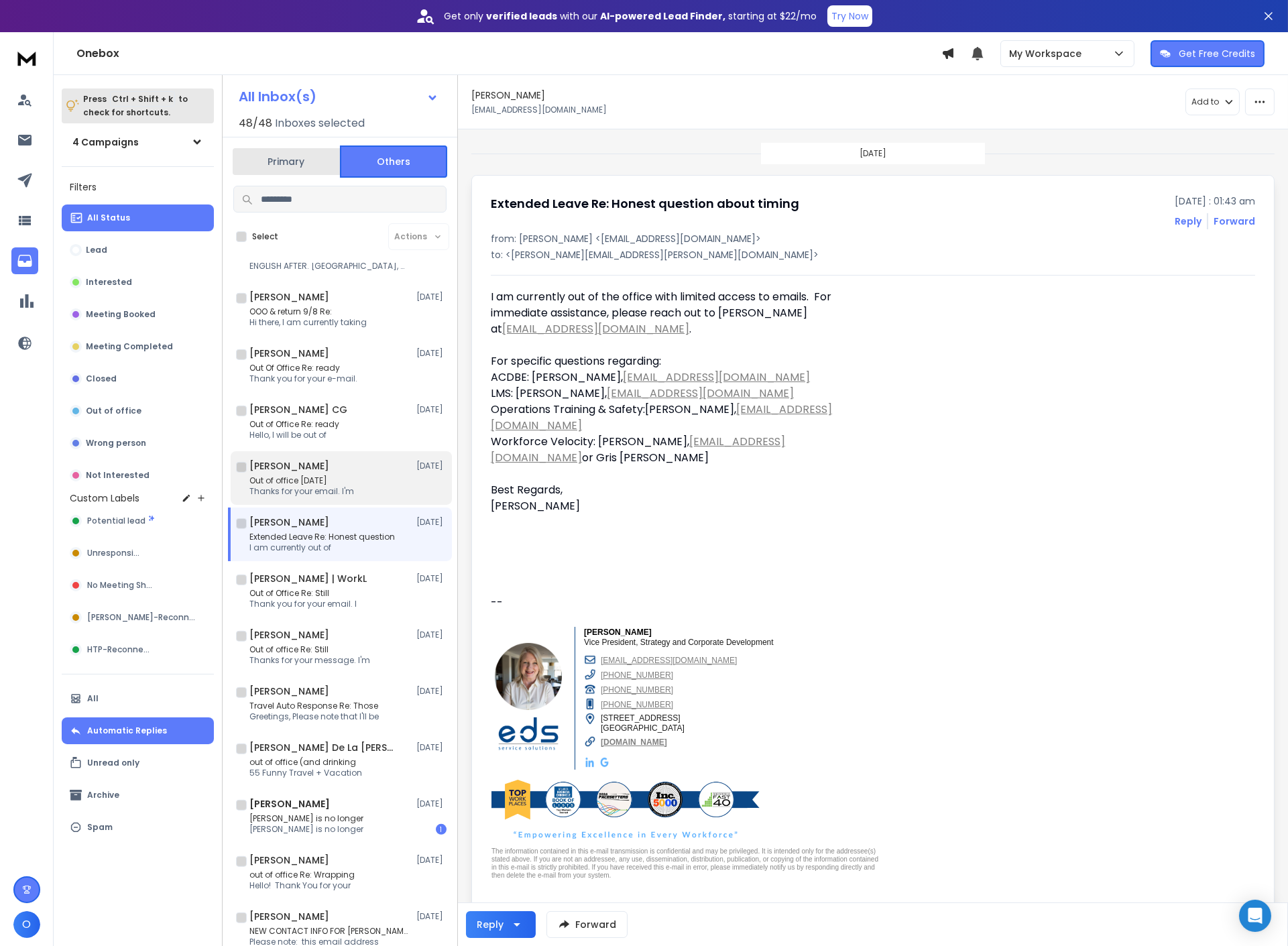
click at [357, 500] on div "[PERSON_NAME] [DATE] Out of office [DATE] Thanks for your email. I'm" at bounding box center [341, 478] width 221 height 53
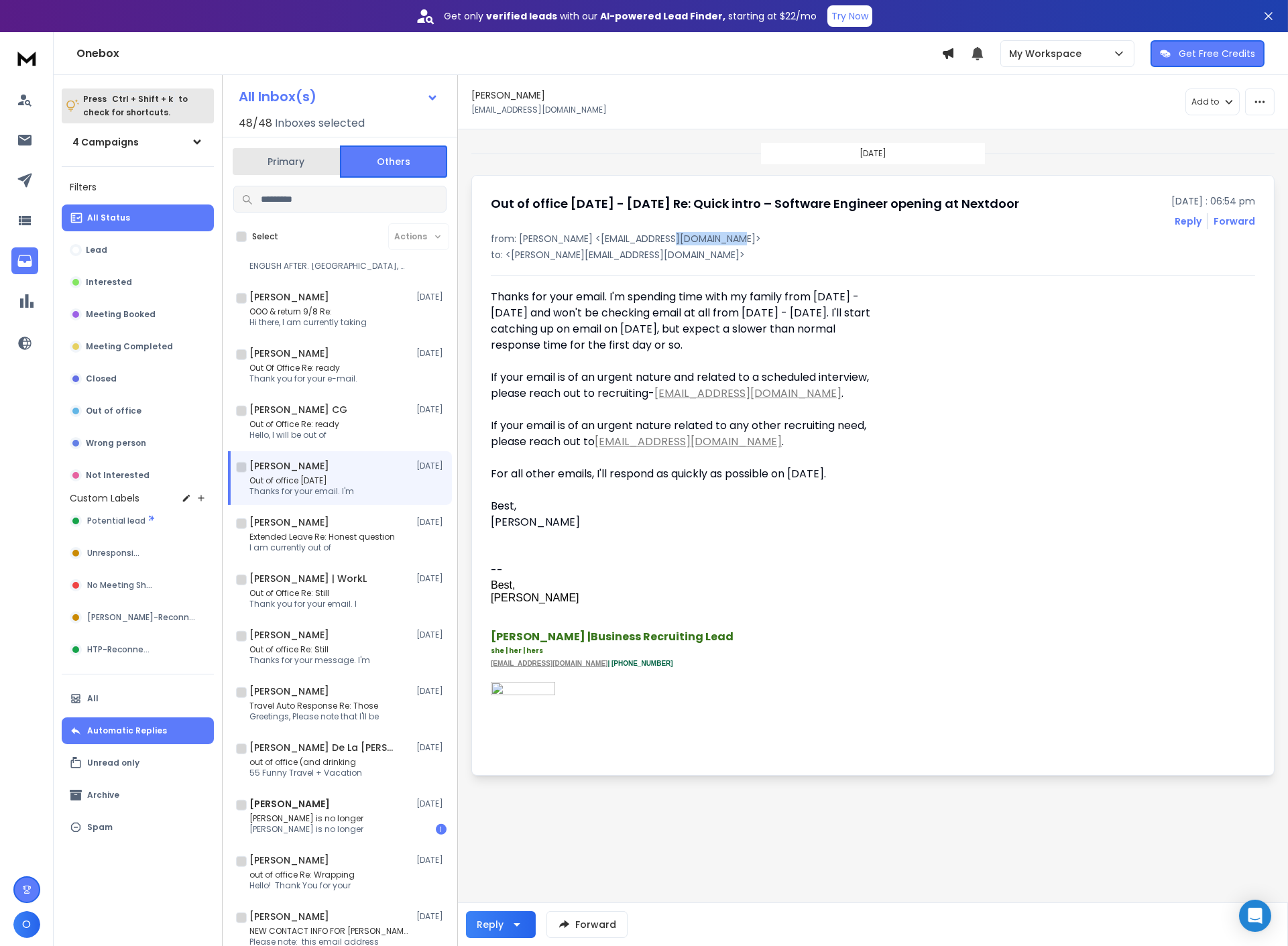
drag, startPoint x: 654, startPoint y: 240, endPoint x: 719, endPoint y: 239, distance: 65.0
click at [719, 239] on p "from: [PERSON_NAME] <[EMAIL_ADDRESS][DOMAIN_NAME]>" at bounding box center [873, 238] width 765 height 13
click at [343, 410] on div "[PERSON_NAME] CG [DATE]" at bounding box center [348, 410] width 197 height 13
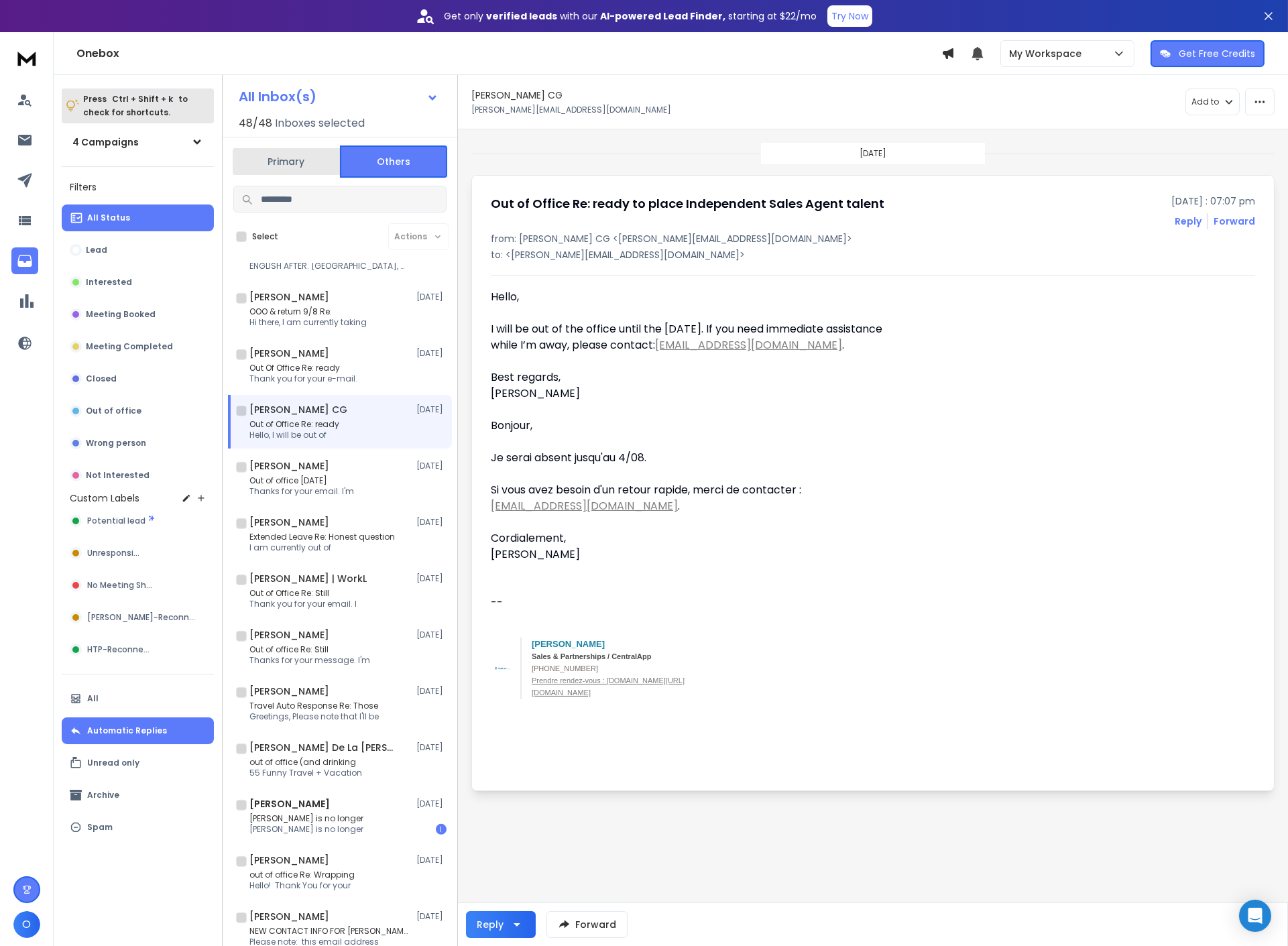
click at [376, 409] on div "[PERSON_NAME] CG [DATE]" at bounding box center [348, 410] width 197 height 13
click at [370, 483] on div "Out of office [DATE] Thanks for your email. I'm" at bounding box center [348, 486] width 197 height 21
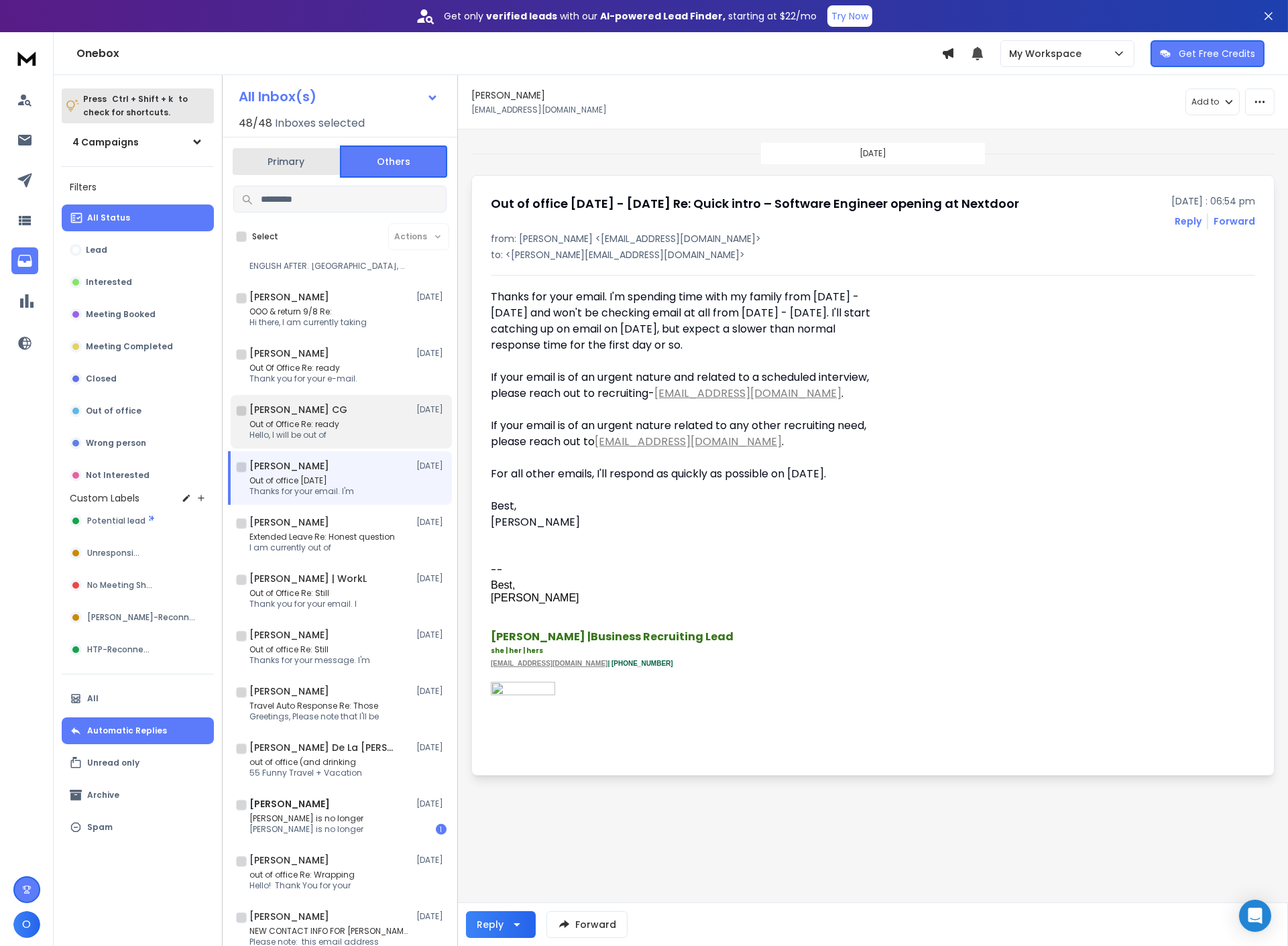
click at [333, 413] on div "[PERSON_NAME] CG [DATE]" at bounding box center [348, 410] width 197 height 13
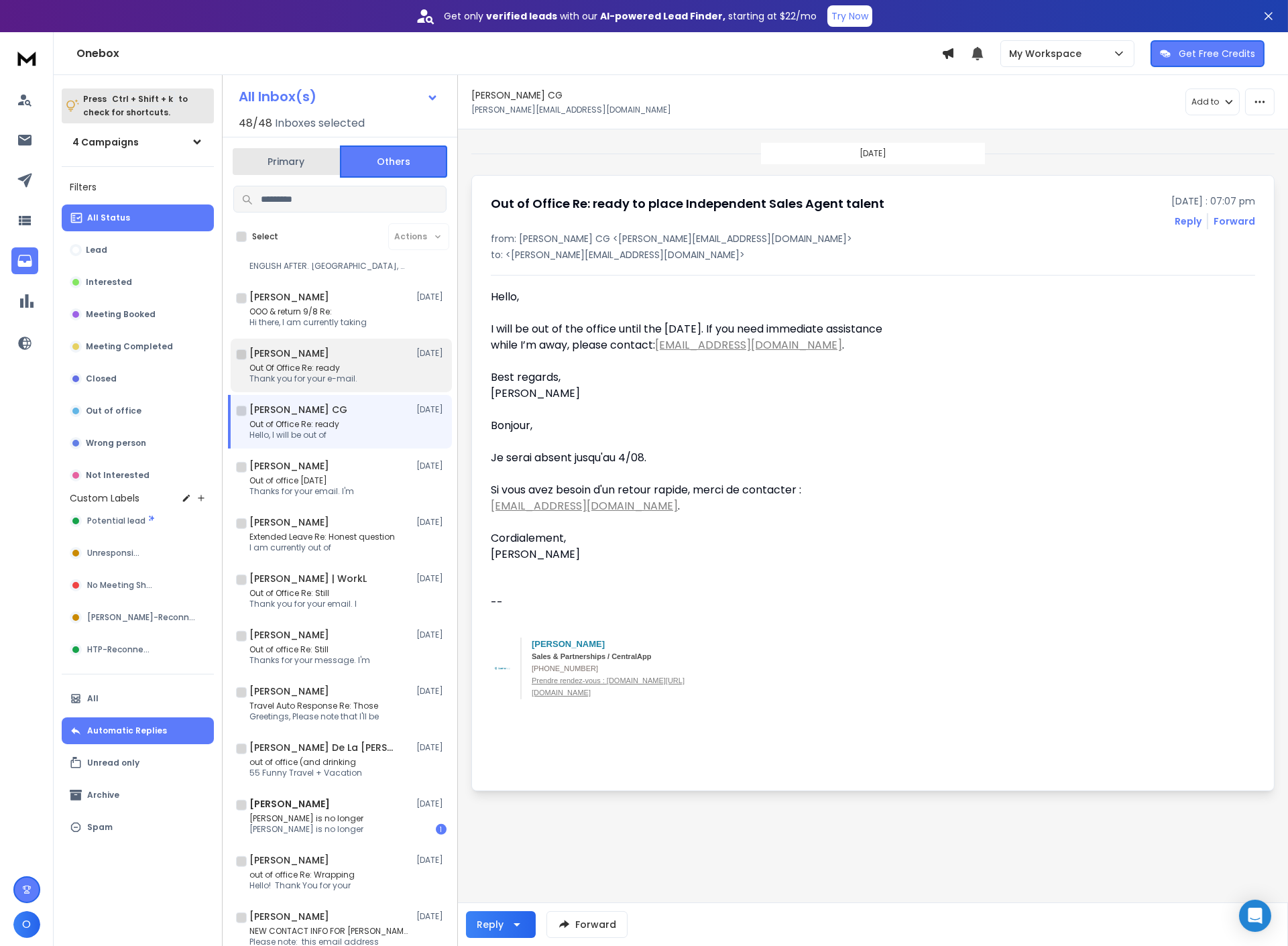
click at [332, 367] on p "Out Of Office Re: ready" at bounding box center [303, 367] width 108 height 10
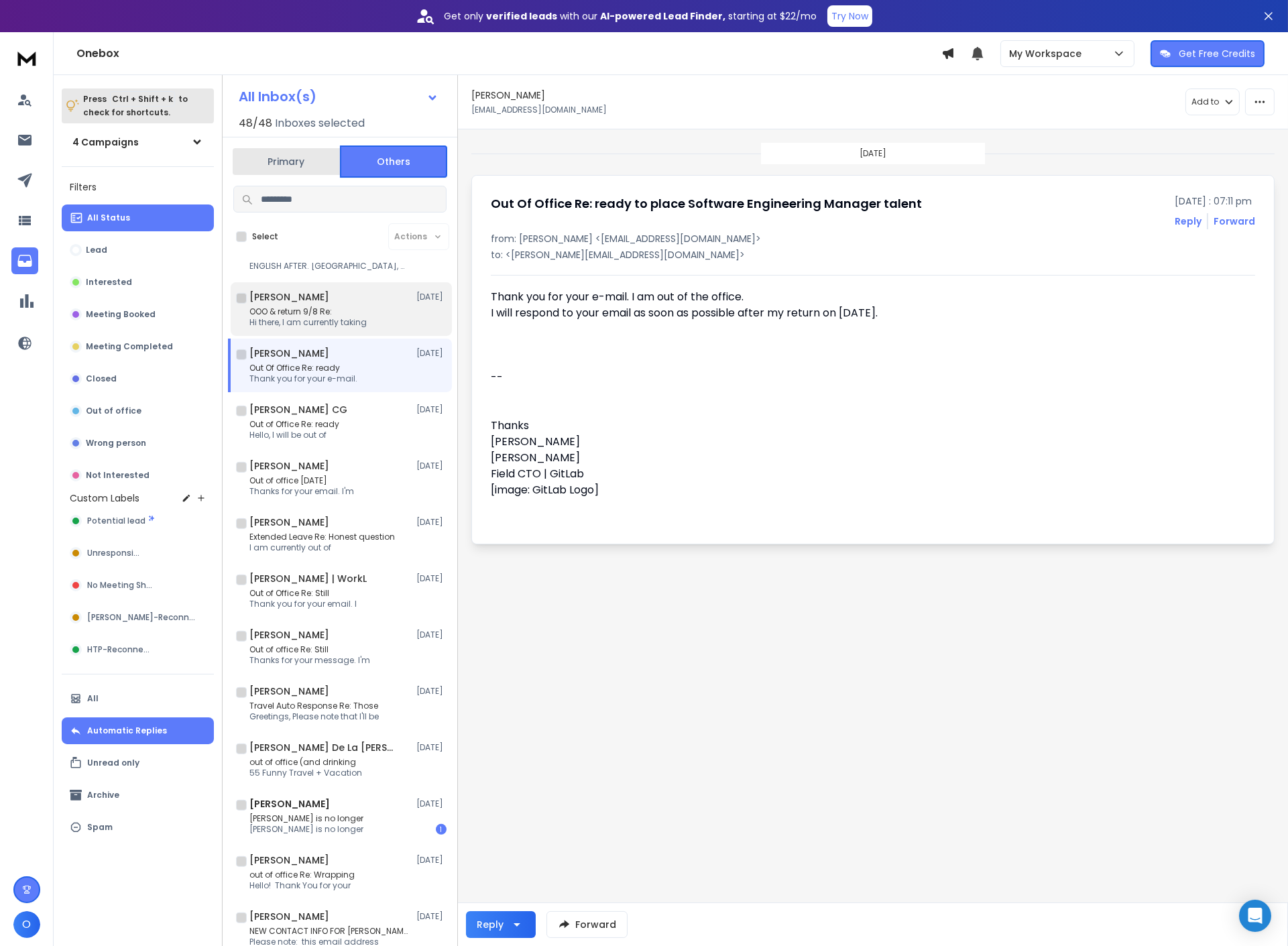
click at [349, 311] on p "OOO & return 9/8 Re:" at bounding box center [308, 311] width 117 height 10
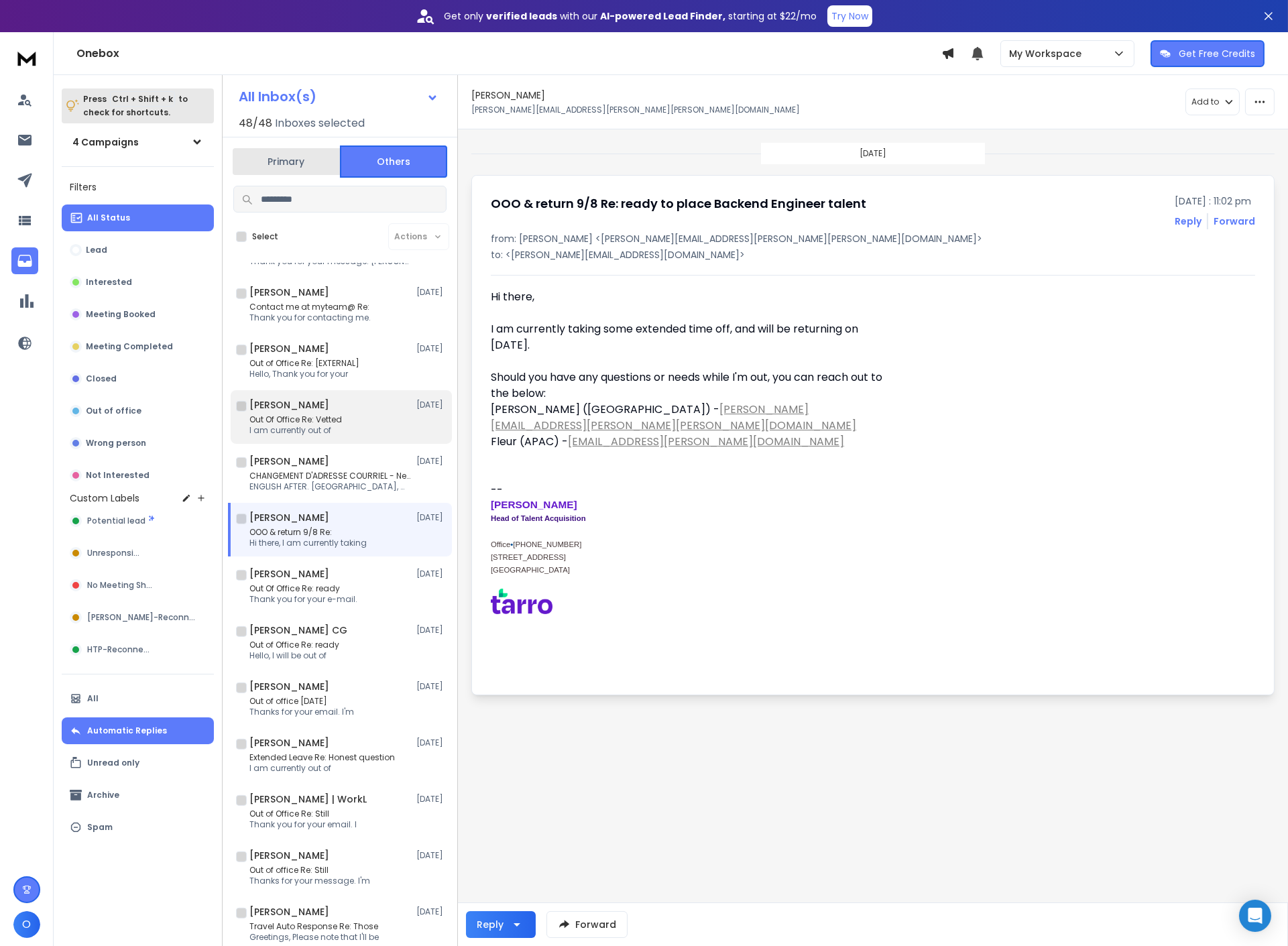
scroll to position [1675, 0]
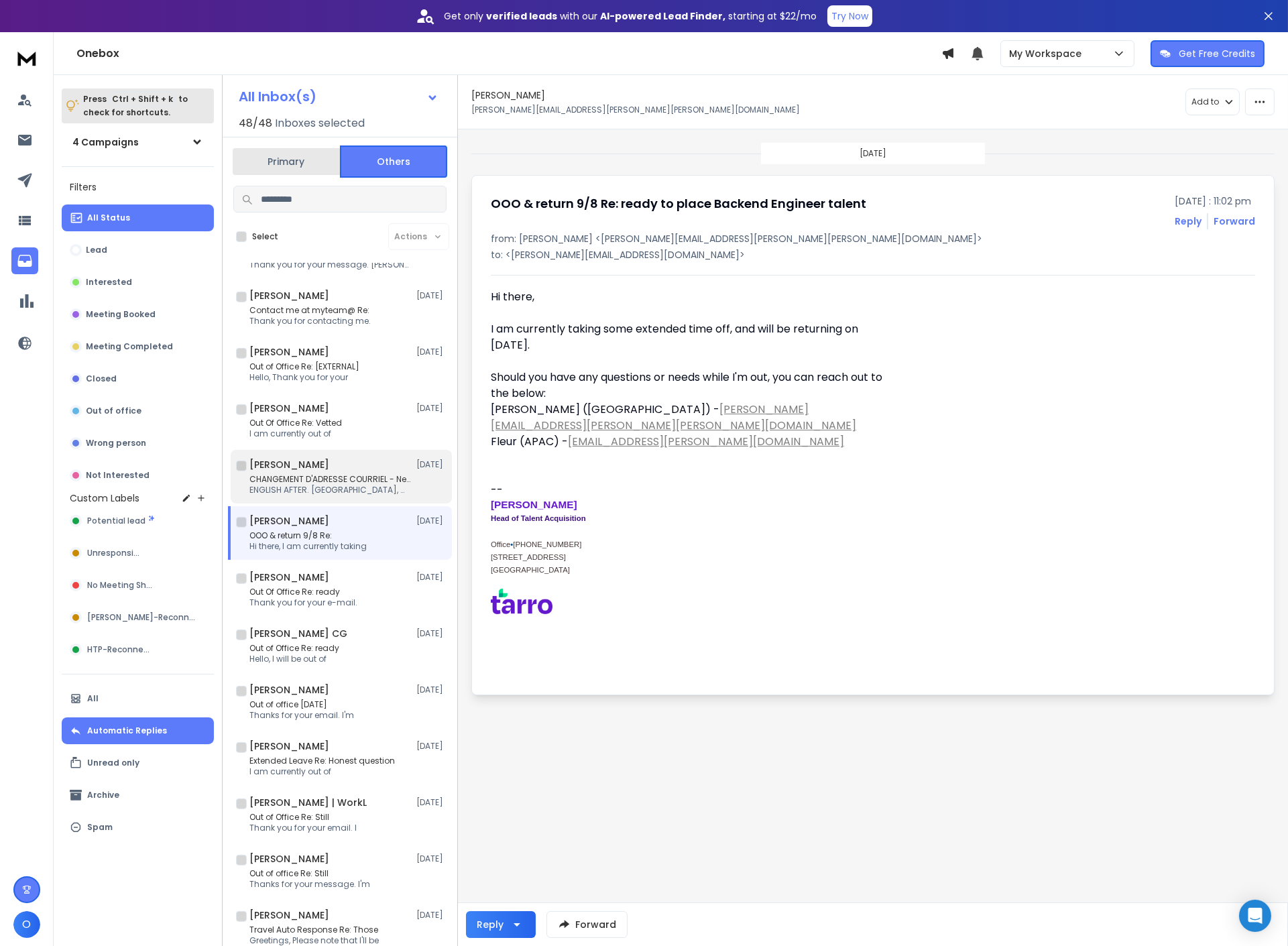
click at [337, 464] on div "[PERSON_NAME] [DATE]" at bounding box center [348, 464] width 197 height 13
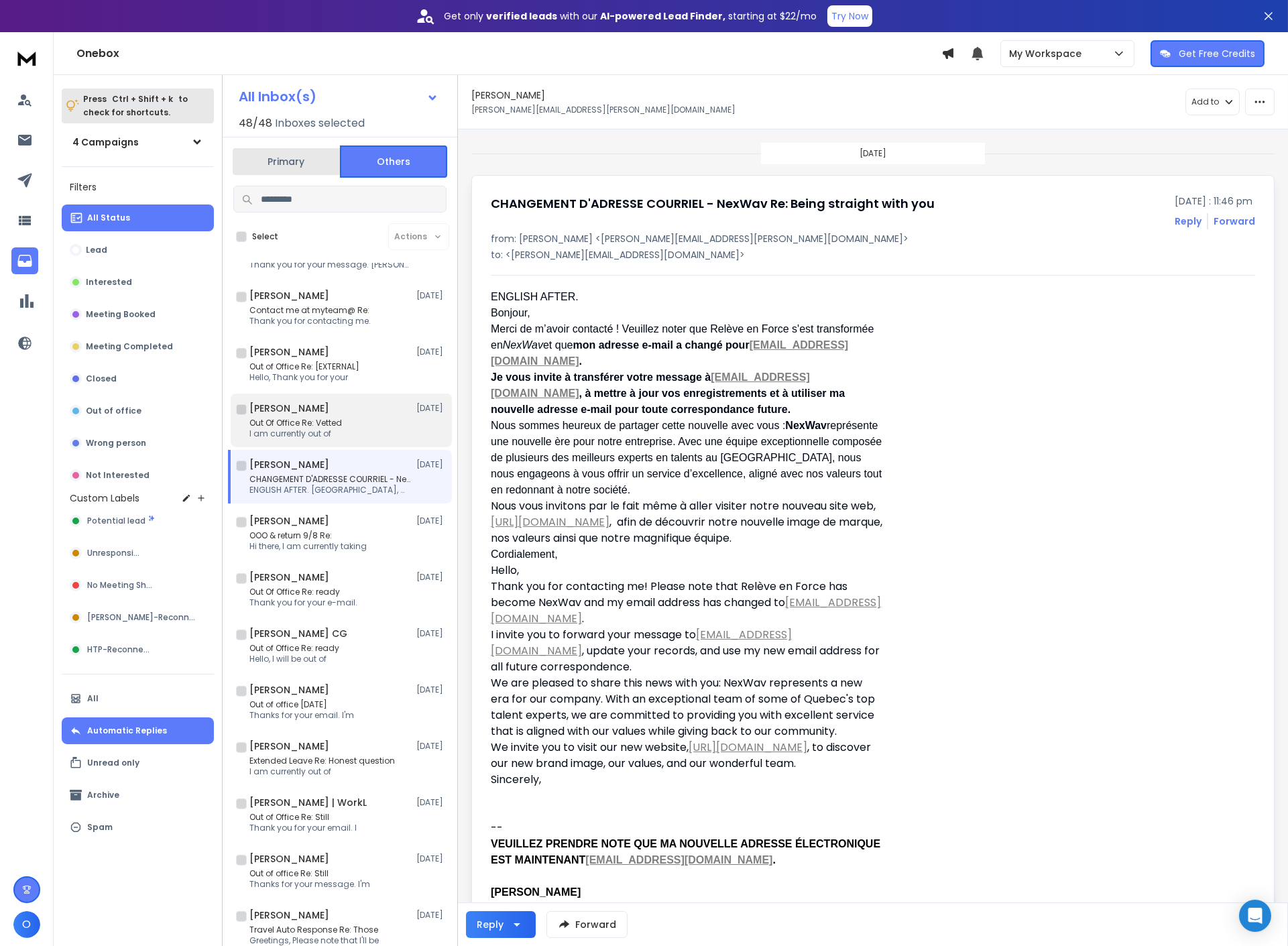
click at [324, 420] on p "Out Of Office Re: Vetted" at bounding box center [296, 422] width 92 height 10
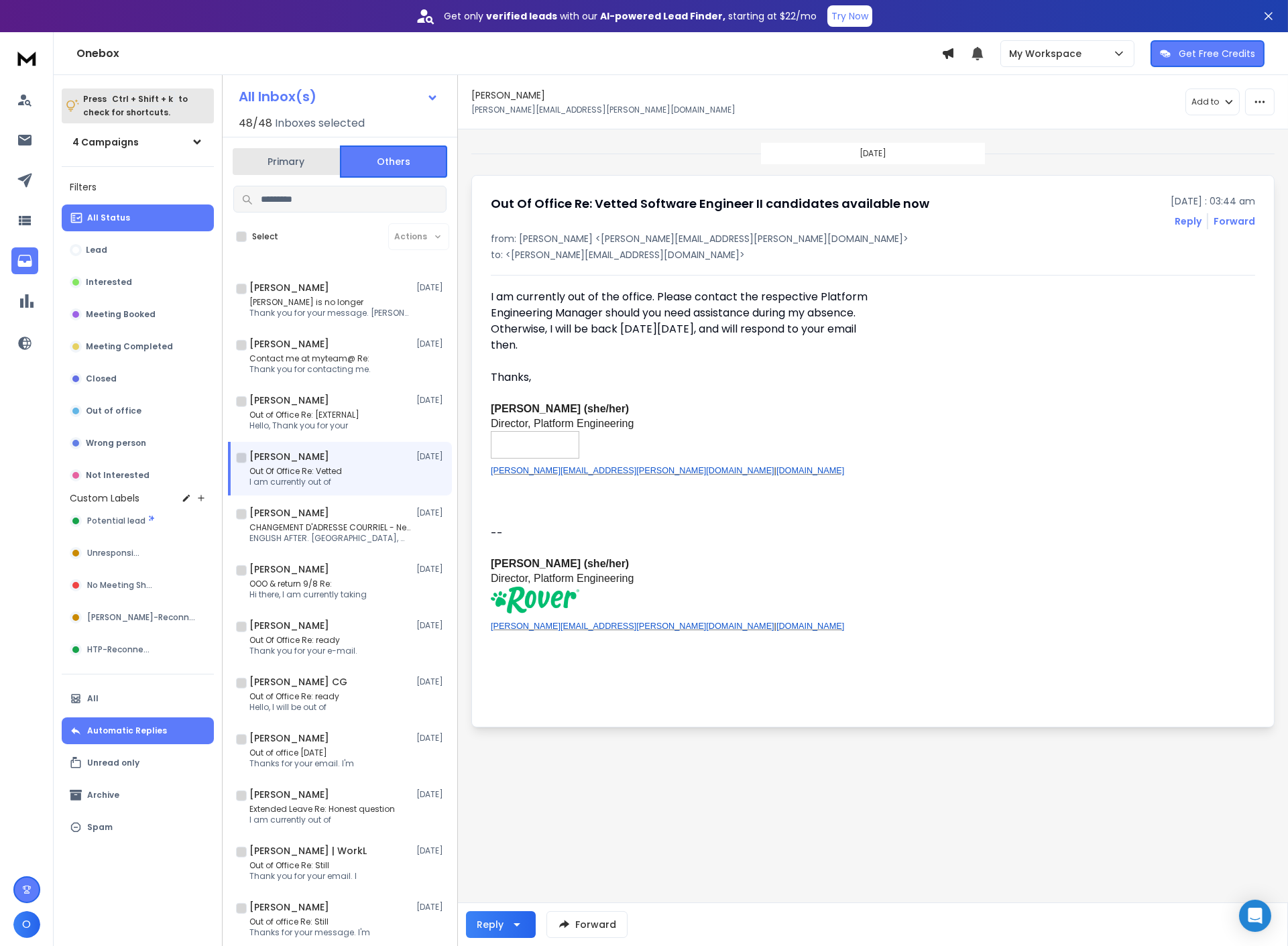
scroll to position [1600, 0]
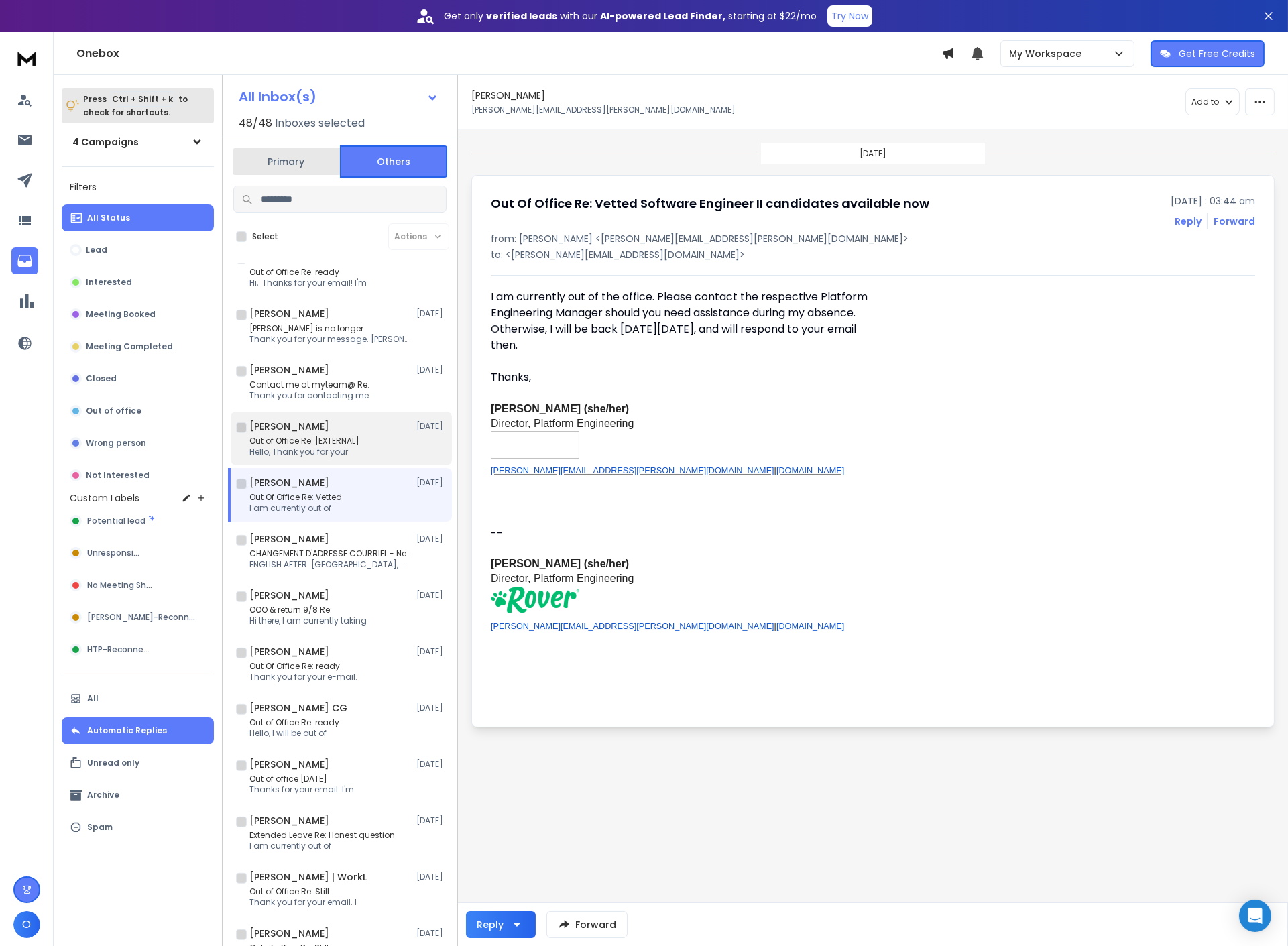
click at [329, 451] on p "Hello, Thank you for your" at bounding box center [304, 451] width 110 height 10
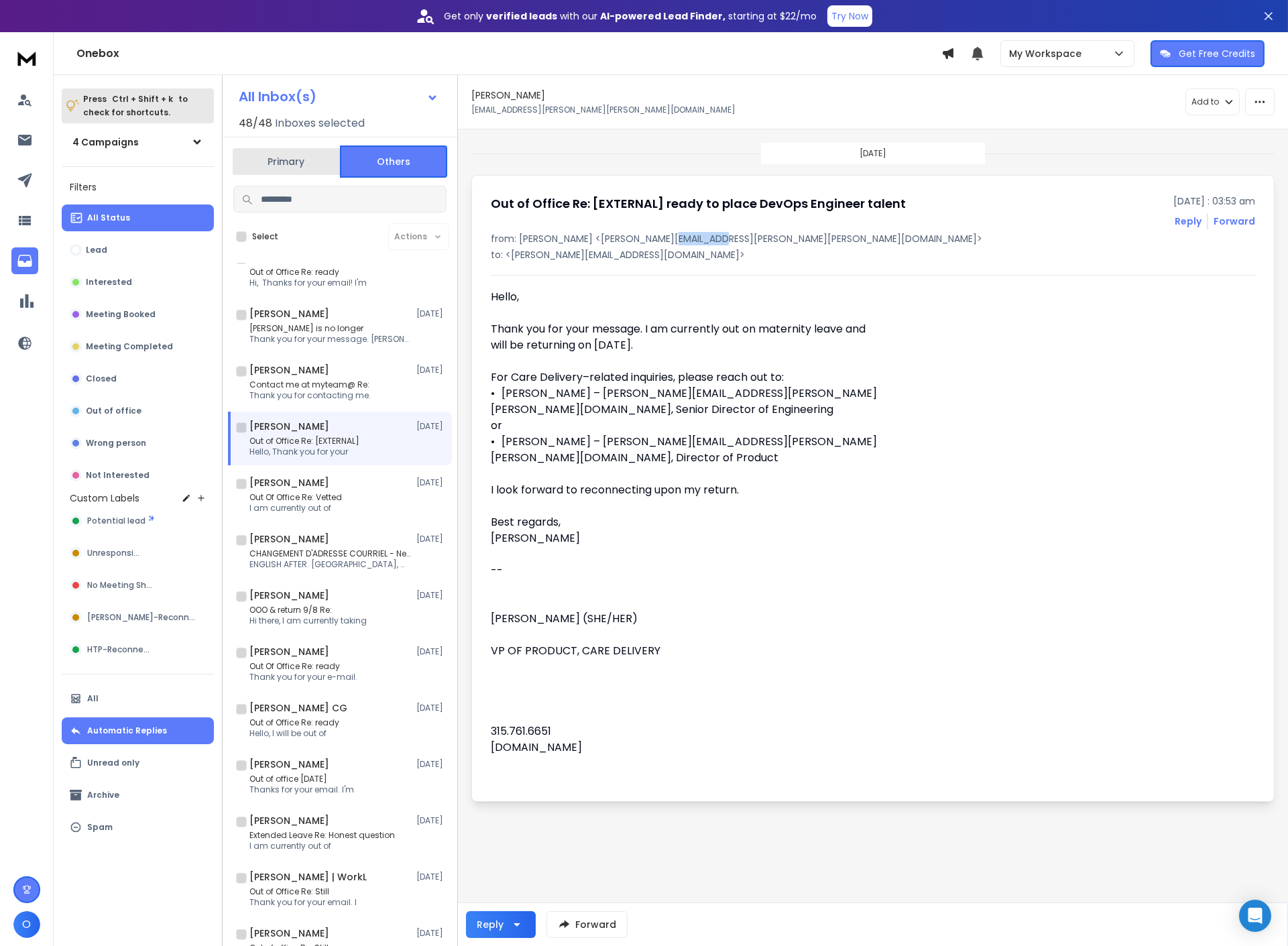
drag, startPoint x: 693, startPoint y: 238, endPoint x: 645, endPoint y: 240, distance: 48.0
click at [645, 240] on p "from: [PERSON_NAME] <[PERSON_NAME][EMAIL_ADDRESS][PERSON_NAME][PERSON_NAME][DOM…" at bounding box center [873, 238] width 765 height 13
click at [382, 380] on div "Contact me at myteam@ Re: Thank you for contacting me." at bounding box center [348, 390] width 197 height 21
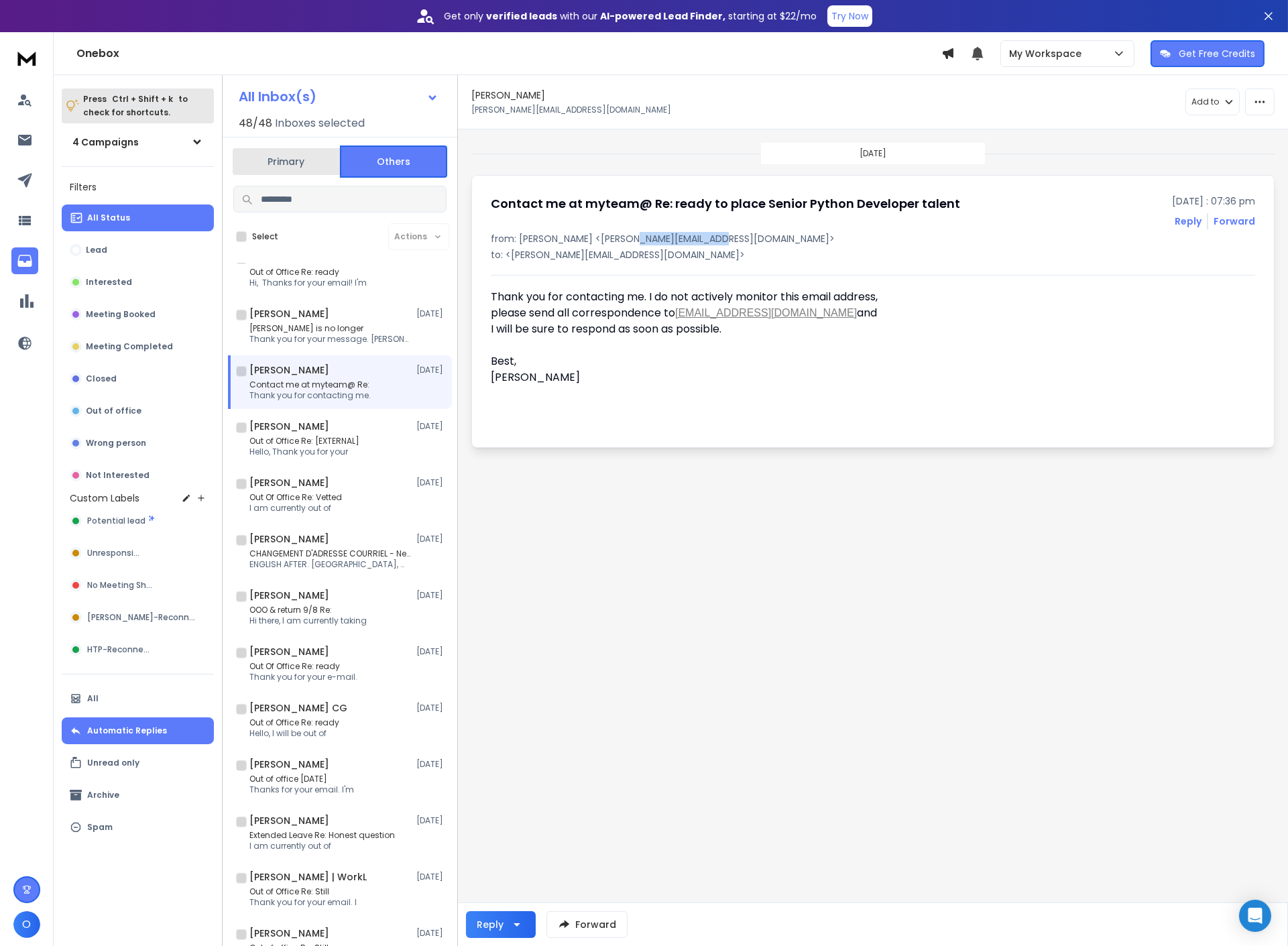
drag, startPoint x: 627, startPoint y: 238, endPoint x: 716, endPoint y: 237, distance: 89.0
click at [716, 237] on p "from: [PERSON_NAME] <[PERSON_NAME][EMAIL_ADDRESS][DOMAIN_NAME]>" at bounding box center [873, 238] width 765 height 13
click at [671, 245] on div "Contact me at myteam@ Re: ready to place Senior Python Developer talent [DATE] …" at bounding box center [873, 228] width 765 height 67
drag, startPoint x: 670, startPoint y: 240, endPoint x: 718, endPoint y: 243, distance: 48.1
click at [718, 243] on p "from: [PERSON_NAME] <[PERSON_NAME][EMAIL_ADDRESS][DOMAIN_NAME]>" at bounding box center [873, 238] width 765 height 13
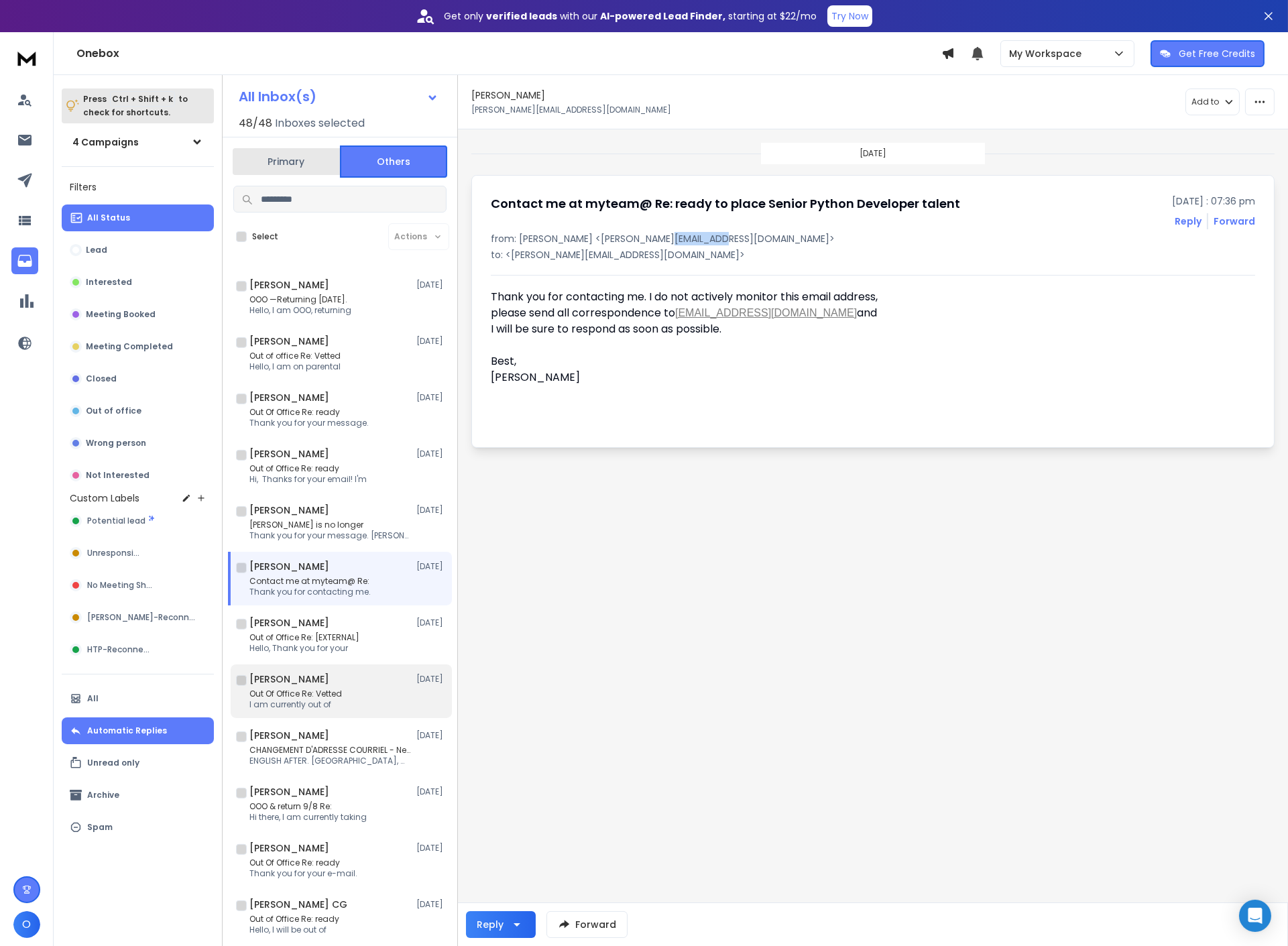
scroll to position [1303, 0]
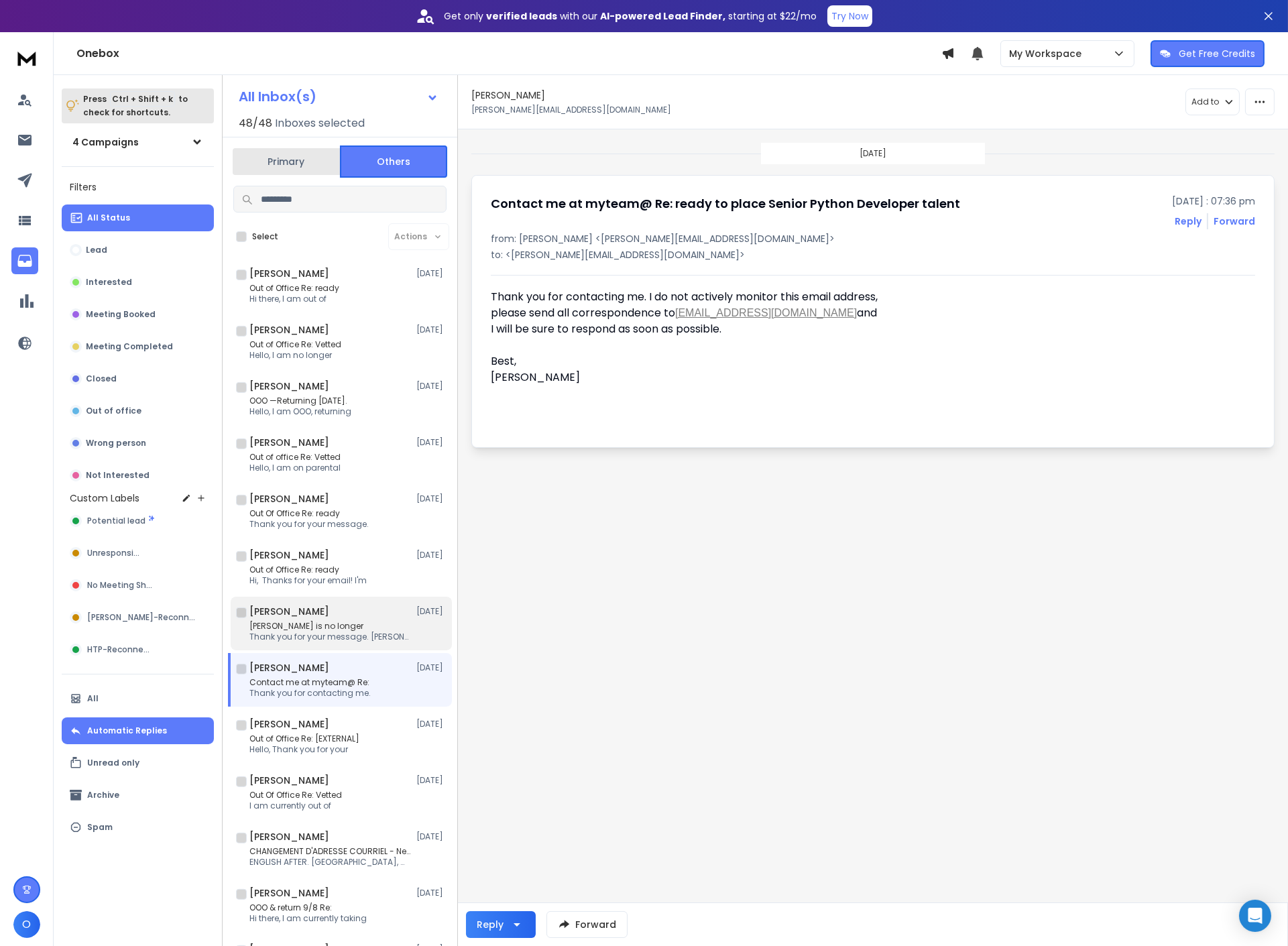
click at [344, 627] on p "[PERSON_NAME] is no longer" at bounding box center [330, 626] width 161 height 10
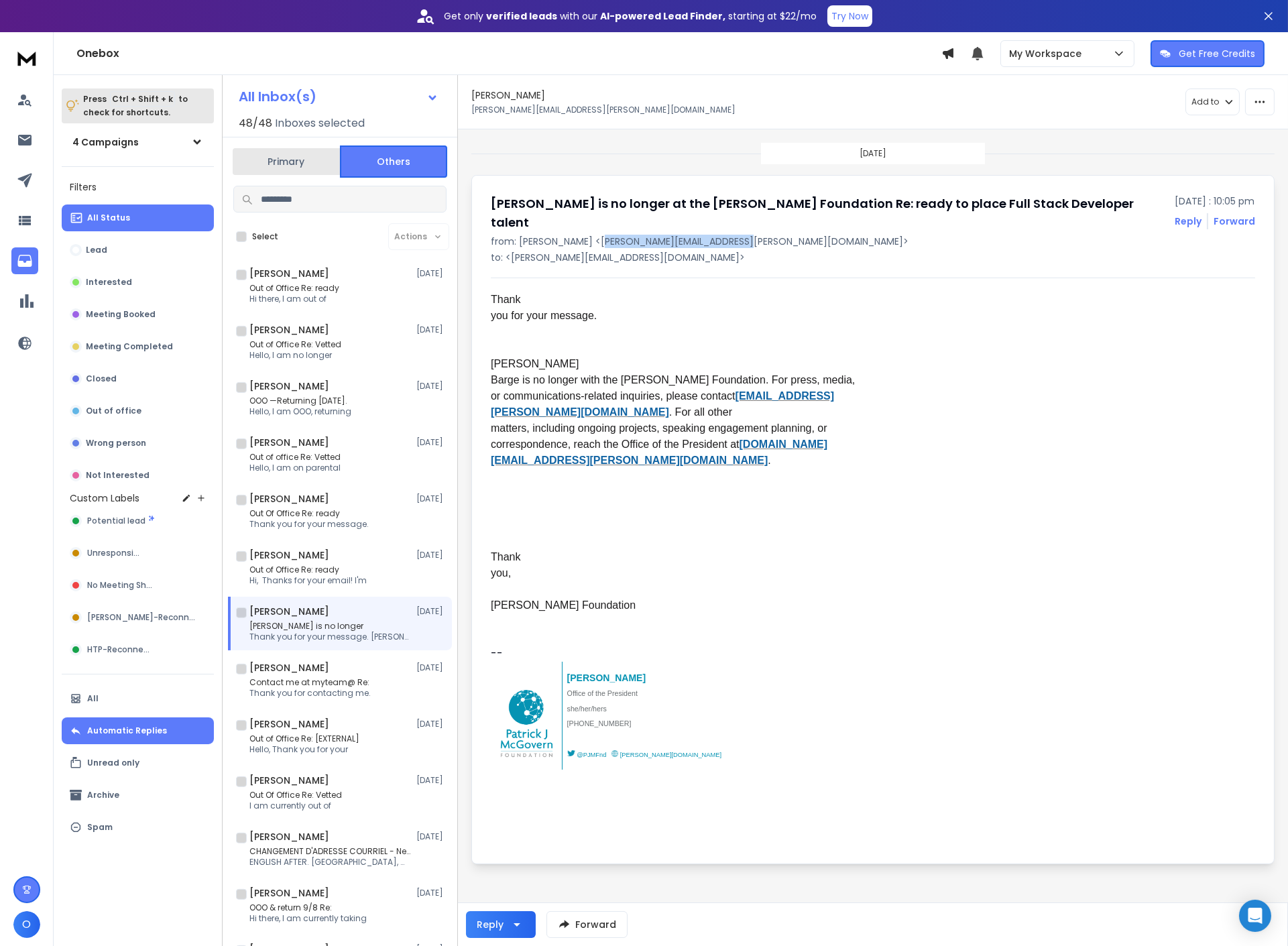
click at [736, 241] on p "from: [PERSON_NAME] <[PERSON_NAME][EMAIL_ADDRESS][PERSON_NAME][DOMAIN_NAME]>" at bounding box center [873, 241] width 765 height 13
click at [394, 564] on div "[PERSON_NAME] [DATE] Out of Office Re: ready Hi, Thanks for your email! I'm" at bounding box center [348, 566] width 197 height 37
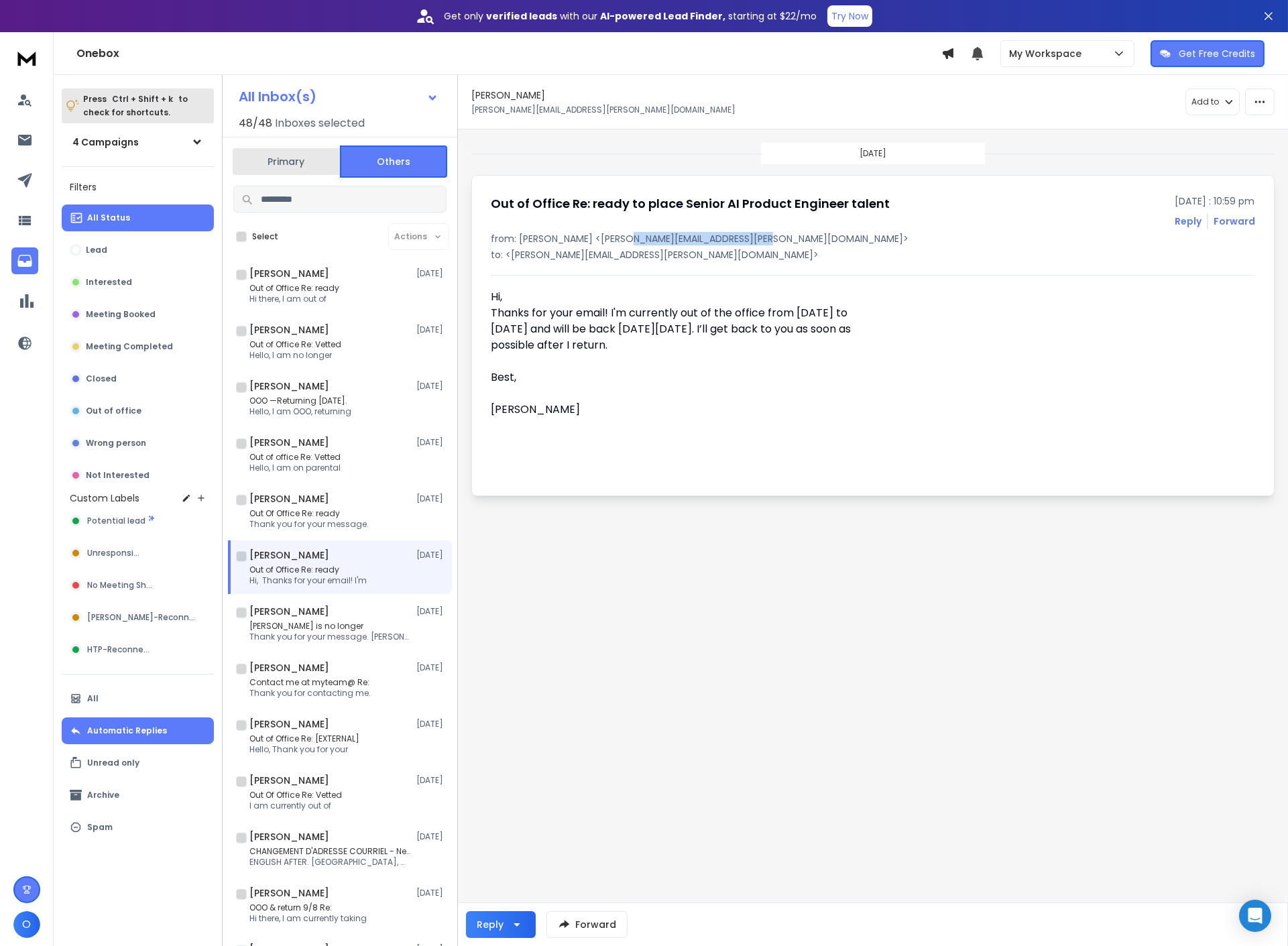
drag, startPoint x: 613, startPoint y: 236, endPoint x: 742, endPoint y: 238, distance: 129.0
click at [742, 238] on p "from: [PERSON_NAME] <[PERSON_NAME][EMAIL_ADDRESS][PERSON_NAME][DOMAIN_NAME]>" at bounding box center [873, 238] width 765 height 13
click at [372, 506] on div "[PERSON_NAME] [DATE] Out Of Office Re: ready Thank you for your message." at bounding box center [348, 510] width 197 height 37
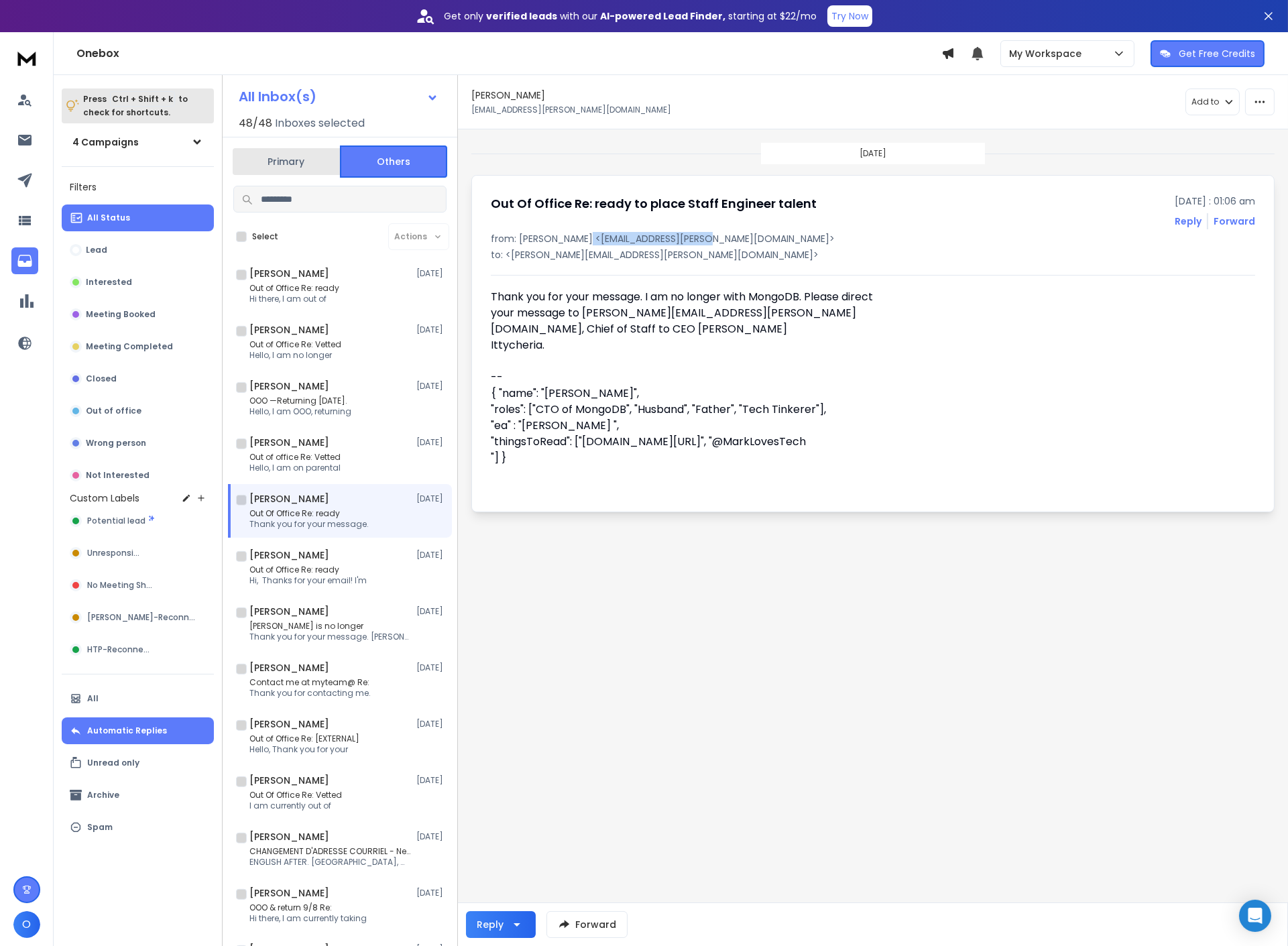
drag, startPoint x: 572, startPoint y: 237, endPoint x: 702, endPoint y: 237, distance: 130.0
click at [702, 237] on p "from: [PERSON_NAME] <[PERSON_NAME][EMAIL_ADDRESS][PERSON_NAME][DOMAIN_NAME]>" at bounding box center [873, 238] width 765 height 13
drag, startPoint x: 577, startPoint y: 316, endPoint x: 746, endPoint y: 317, distance: 169.0
click at [746, 317] on div "Thank you for your message. I am no longer with MongoDB. Please direct your mes…" at bounding box center [692, 391] width 402 height 204
click at [735, 331] on div "Thank you for your message. I am no longer with MongoDB. Please direct your mes…" at bounding box center [692, 391] width 402 height 204
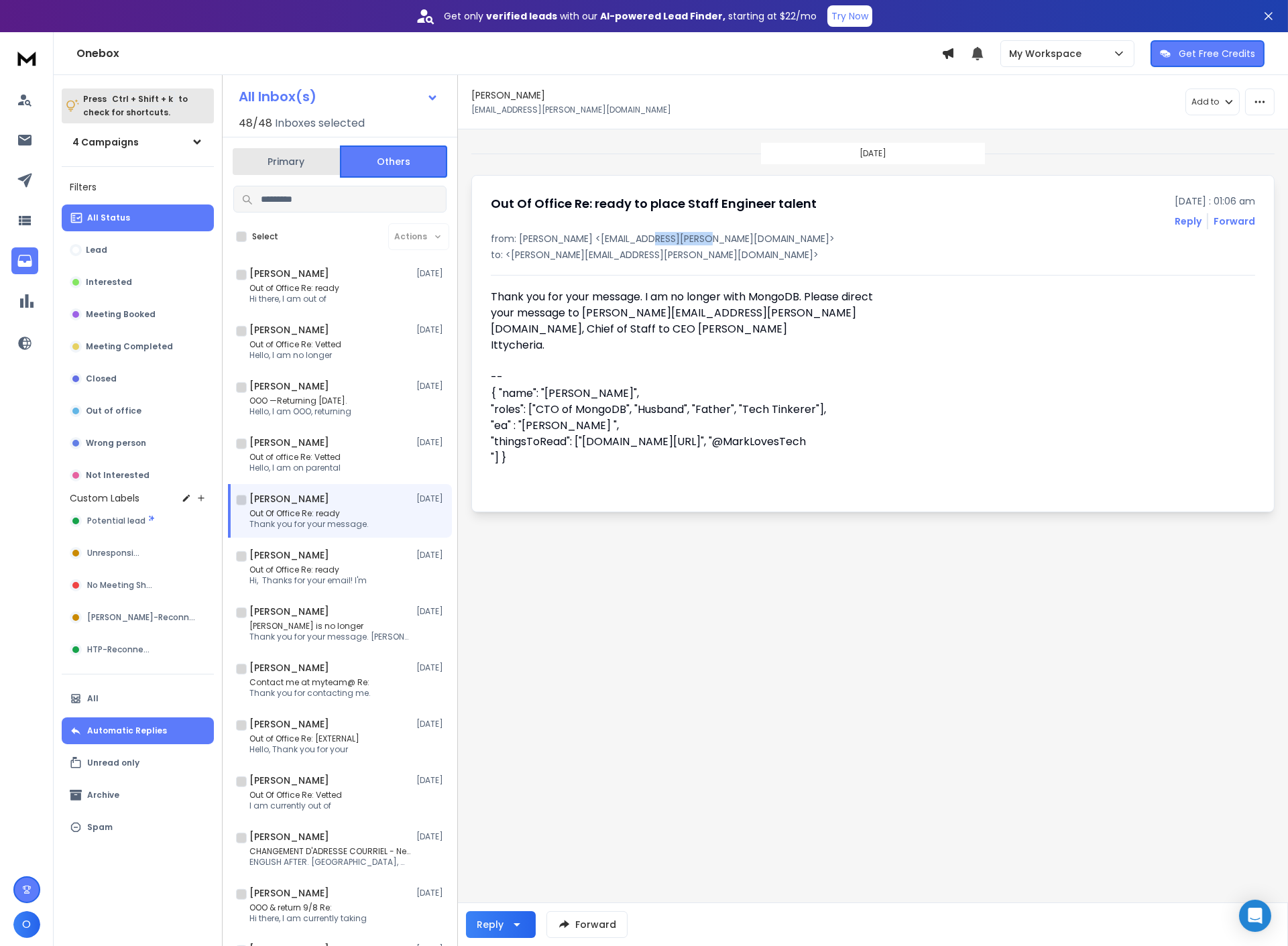
drag, startPoint x: 638, startPoint y: 243, endPoint x: 706, endPoint y: 241, distance: 68.0
click at [706, 241] on p "from: [PERSON_NAME] <[PERSON_NAME][EMAIL_ADDRESS][PERSON_NAME][DOMAIN_NAME]>" at bounding box center [873, 238] width 765 height 13
click at [390, 456] on div "Out of office Re: Vetted Hello, I am on parental" at bounding box center [348, 463] width 197 height 21
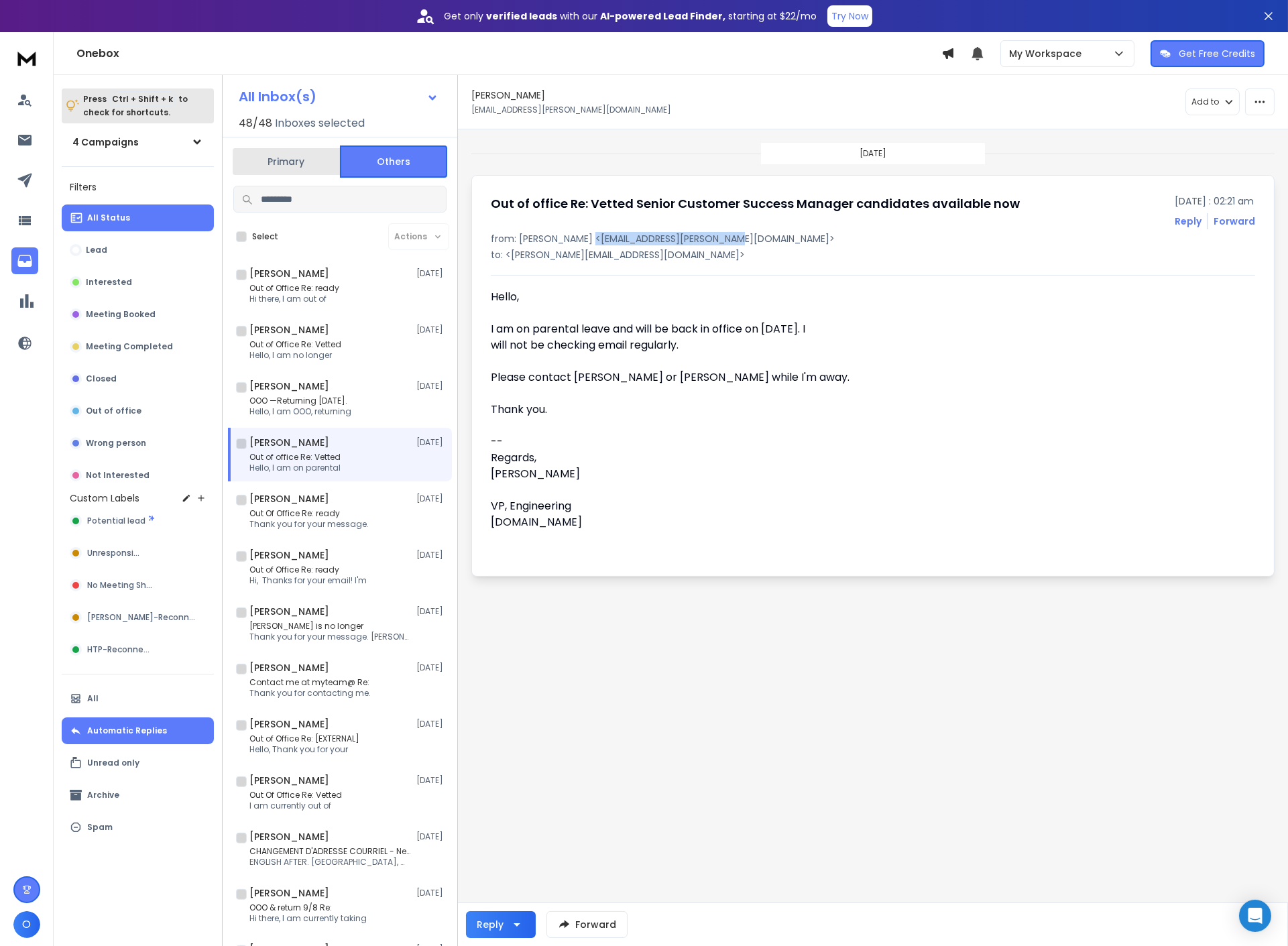
drag, startPoint x: 584, startPoint y: 238, endPoint x: 726, endPoint y: 243, distance: 142.1
click at [726, 242] on p "from: [PERSON_NAME] <[EMAIL_ADDRESS][PERSON_NAME][DOMAIN_NAME]>" at bounding box center [873, 238] width 765 height 13
click at [346, 385] on div "[PERSON_NAME] [DATE]" at bounding box center [348, 386] width 197 height 13
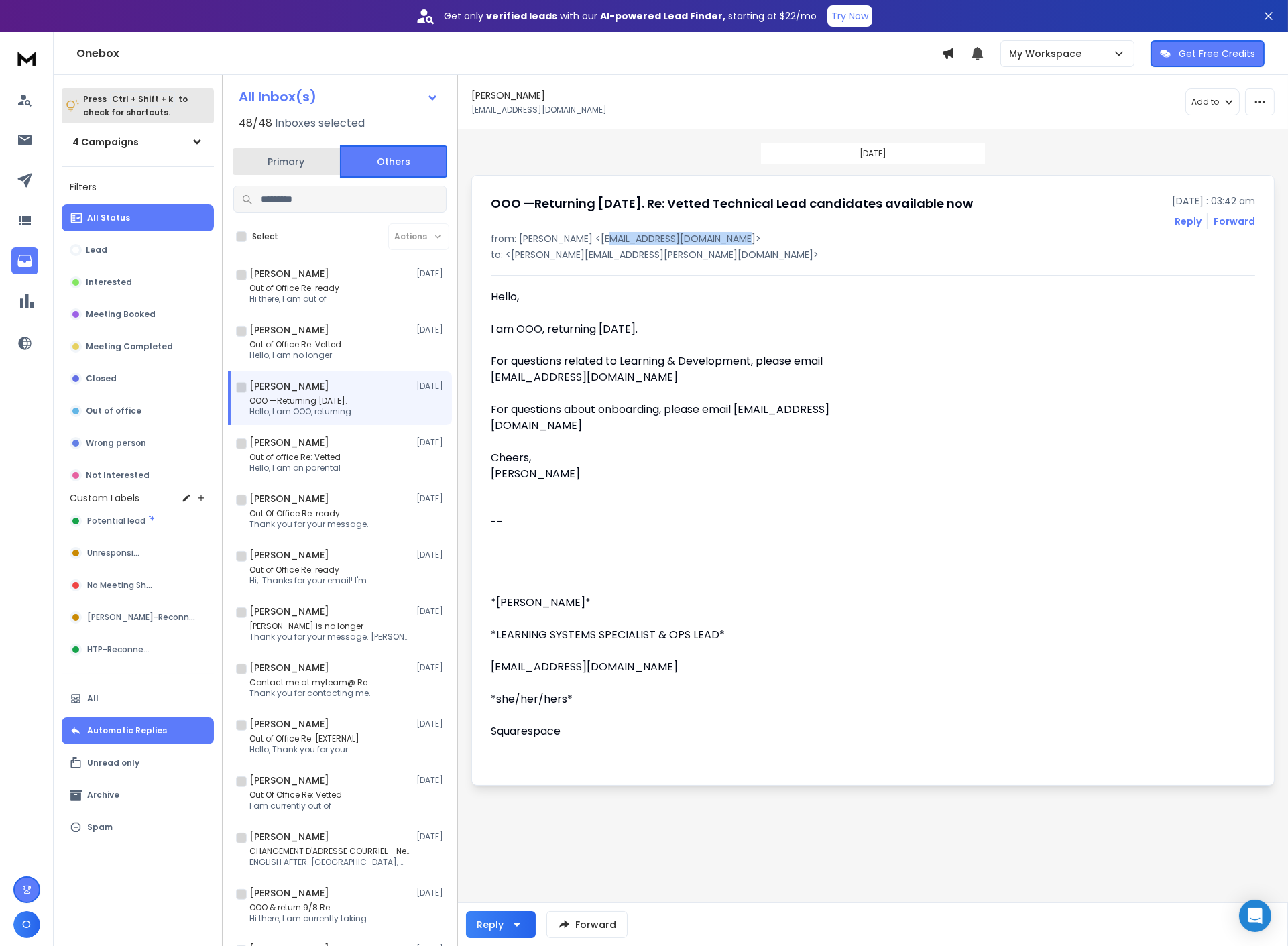
drag, startPoint x: 598, startPoint y: 238, endPoint x: 743, endPoint y: 245, distance: 145.2
click at [743, 245] on p "from: [PERSON_NAME] <[EMAIL_ADDRESS][DOMAIN_NAME]>" at bounding box center [873, 238] width 765 height 13
click at [374, 353] on div "Out of Office Re: Vetted Hello, I am no longer" at bounding box center [348, 350] width 197 height 21
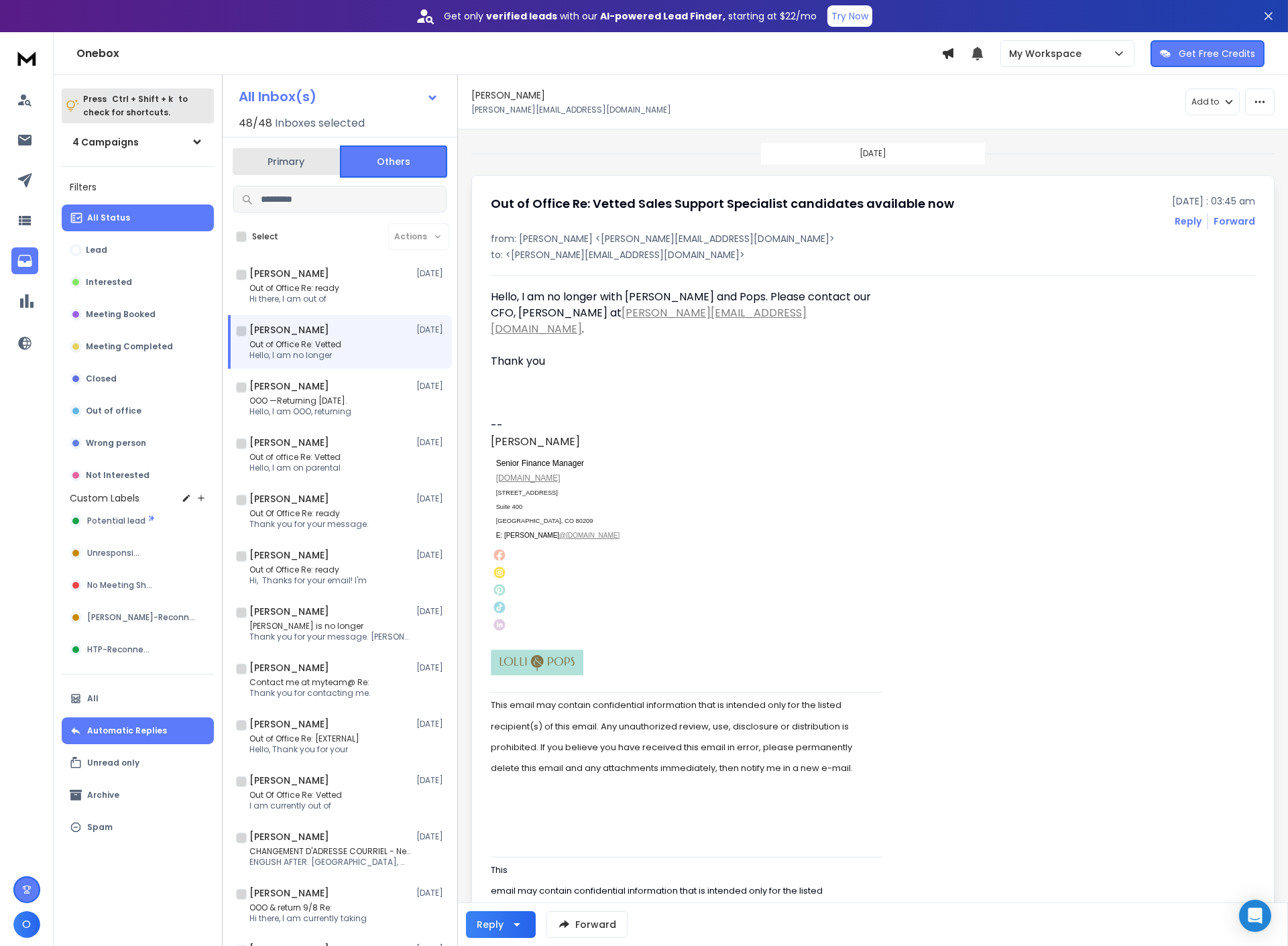
click at [622, 241] on p "from: [PERSON_NAME] <[PERSON_NAME][EMAIL_ADDRESS][DOMAIN_NAME]>" at bounding box center [873, 238] width 765 height 13
drag, startPoint x: 579, startPoint y: 240, endPoint x: 707, endPoint y: 239, distance: 128.0
click at [707, 239] on p "from: [PERSON_NAME] <[PERSON_NAME][EMAIL_ADDRESS][DOMAIN_NAME]>" at bounding box center [873, 238] width 765 height 13
click at [372, 273] on div "[PERSON_NAME] [DATE]" at bounding box center [348, 274] width 197 height 13
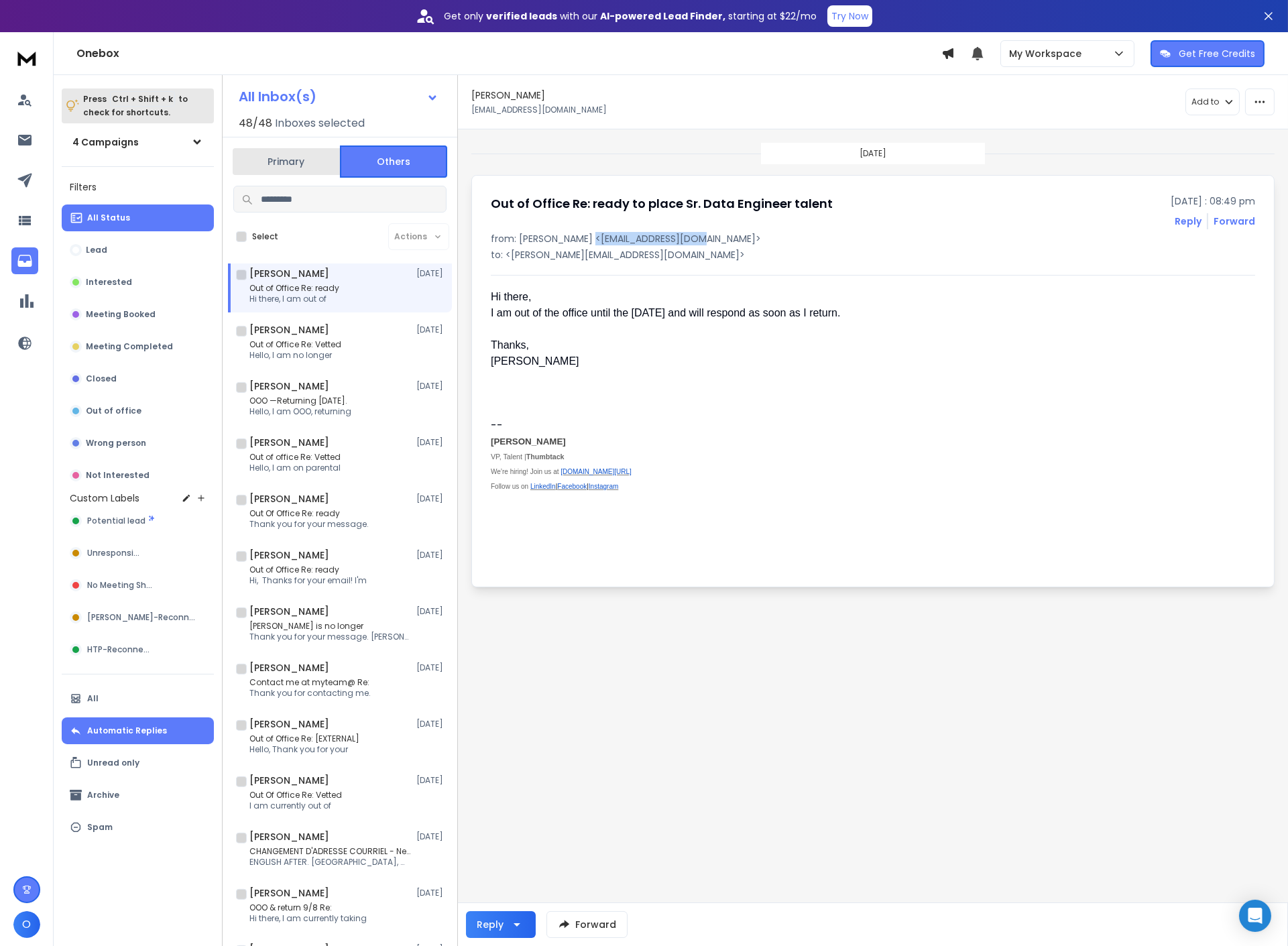
drag, startPoint x: 577, startPoint y: 237, endPoint x: 687, endPoint y: 237, distance: 110.0
click at [687, 237] on p "from: [PERSON_NAME] <[EMAIL_ADDRESS][DOMAIN_NAME]>" at bounding box center [873, 238] width 765 height 13
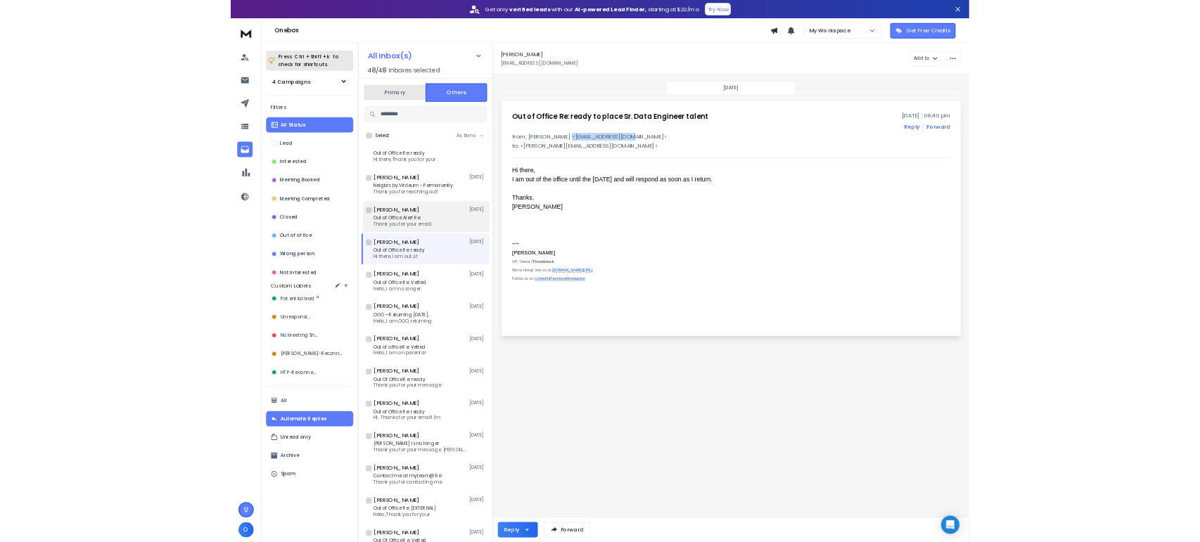
scroll to position [1132, 0]
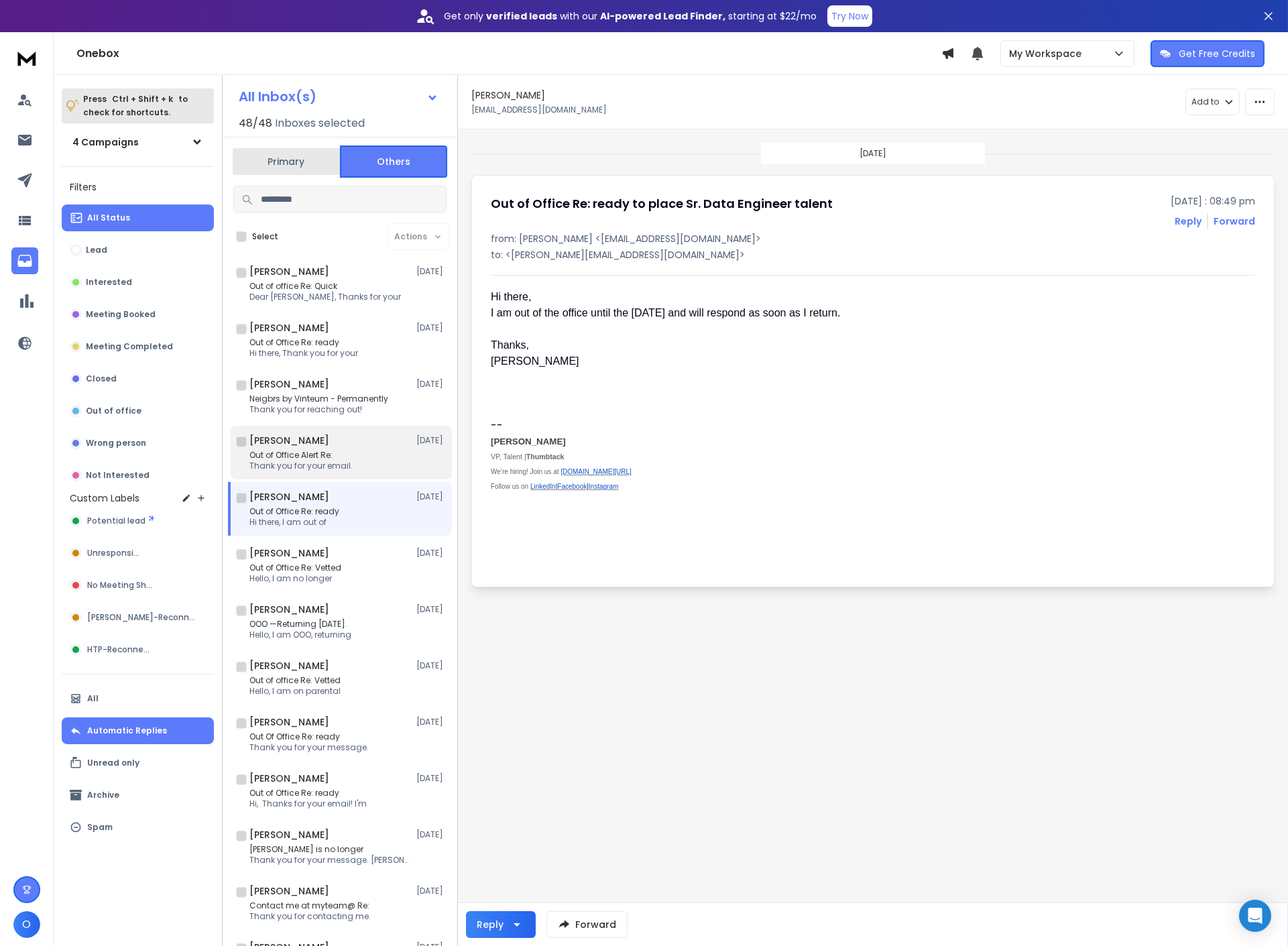
click at [364, 443] on div "[PERSON_NAME] [DATE]" at bounding box center [348, 441] width 197 height 13
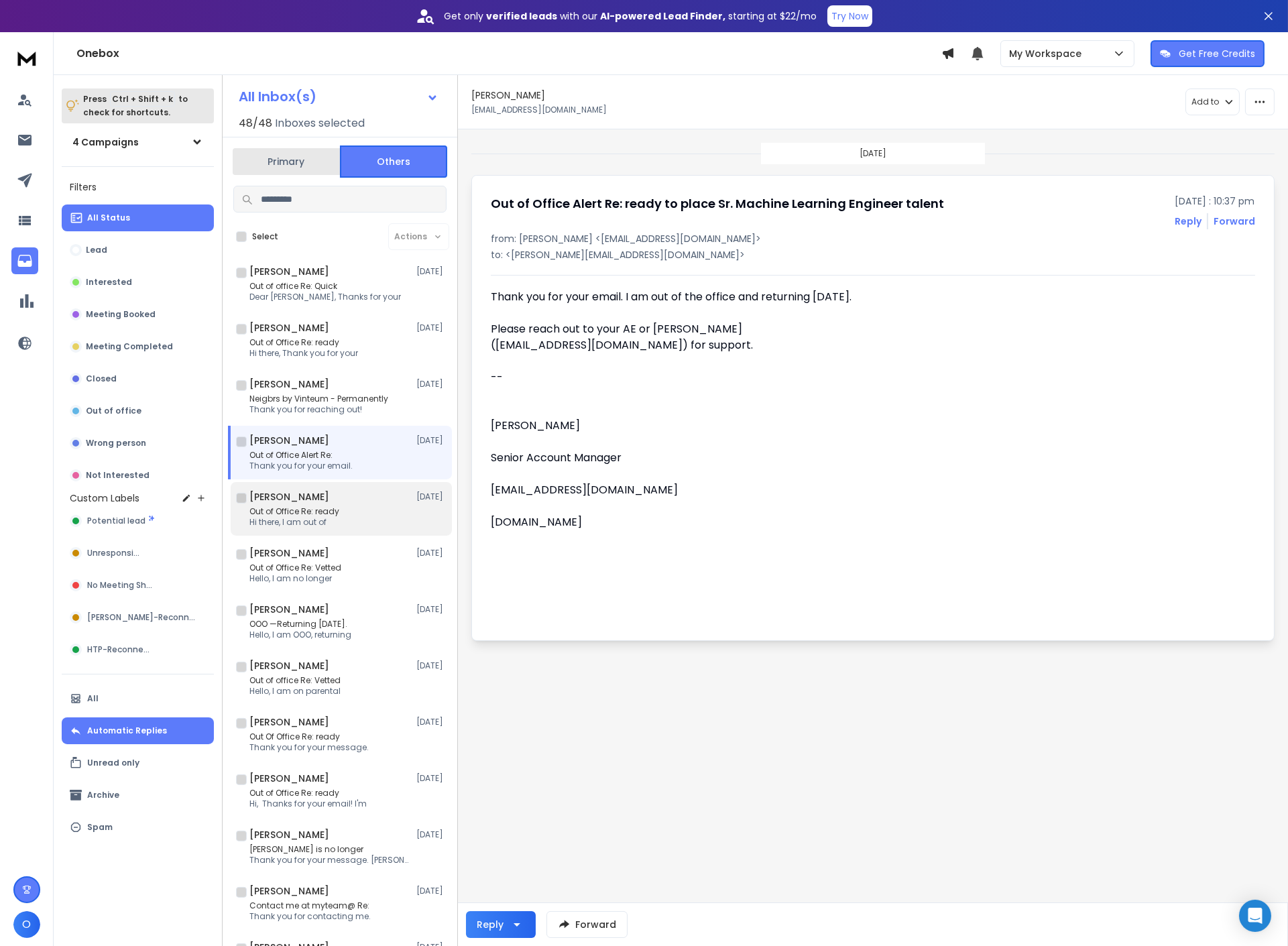
click at [399, 511] on div "Out of Office Re: ready Hi there, I am out of" at bounding box center [348, 517] width 197 height 21
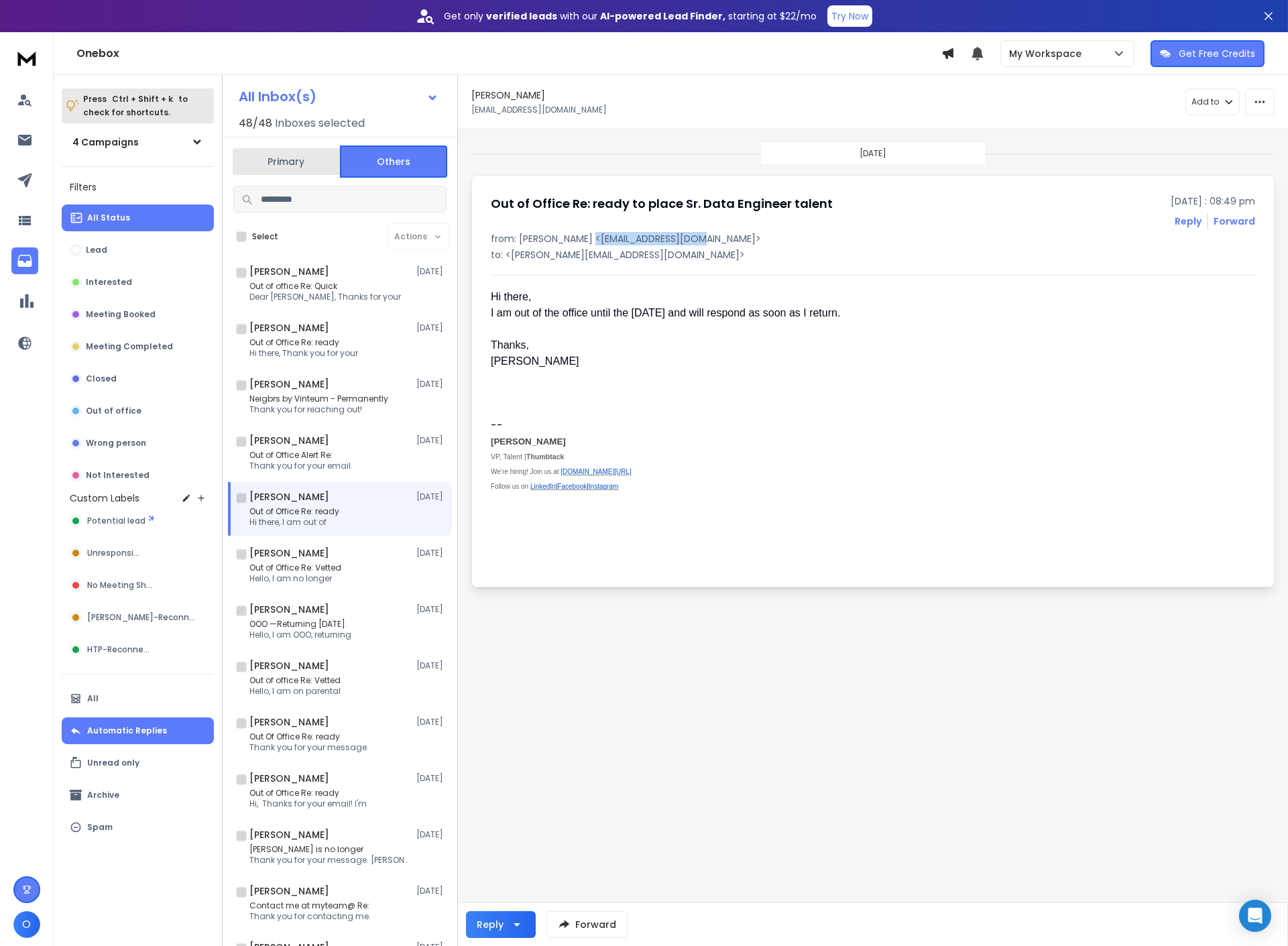
drag, startPoint x: 578, startPoint y: 238, endPoint x: 687, endPoint y: 238, distance: 109.0
click at [687, 238] on p "from: [PERSON_NAME] <[EMAIL_ADDRESS][DOMAIN_NAME]>" at bounding box center [873, 238] width 765 height 13
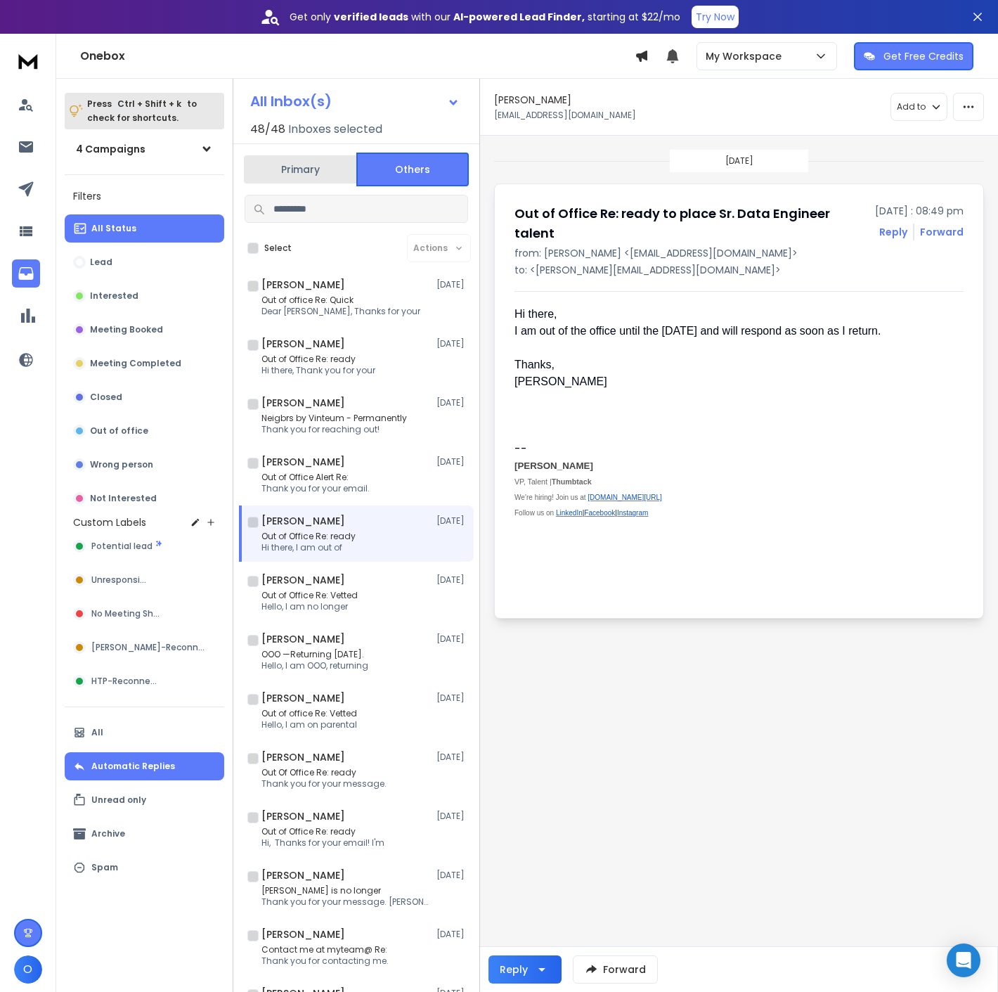
click at [251, 523] on div "[PERSON_NAME] [DATE] Out of Office Re: ready Hi there, I am out of" at bounding box center [358, 534] width 232 height 56
click at [247, 523] on button "button" at bounding box center [252, 522] width 11 height 11
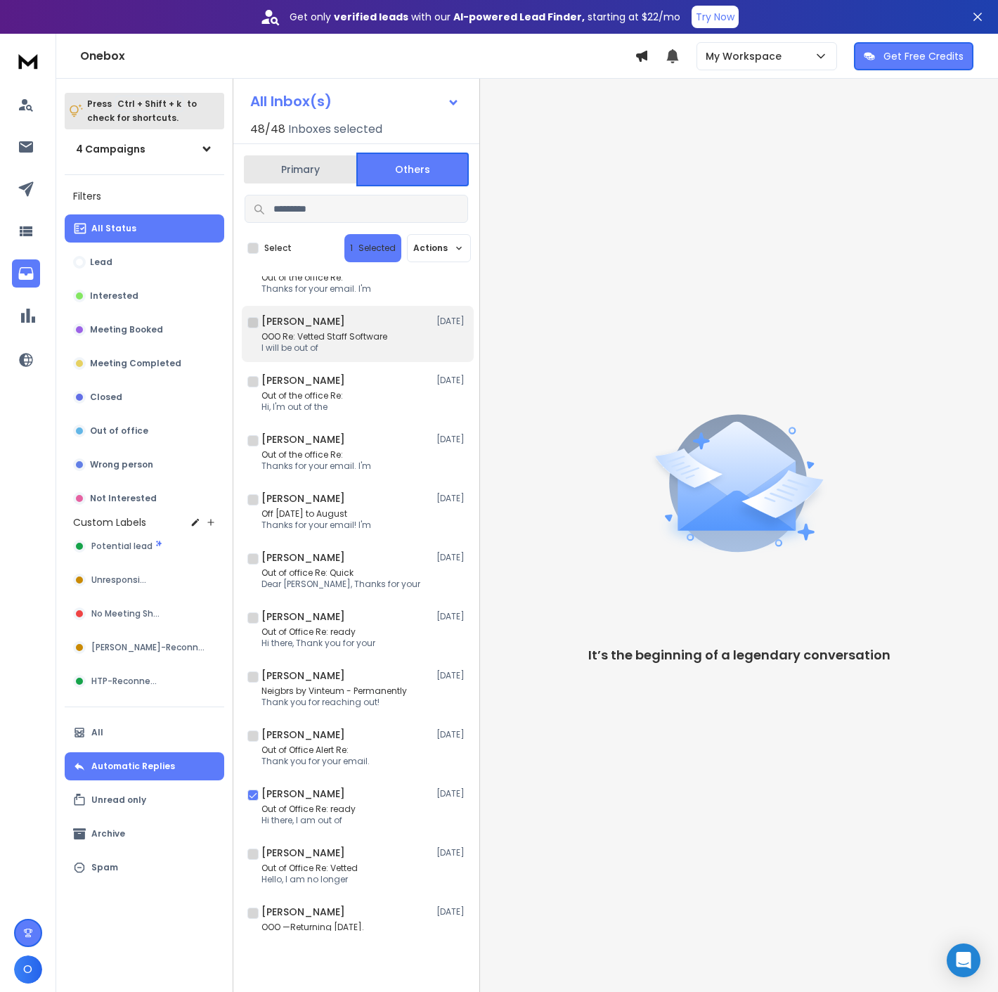
scroll to position [1015, 0]
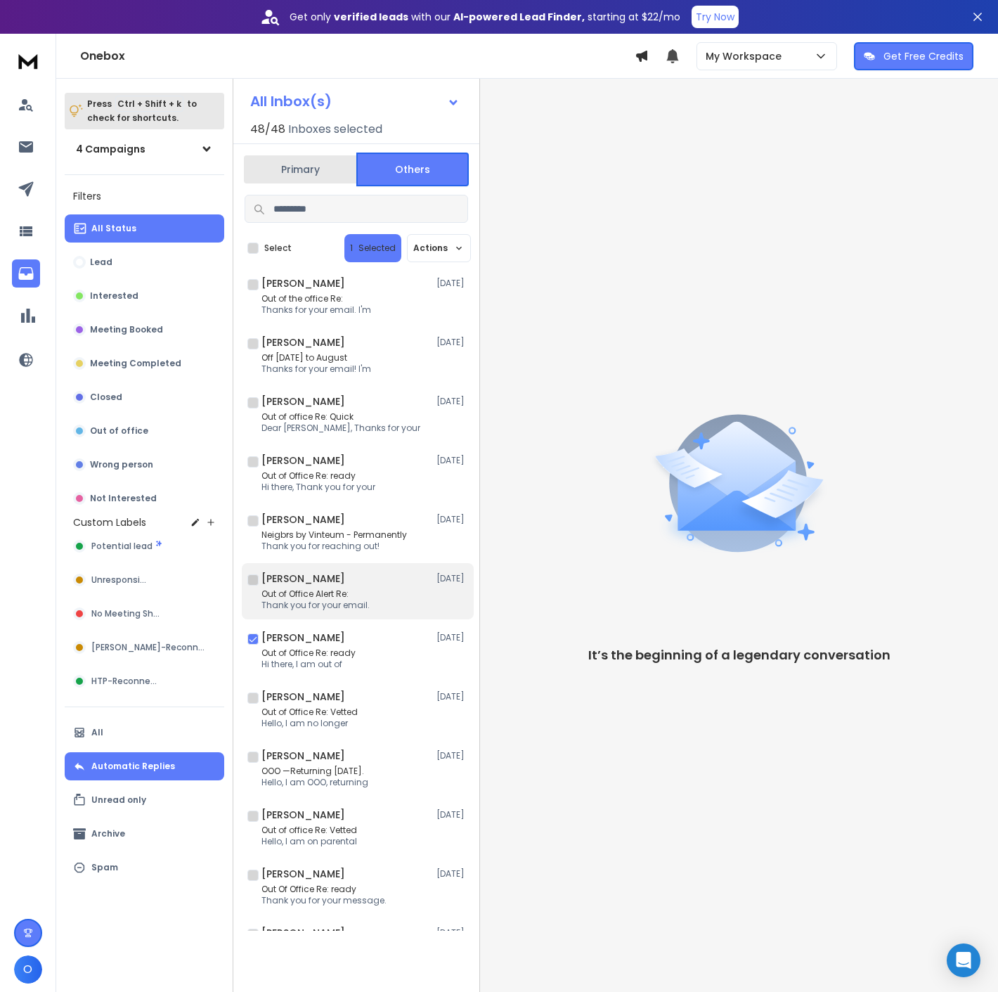
click at [330, 589] on p "Out of Office Alert Re:" at bounding box center [316, 594] width 108 height 11
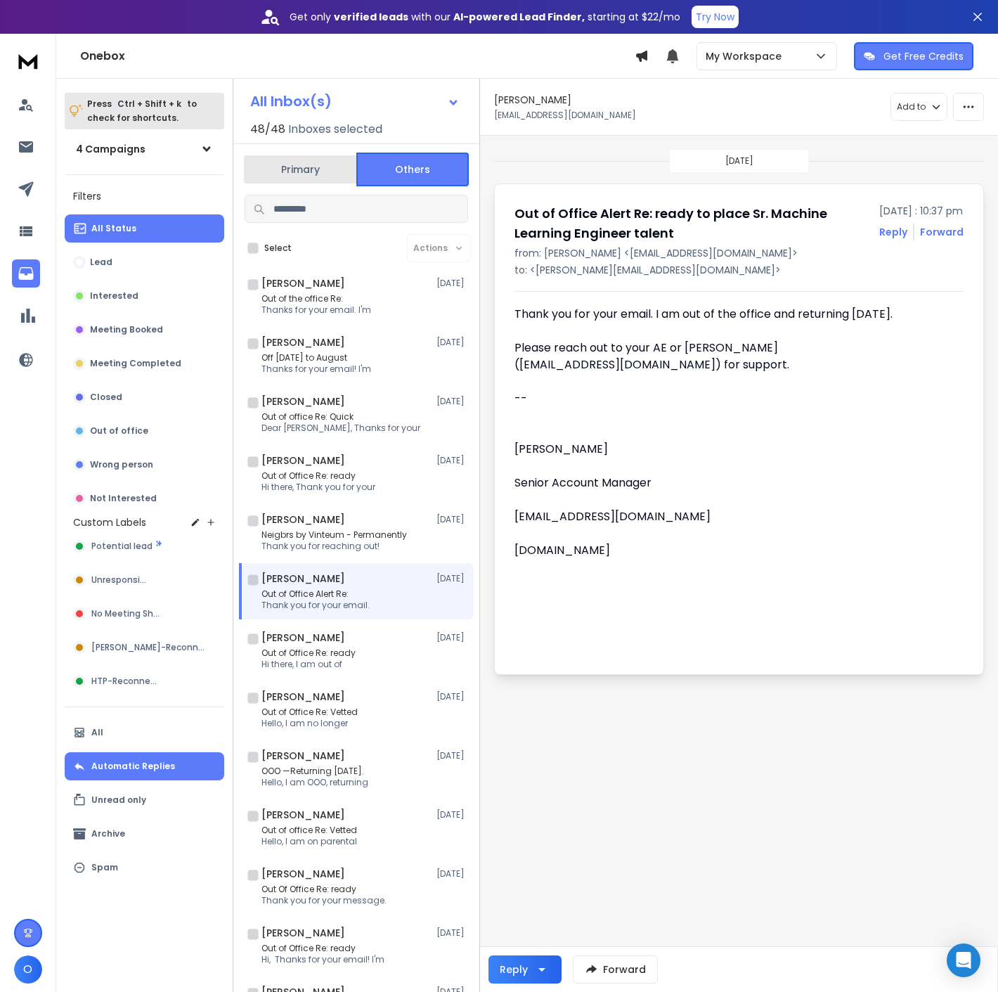
drag, startPoint x: 101, startPoint y: 678, endPoint x: -62, endPoint y: 747, distance: 177.4
click at [0, 747] on html "Get only verified leads with our AI-powered Lead Finder, starting at $22/mo Try…" at bounding box center [499, 496] width 998 height 992
drag, startPoint x: 342, startPoint y: 643, endPoint x: 292, endPoint y: 641, distance: 50.7
click at [292, 641] on div "[PERSON_NAME] [DATE]" at bounding box center [365, 638] width 207 height 14
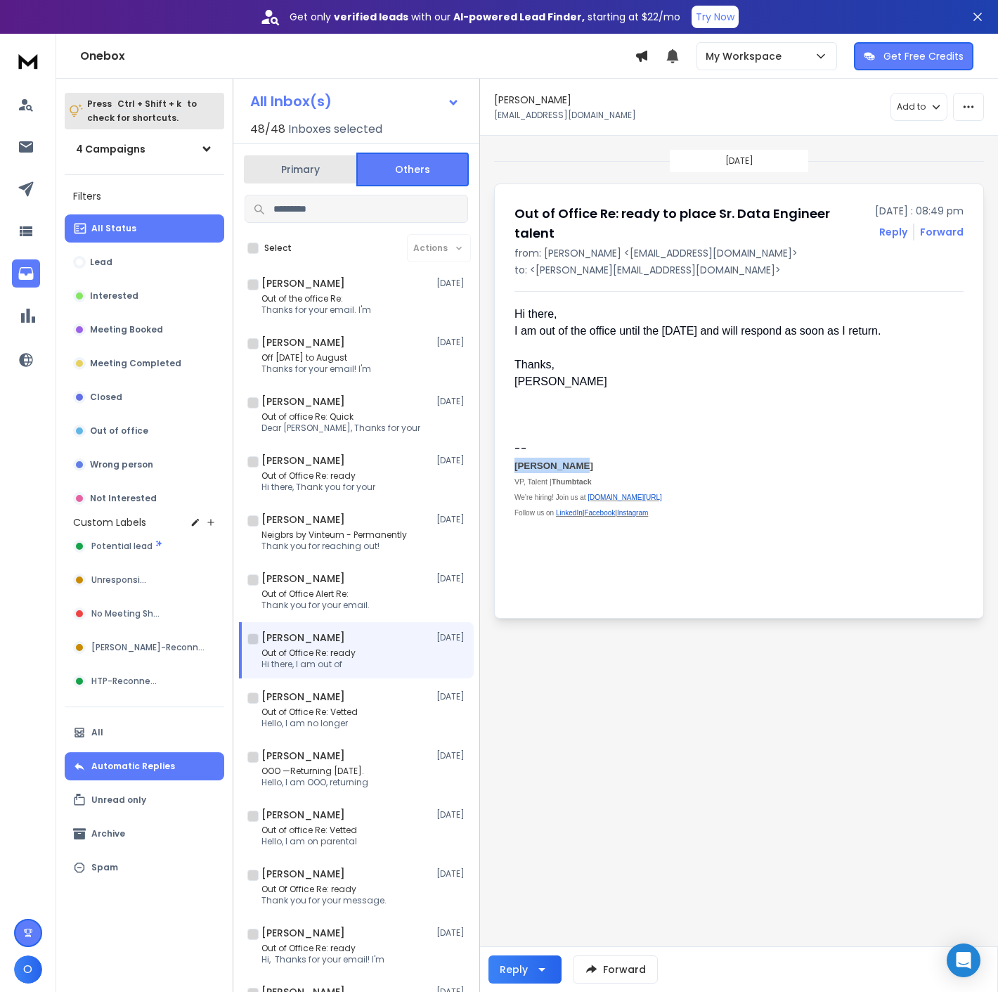
drag, startPoint x: 573, startPoint y: 458, endPoint x: 510, endPoint y: 468, distance: 63.2
click at [515, 468] on p "[PERSON_NAME]" at bounding box center [720, 465] width 411 height 15
click at [150, 678] on span "HTP-Reconnect" at bounding box center [124, 681] width 67 height 11
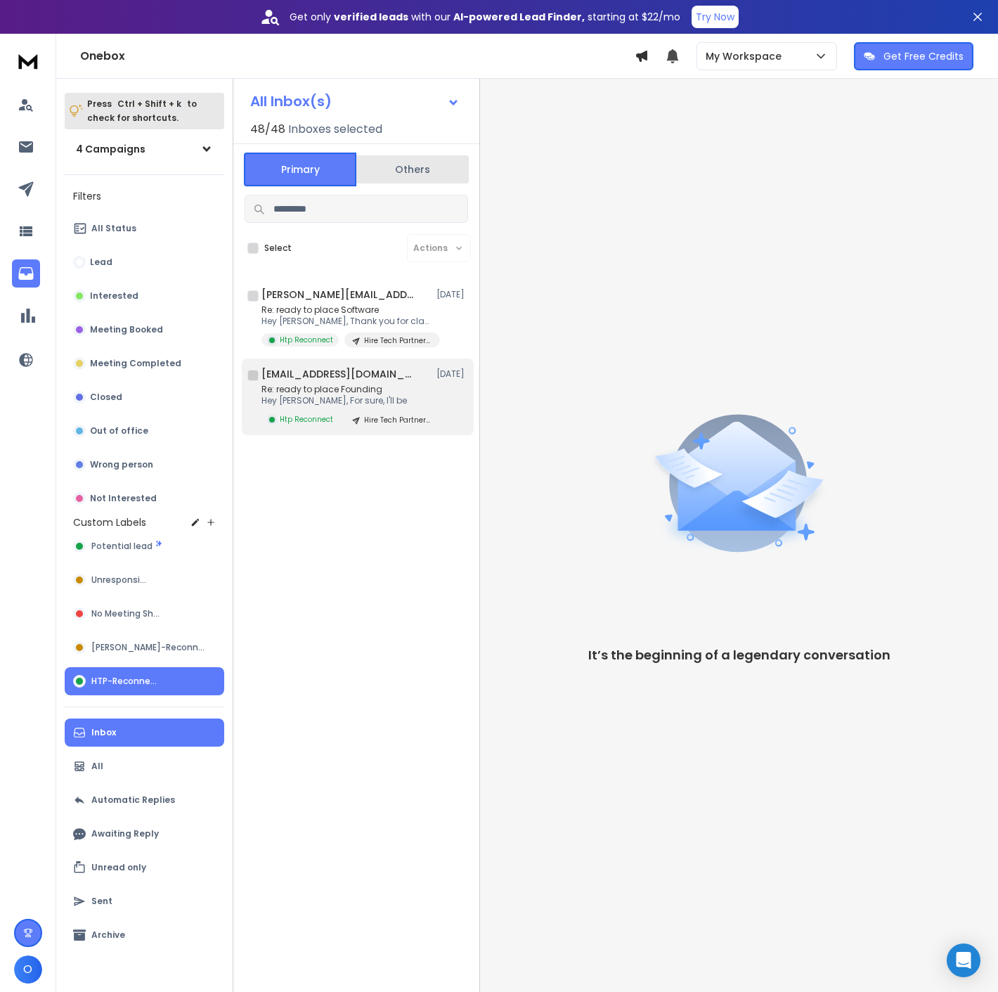
click at [354, 397] on p "Hey [PERSON_NAME], For sure, I'll be" at bounding box center [346, 400] width 169 height 11
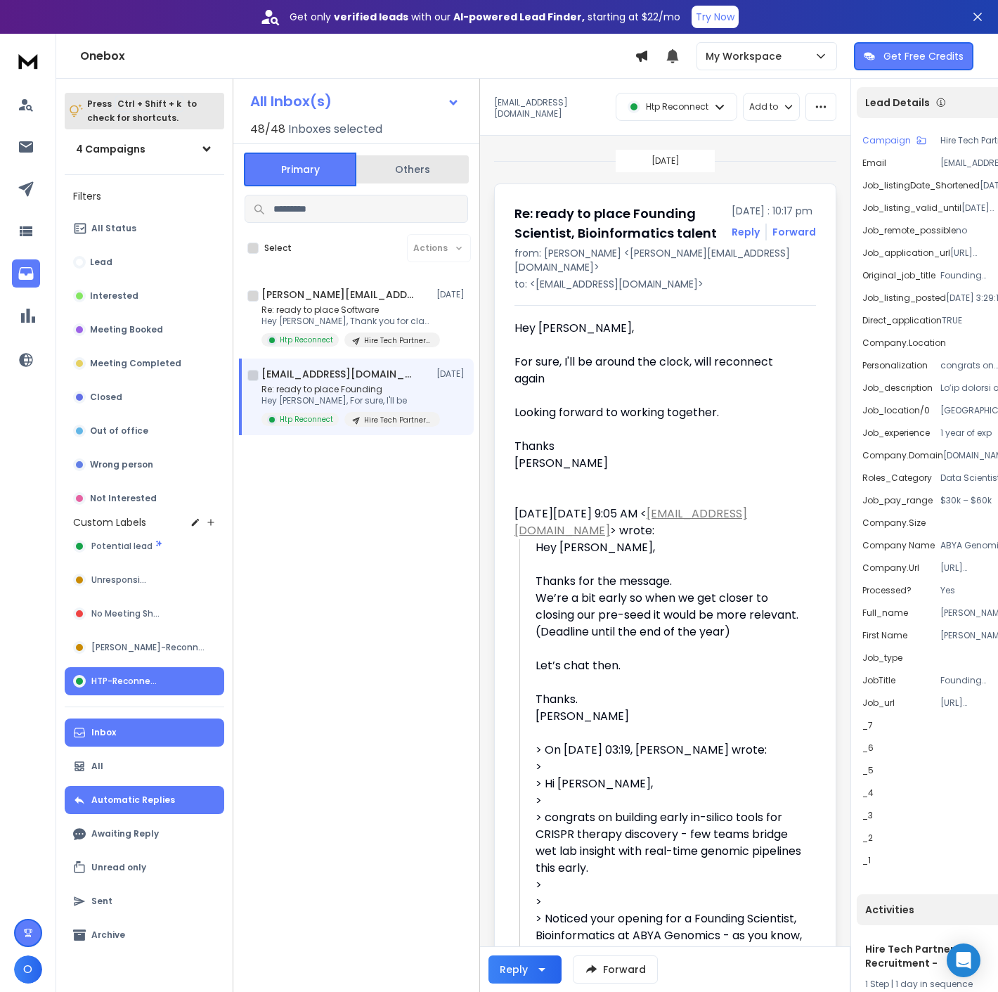
click at [124, 802] on p "Automatic Replies" at bounding box center [133, 800] width 84 height 11
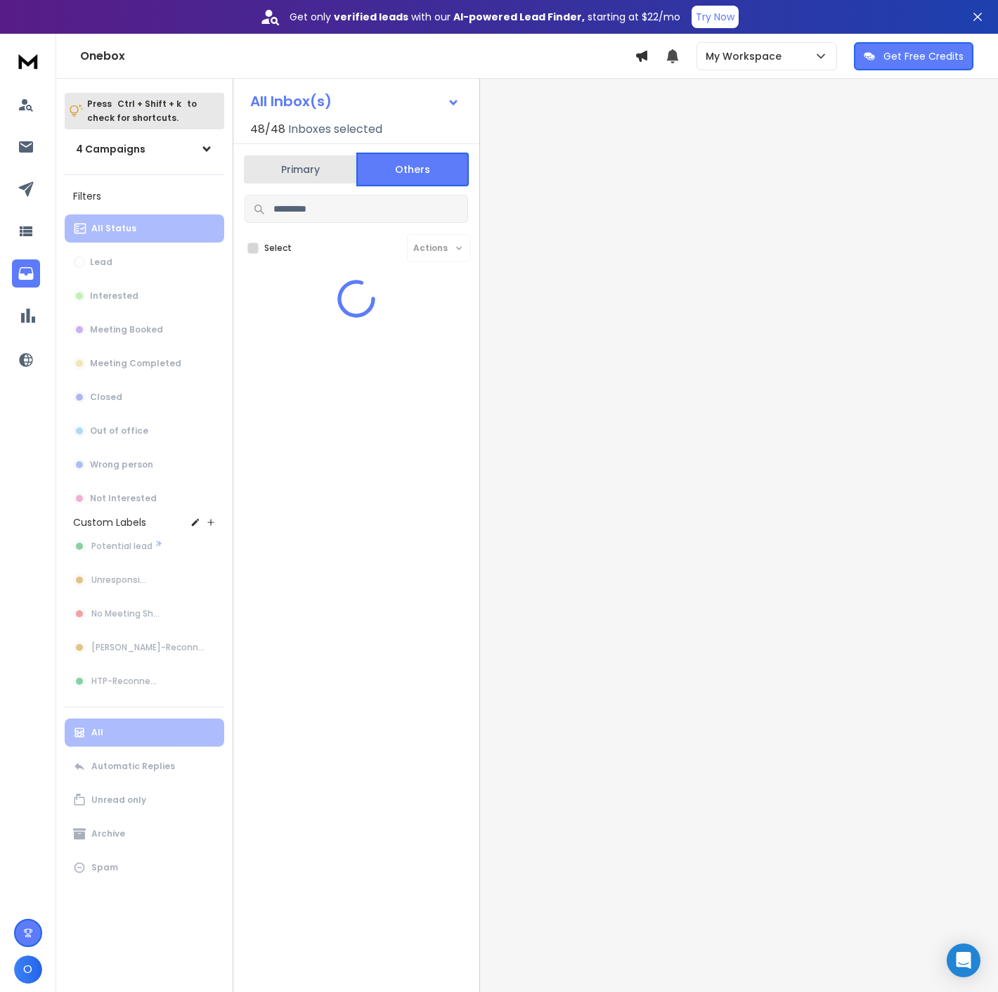
click at [392, 171] on button "Others" at bounding box center [412, 170] width 112 height 34
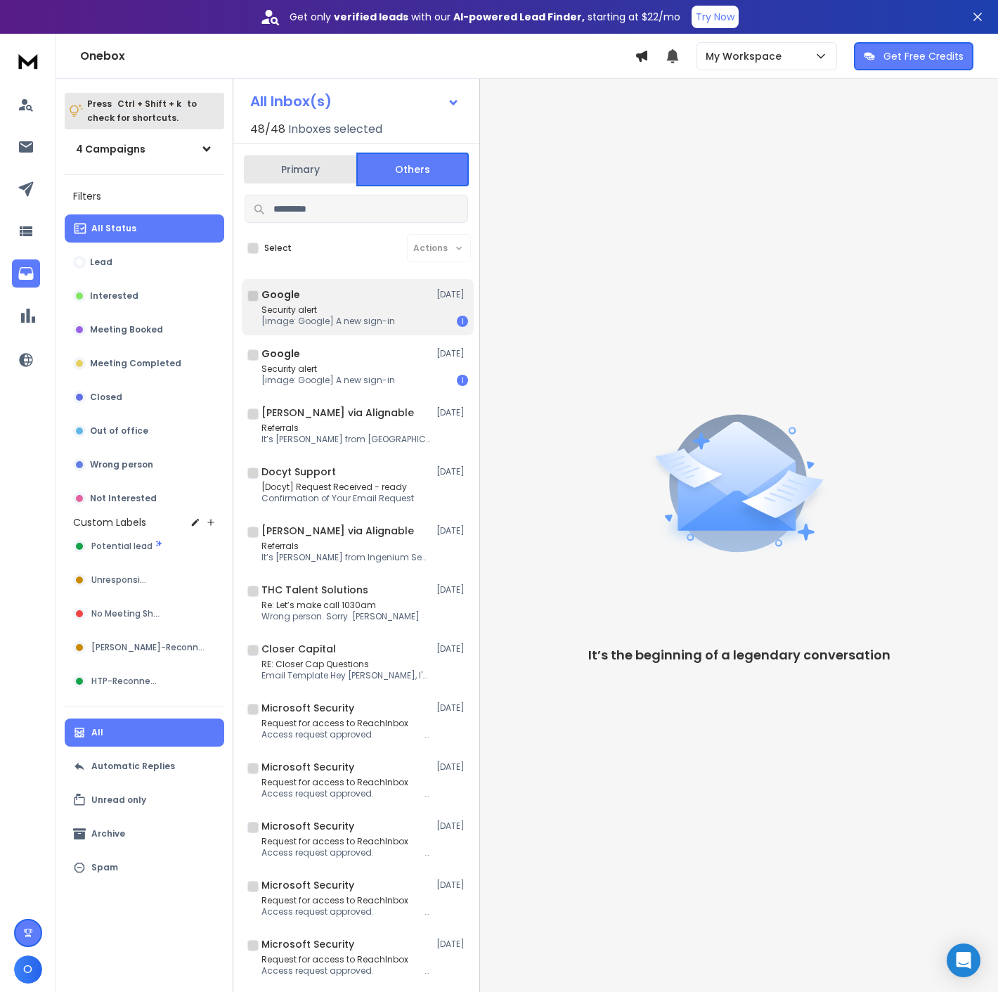
click at [323, 320] on p "[image: Google] A new sign-in" at bounding box center [329, 321] width 134 height 11
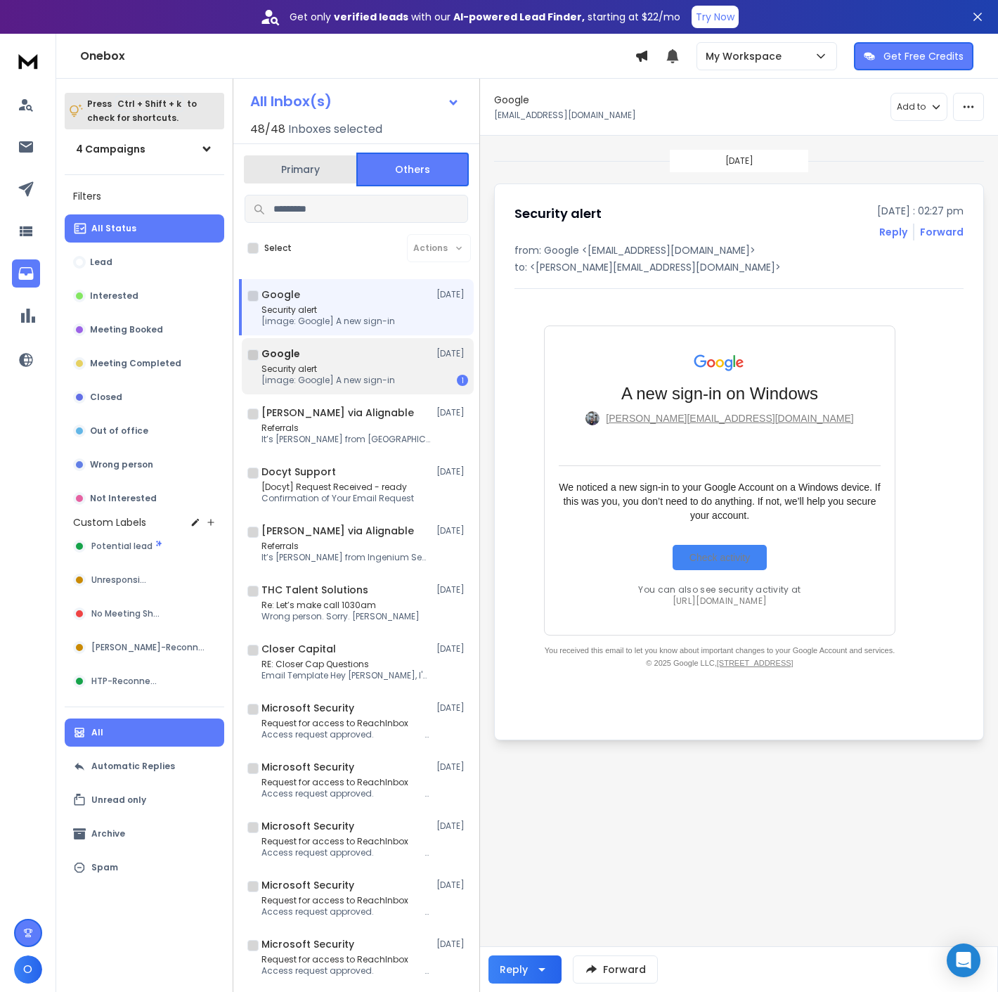
click at [326, 361] on div "Google [DATE] Security alert [image: Google] A new sign-in 1" at bounding box center [365, 366] width 207 height 39
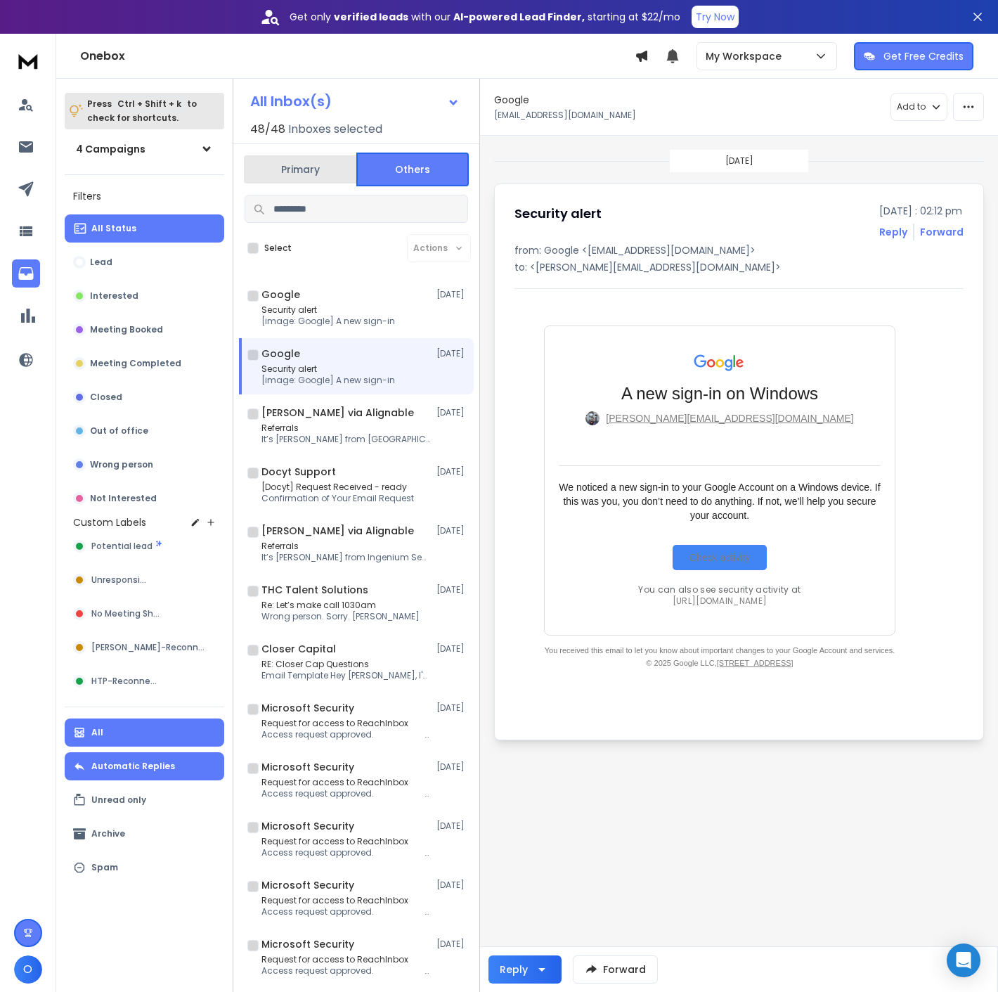
click at [116, 772] on div "Automatic Replies" at bounding box center [124, 766] width 102 height 17
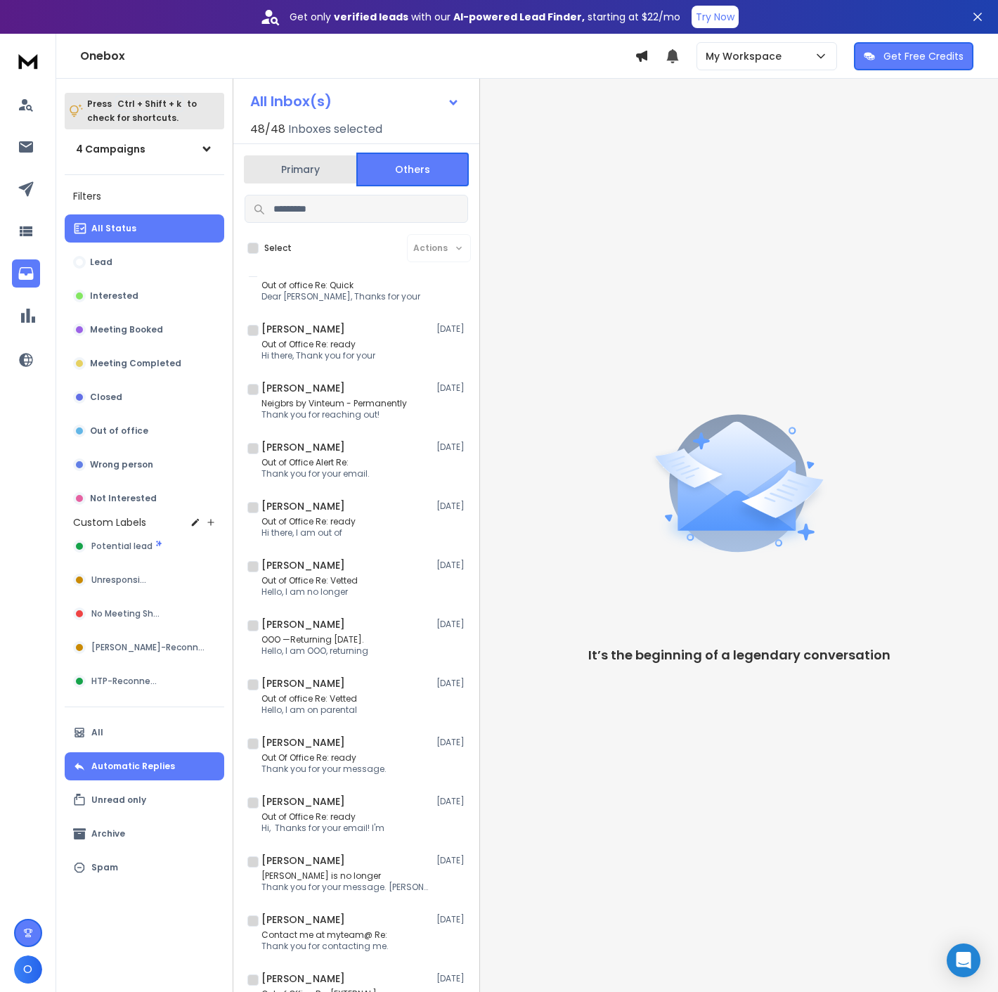
scroll to position [1171, 0]
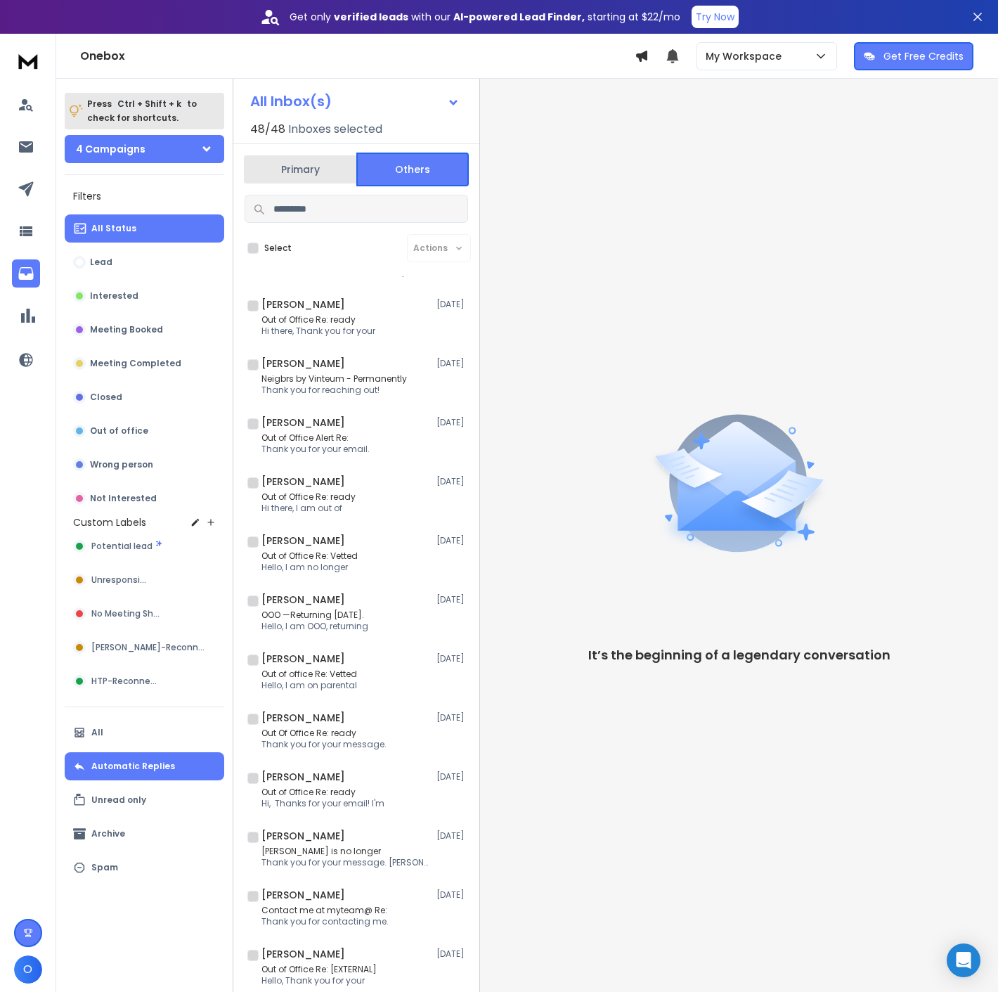
click at [186, 150] on button "4 Campaigns" at bounding box center [145, 149] width 160 height 28
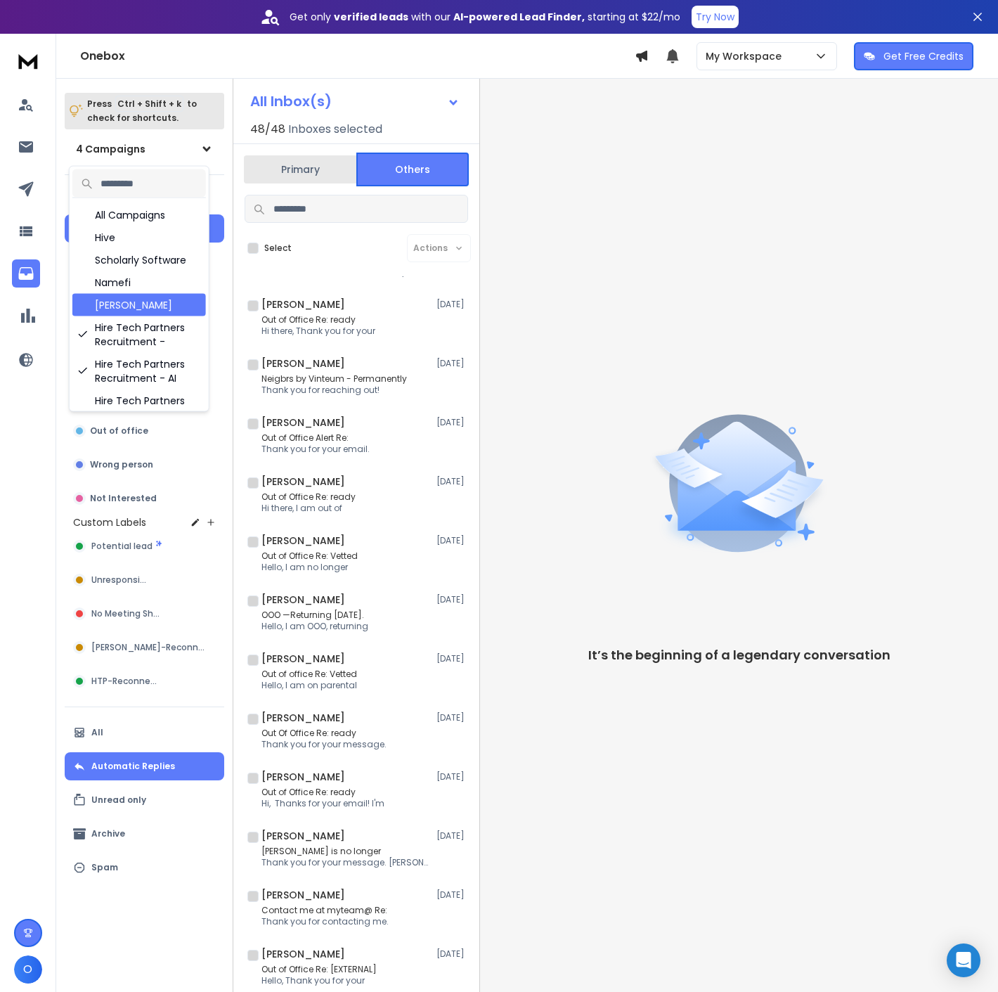
click at [146, 297] on div "[PERSON_NAME]" at bounding box center [139, 305] width 134 height 22
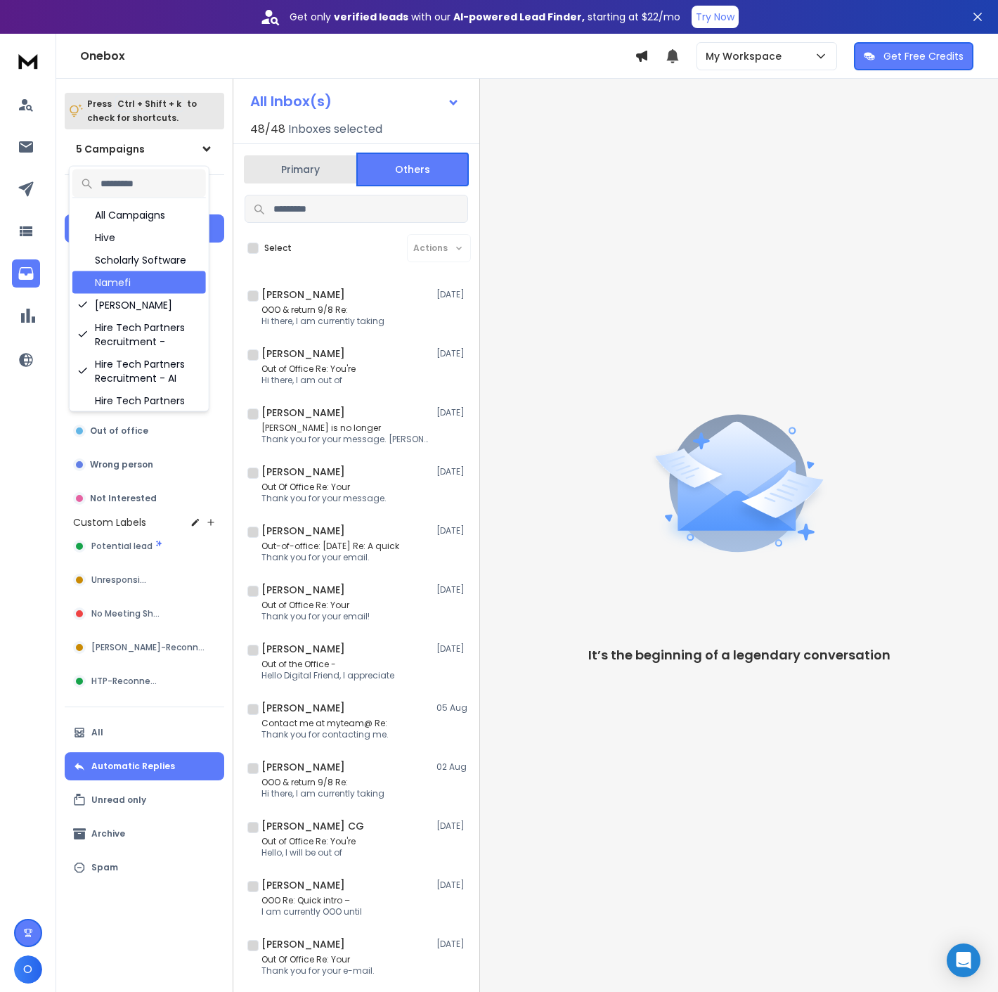
click at [159, 277] on div "Namefi" at bounding box center [139, 282] width 134 height 22
click at [153, 260] on div "Scholarly Software" at bounding box center [139, 260] width 134 height 22
click at [146, 236] on div "Hive" at bounding box center [139, 237] width 134 height 22
click at [143, 215] on div "All Campaigns" at bounding box center [139, 215] width 134 height 22
click at [143, 219] on div "All Campaigns" at bounding box center [139, 215] width 134 height 22
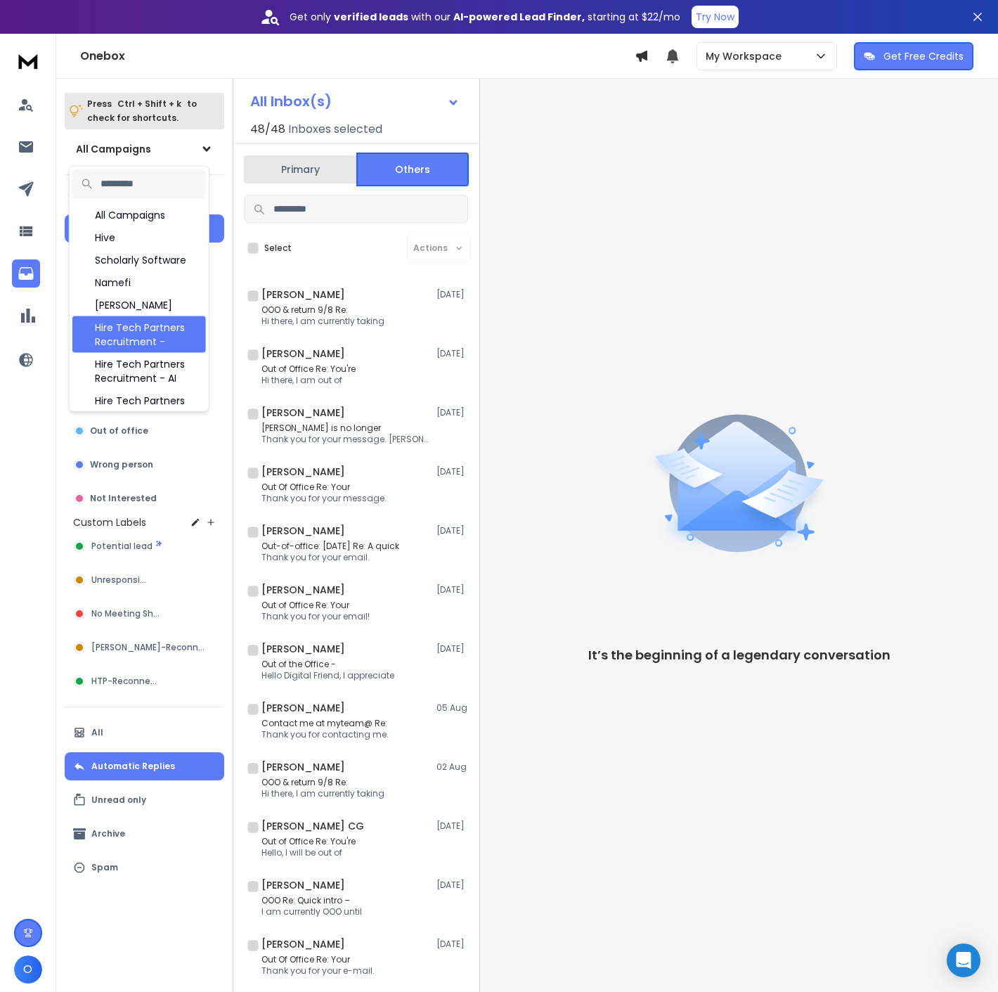
click at [152, 320] on div "Hire Tech Partners Recruitment -" at bounding box center [139, 334] width 134 height 37
click at [146, 359] on div "Hire Tech Partners Recruitment - AI" at bounding box center [139, 371] width 134 height 37
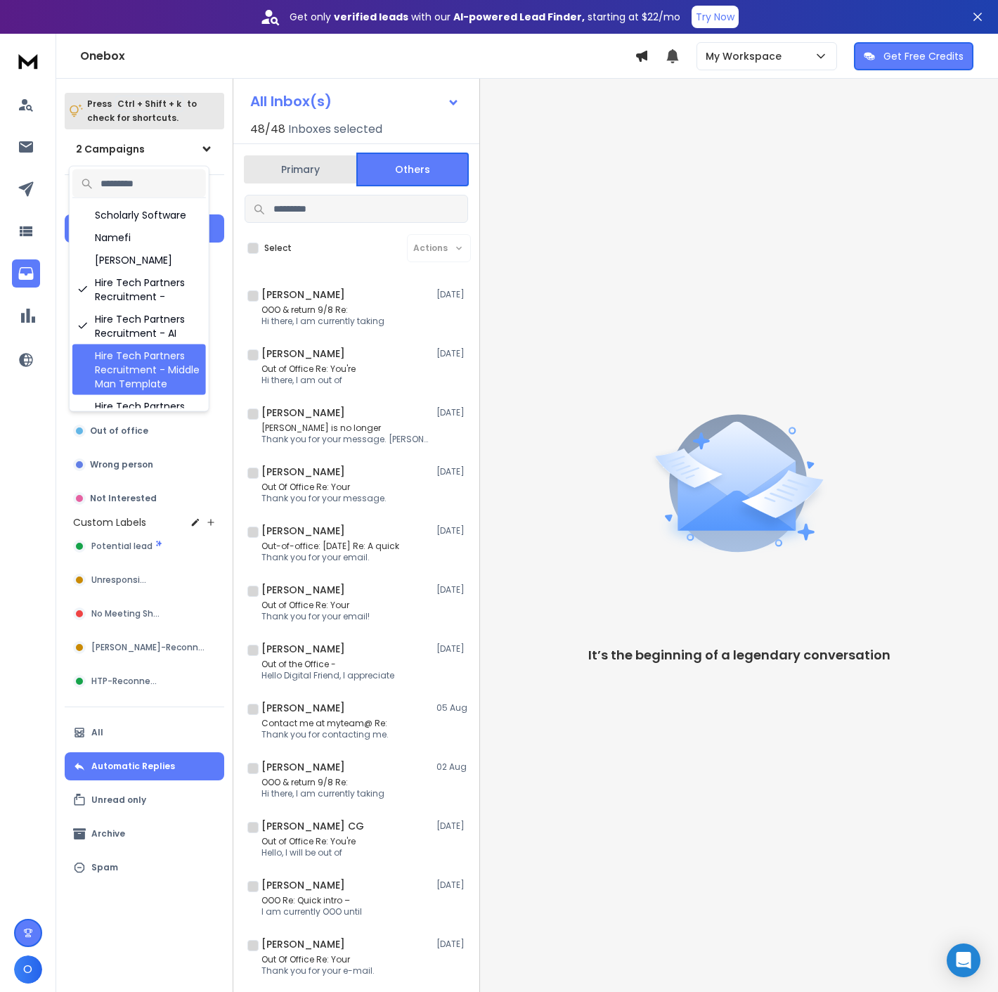
scroll to position [78, 0]
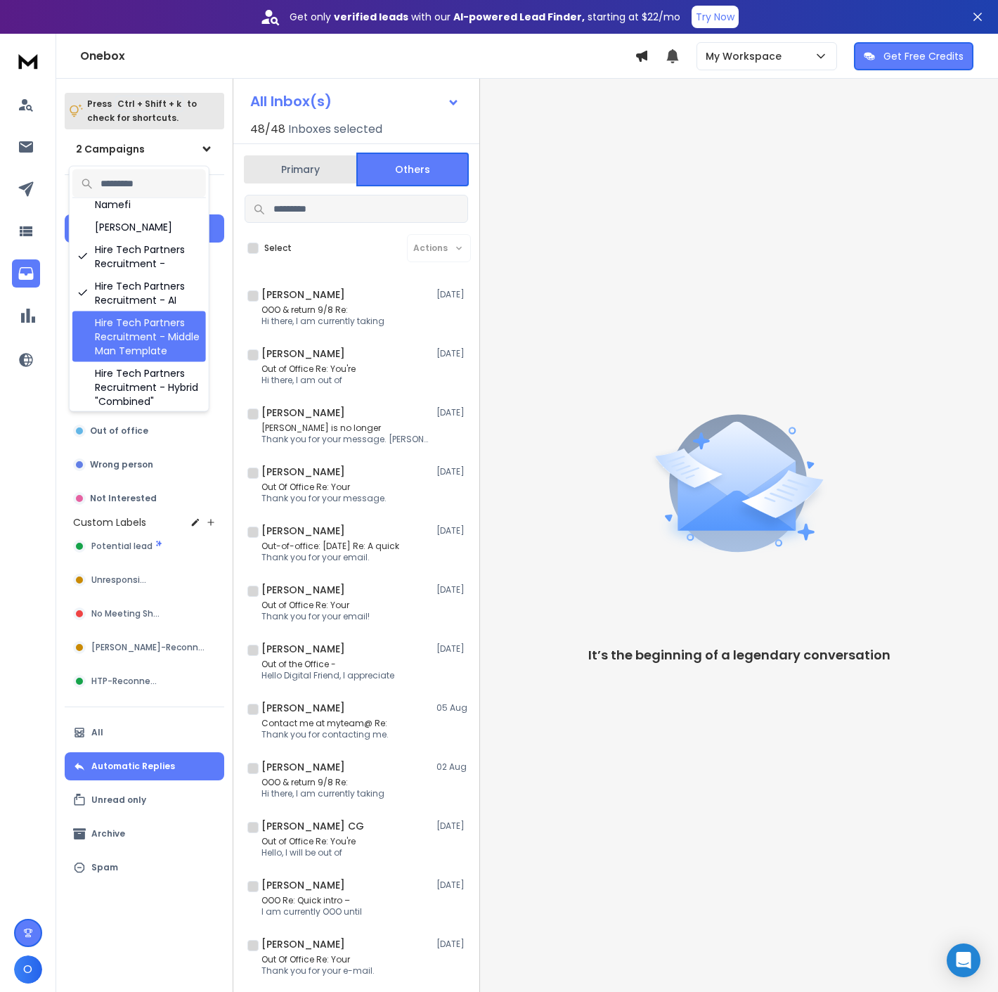
click at [141, 325] on div "Hire Tech Partners Recruitment - Middle Man Template" at bounding box center [139, 336] width 134 height 51
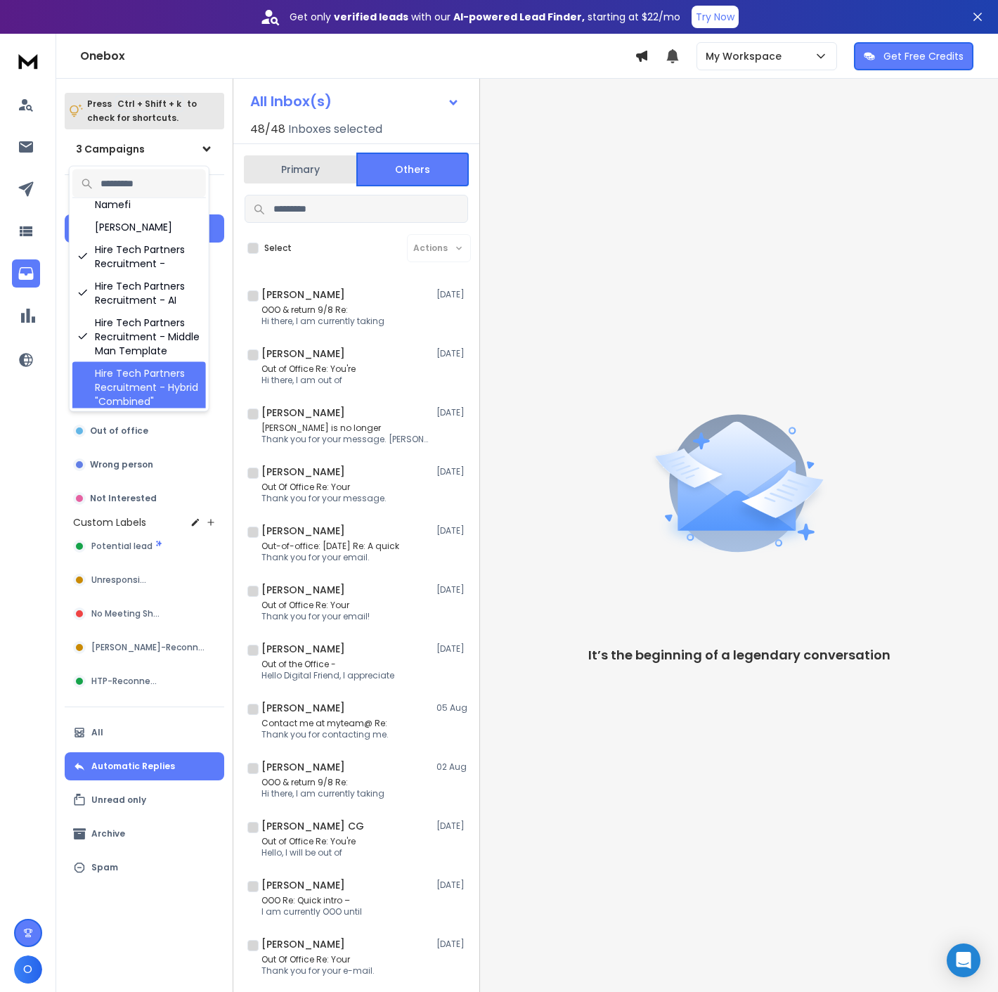
click at [139, 382] on div "Hire Tech Partners Recruitment - Hybrid "Combined" Positioning Template" at bounding box center [139, 394] width 134 height 65
click at [517, 433] on div "It’s the beginning of a legendary conversation" at bounding box center [739, 500] width 518 height 843
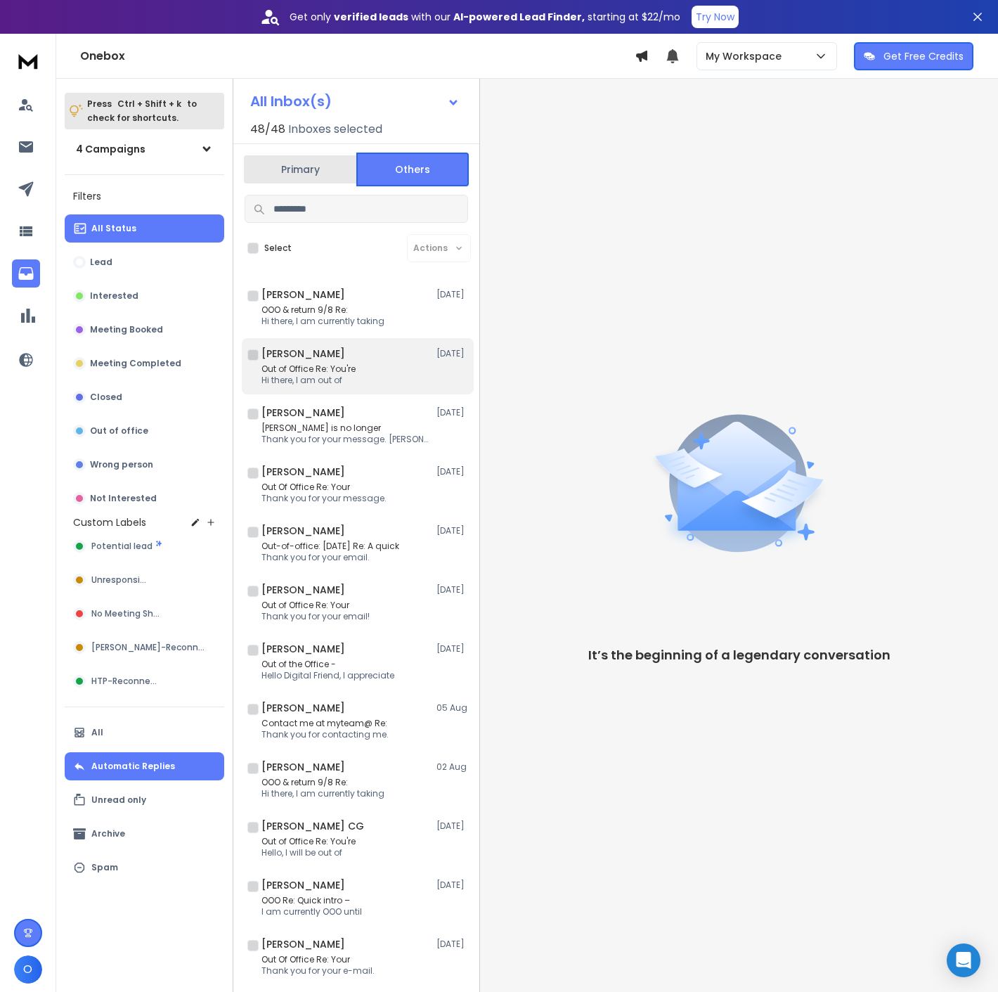
click at [250, 356] on button "button" at bounding box center [252, 354] width 11 height 11
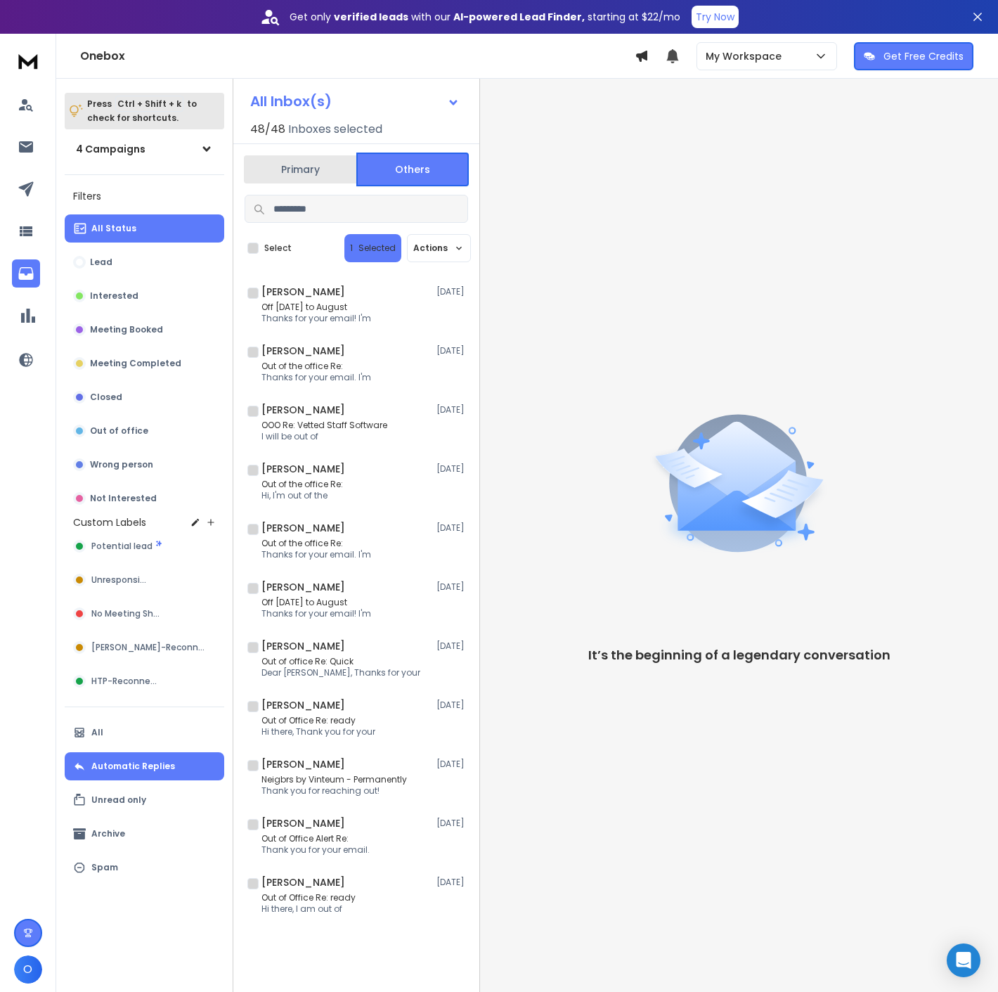
scroll to position [781, 0]
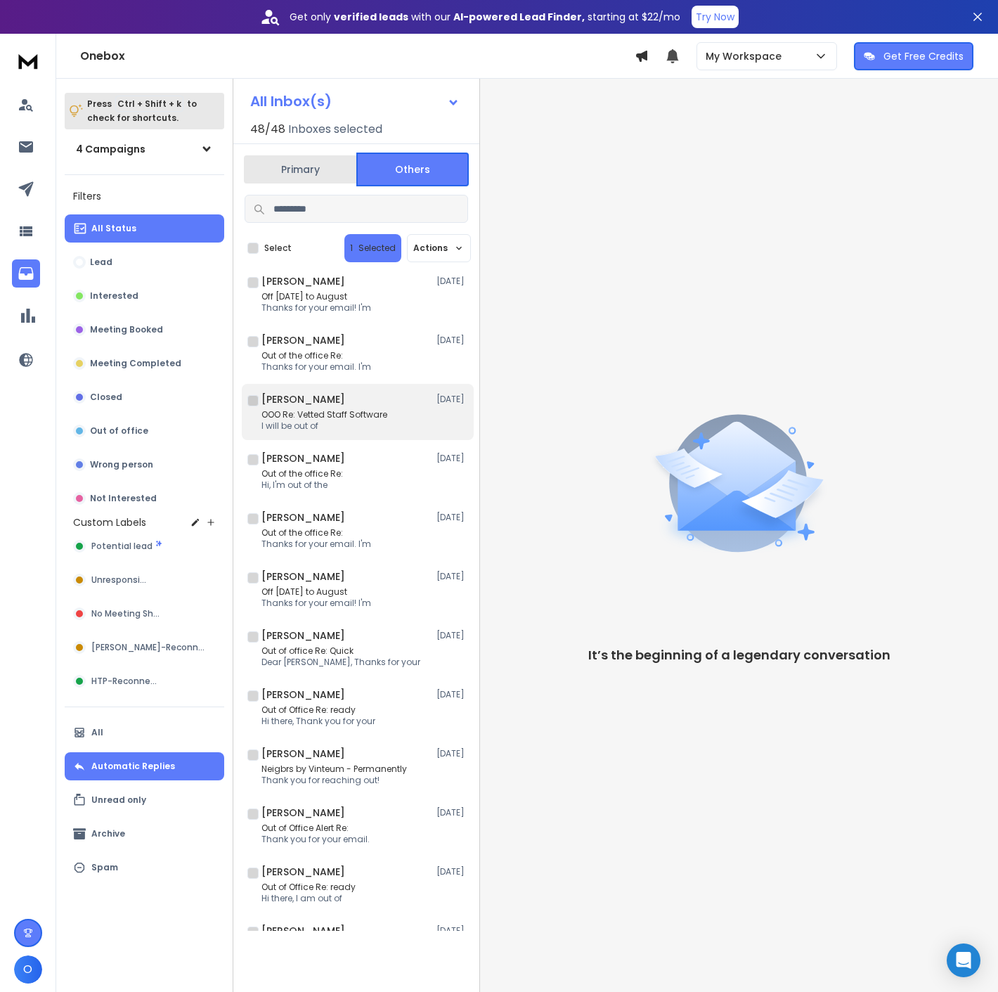
type button "on"
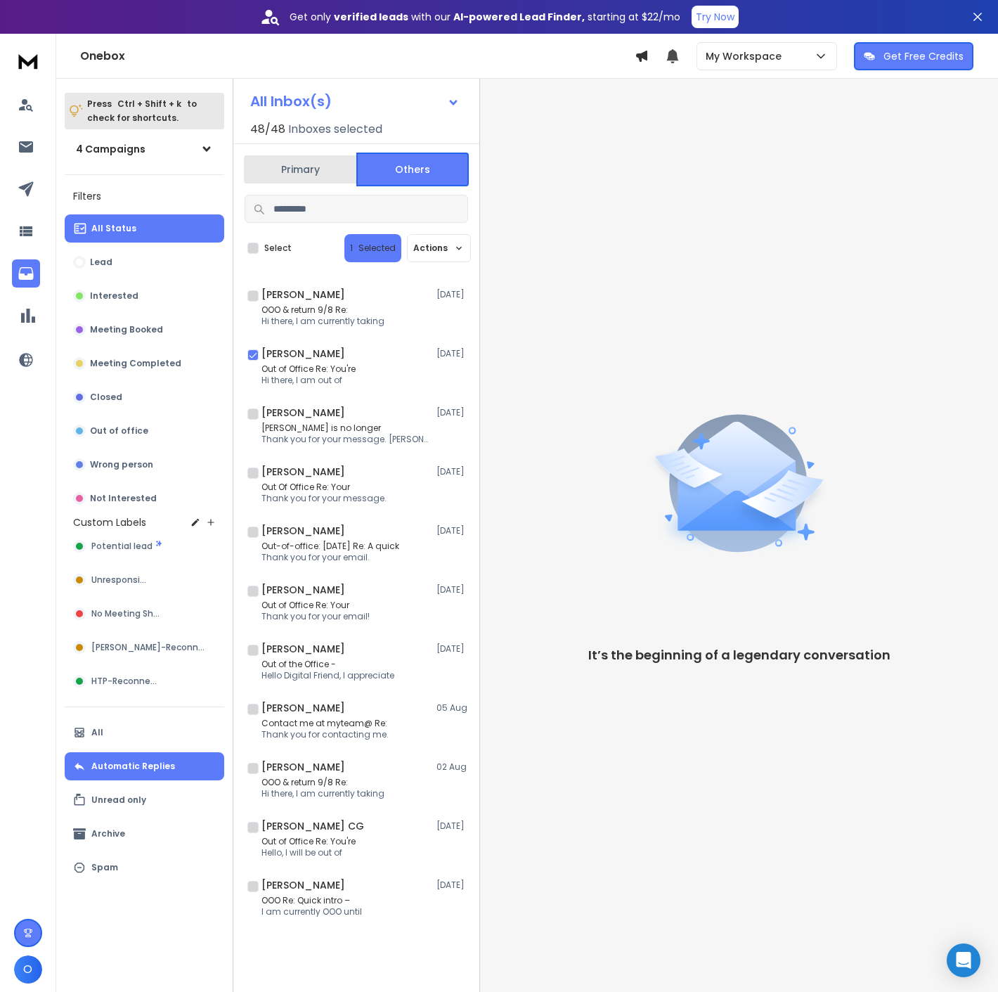
scroll to position [1049, 0]
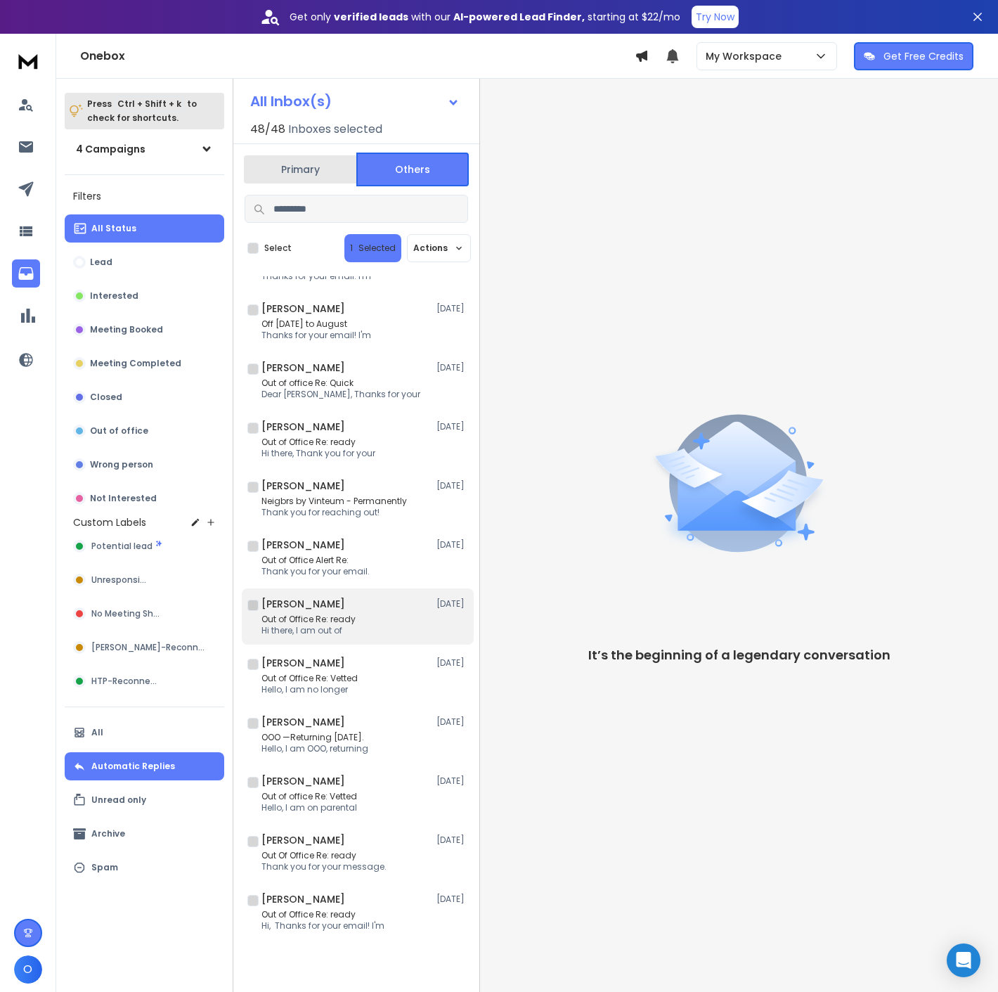
click at [319, 635] on p "Hi there, I am out of" at bounding box center [309, 630] width 94 height 11
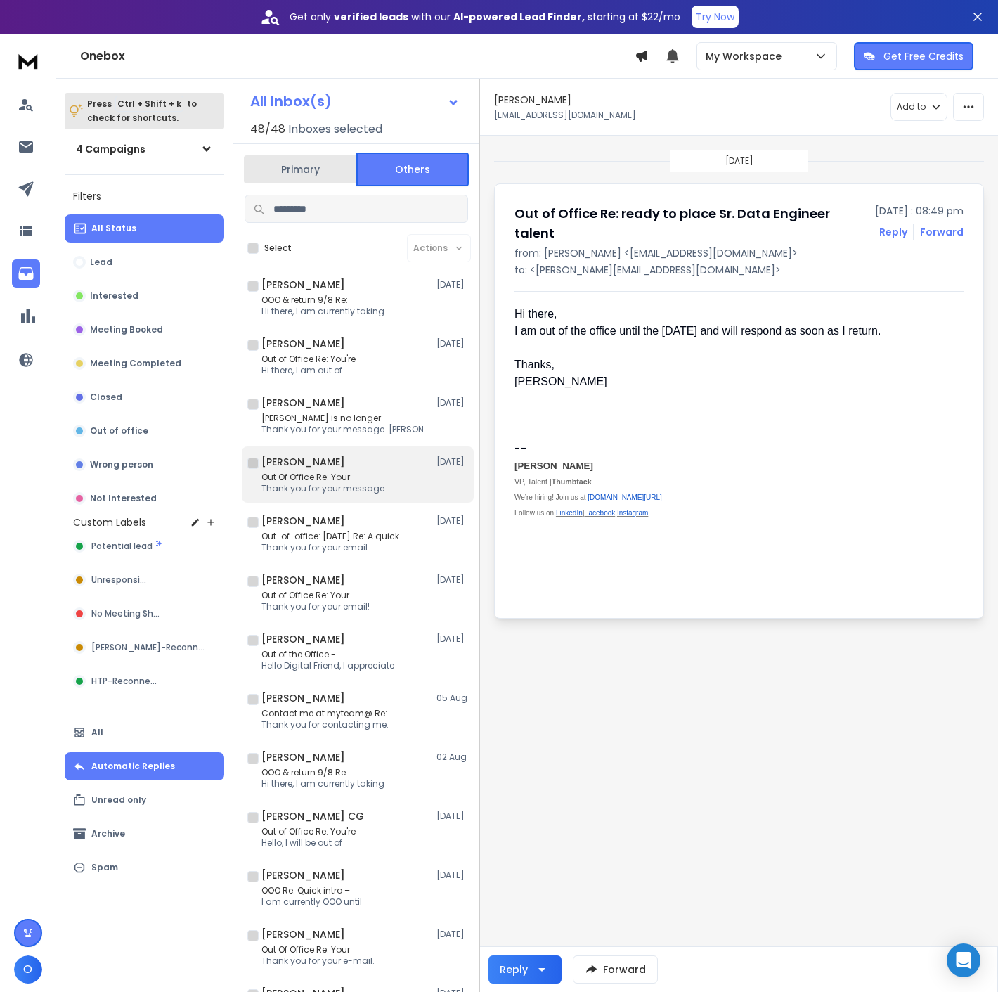
scroll to position [0, 0]
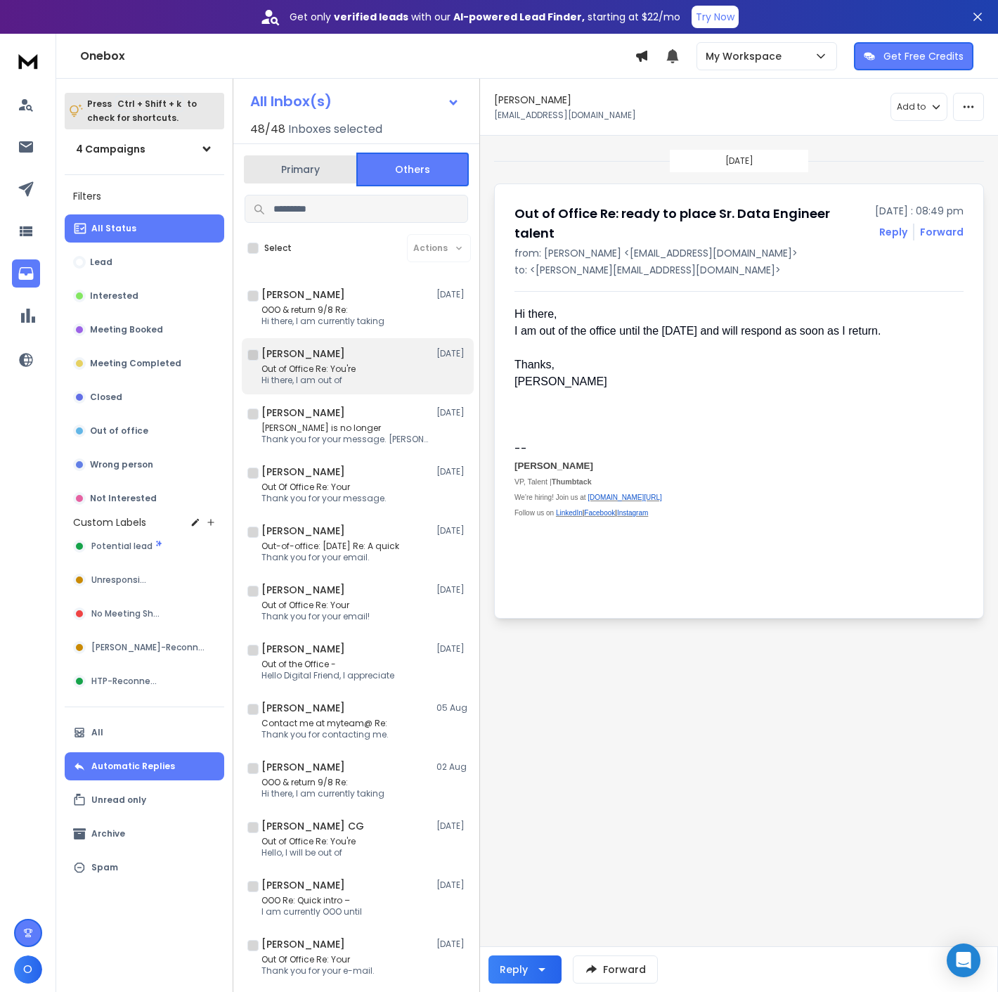
click at [328, 381] on p "Hi there, I am out of" at bounding box center [309, 380] width 94 height 11
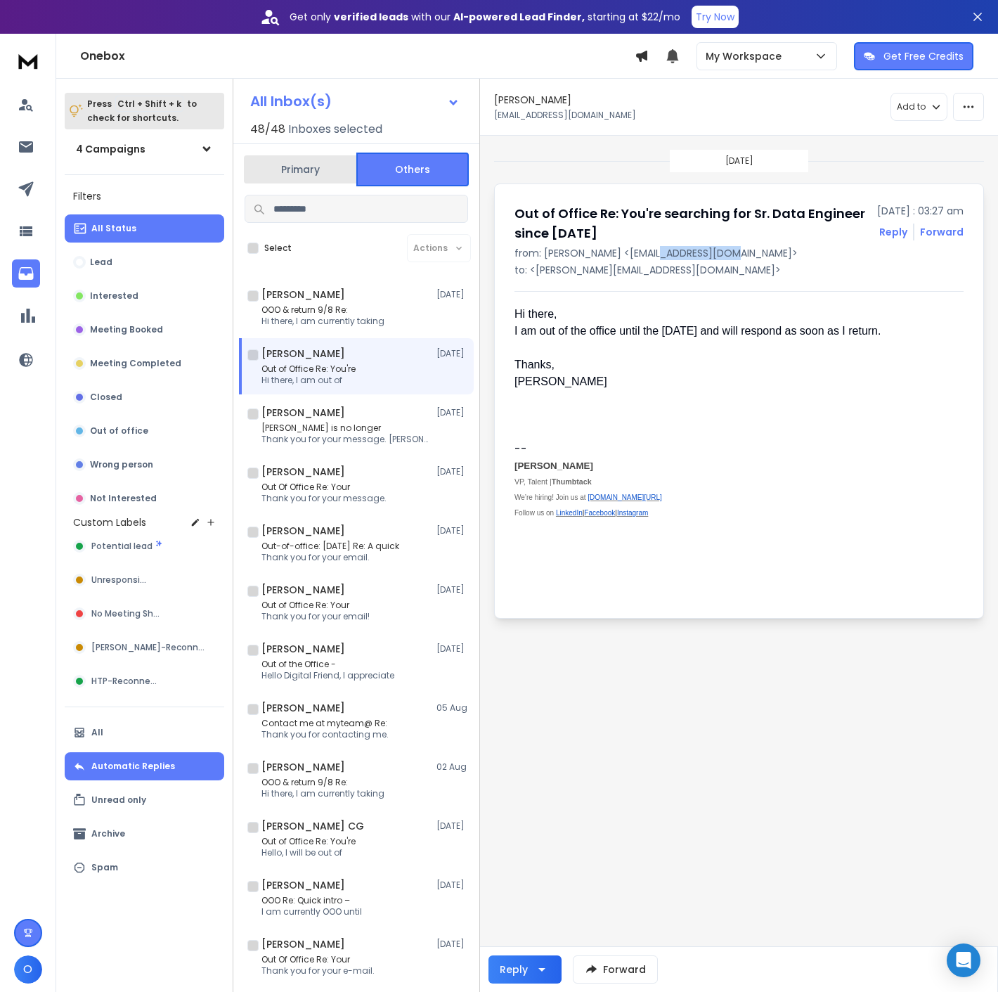
drag, startPoint x: 645, startPoint y: 252, endPoint x: 721, endPoint y: 250, distance: 75.9
click at [721, 250] on p "from: [PERSON_NAME] <[EMAIL_ADDRESS][DOMAIN_NAME]>" at bounding box center [739, 253] width 449 height 14
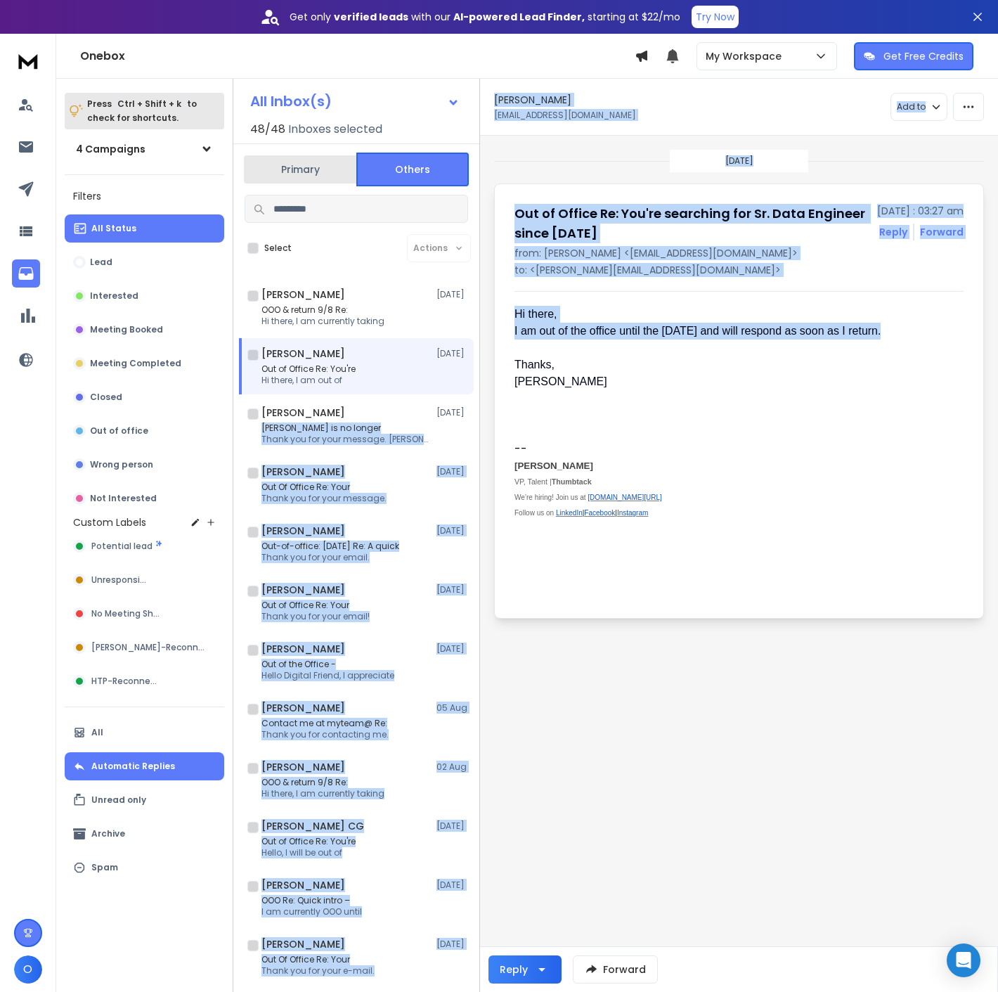
drag, startPoint x: 472, startPoint y: 349, endPoint x: 465, endPoint y: 409, distance: 60.2
click at [465, 409] on div "All Inbox(s) 48 / 48 Inboxes selected Primary Others Select Actions [PERSON_NAM…" at bounding box center [616, 575] width 766 height 992
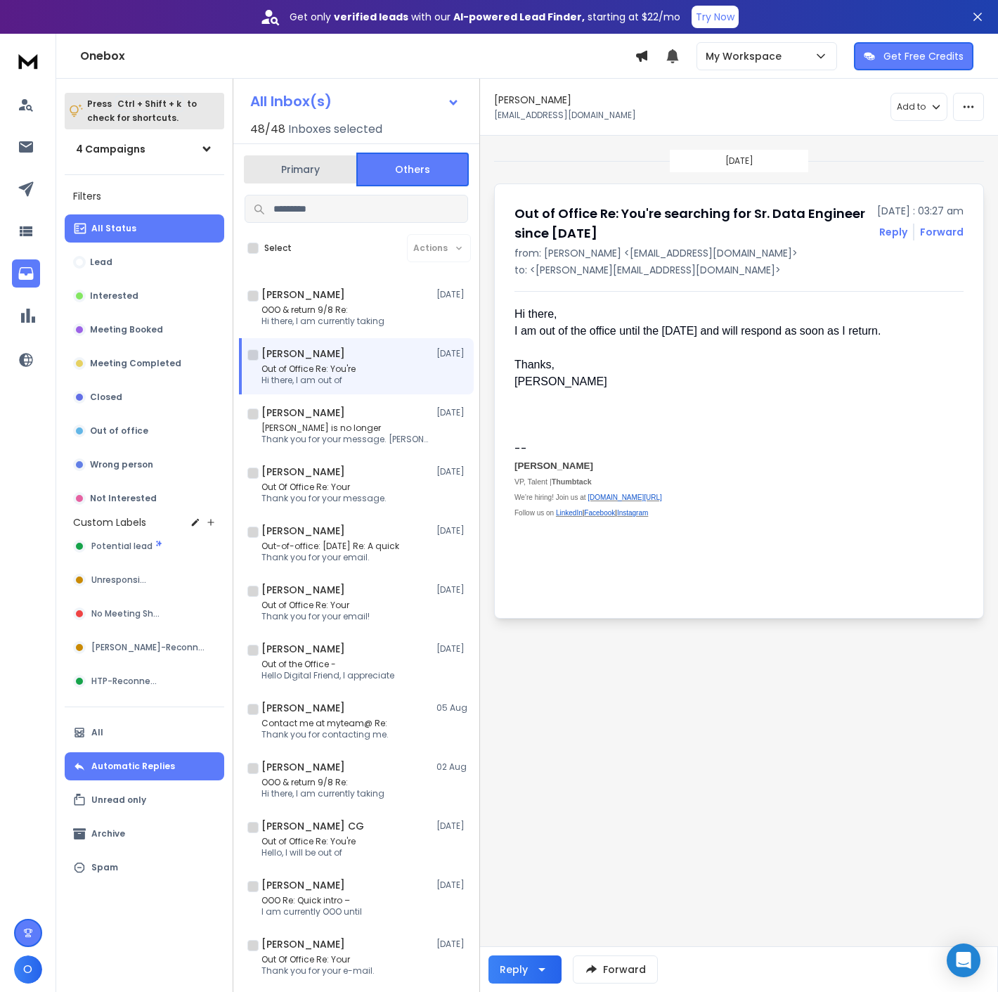
click at [585, 640] on div "[DATE] Out of Office Re: You're searching for Sr. Data Engineer since [DATE] [D…" at bounding box center [739, 463] width 518 height 626
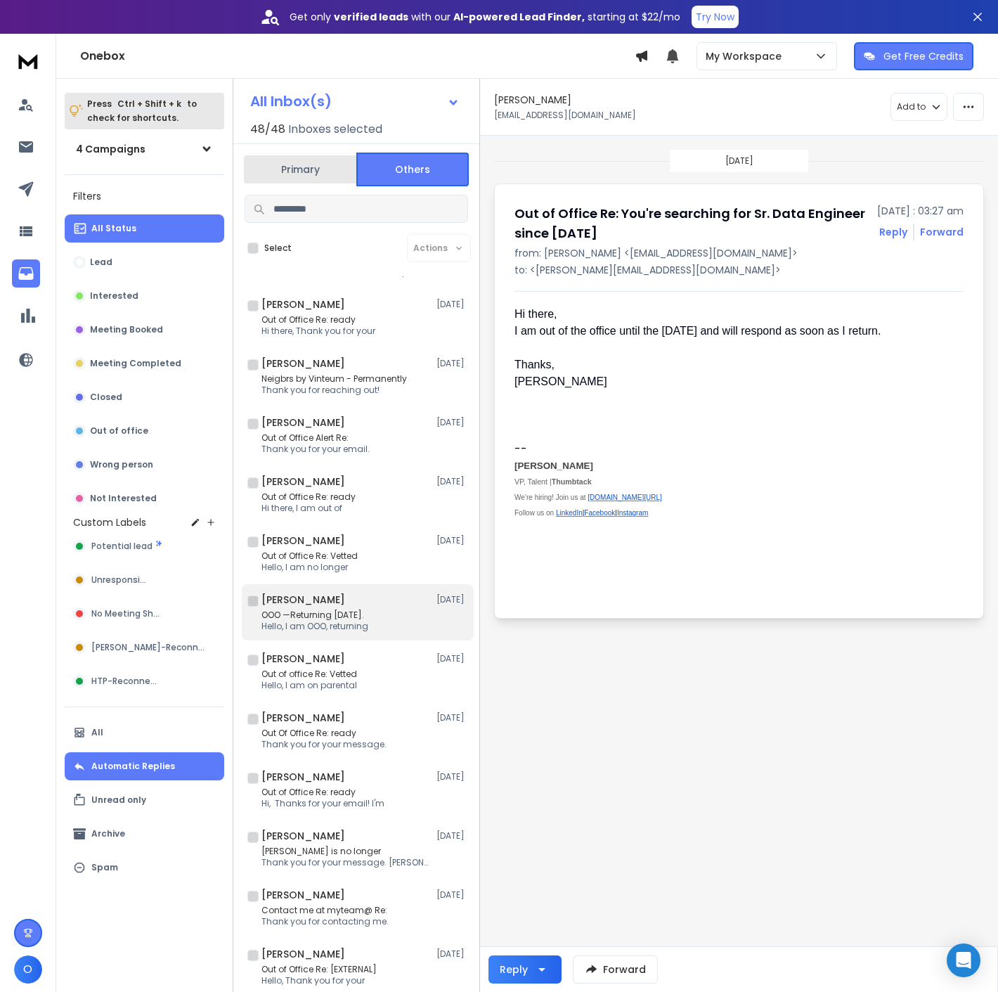
scroll to position [1249, 0]
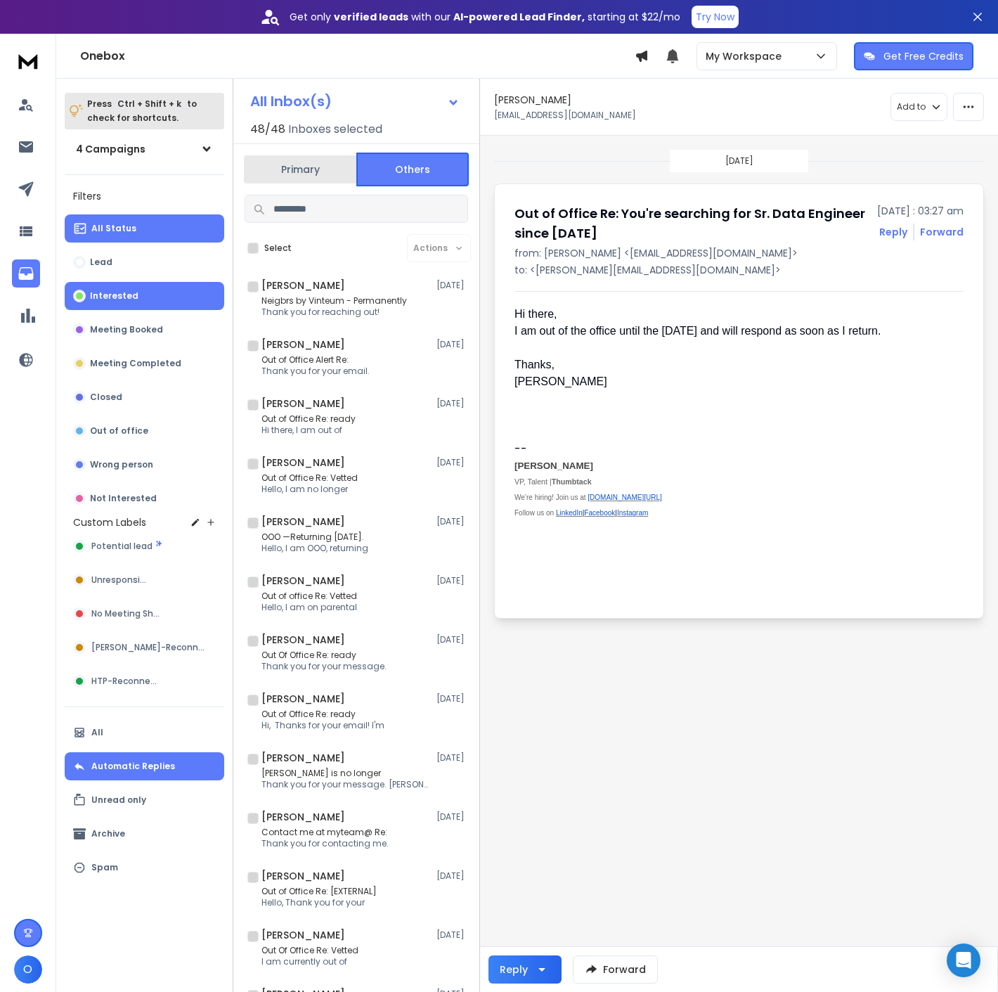
click at [177, 293] on button "Interested" at bounding box center [145, 296] width 160 height 28
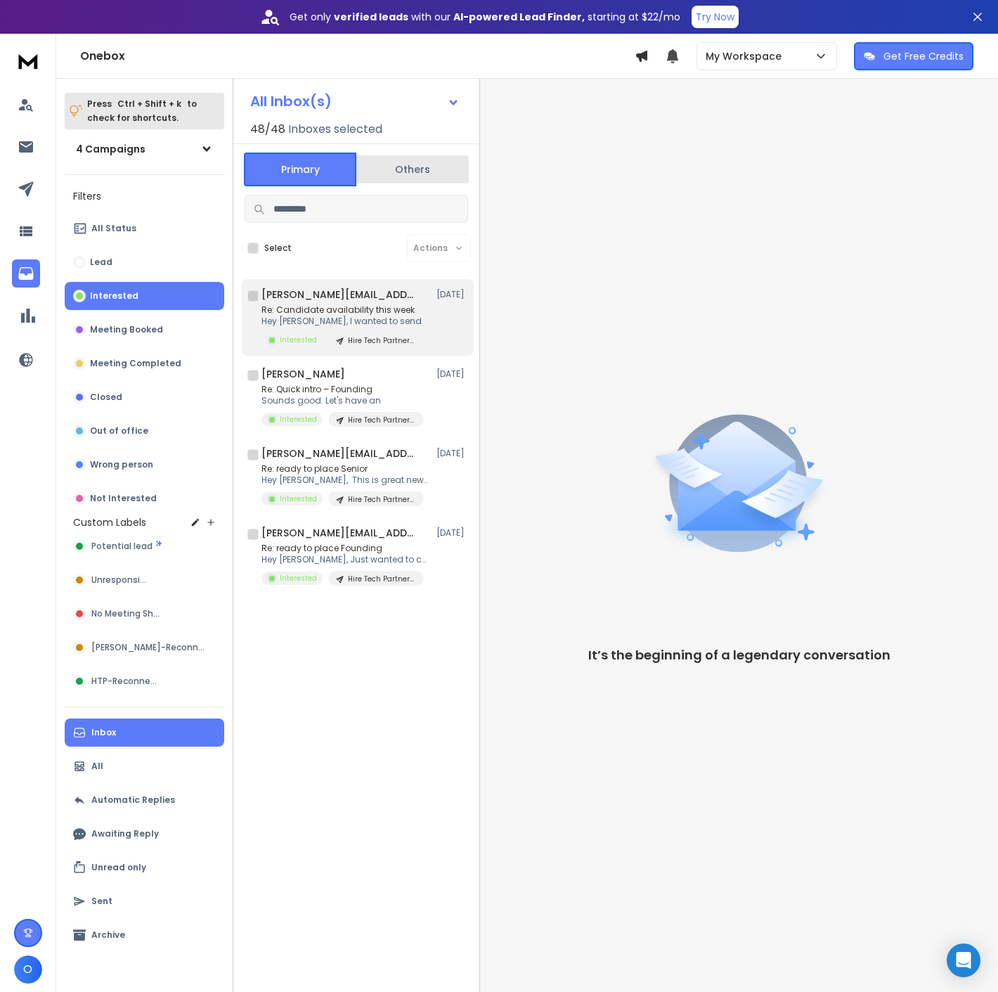
click at [352, 338] on p "Hire Tech Partners Recruitment - Hybrid "Combined" Positioning Template" at bounding box center [381, 340] width 67 height 11
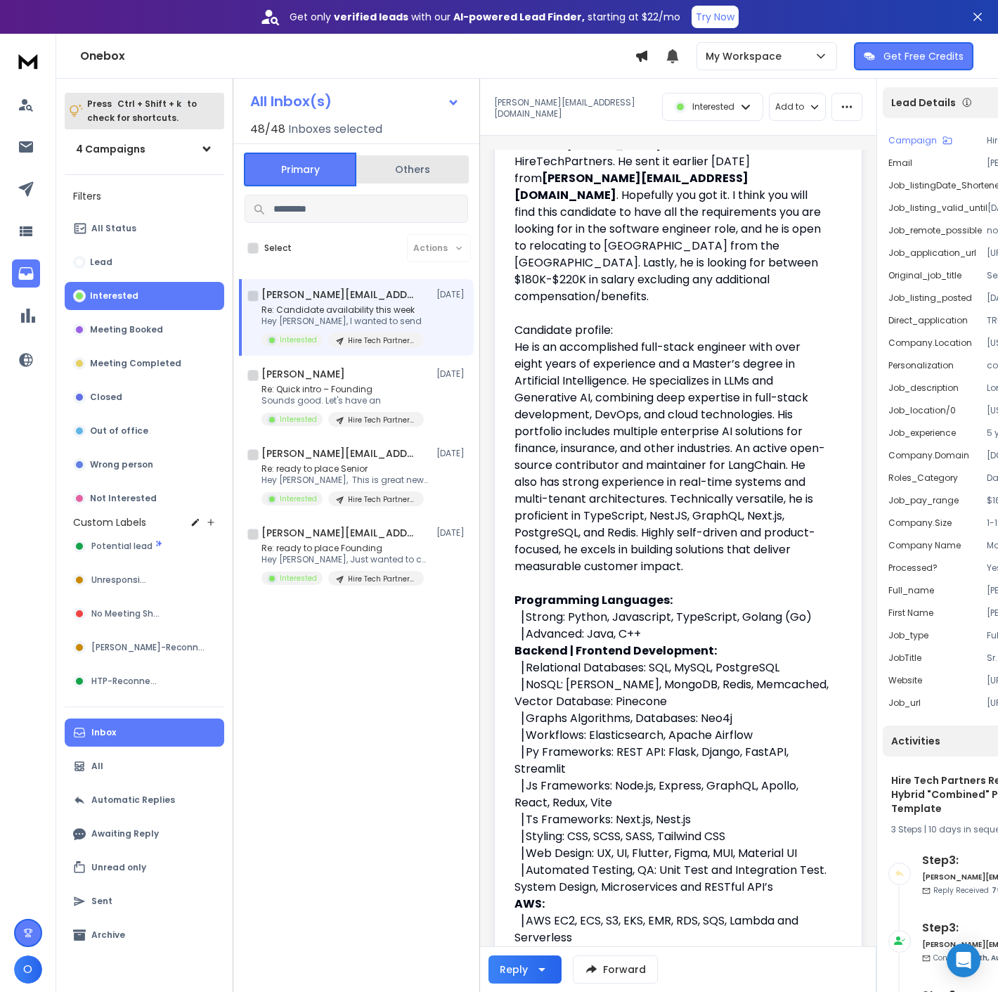
scroll to position [0, 169]
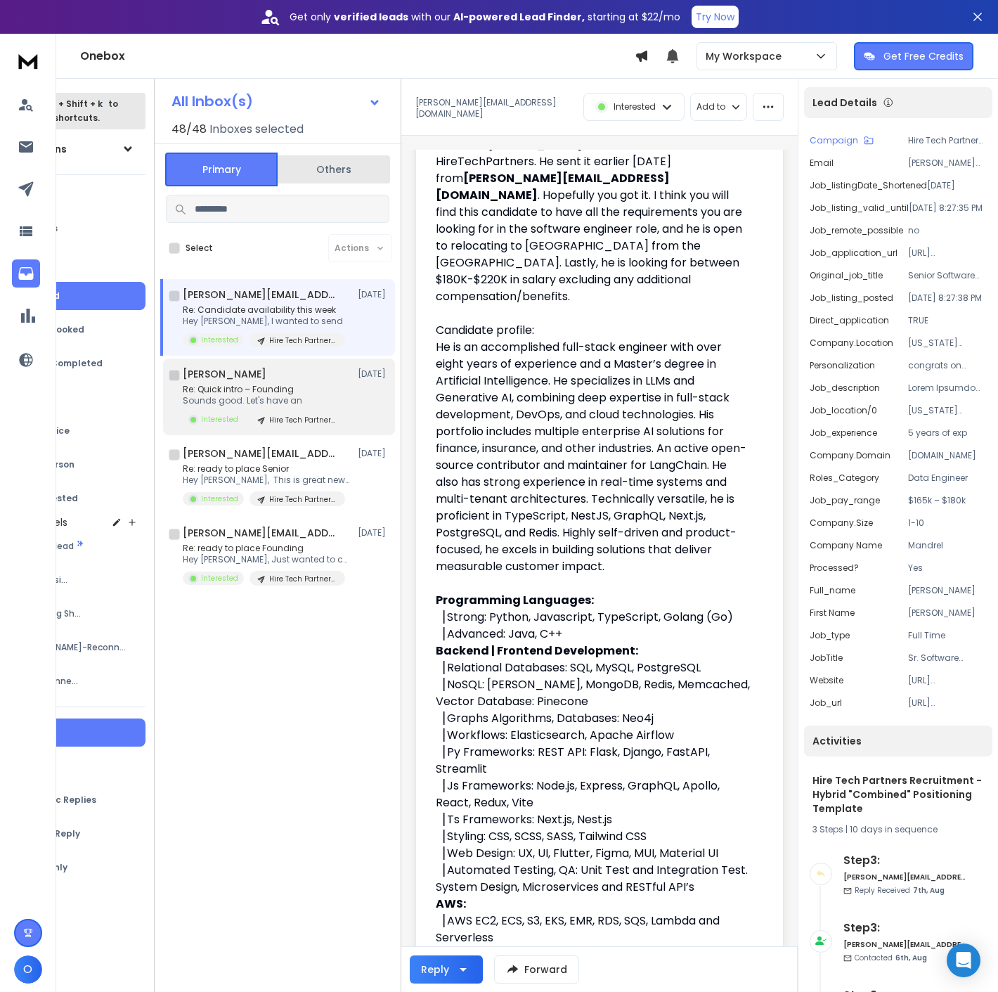
click at [183, 392] on p "Re: Quick intro – Founding" at bounding box center [264, 389] width 162 height 11
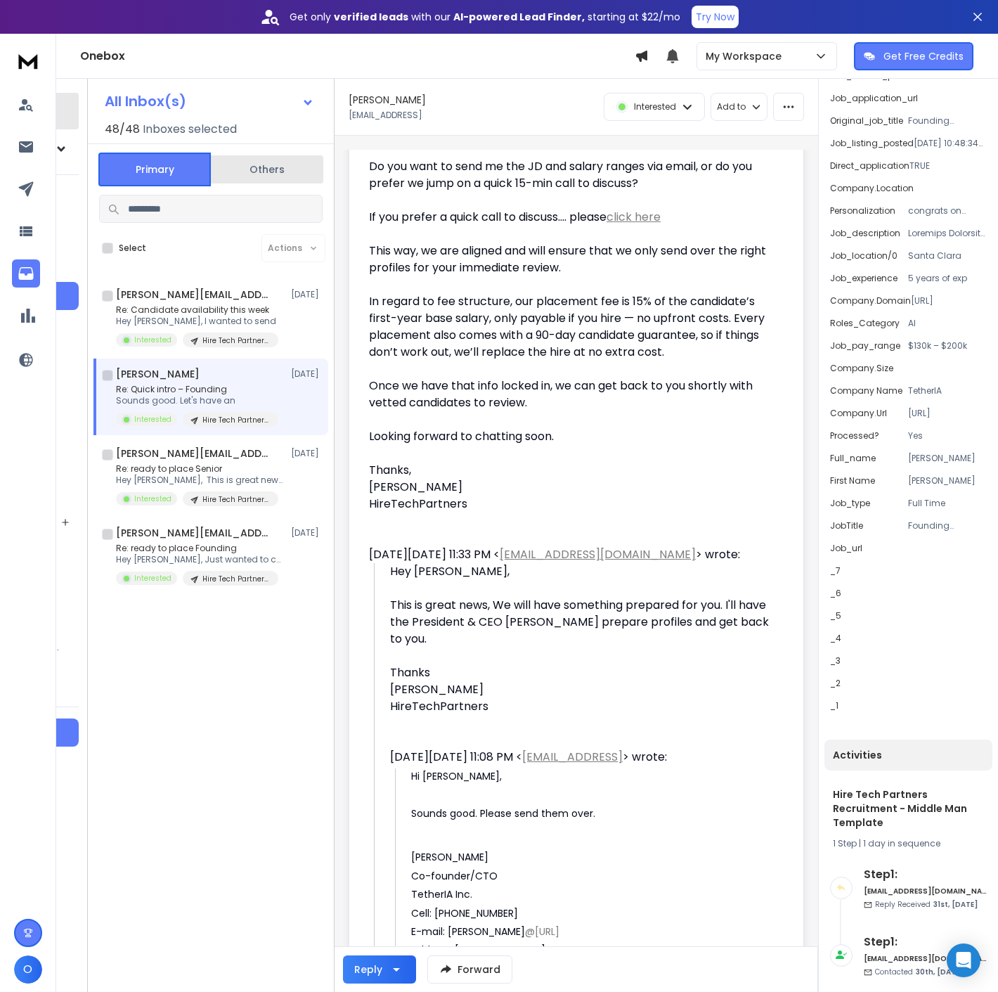
scroll to position [624, 0]
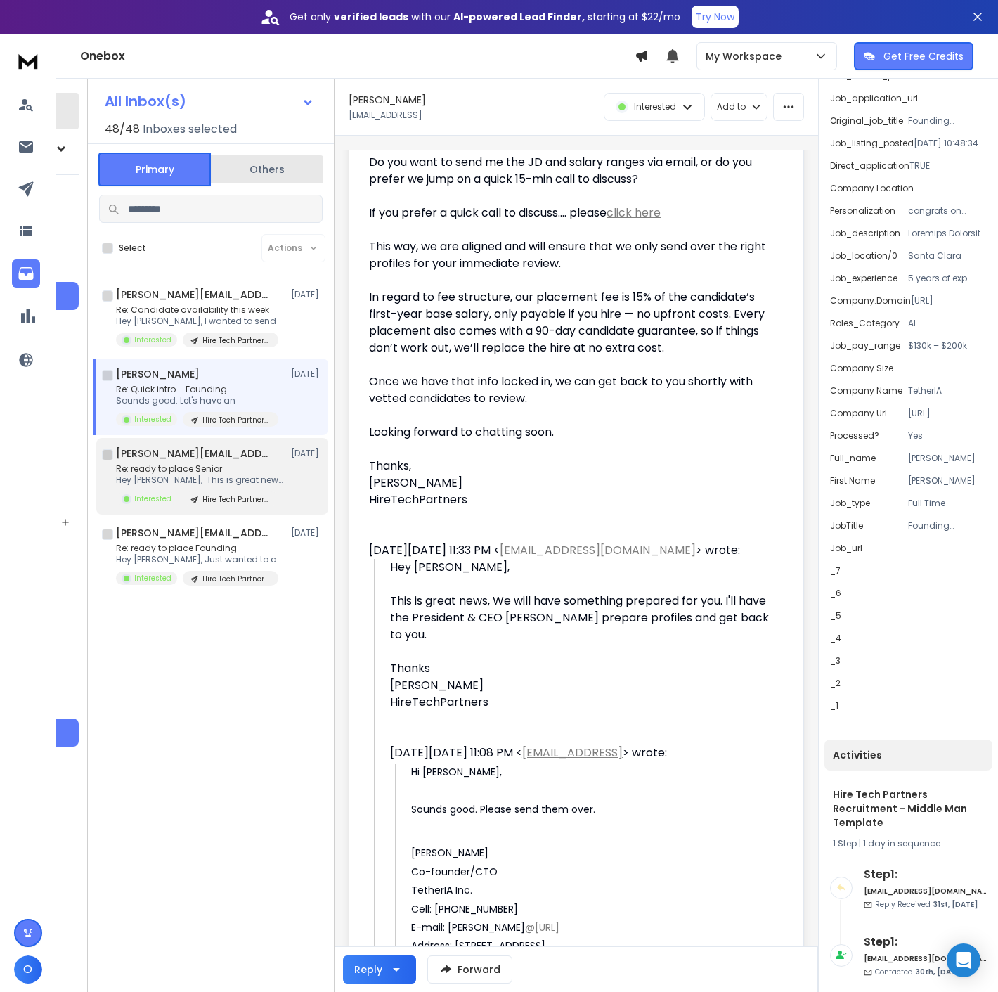
click at [213, 487] on div "Re: ready to place Senior Hey [PERSON_NAME], This is great news. Interested Hir…" at bounding box center [200, 484] width 169 height 43
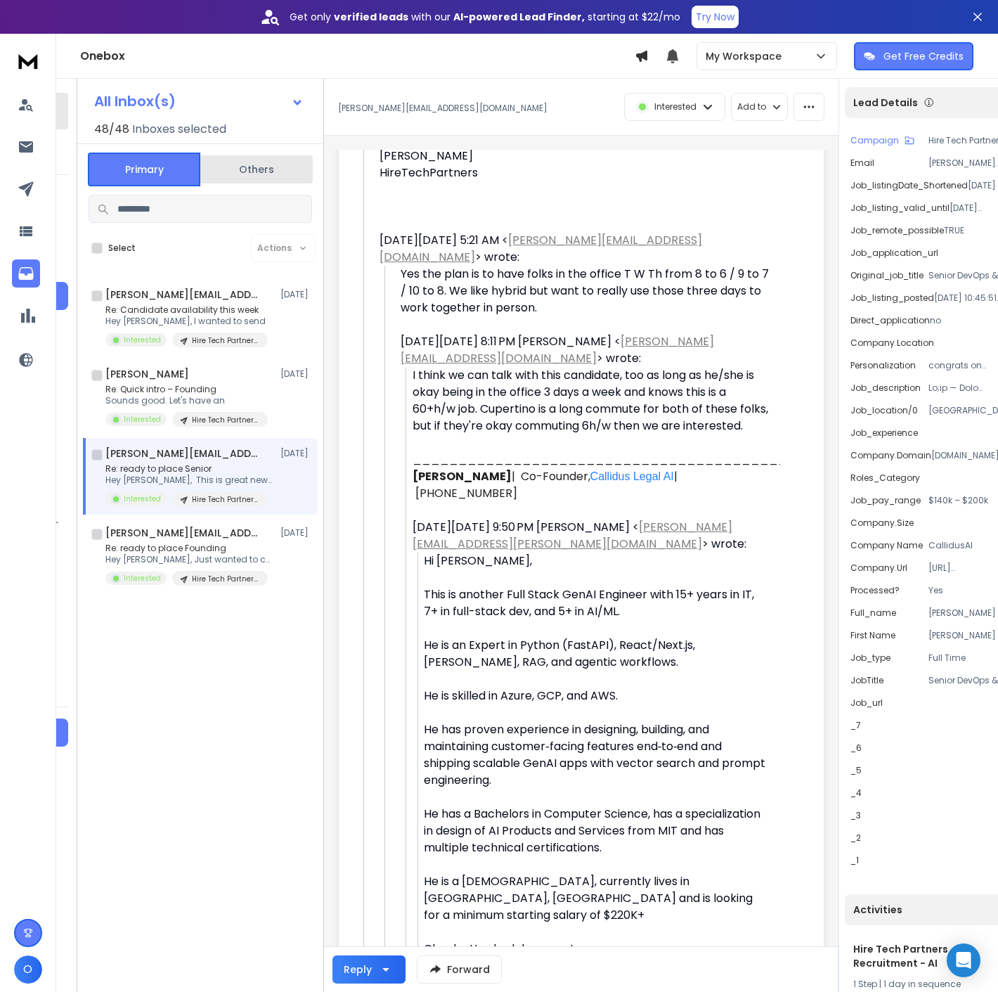
scroll to position [141, 0]
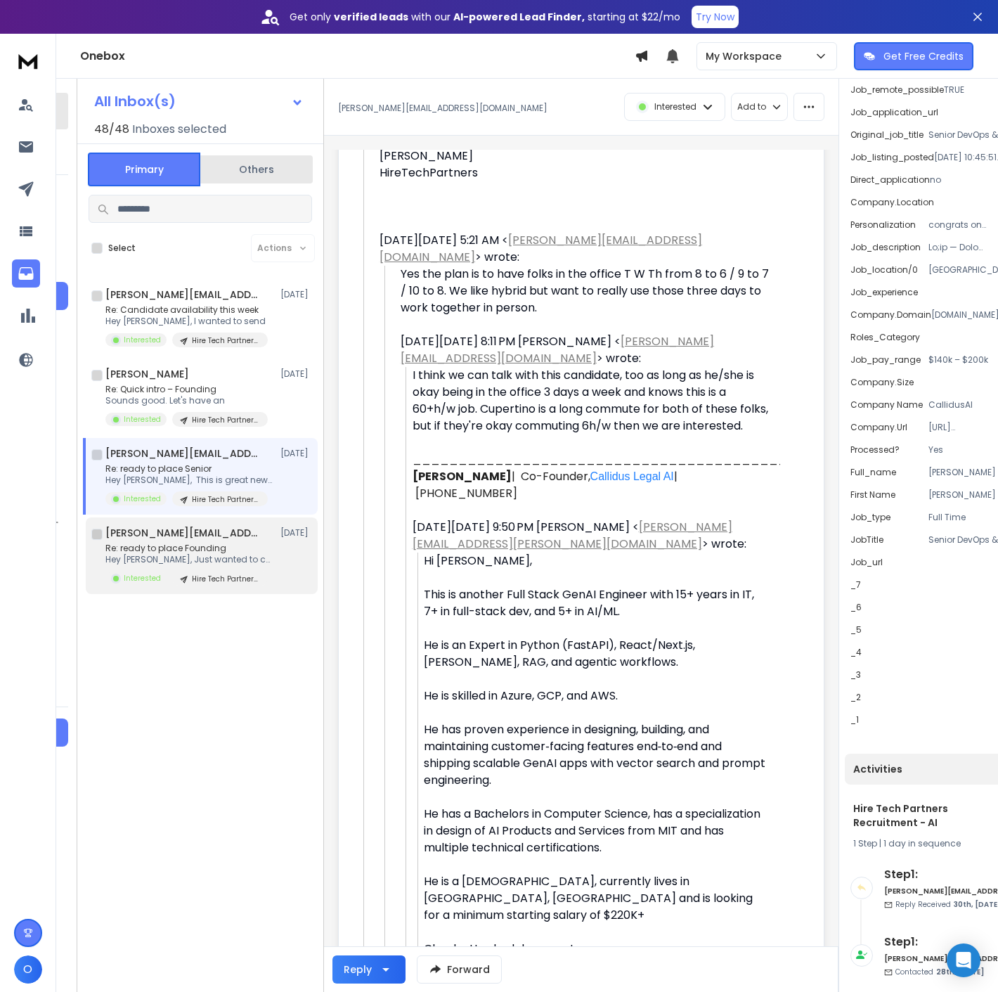
click at [207, 543] on p "Re: ready to place Founding" at bounding box center [189, 548] width 169 height 11
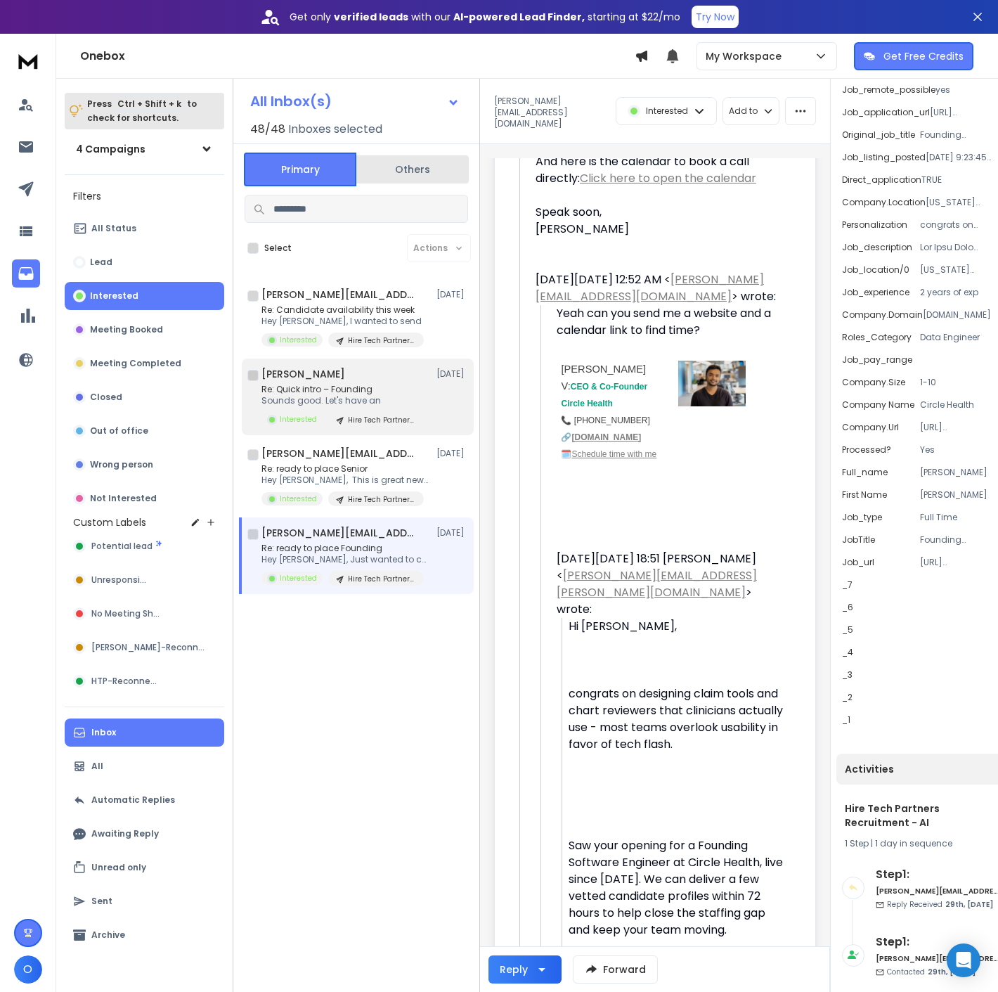
click at [375, 390] on p "Re: Quick intro – Founding" at bounding box center [343, 389] width 162 height 11
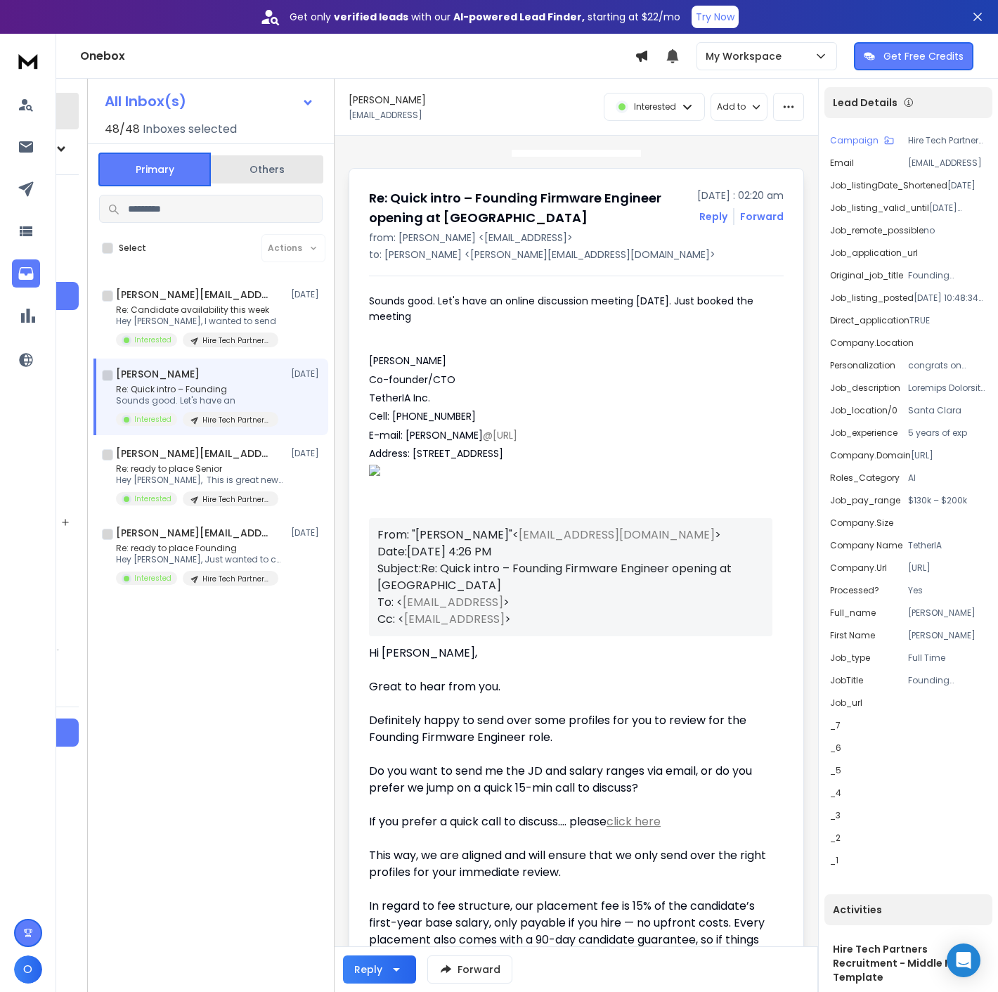
scroll to position [0, 0]
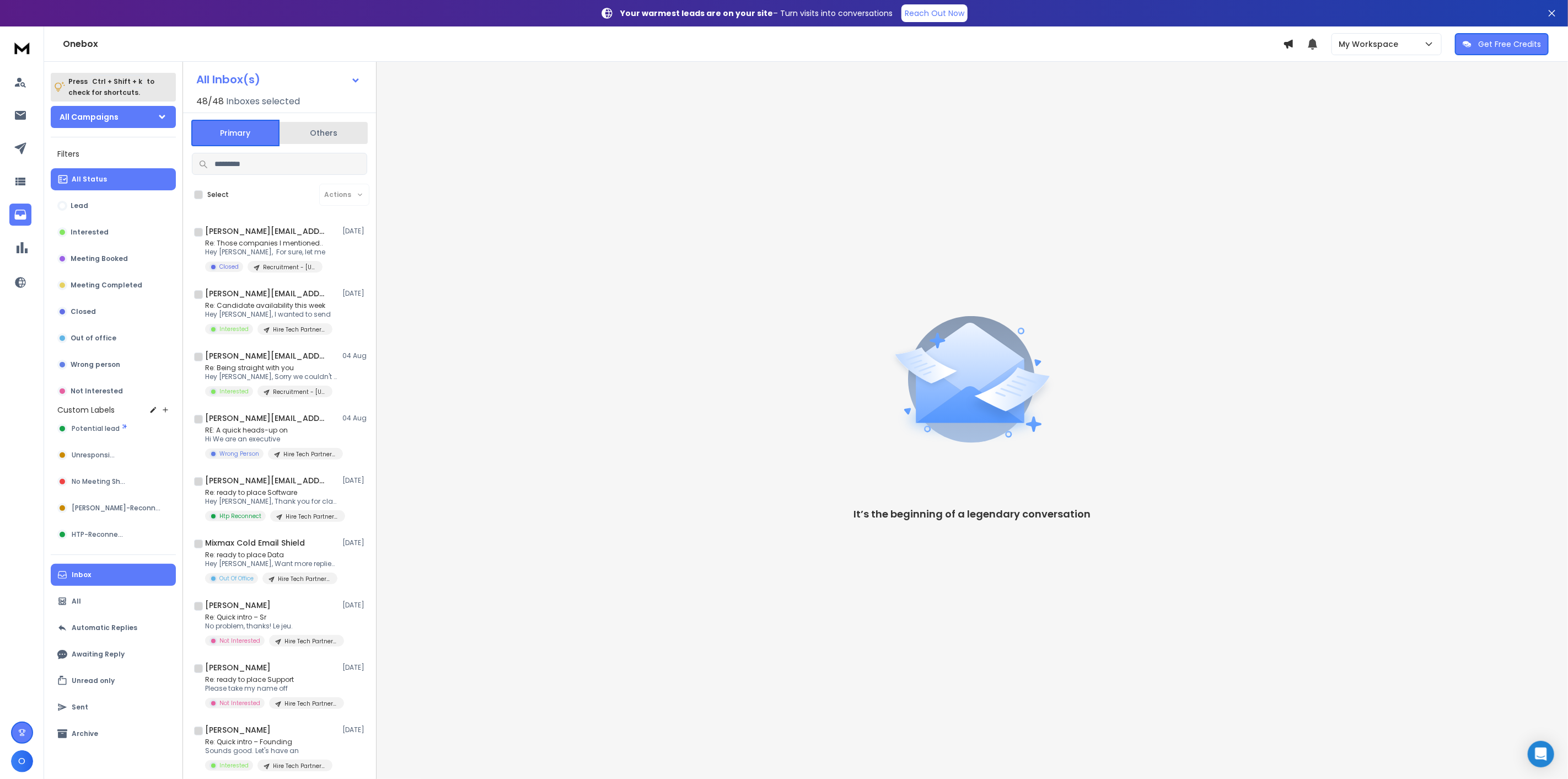
click at [116, 123] on button "All Campaigns" at bounding box center [114, 117] width 125 height 22
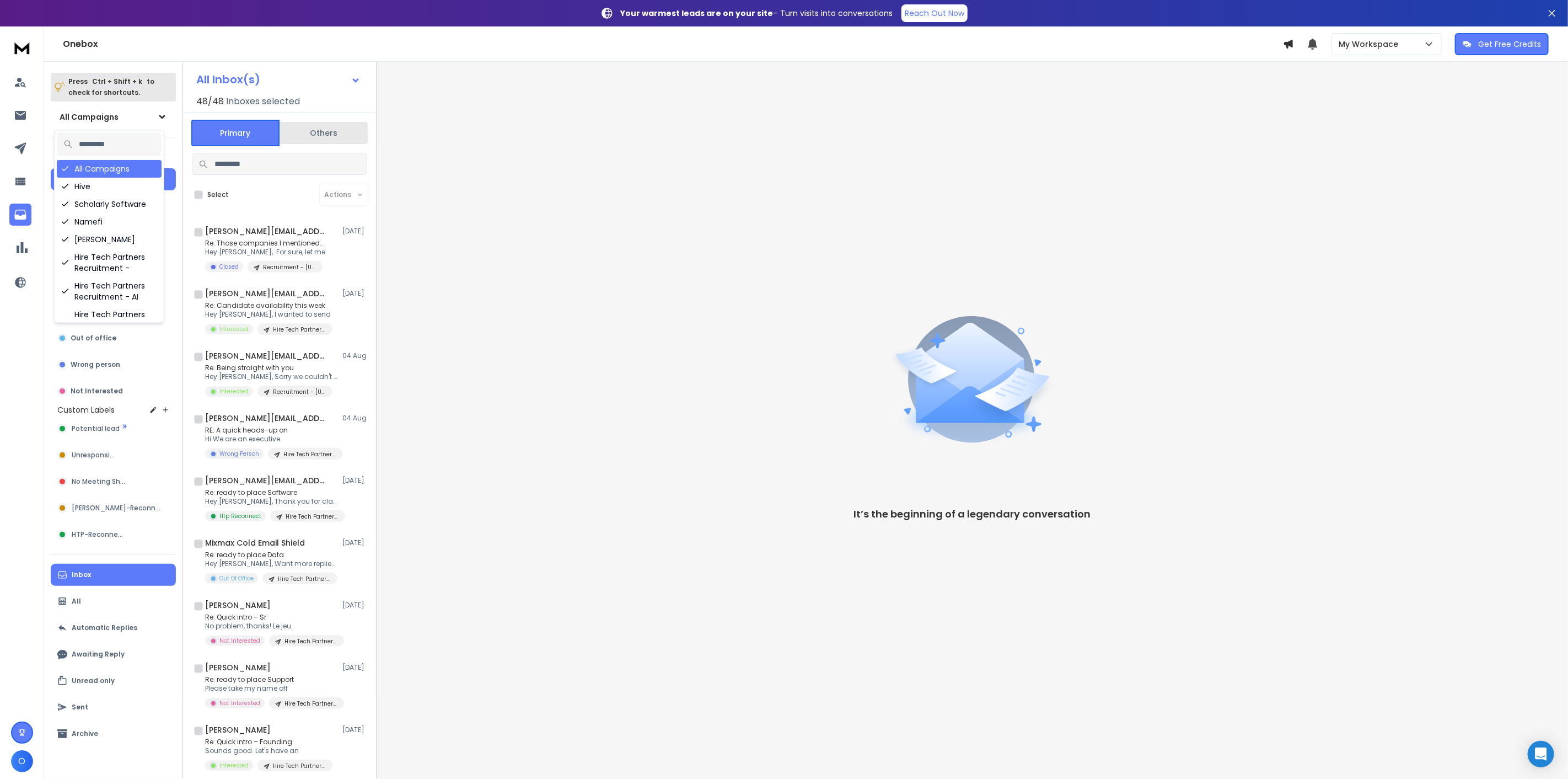
click at [103, 168] on div "All Campaigns" at bounding box center [109, 169] width 105 height 17
click at [100, 263] on div "Hire Tech Partners Recruitment -" at bounding box center [109, 262] width 105 height 29
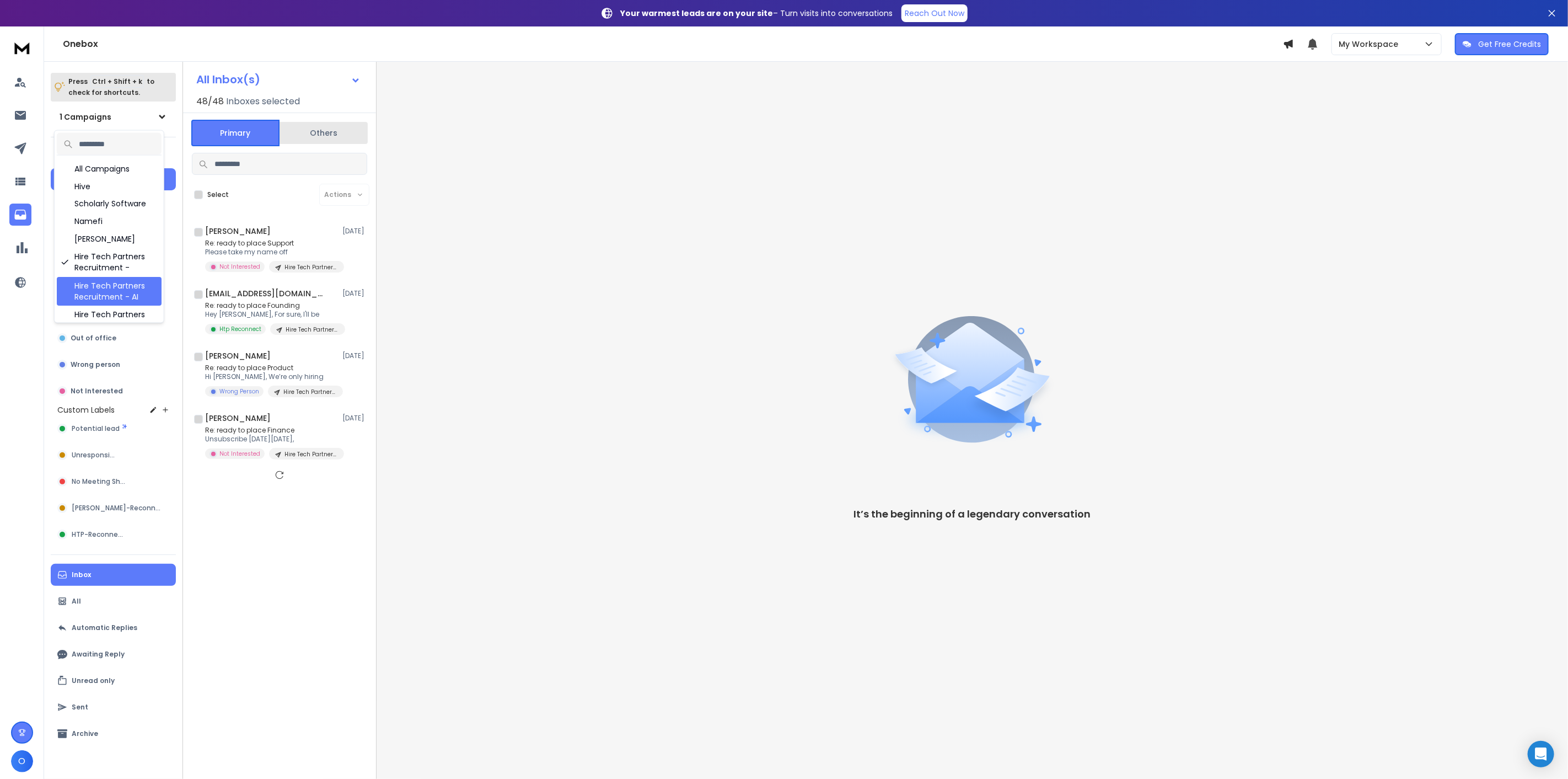
click at [101, 289] on div "Hire Tech Partners Recruitment - AI" at bounding box center [109, 291] width 105 height 29
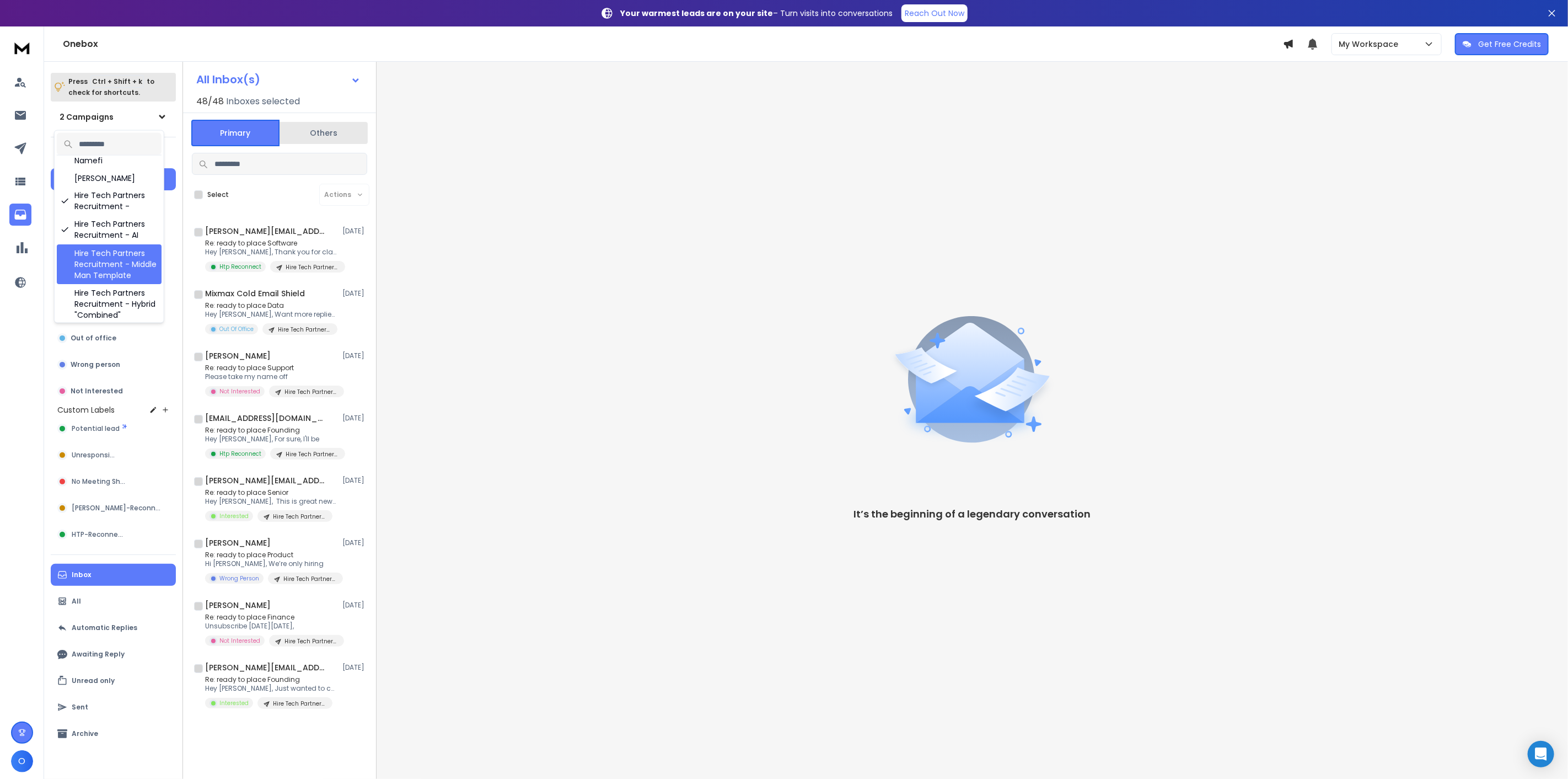
click at [107, 248] on div "Hire Tech Partners Recruitment - Middle Man Template" at bounding box center [109, 264] width 105 height 40
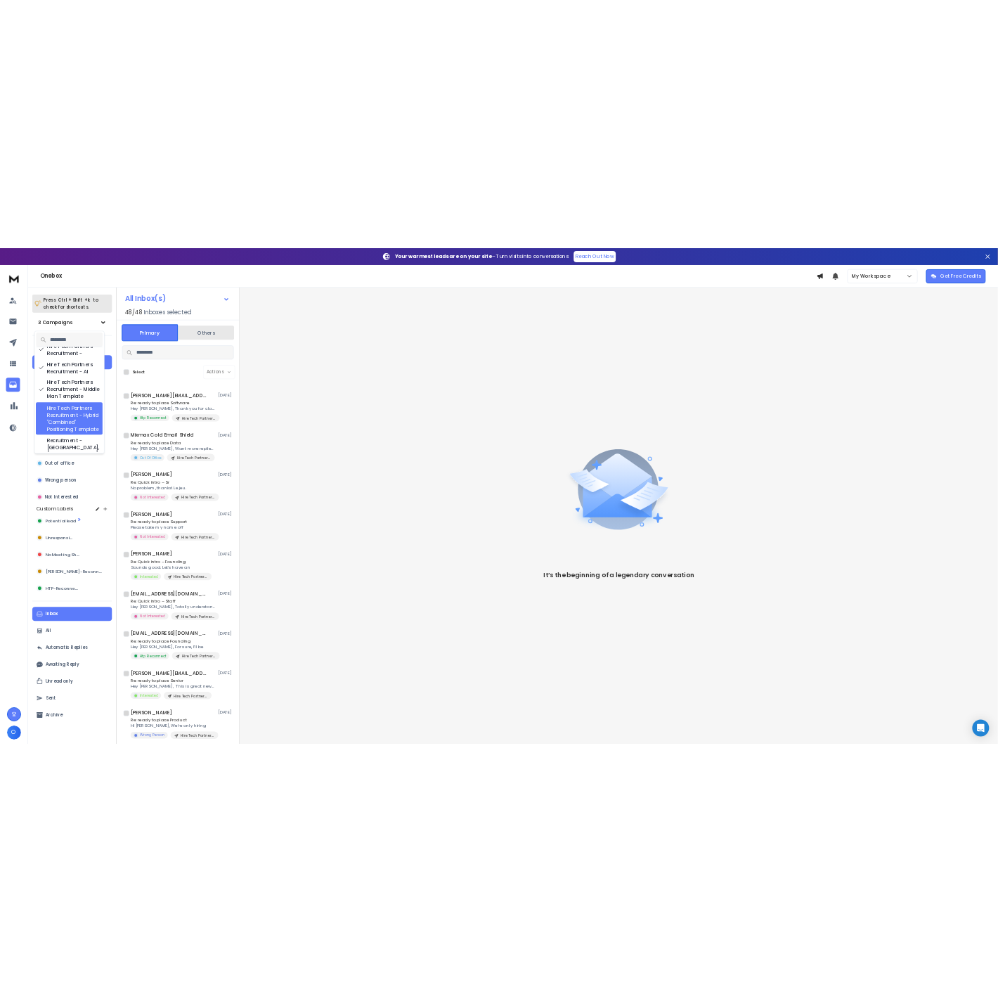
scroll to position [156, 0]
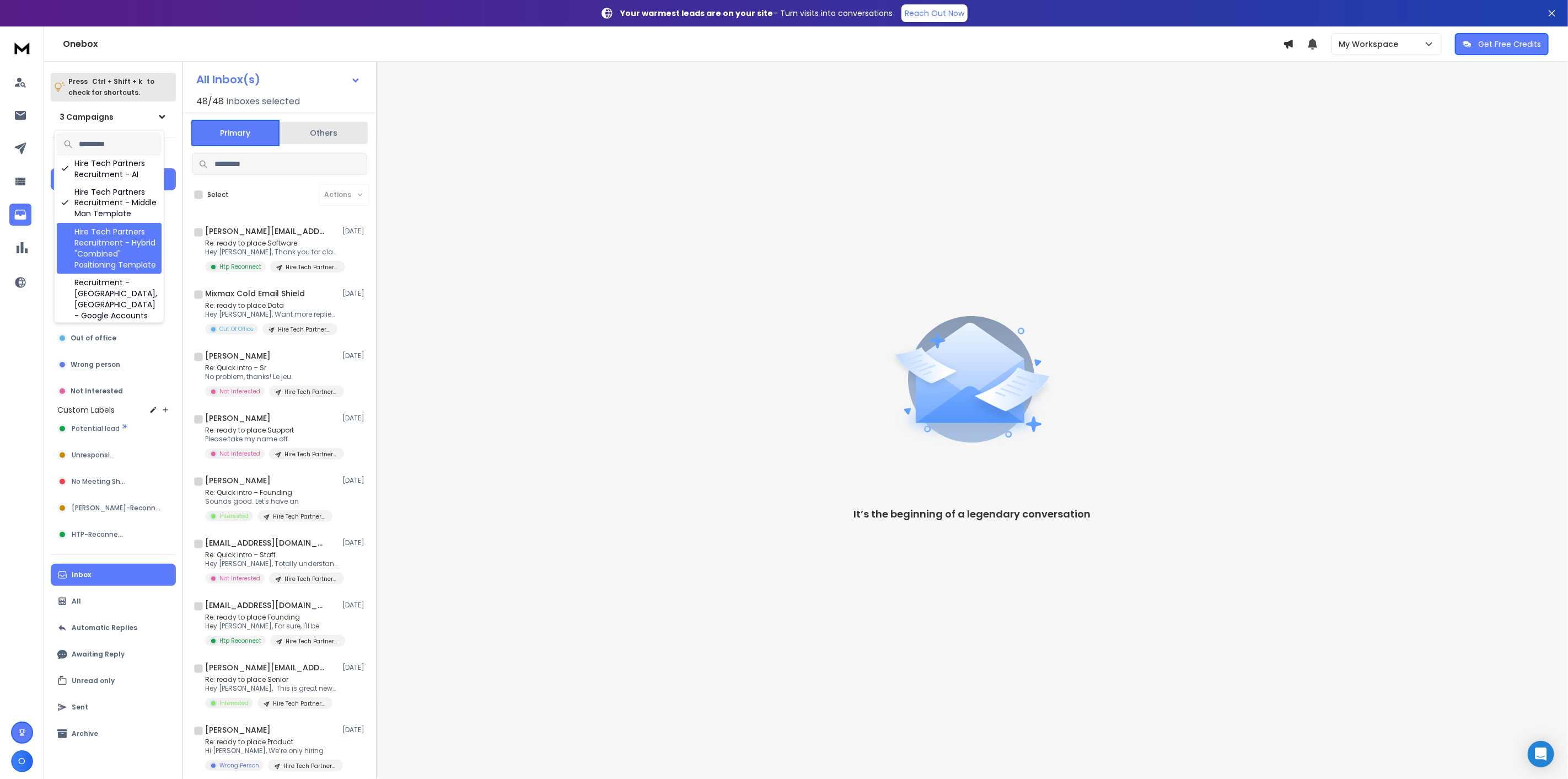
click at [105, 254] on div "Hire Tech Partners Recruitment - Hybrid "Combined" Positioning Template" at bounding box center [109, 248] width 105 height 51
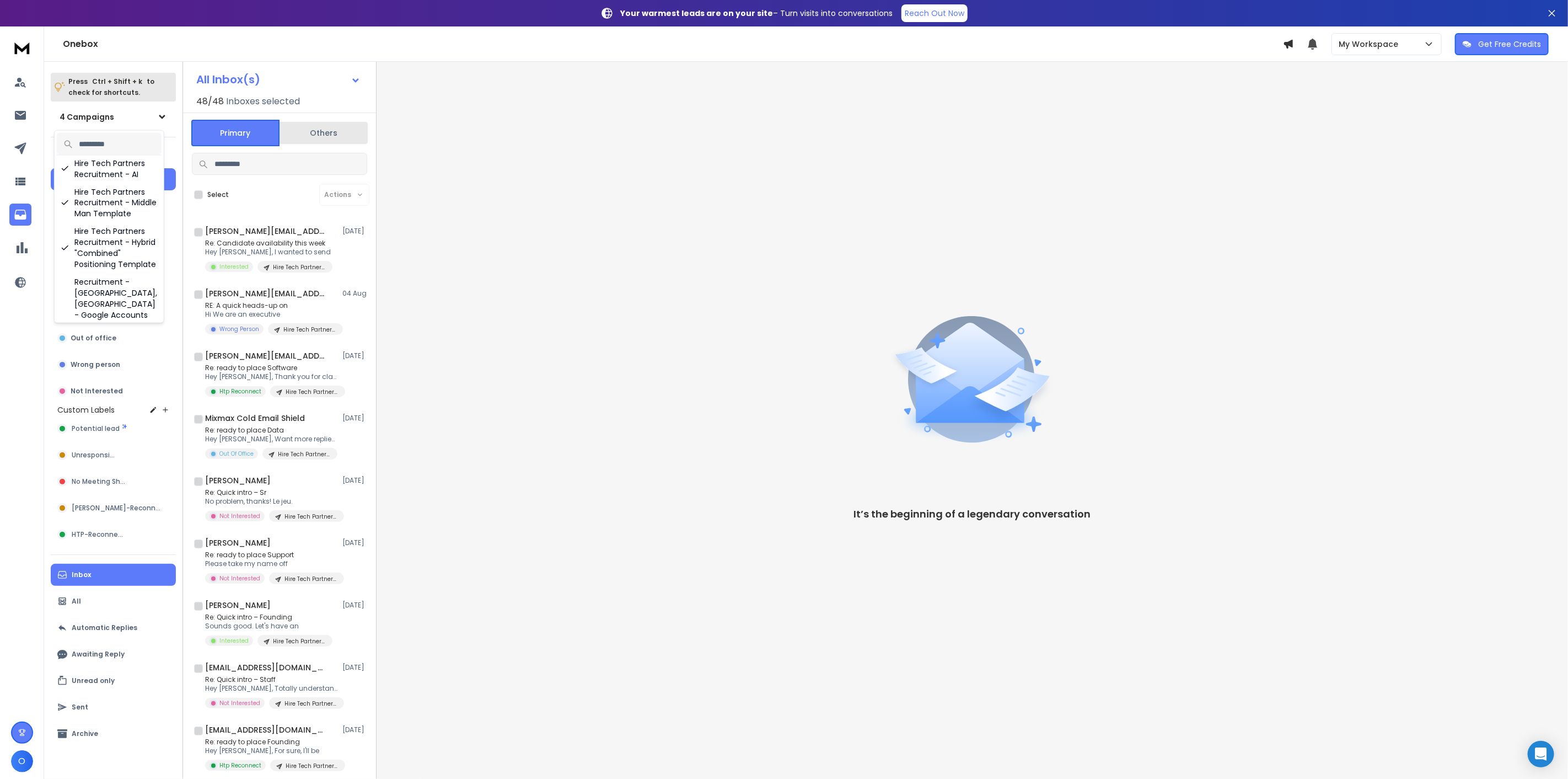
click at [535, 311] on div "It’s the beginning of a legendary conversation" at bounding box center [971, 393] width 1191 height 662
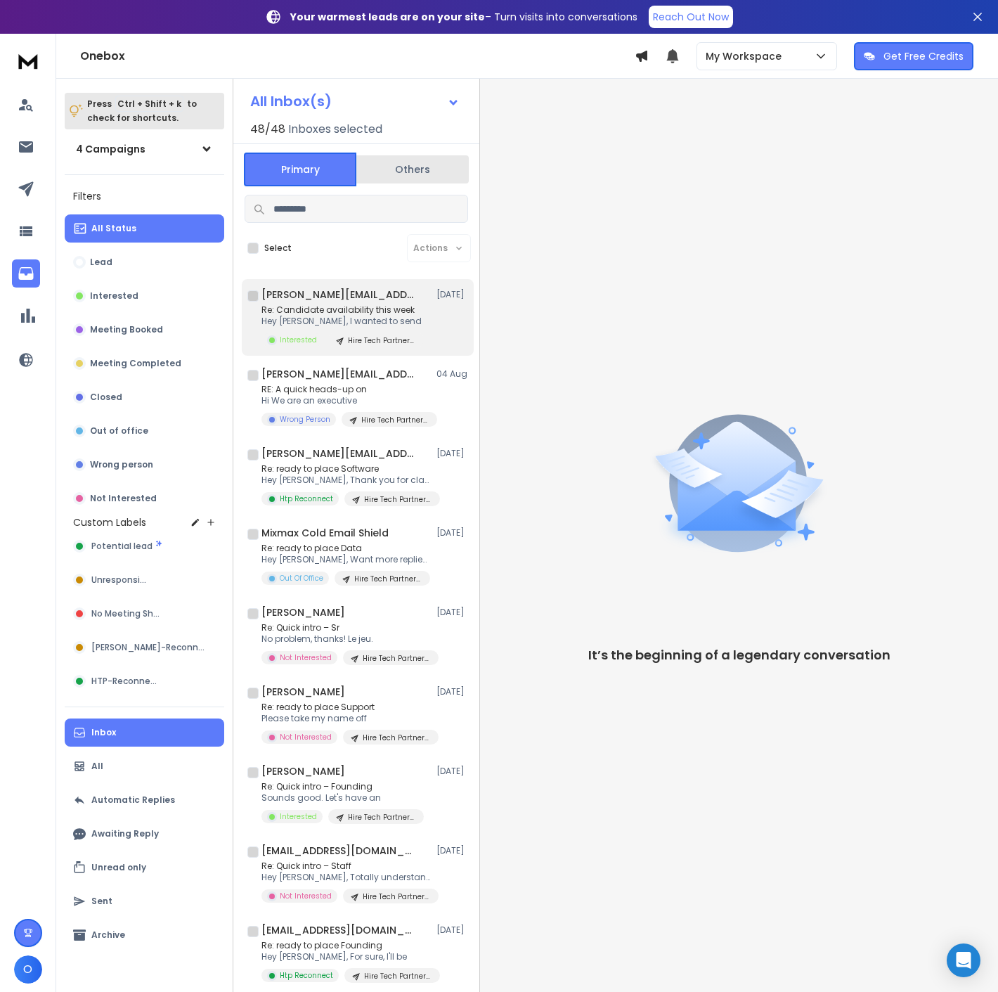
click at [326, 316] on p "Hey [PERSON_NAME], I wanted to send" at bounding box center [343, 321] width 162 height 11
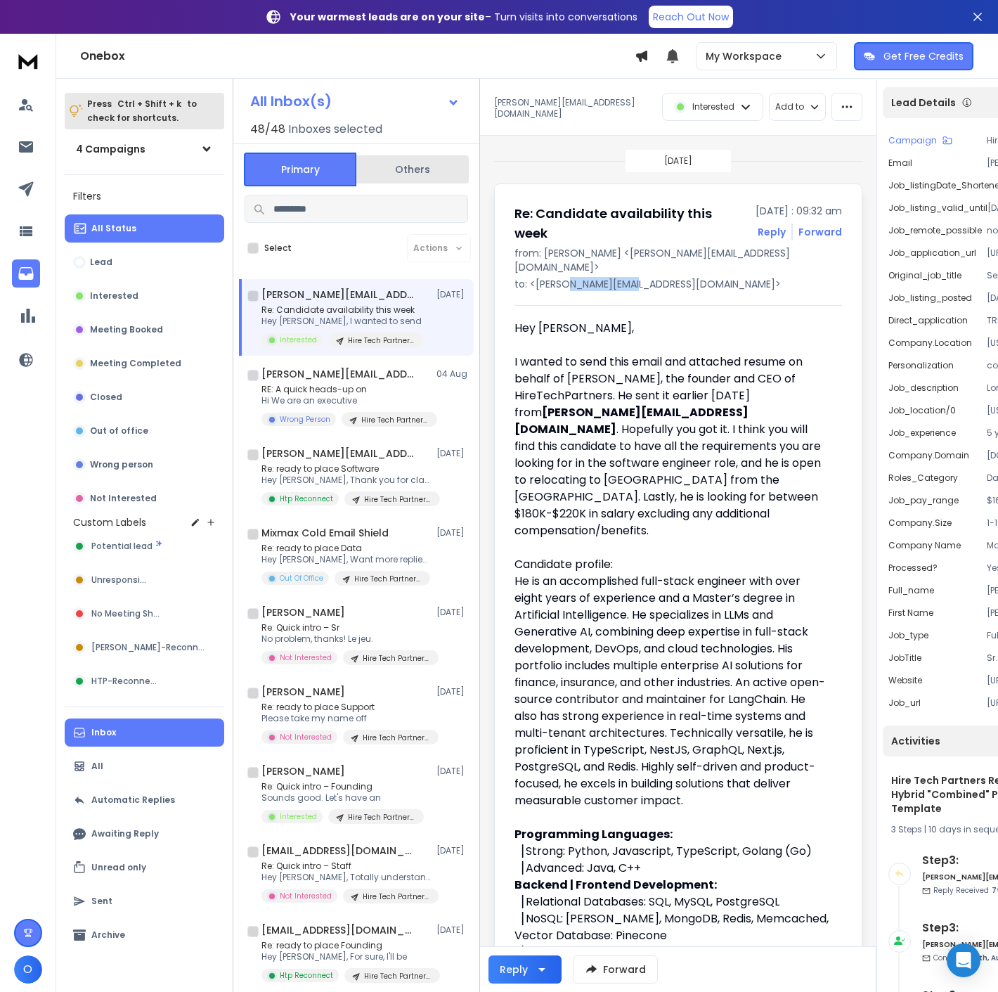
drag, startPoint x: 640, startPoint y: 269, endPoint x: 577, endPoint y: 268, distance: 62.6
click at [577, 277] on p "to: <ahmed@mandrel.tech>" at bounding box center [679, 284] width 328 height 14
copy p "[DOMAIN_NAME]"
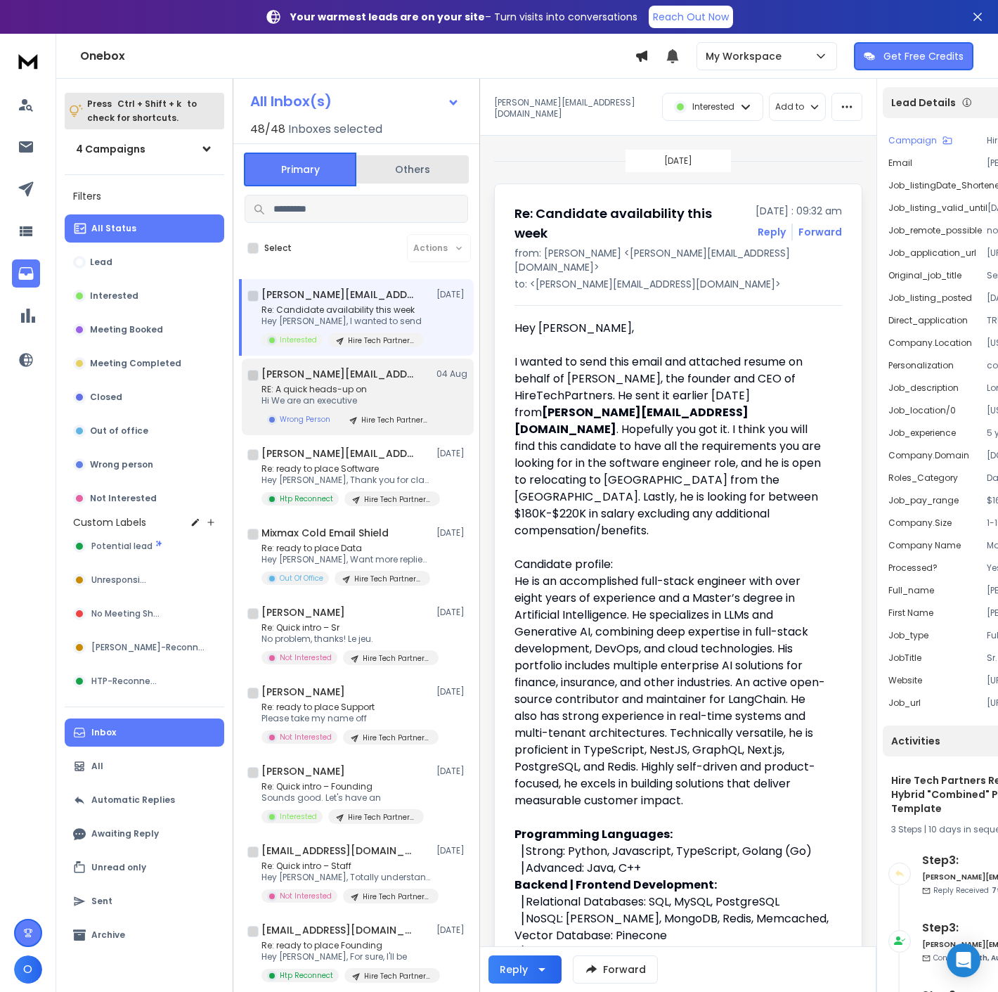
click at [322, 377] on h1 "[PERSON_NAME][EMAIL_ADDRESS][DOMAIN_NAME]" at bounding box center [339, 374] width 155 height 14
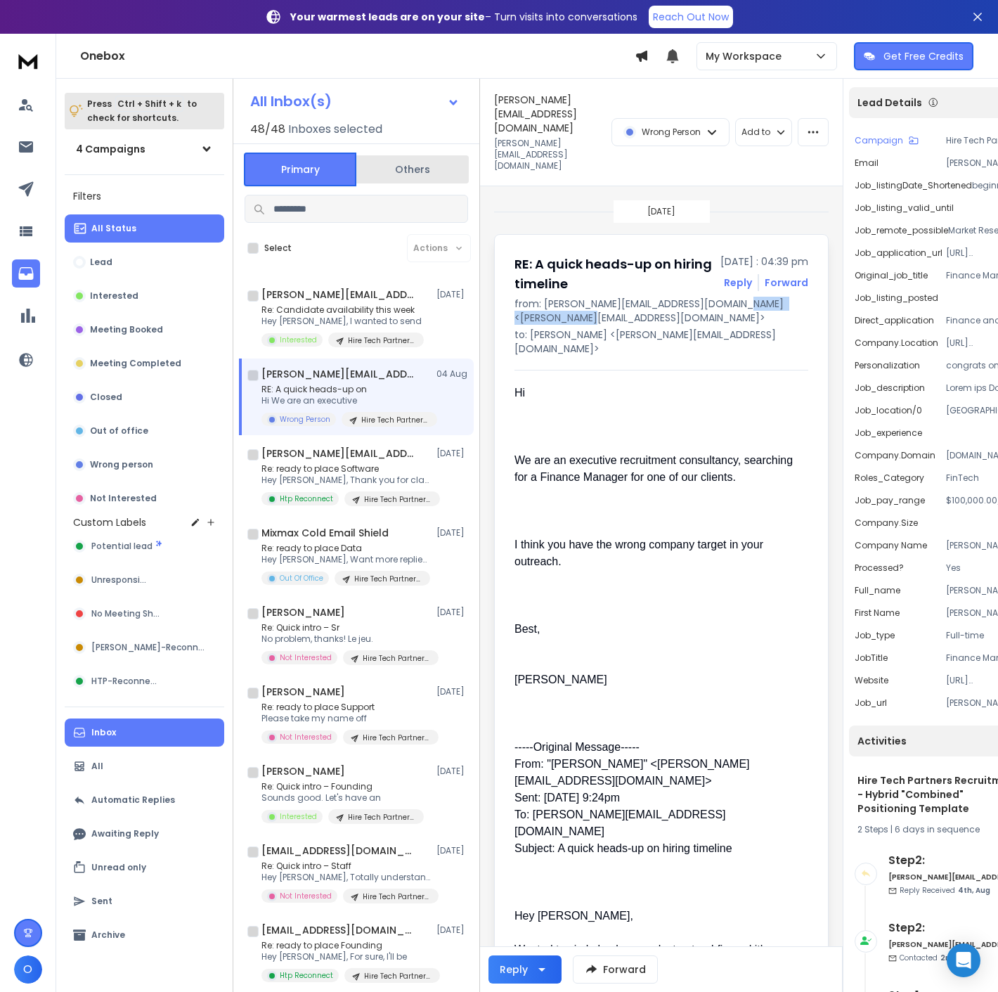
copy p "[DOMAIN_NAME]"
drag, startPoint x: 565, startPoint y: 265, endPoint x: 684, endPoint y: 269, distance: 118.9
click at [684, 297] on p "from: [PERSON_NAME][EMAIL_ADDRESS][DOMAIN_NAME] <[PERSON_NAME][EMAIL_ADDRESS][D…" at bounding box center [662, 311] width 294 height 28
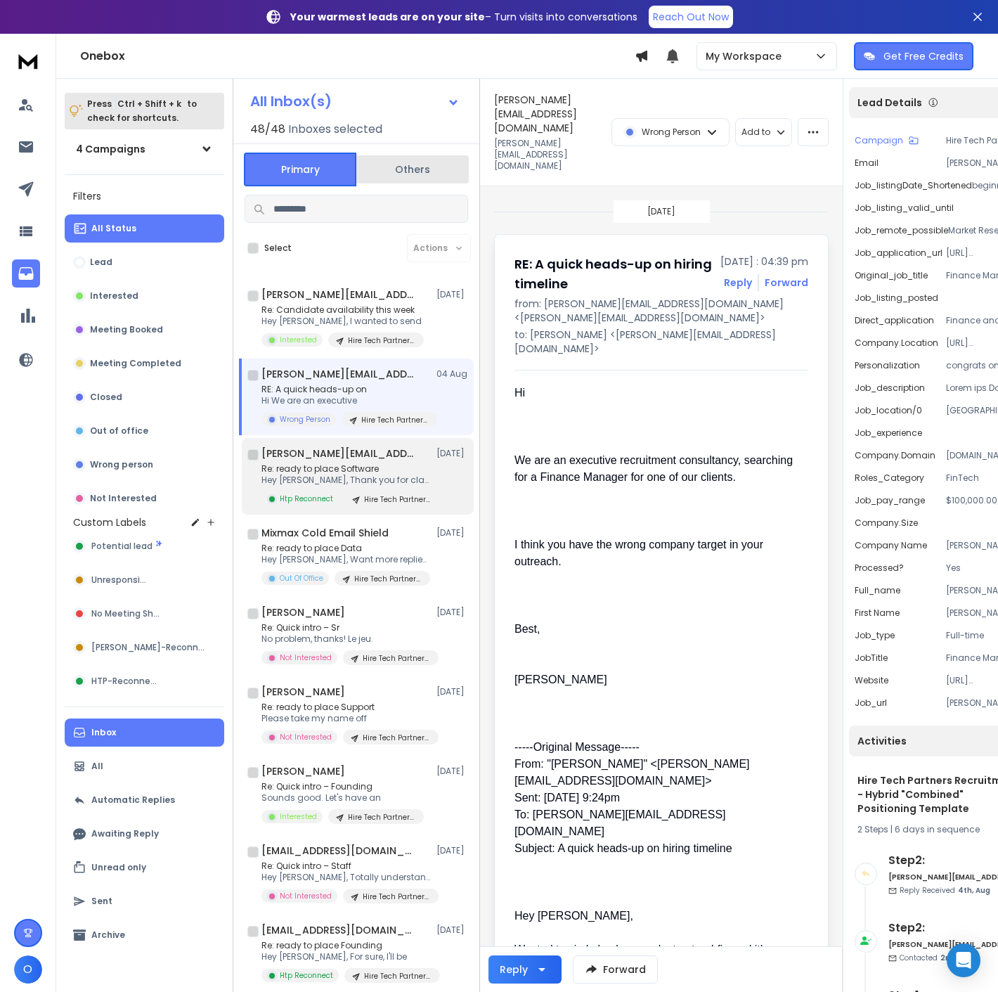
click at [377, 479] on p "Hey [PERSON_NAME], Thank you for clarifying" at bounding box center [346, 480] width 169 height 11
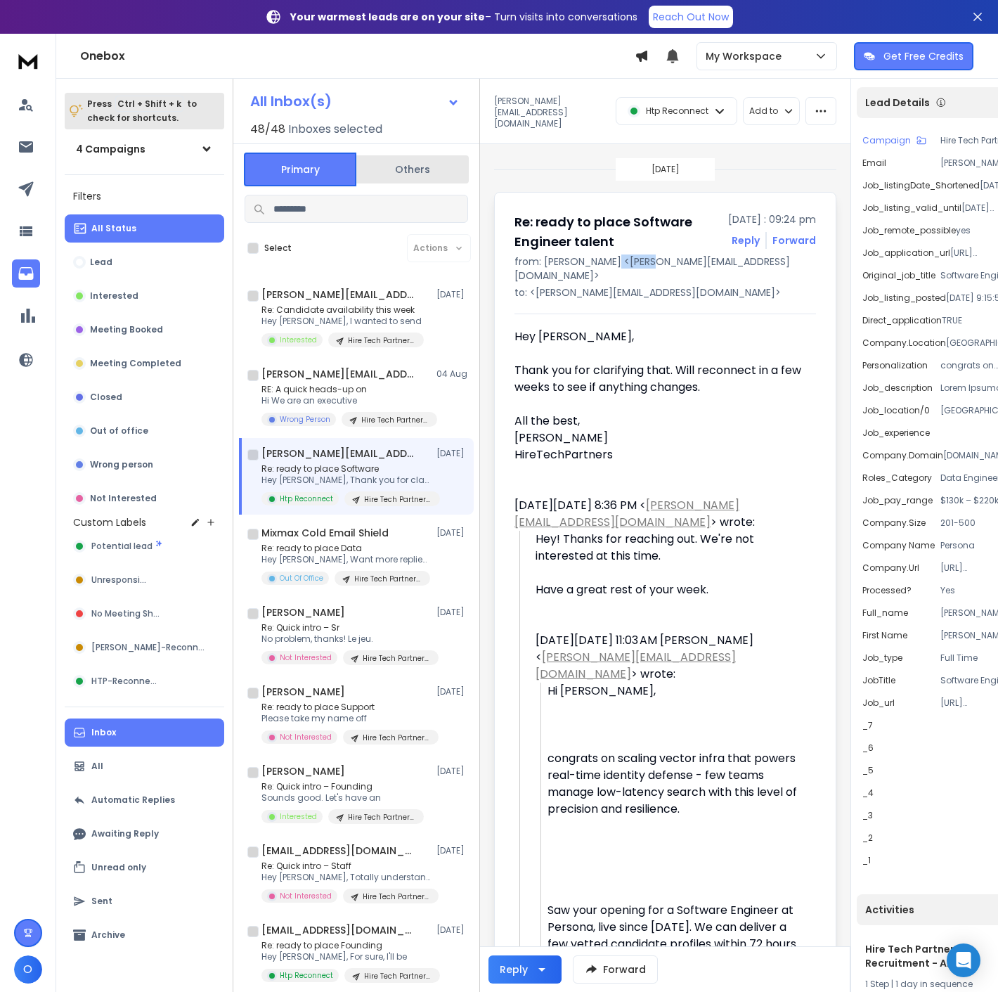
drag, startPoint x: 616, startPoint y: 251, endPoint x: 624, endPoint y: 285, distance: 35.3
click at [657, 257] on p "from: Omar <omar.a@teamrevoultx.com>" at bounding box center [666, 269] width 302 height 28
copy p "[DOMAIN_NAME]"
drag, startPoint x: 574, startPoint y: 269, endPoint x: 657, endPoint y: 271, distance: 83.0
click at [657, 285] on p "to: <[PERSON_NAME][EMAIL_ADDRESS][DOMAIN_NAME]>" at bounding box center [666, 292] width 302 height 14
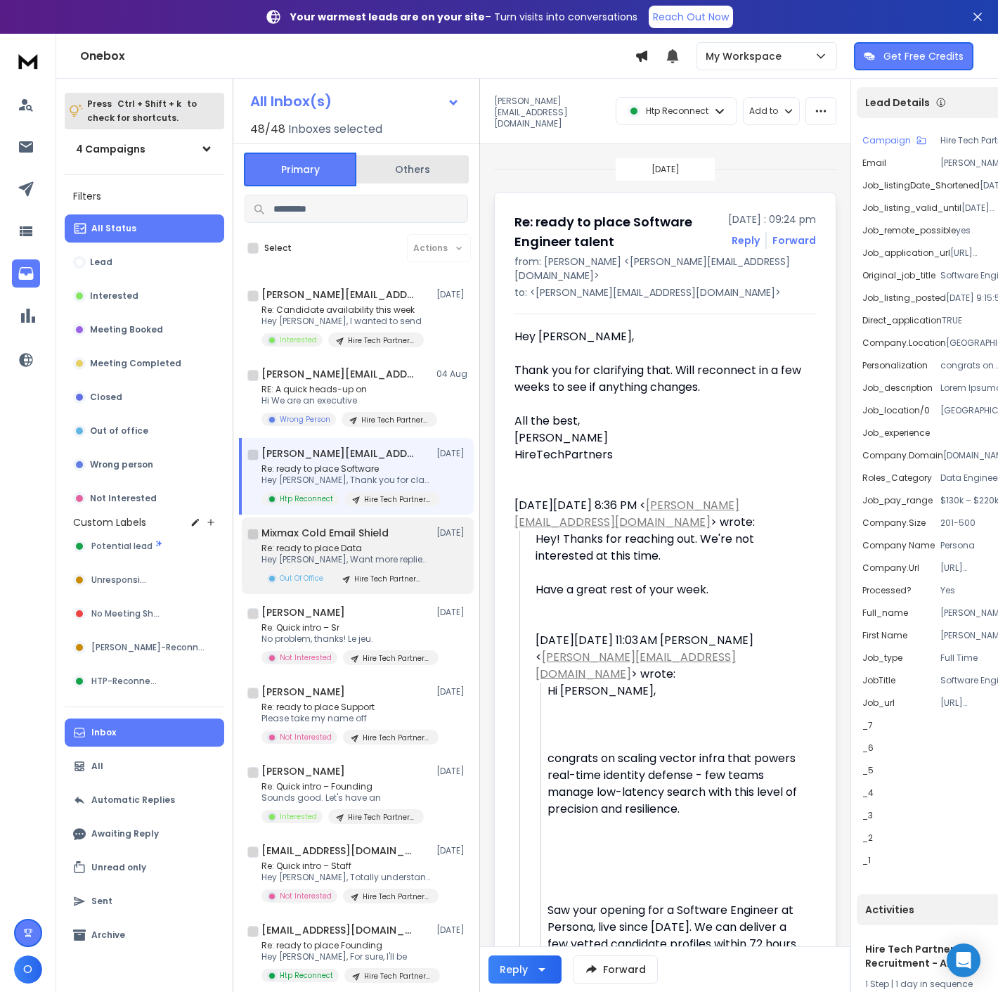
click at [326, 538] on h1 "Mixmax Cold Email Shield" at bounding box center [325, 533] width 127 height 14
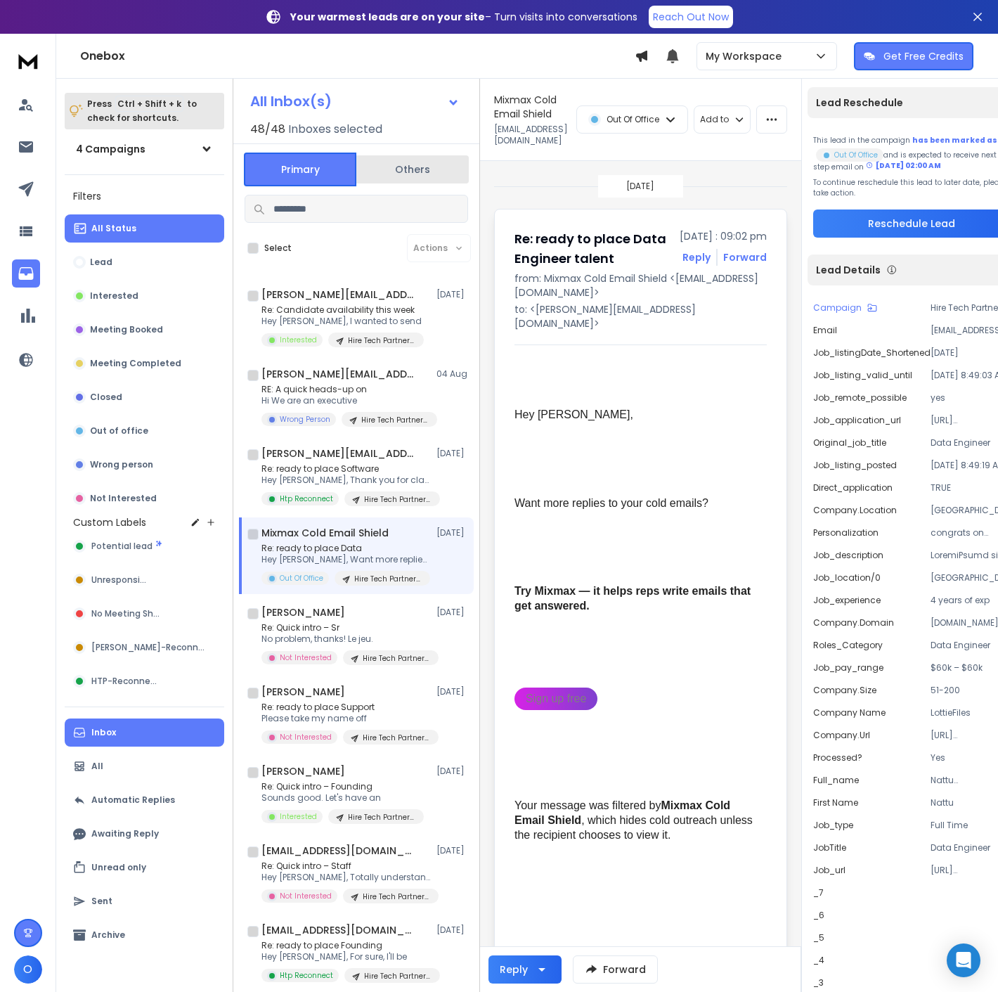
click at [955, 738] on p "[URL][DOMAIN_NAME]" at bounding box center [970, 735] width 79 height 11
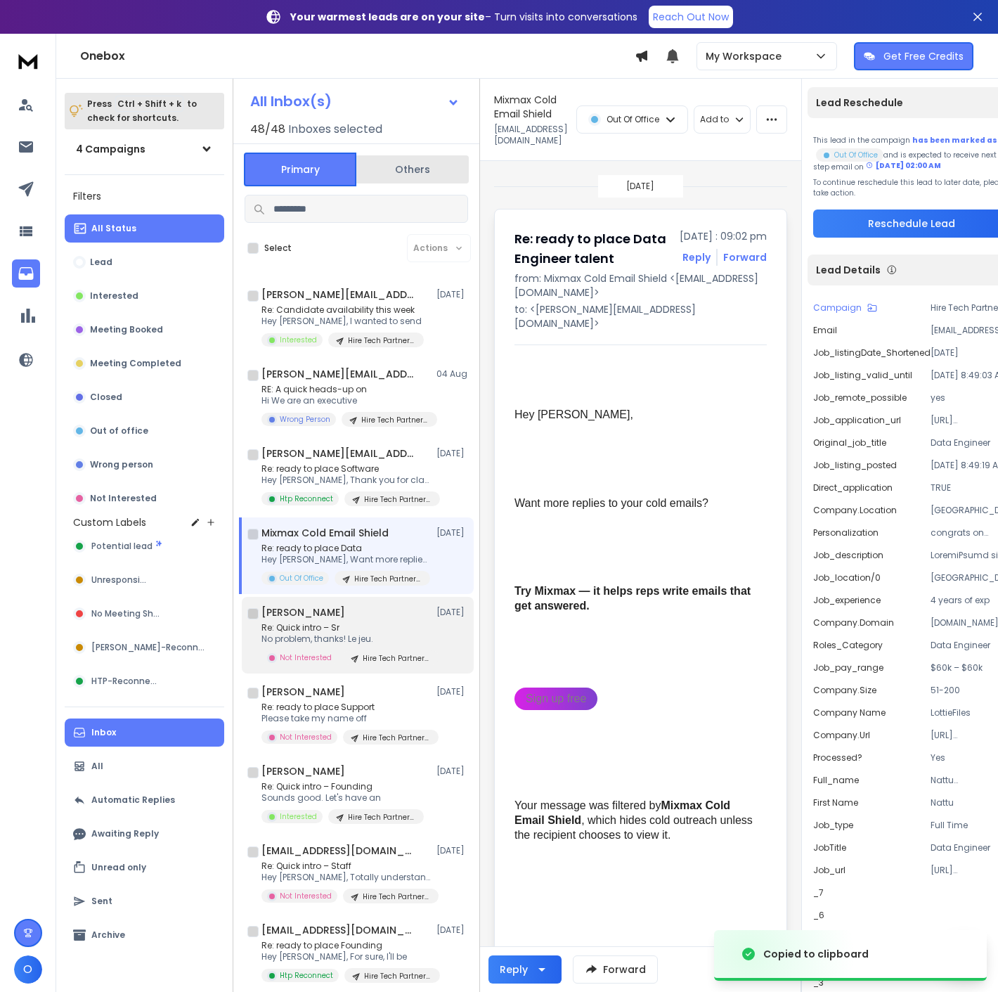
drag, startPoint x: 328, startPoint y: 635, endPoint x: 338, endPoint y: 634, distance: 9.9
click at [328, 635] on p "No problem, thanks! Le jeu." at bounding box center [346, 639] width 169 height 11
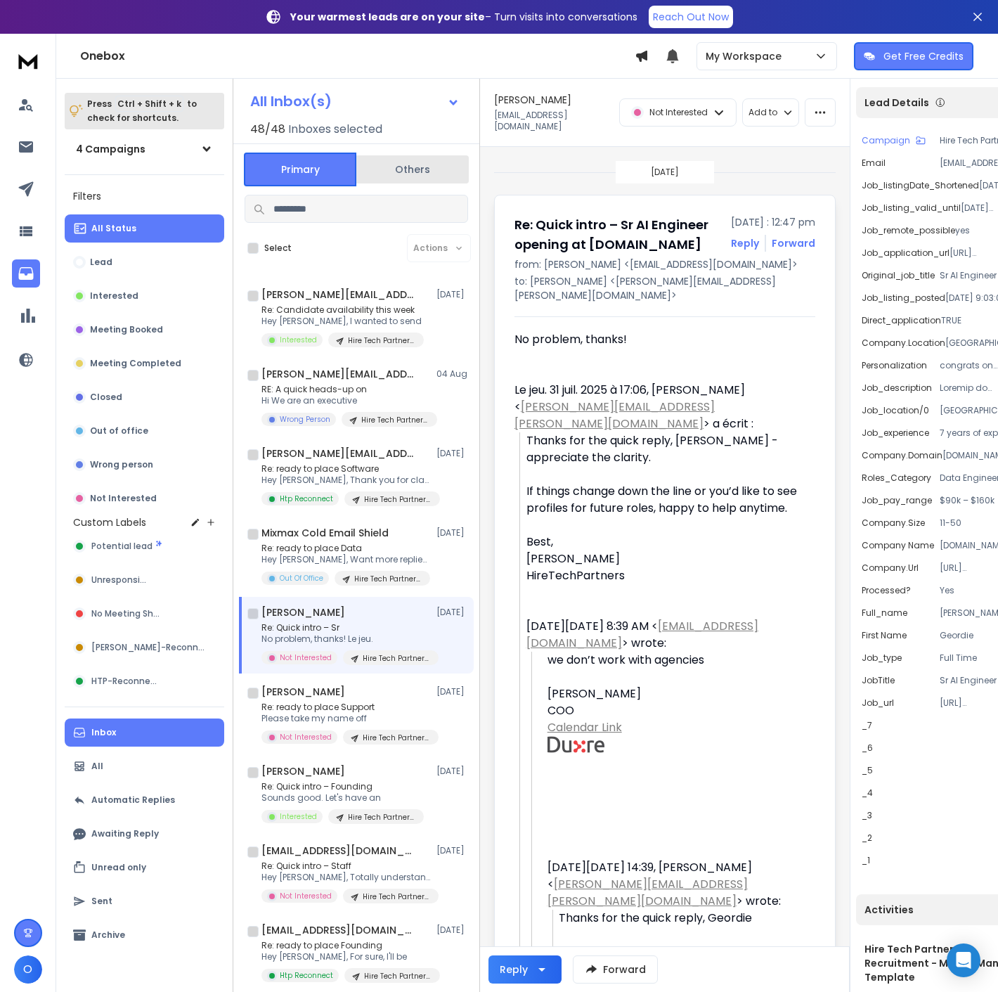
click at [959, 543] on p "[DOMAIN_NAME]" at bounding box center [979, 545] width 79 height 11
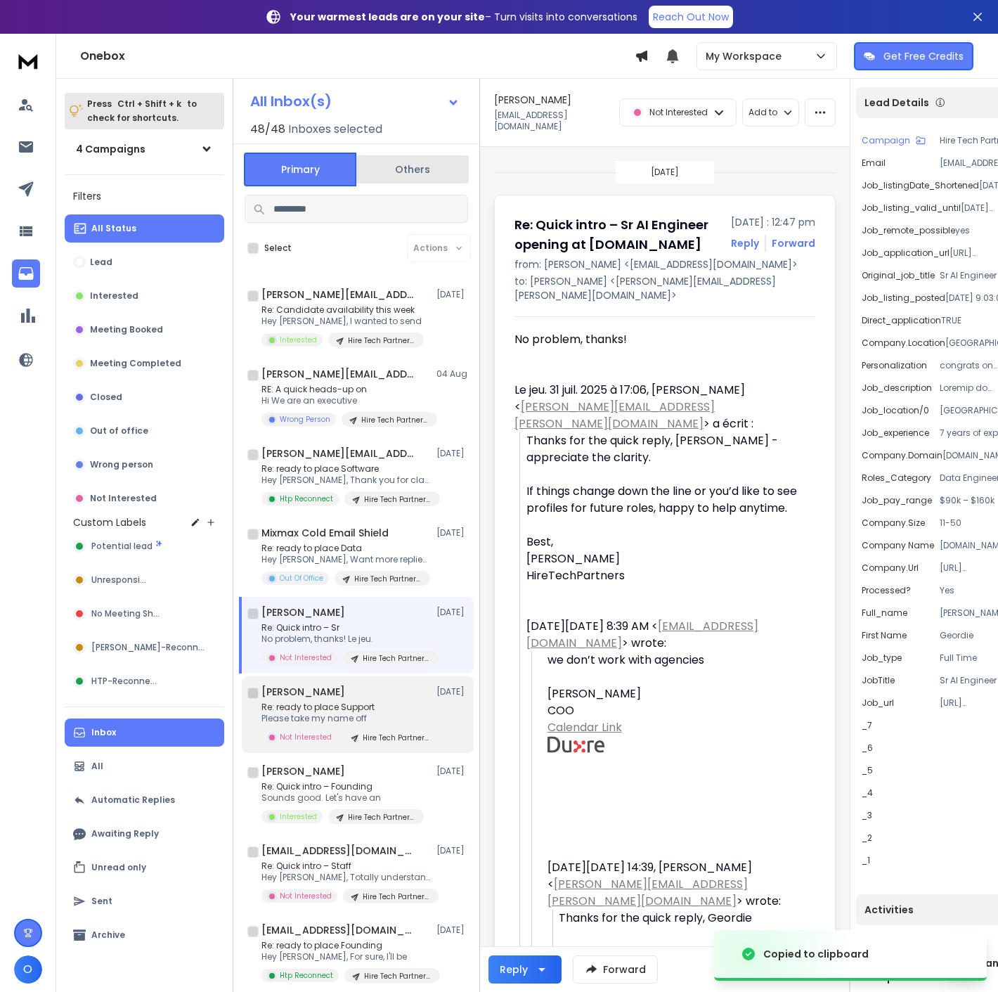
click at [263, 731] on div "Not Interested" at bounding box center [300, 737] width 76 height 13
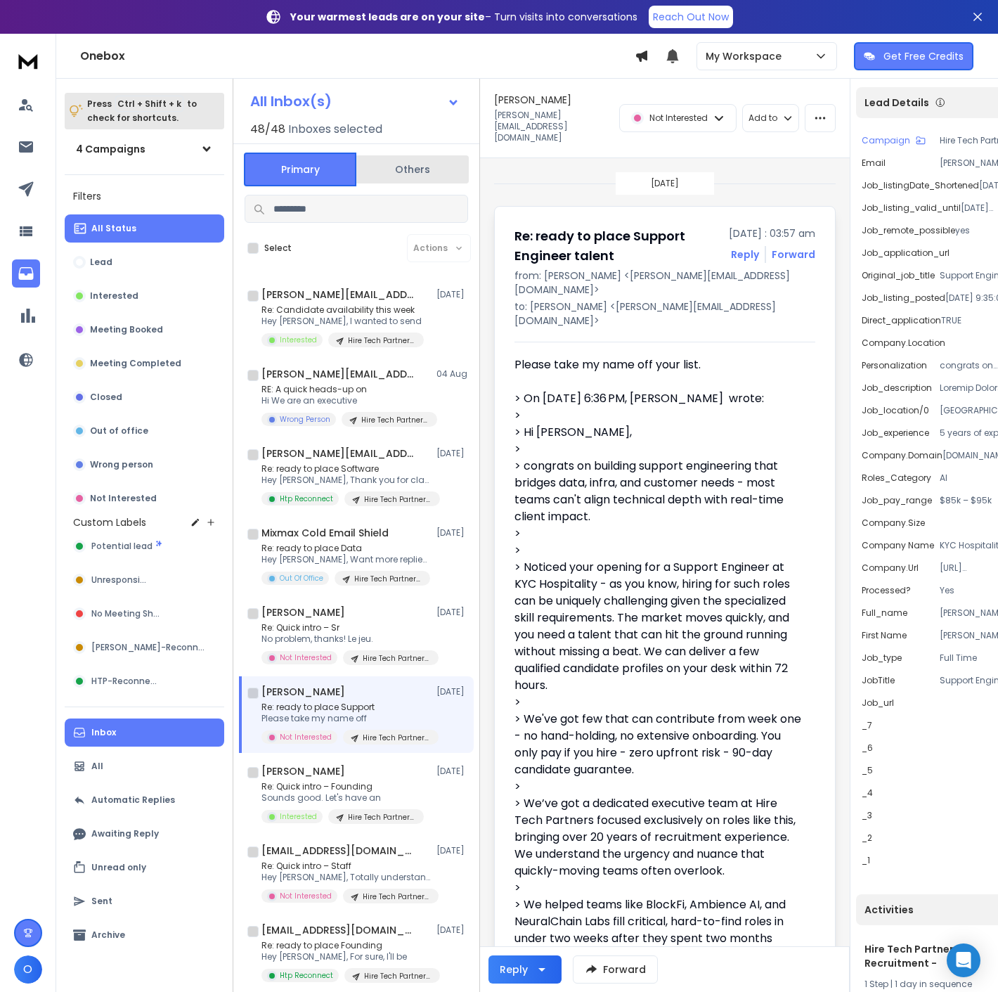
click at [975, 568] on p "[URL][DOMAIN_NAME]" at bounding box center [979, 567] width 79 height 11
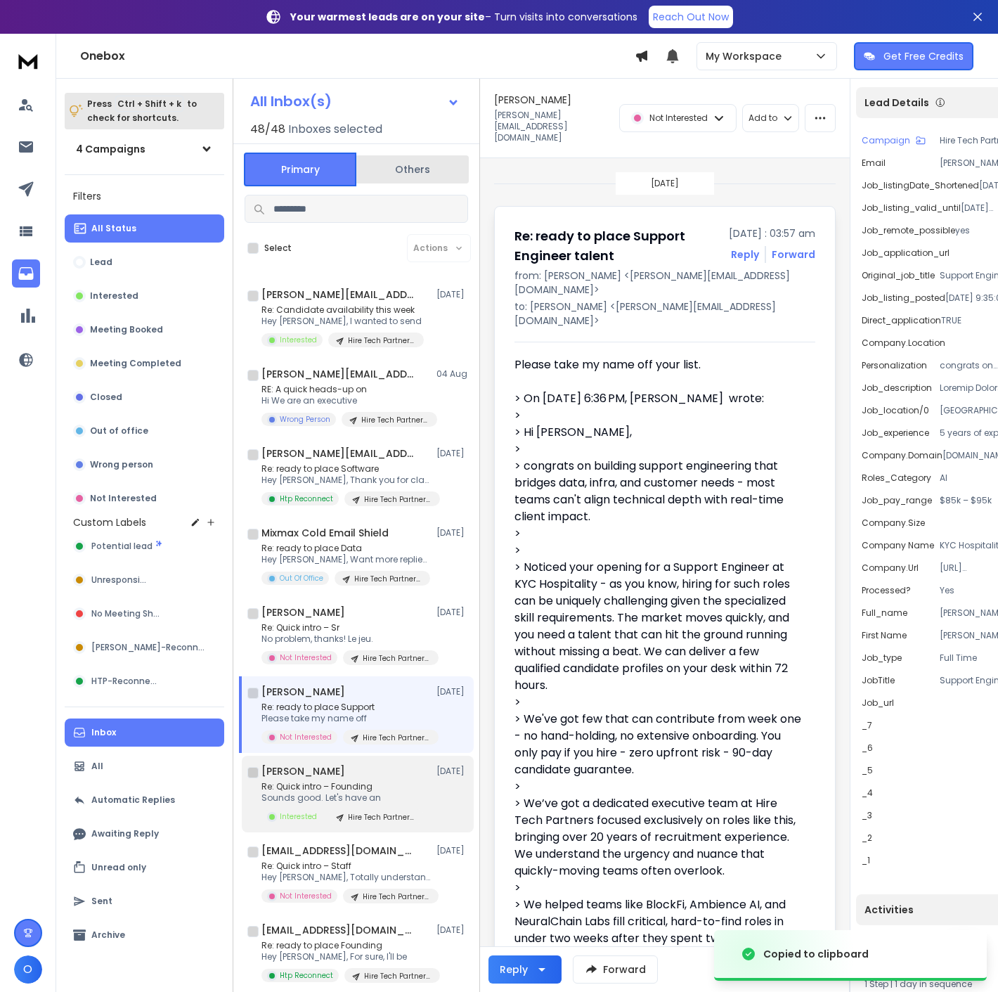
click at [296, 790] on p "Re: Quick intro – Founding" at bounding box center [343, 786] width 162 height 11
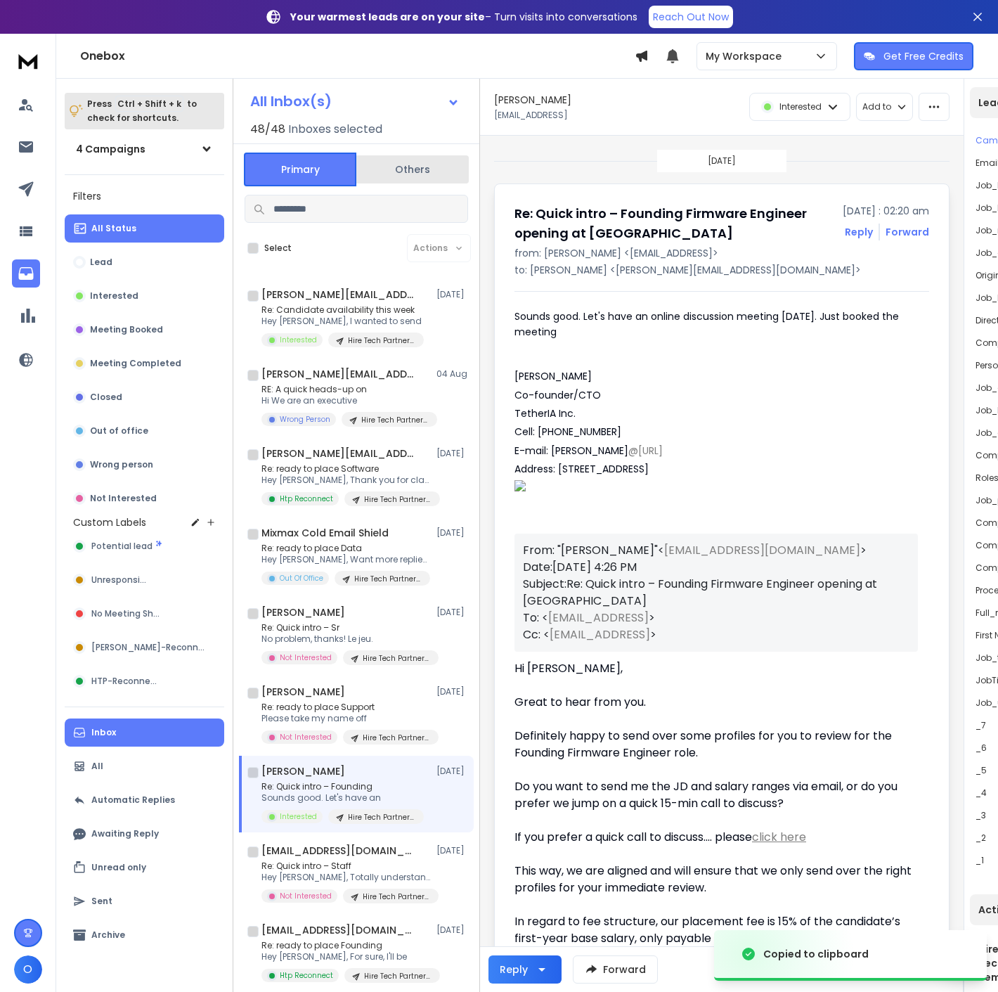
scroll to position [0, 156]
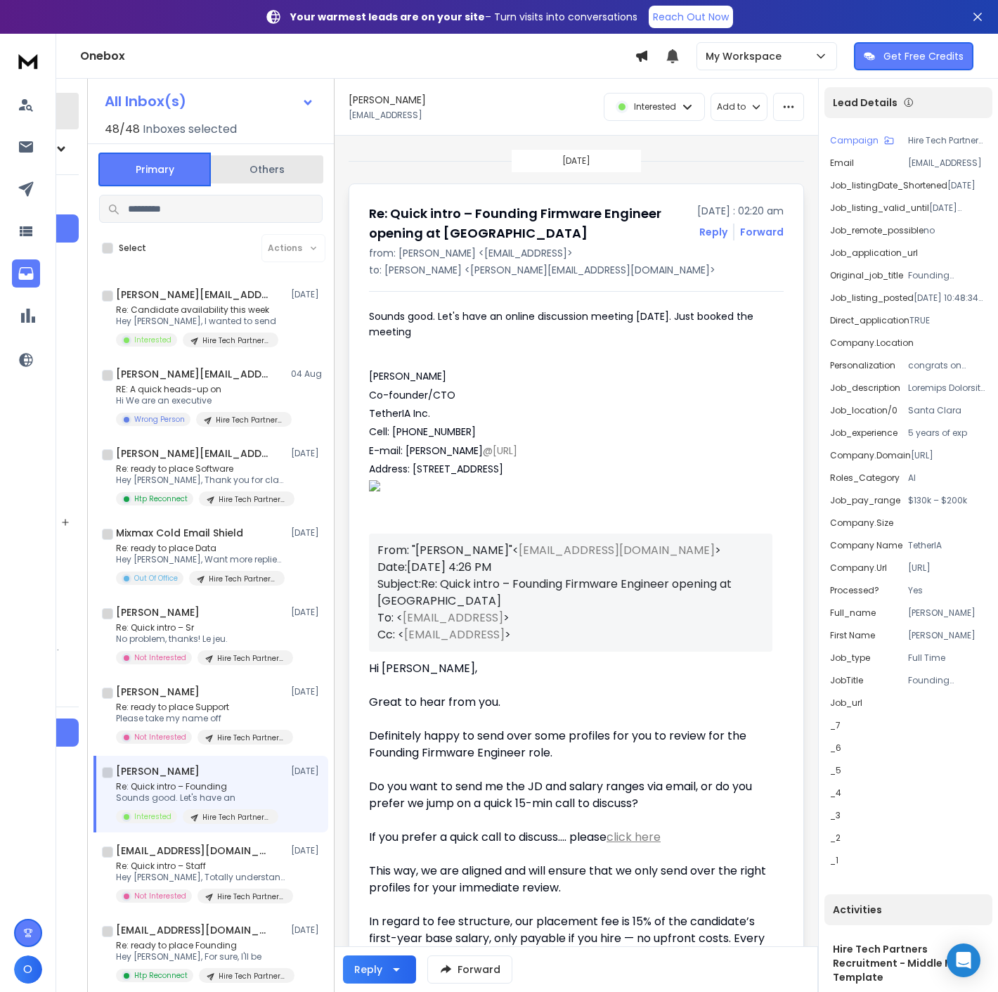
click at [937, 566] on p "[URL]" at bounding box center [947, 567] width 79 height 11
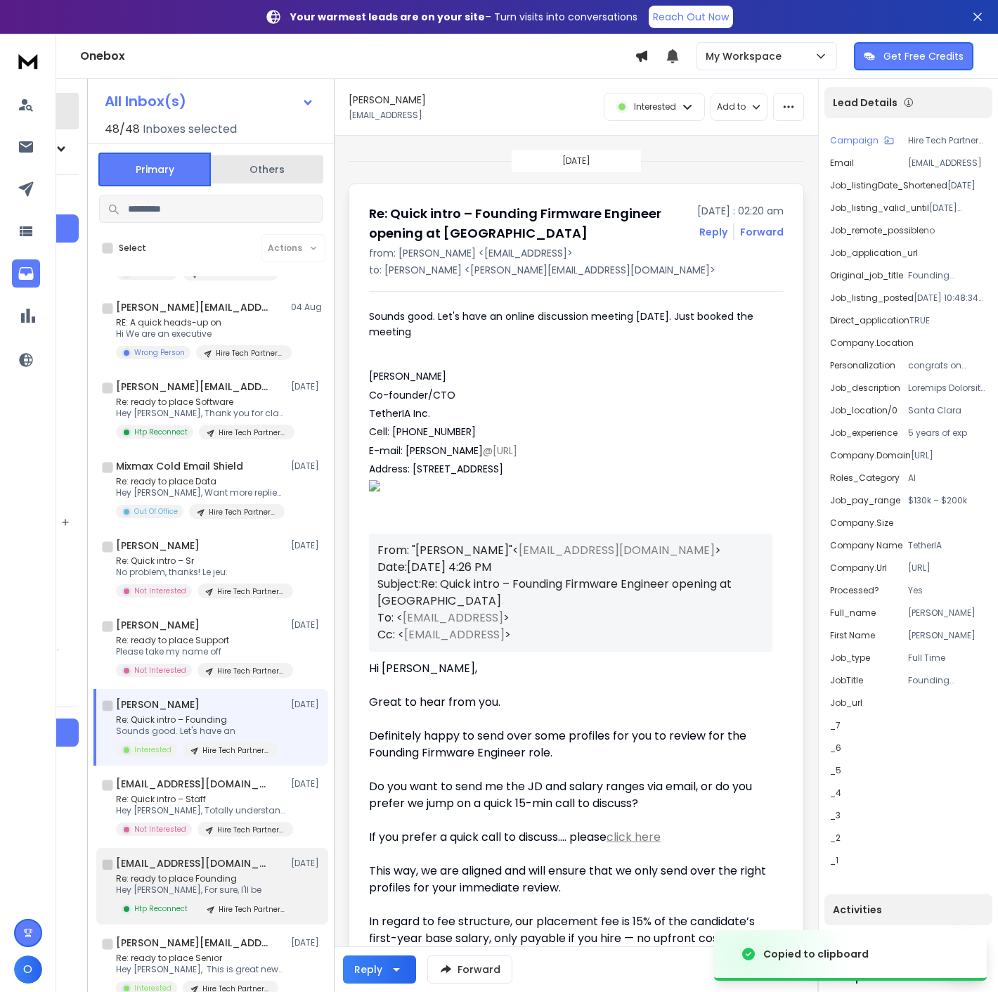
scroll to position [156, 0]
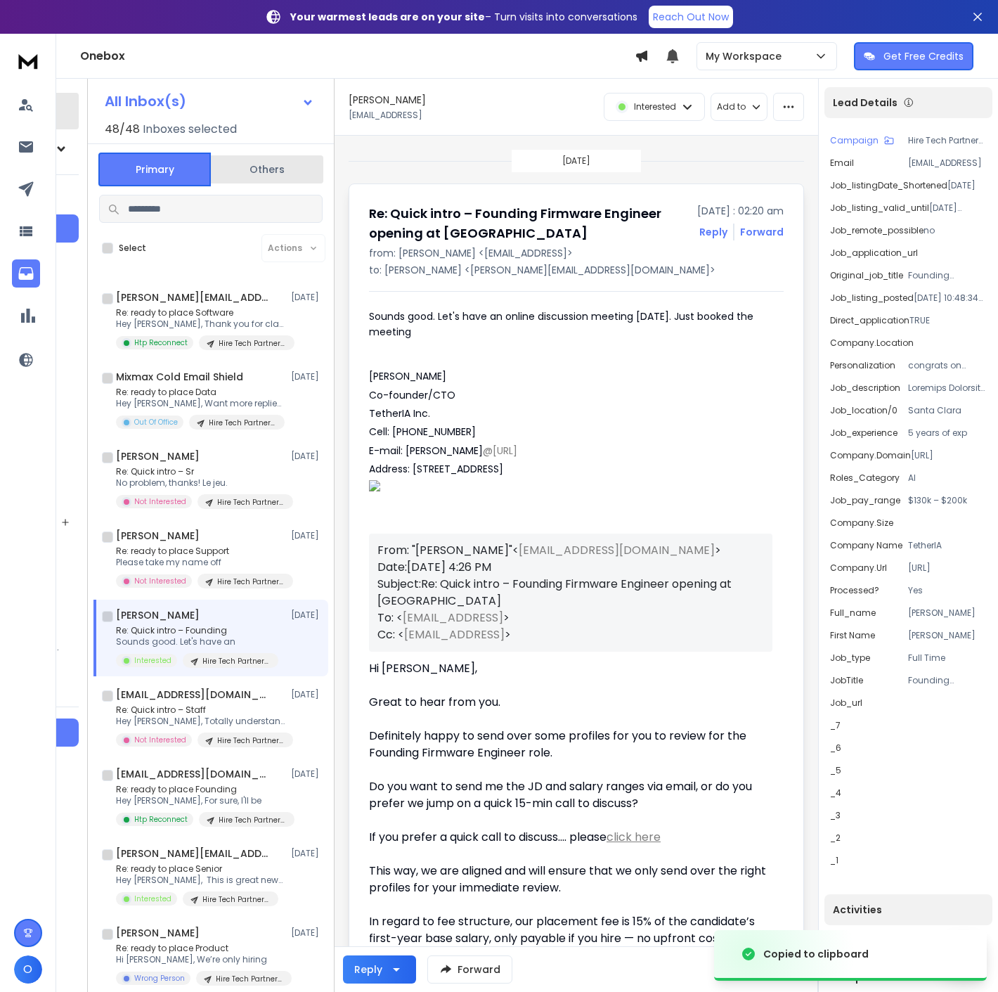
click at [172, 688] on h1 "[EMAIL_ADDRESS][DOMAIN_NAME]" at bounding box center [193, 695] width 155 height 14
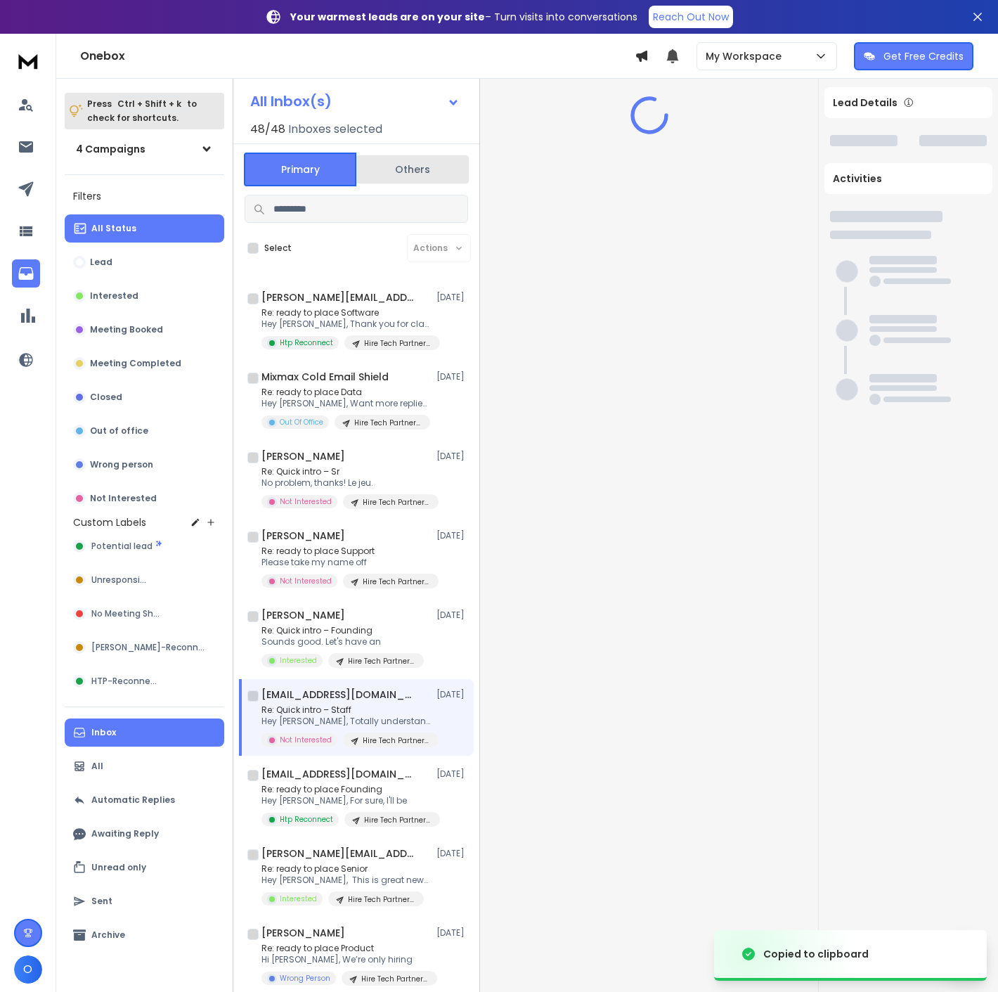
scroll to position [0, 0]
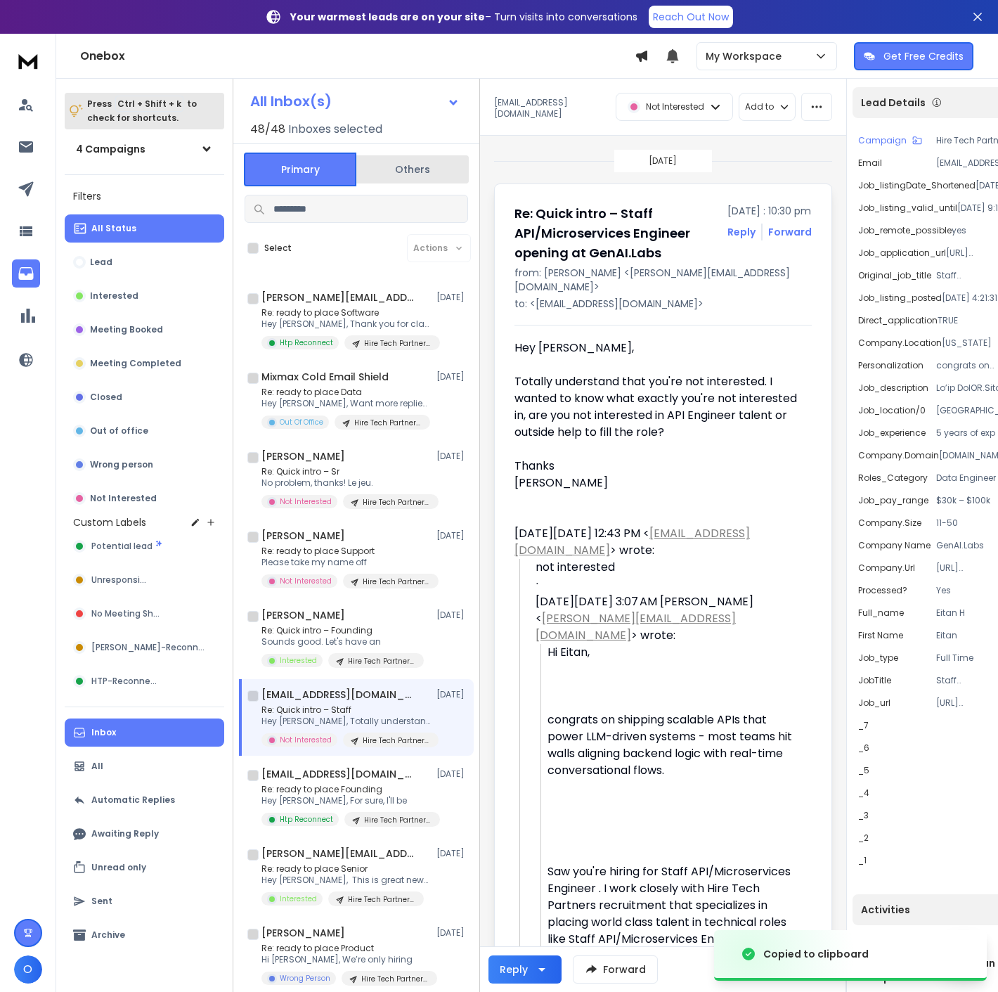
click at [964, 563] on p "[URL][DOMAIN_NAME]" at bounding box center [976, 567] width 79 height 11
click at [334, 784] on p "Re: ready to place Founding" at bounding box center [346, 789] width 169 height 11
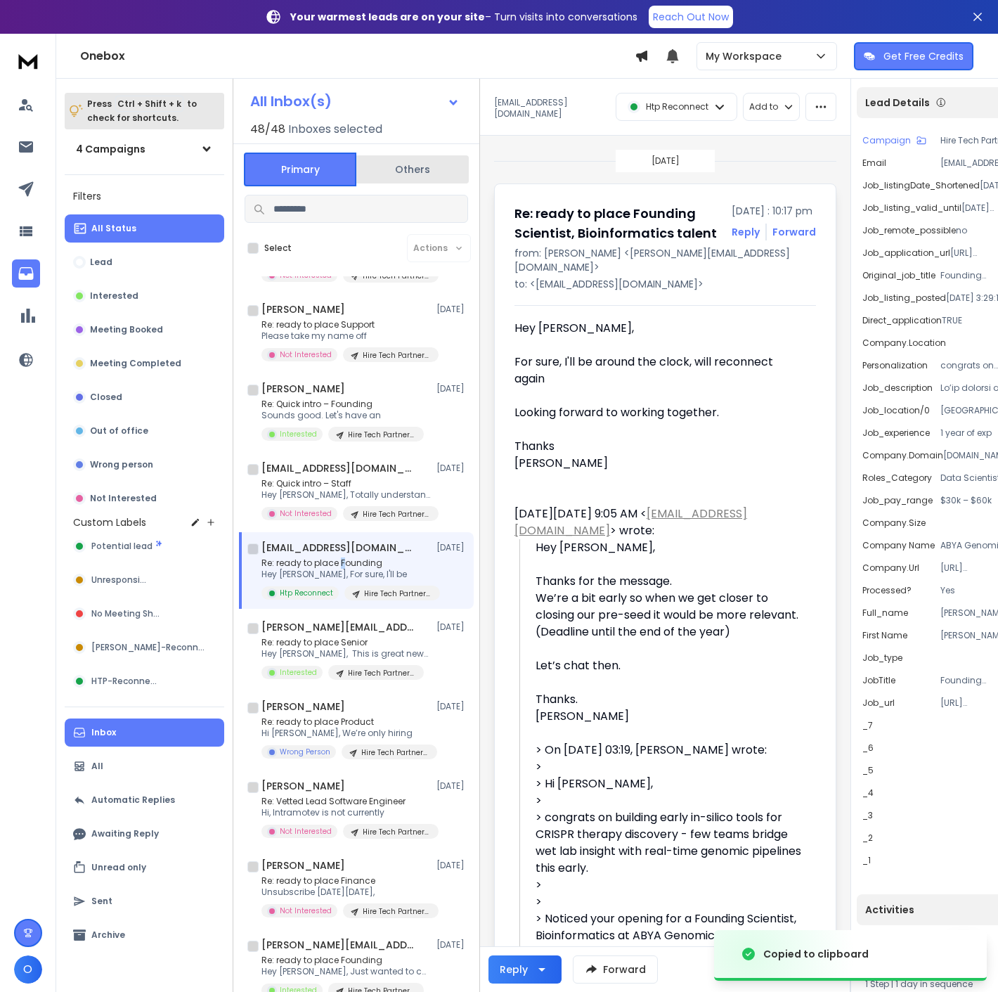
scroll to position [390, 0]
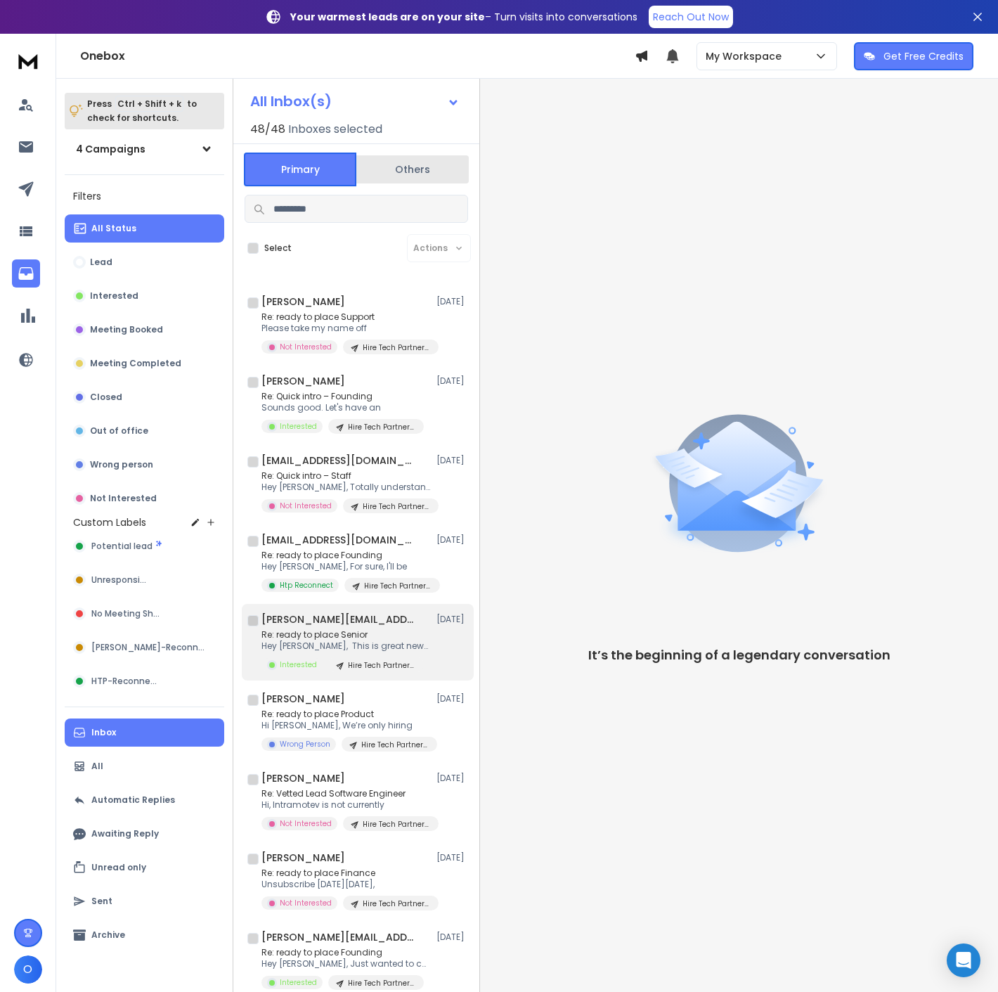
click at [314, 619] on h1 "[PERSON_NAME][EMAIL_ADDRESS][DOMAIN_NAME]" at bounding box center [339, 619] width 155 height 14
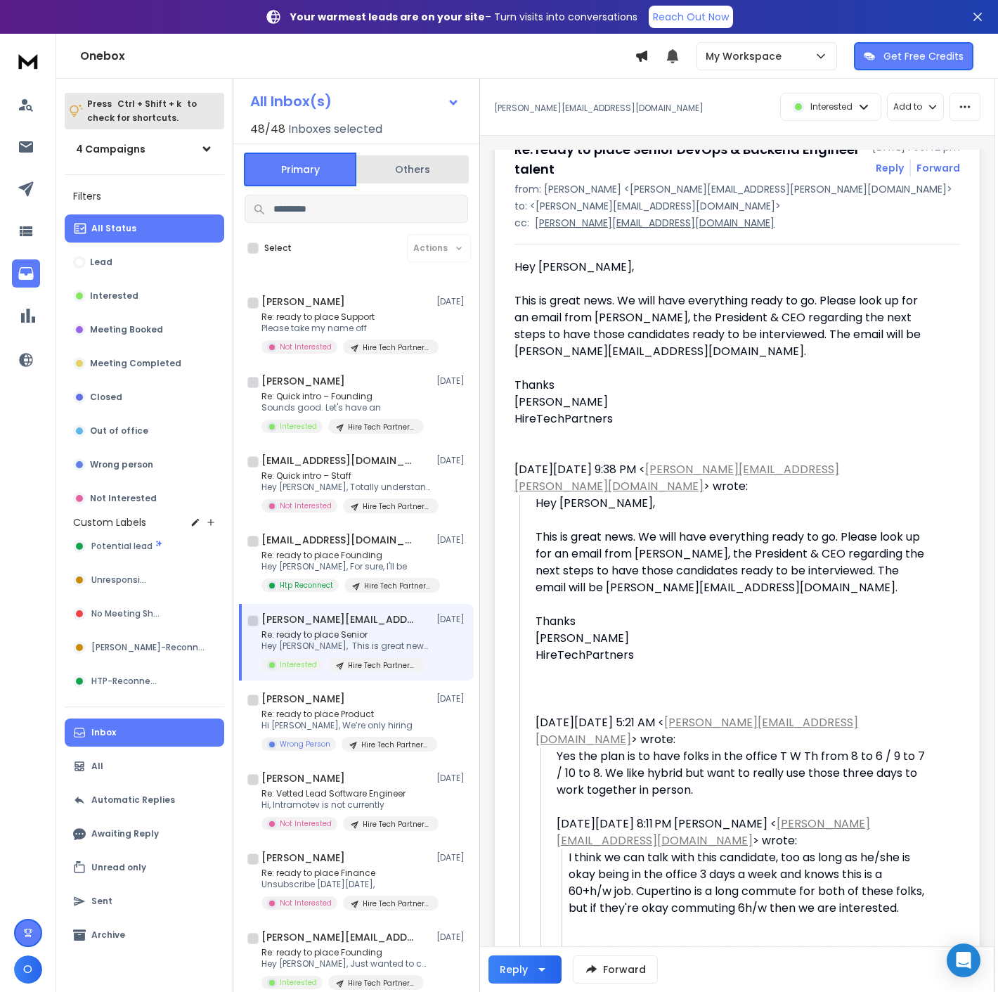
scroll to position [0, 169]
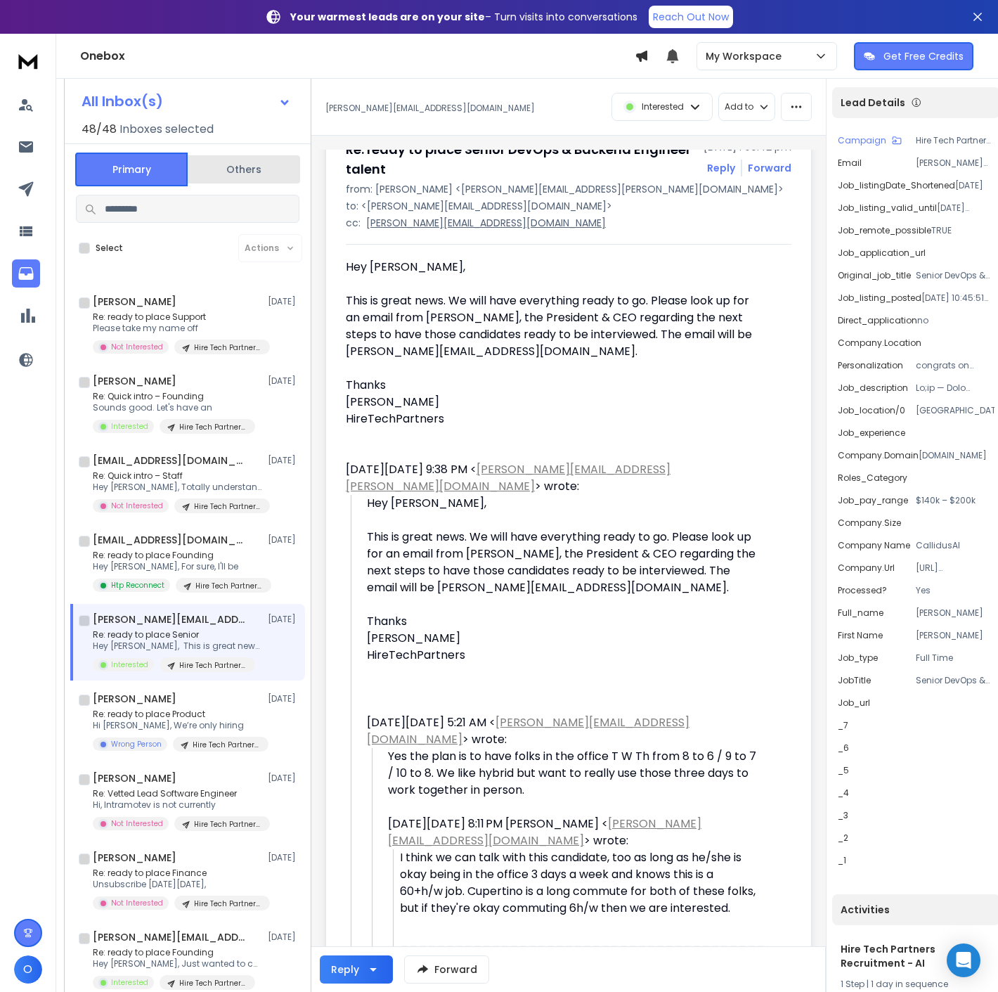
click at [930, 571] on p "[URL][DOMAIN_NAME]" at bounding box center [955, 567] width 79 height 11
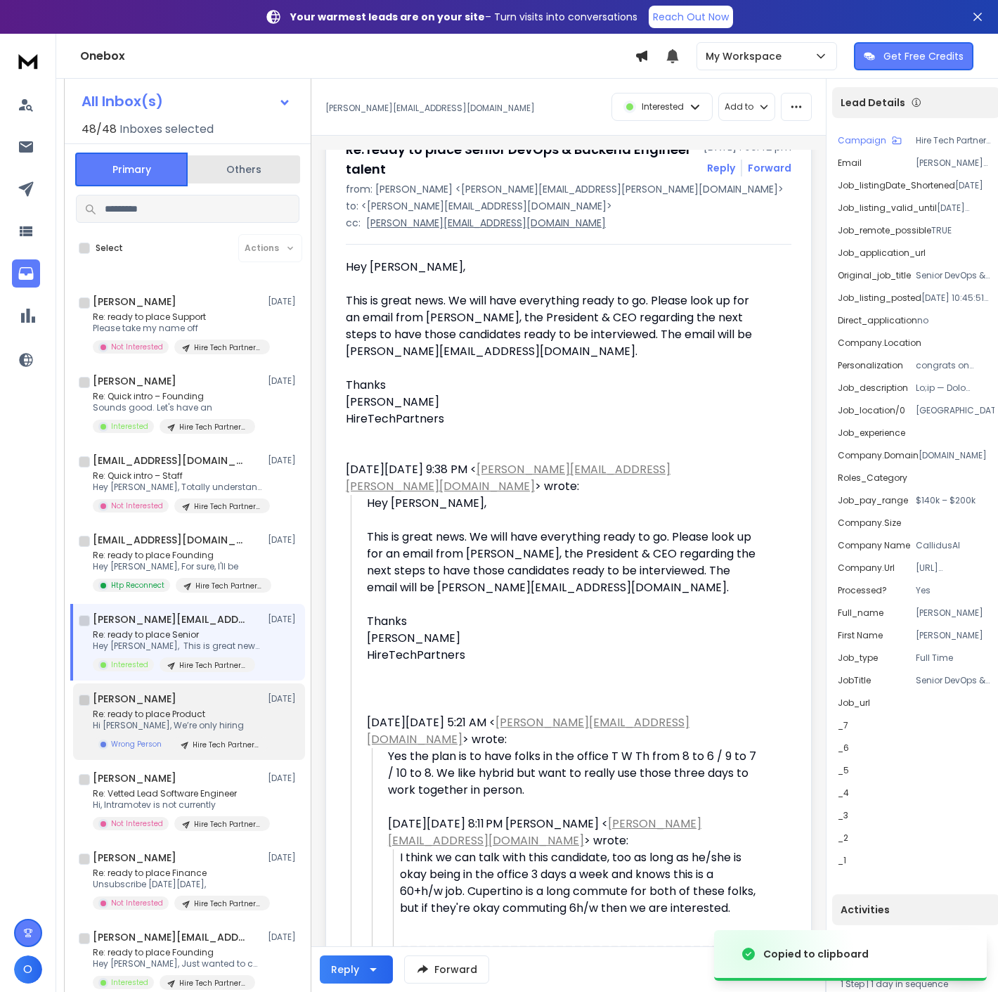
click at [190, 725] on p "Hi [PERSON_NAME], We’re only hiring" at bounding box center [177, 725] width 169 height 11
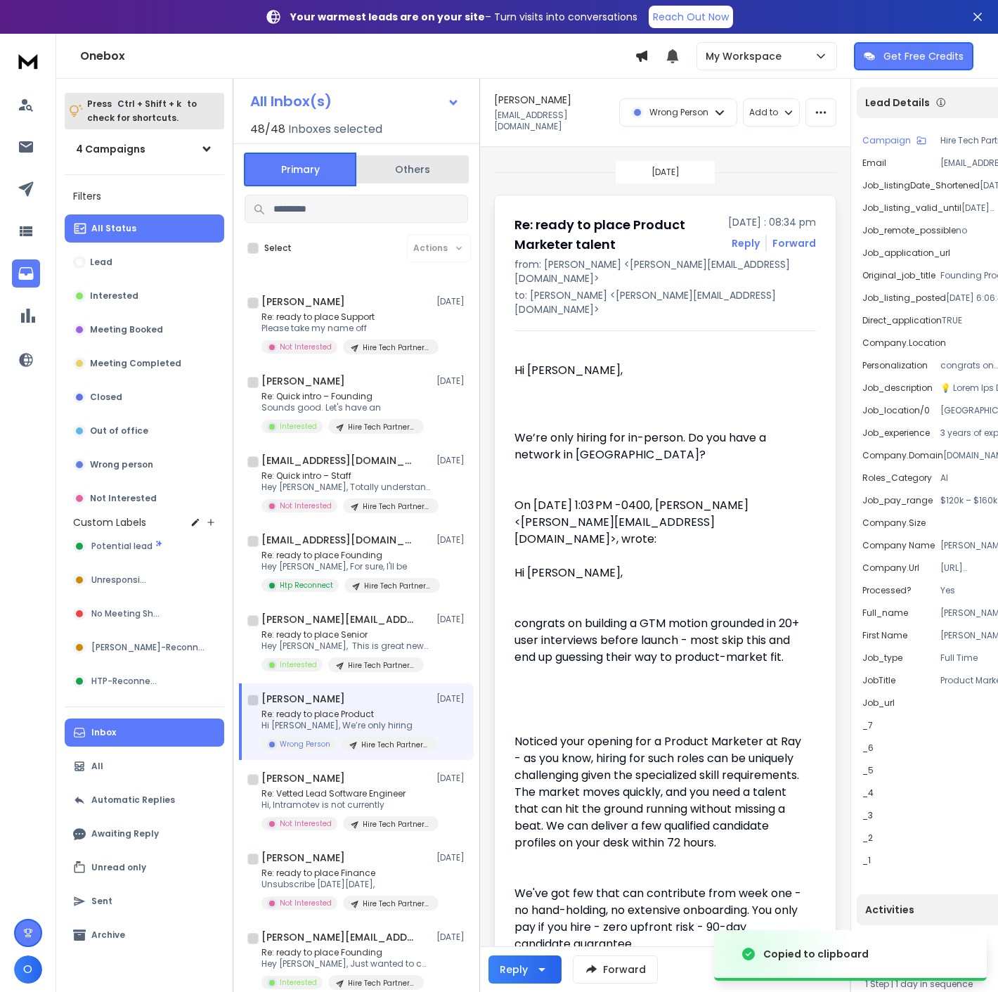
click at [953, 567] on p "[URL][DOMAIN_NAME]" at bounding box center [980, 567] width 79 height 11
drag, startPoint x: 285, startPoint y: 769, endPoint x: 279, endPoint y: 776, distance: 8.9
click at [285, 769] on div "Chas Prebil 30 Jul Re: Vetted Lead Software Engineer Hi, Intramotev is not curr…" at bounding box center [358, 801] width 232 height 77
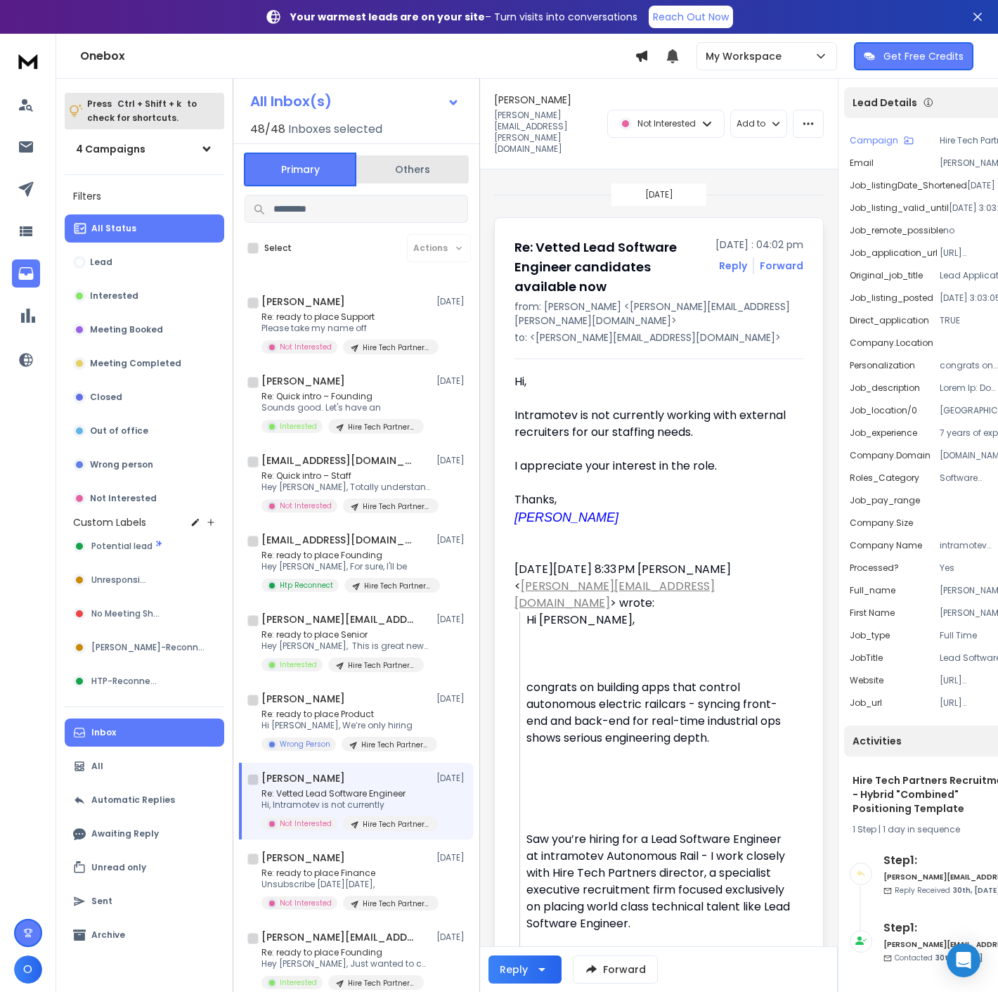
scroll to position [0, 82]
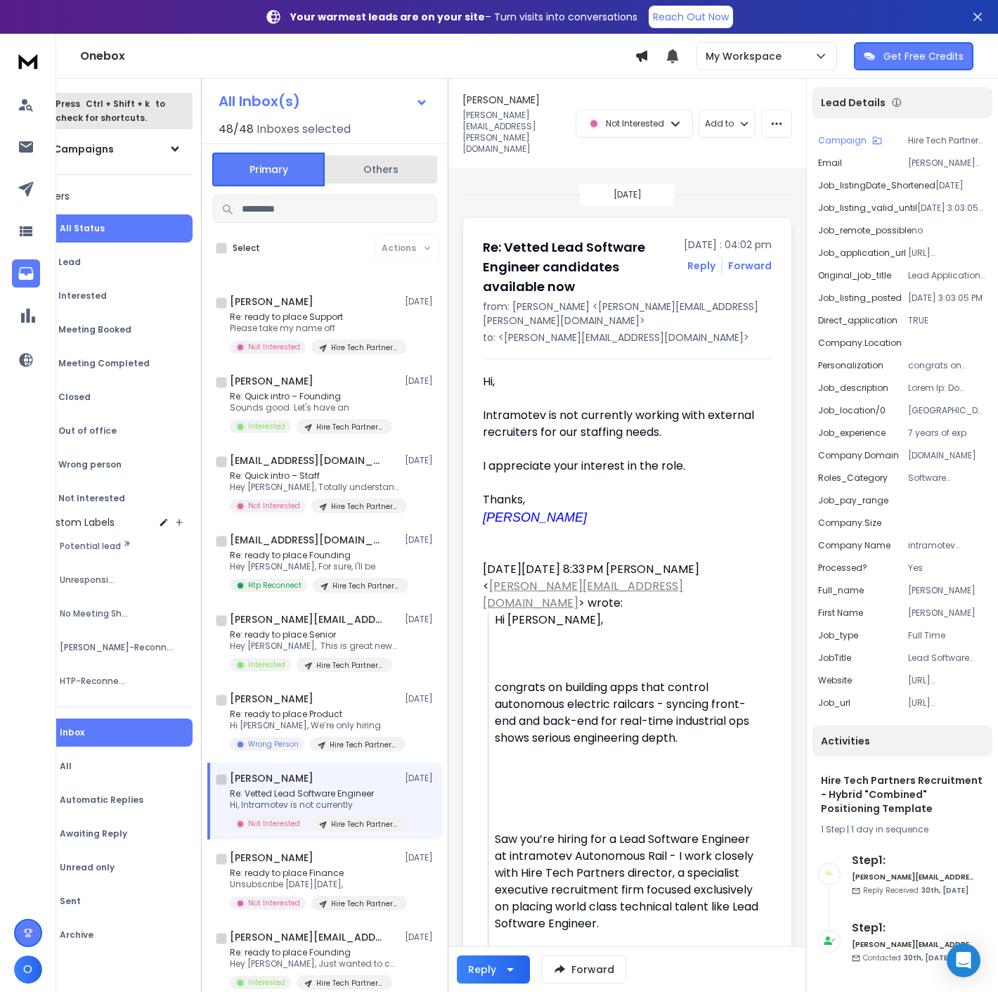
click at [918, 545] on p "intramotev Autonomous Rail" at bounding box center [947, 545] width 79 height 11
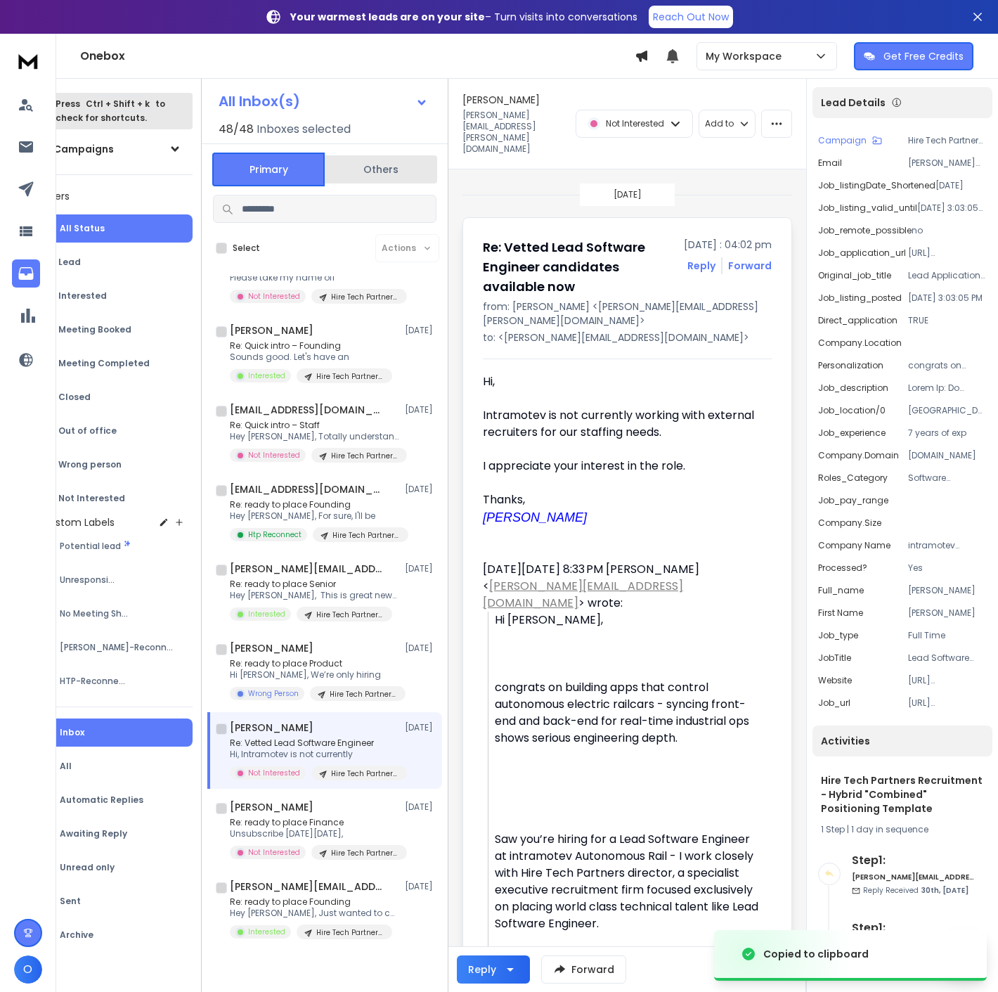
scroll to position [468, 0]
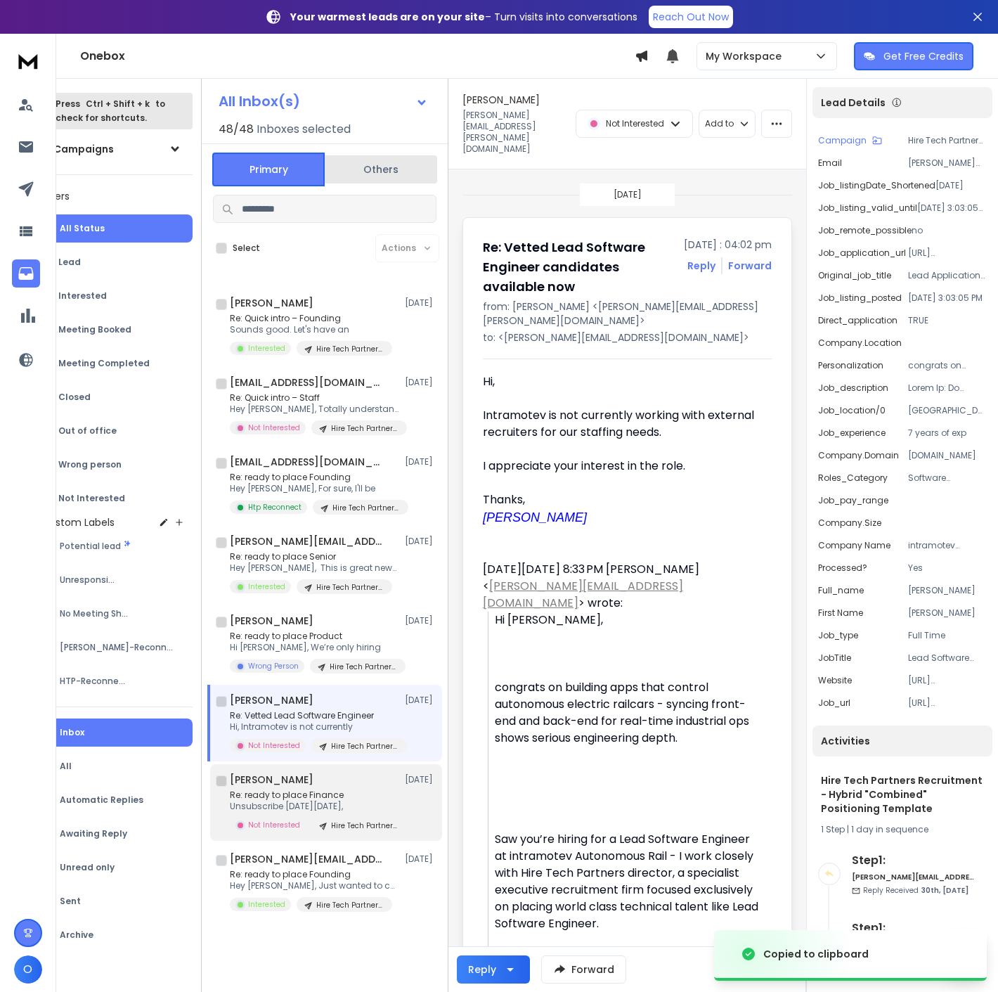
click at [250, 765] on div "Sean Scanlon 30 Jul Re: ready to place Finance Unsubscribe On Tue, Jul 29, Not …" at bounding box center [326, 802] width 232 height 77
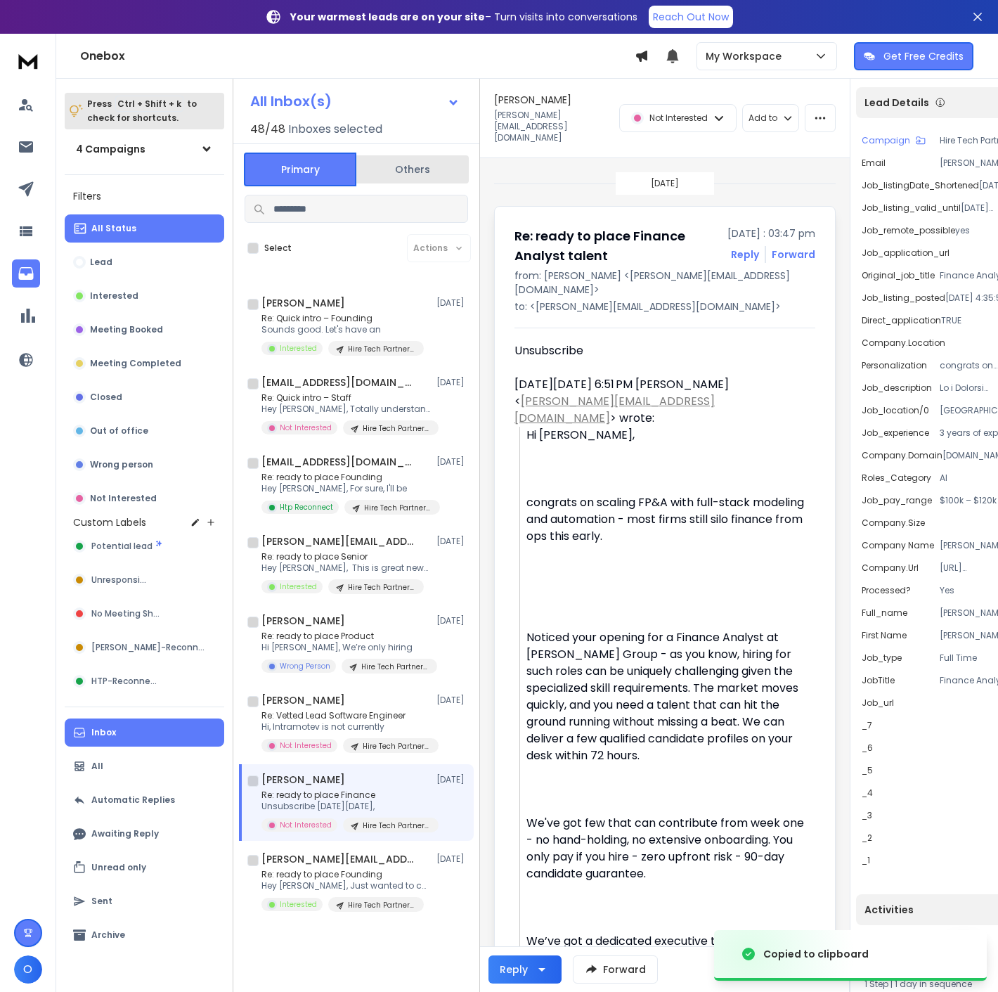
scroll to position [0, 61]
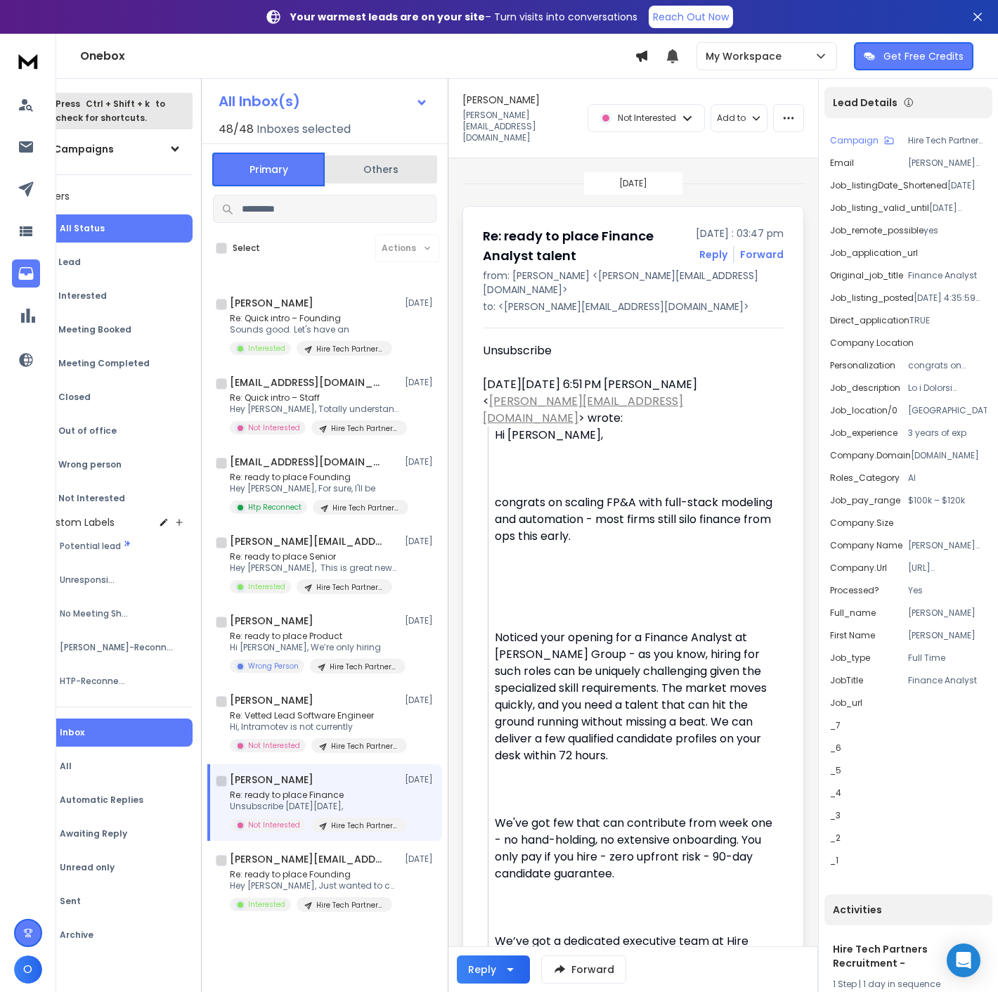
click at [940, 565] on p "[URL][DOMAIN_NAME]" at bounding box center [947, 567] width 79 height 11
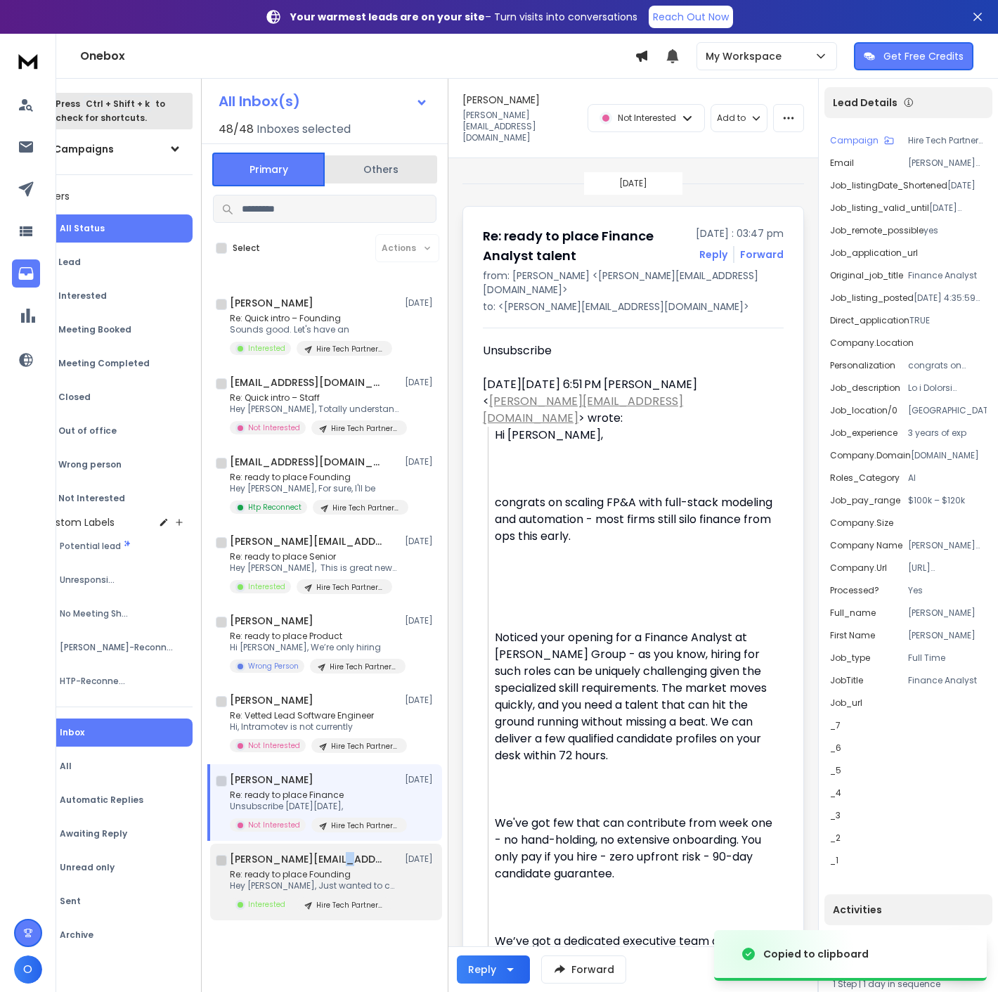
click at [297, 854] on h1 "[PERSON_NAME][EMAIL_ADDRESS][DOMAIN_NAME]" at bounding box center [307, 859] width 155 height 14
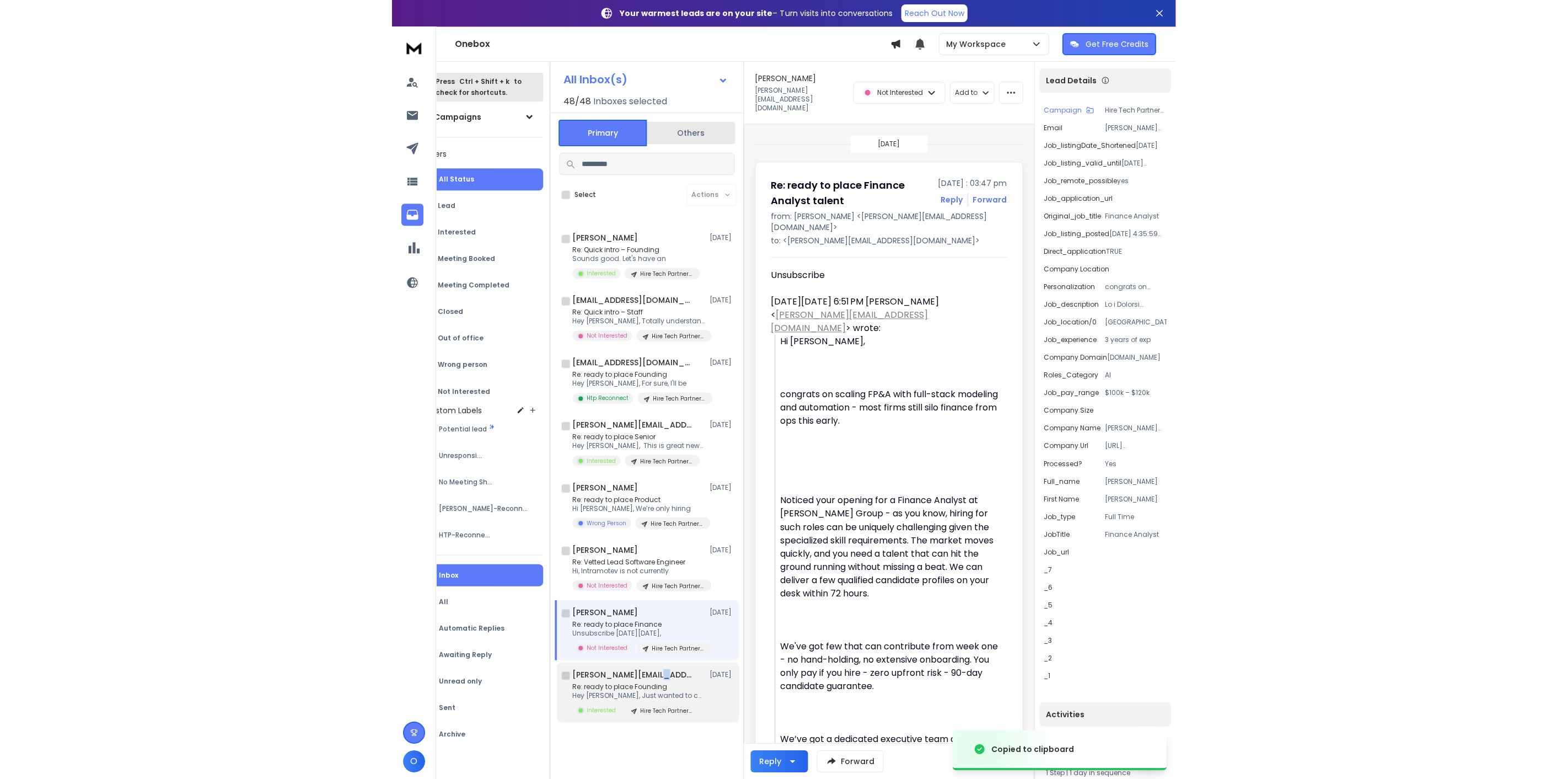
scroll to position [0, 0]
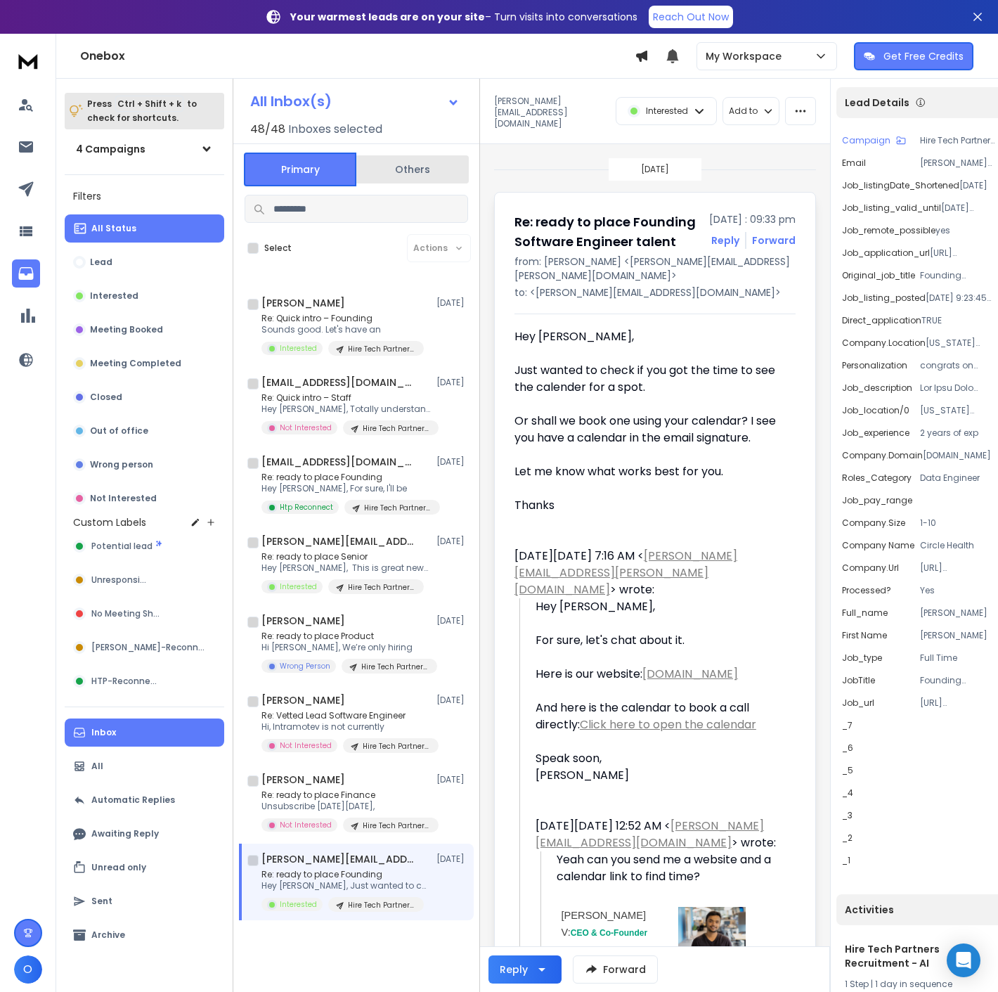
click at [954, 566] on p "[URL][DOMAIN_NAME]" at bounding box center [959, 567] width 79 height 11
